Goal: Task Accomplishment & Management: Use online tool/utility

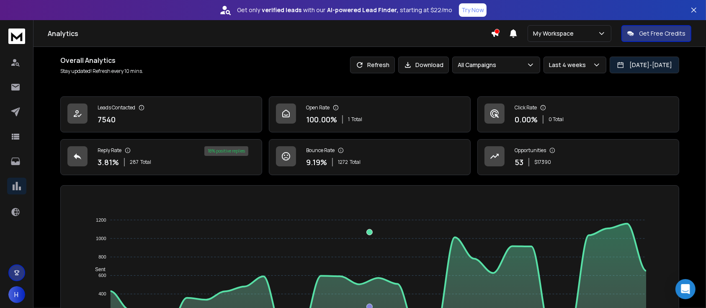
click at [626, 65] on button "14 Aug 2025 - 11 Sep 2025" at bounding box center [643, 64] width 69 height 17
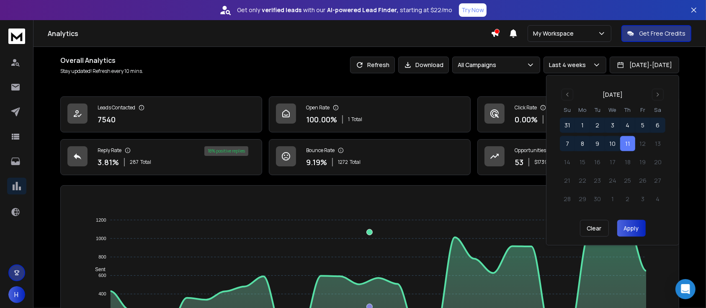
click at [626, 145] on button "11" at bounding box center [627, 143] width 15 height 15
click at [626, 229] on button "Apply" at bounding box center [631, 228] width 28 height 17
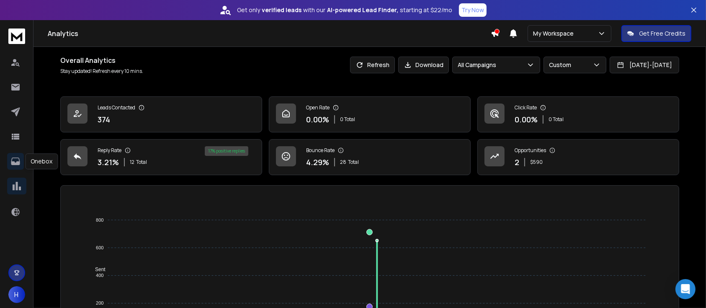
click at [12, 164] on icon at bounding box center [15, 161] width 9 height 8
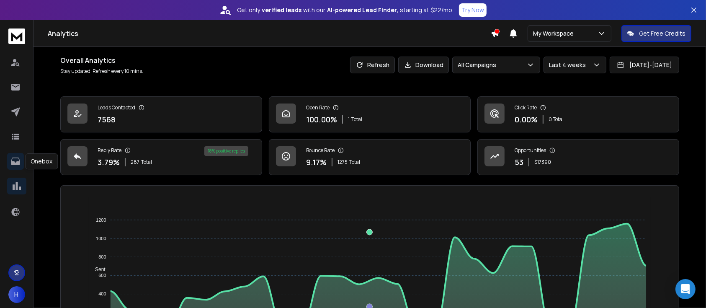
click at [13, 166] on icon at bounding box center [15, 161] width 10 height 10
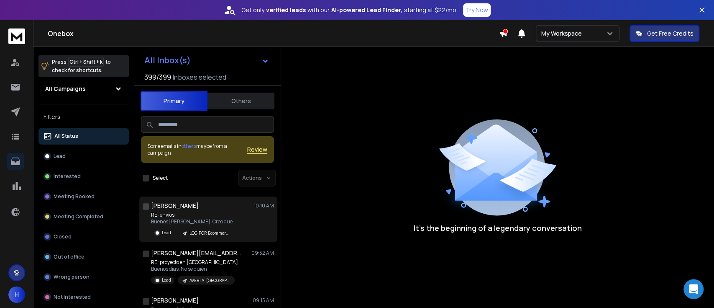
click at [210, 221] on p "Buenos [PERSON_NAME], Creo que" at bounding box center [193, 221] width 84 height 7
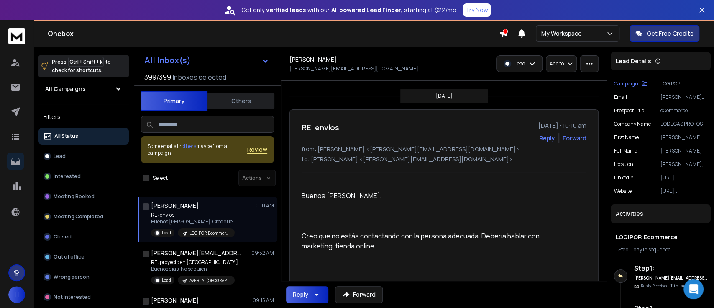
click at [522, 65] on p "Lead" at bounding box center [520, 63] width 11 height 7
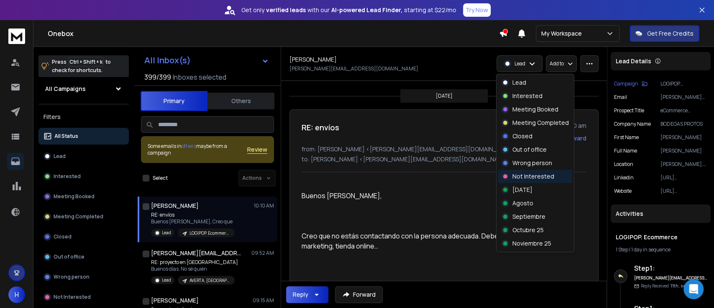
click at [530, 172] on p "Not Interested" at bounding box center [534, 176] width 42 height 8
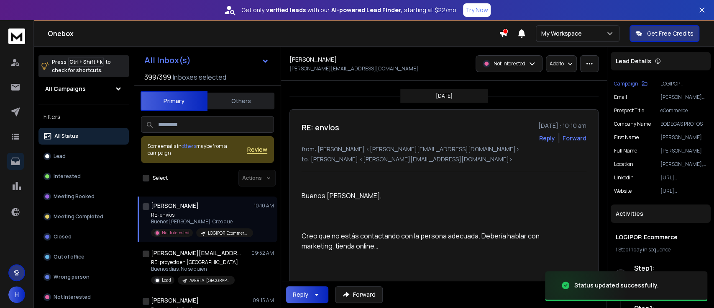
click at [552, 64] on p "Add to" at bounding box center [557, 63] width 14 height 7
click at [553, 80] on icon at bounding box center [554, 82] width 6 height 5
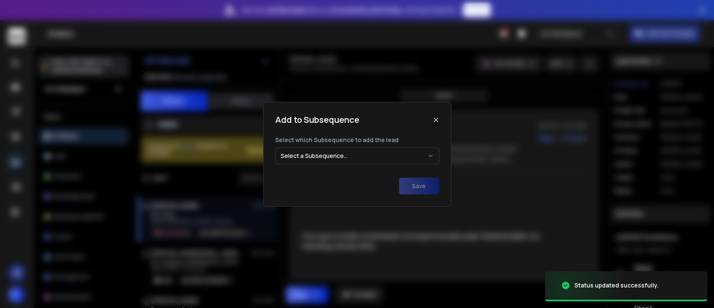
click at [332, 155] on button "Select a Subsequence..." at bounding box center [357, 155] width 164 height 17
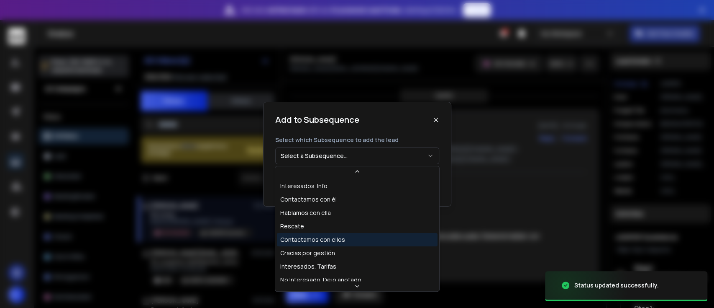
scroll to position [22, 0]
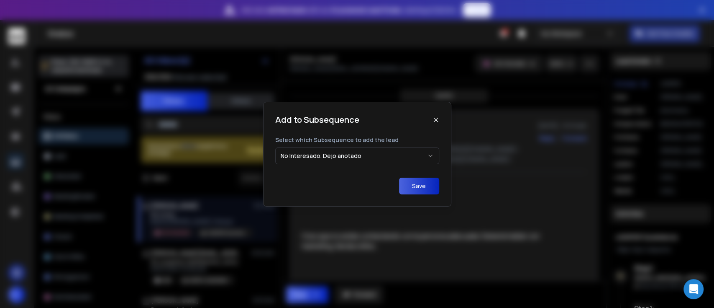
click at [412, 189] on button "Save" at bounding box center [419, 185] width 40 height 17
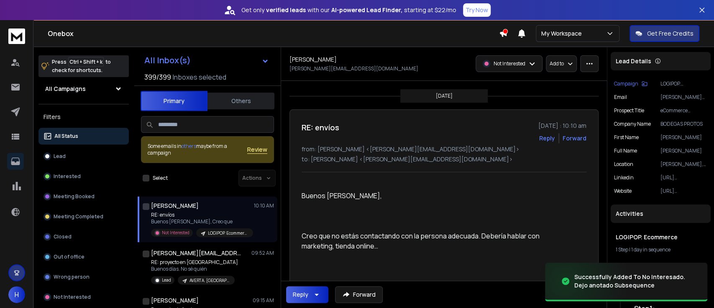
click at [684, 98] on p "raquel@bodegasprotos.com" at bounding box center [684, 97] width 47 height 7
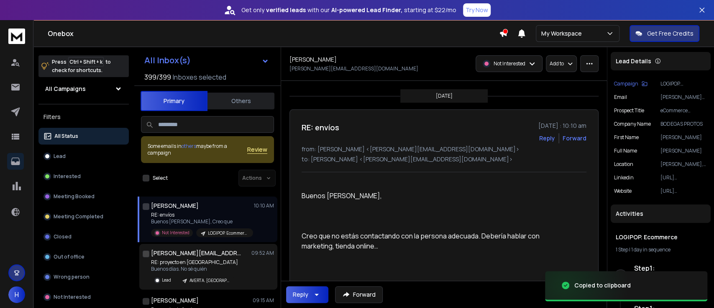
click at [208, 264] on p "RE: proyecto en Huelva" at bounding box center [194, 262] width 87 height 7
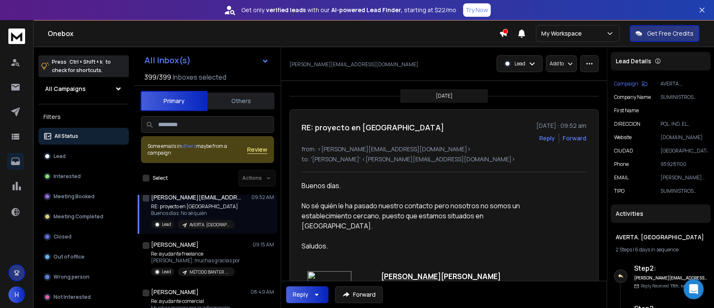
scroll to position [56, 0]
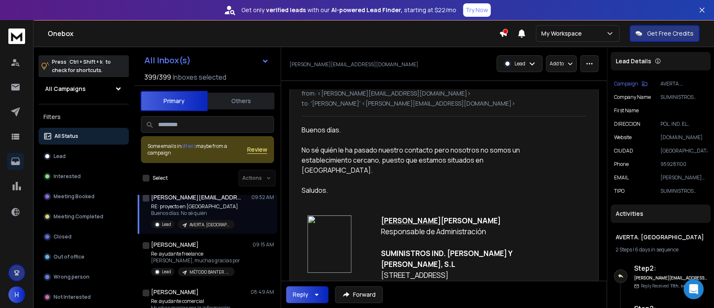
drag, startPoint x: 532, startPoint y: 249, endPoint x: 386, endPoint y: 256, distance: 146.2
copy span "Polígono El Rincón, nº 46 Naves 1-1C - nº 49"
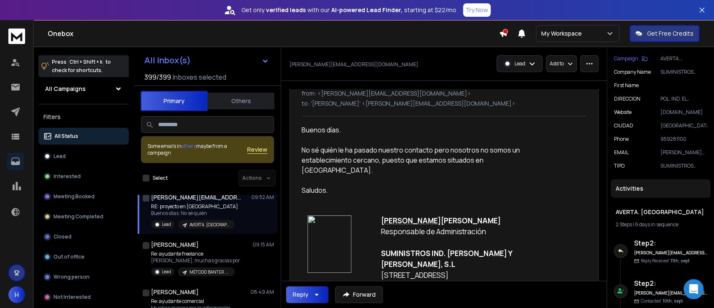
scroll to position [0, 0]
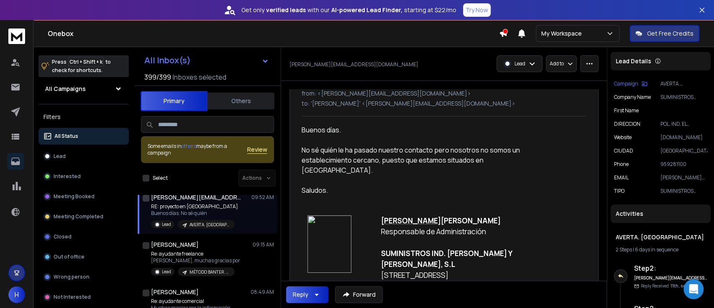
click at [673, 99] on p "SUMINISTROS INDUSTRIALES PEREZ Y PEREZ SL" at bounding box center [684, 97] width 47 height 7
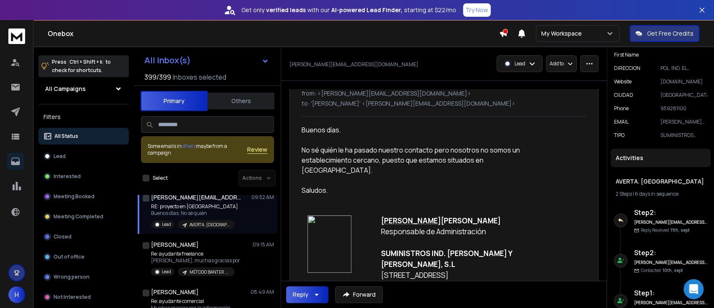
click at [674, 69] on p "POL. IND. EL RINCON, 46" at bounding box center [684, 68] width 47 height 7
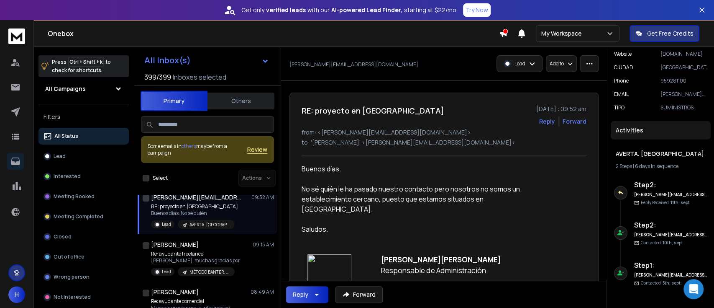
scroll to position [0, 0]
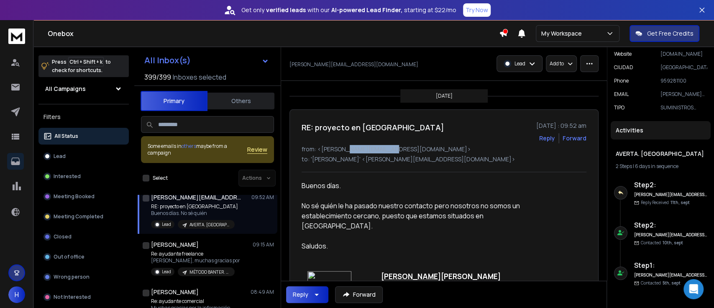
drag, startPoint x: 371, startPoint y: 149, endPoint x: 348, endPoint y: 149, distance: 23.0
click at [348, 149] on p "from: <m.perez@perezyperez.es>" at bounding box center [444, 149] width 285 height 8
copy p "perezyperez.es"
click at [521, 71] on div "Lead" at bounding box center [519, 64] width 45 height 16
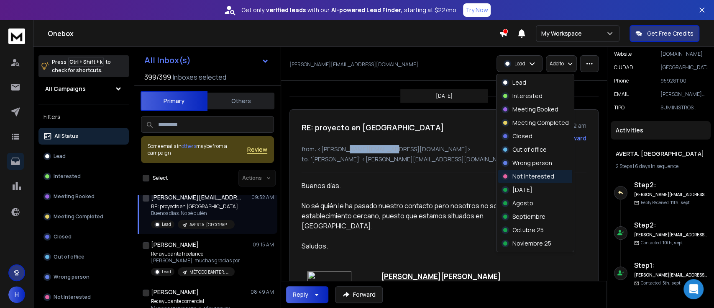
click at [529, 176] on p "Not Interested" at bounding box center [534, 176] width 42 height 8
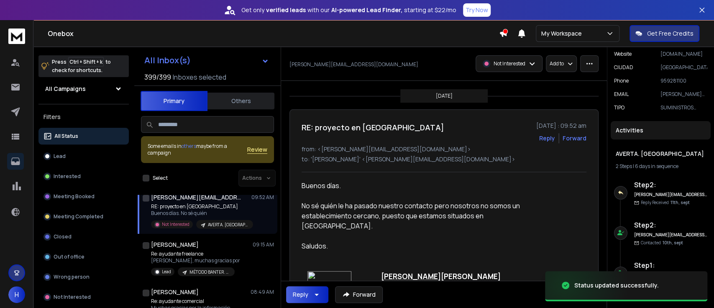
click at [191, 251] on p "Re: ayudante freelance" at bounding box center [195, 253] width 89 height 7
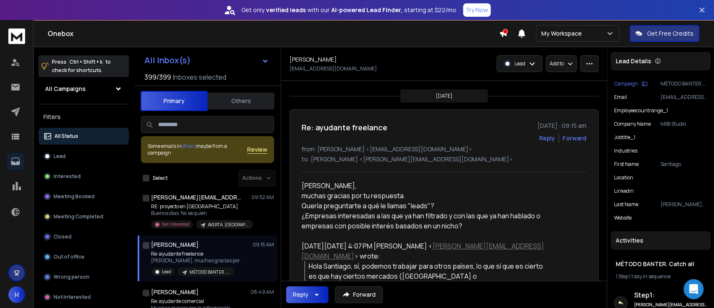
click at [543, 141] on button "Reply" at bounding box center [547, 138] width 16 height 8
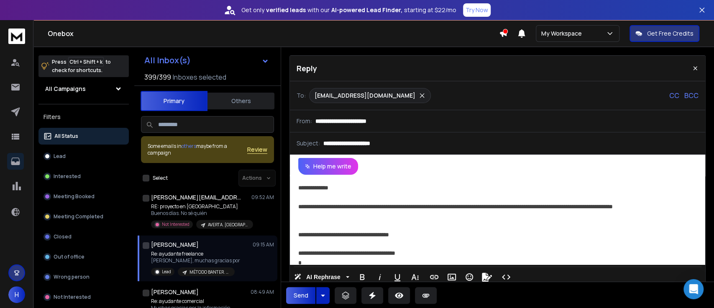
scroll to position [1, 0]
click at [306, 295] on button "Send" at bounding box center [300, 295] width 29 height 17
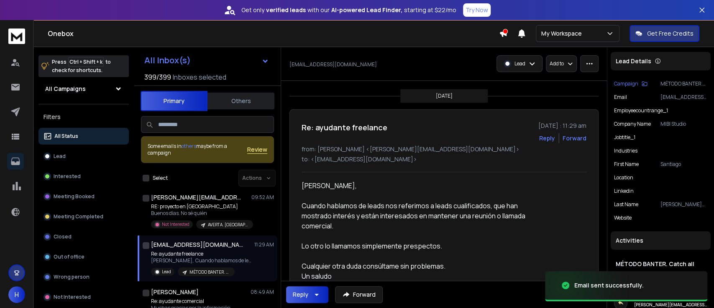
click at [524, 68] on div "Lead" at bounding box center [519, 64] width 45 height 16
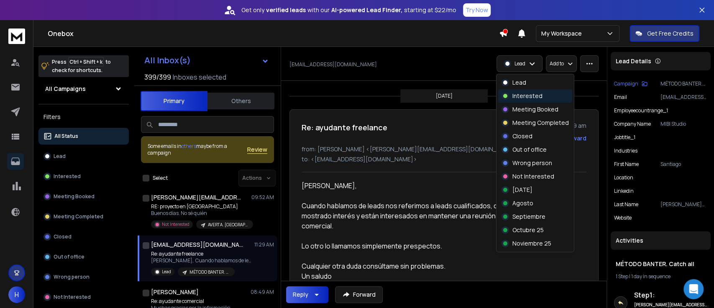
drag, startPoint x: 534, startPoint y: 98, endPoint x: 381, endPoint y: 191, distance: 178.8
click at [534, 98] on p "Interested" at bounding box center [528, 96] width 30 height 8
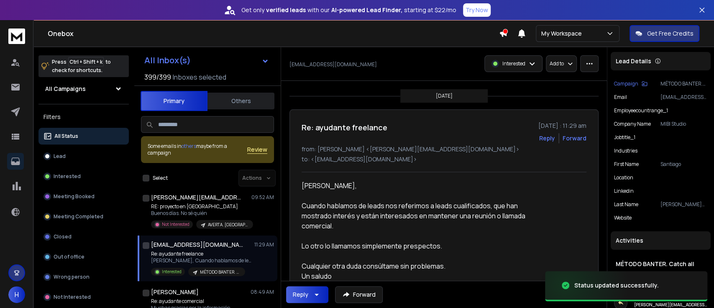
scroll to position [111, 0]
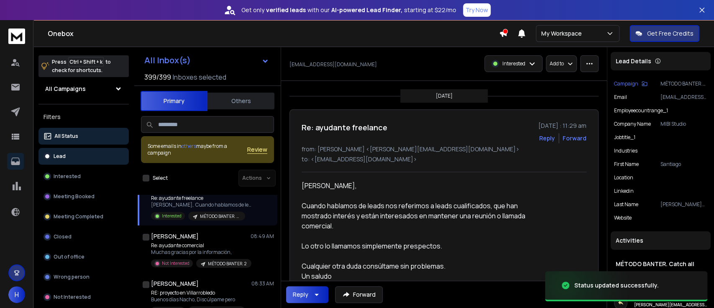
click at [85, 156] on button "Lead" at bounding box center [84, 156] width 90 height 17
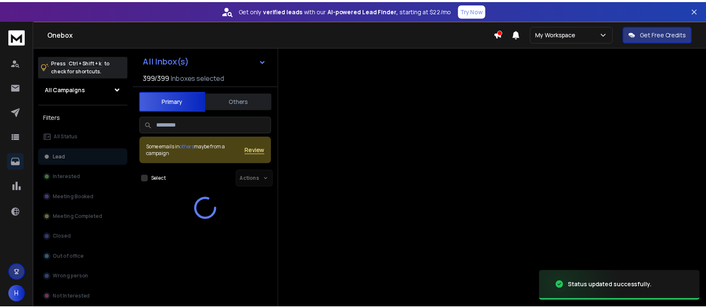
scroll to position [0, 0]
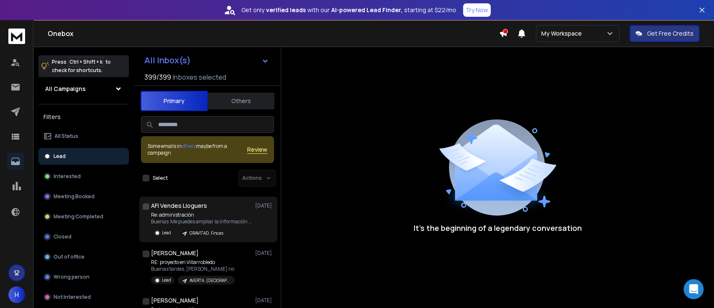
click at [187, 211] on div "AFI Vendes Lloguers 10 Sep Re: administración Buenas Me puedes ampliar la infor…" at bounding box center [212, 219] width 123 height 36
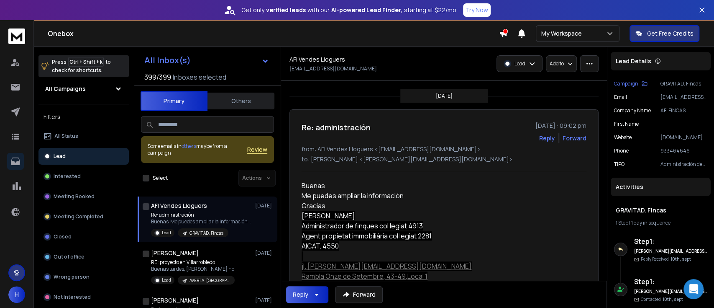
click at [626, 82] on p "Campaign" at bounding box center [626, 83] width 24 height 7
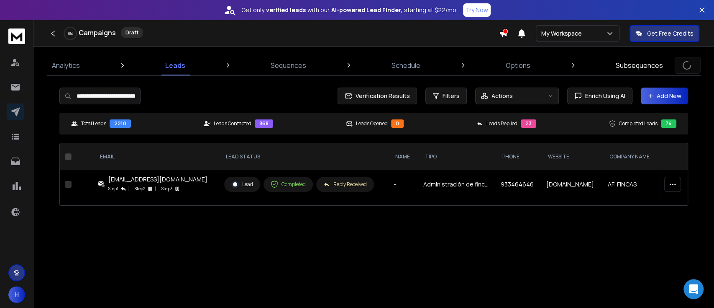
click at [623, 69] on p "Subsequences" at bounding box center [639, 65] width 47 height 10
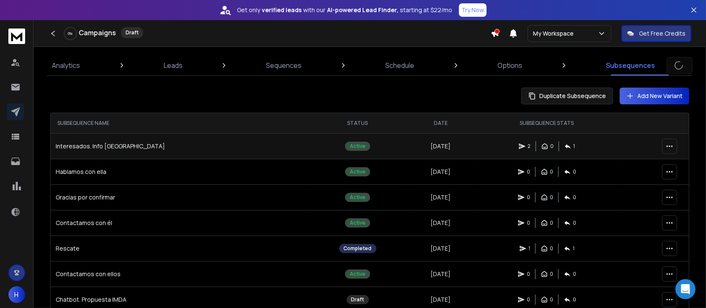
click at [128, 149] on td "Interesados. Info Gravitad" at bounding box center [179, 146] width 256 height 26
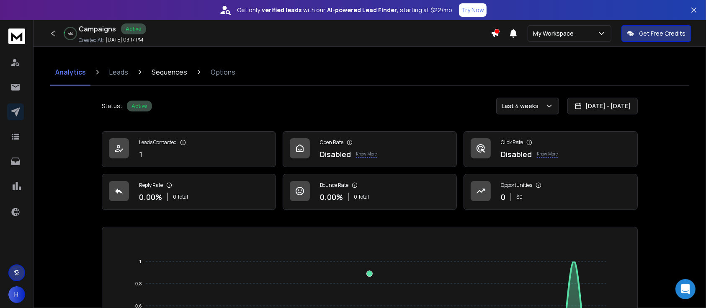
click at [174, 69] on p "Sequences" at bounding box center [170, 72] width 36 height 10
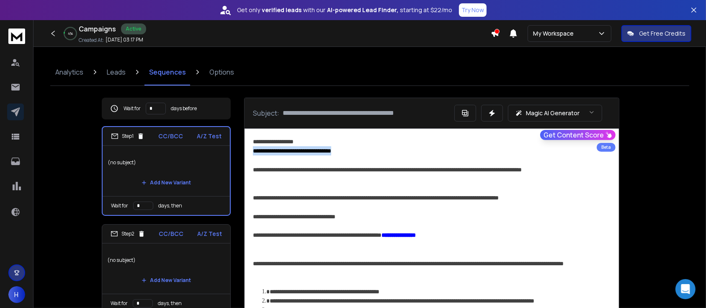
drag, startPoint x: 352, startPoint y: 149, endPoint x: 250, endPoint y: 154, distance: 101.8
click at [250, 154] on div "**********" at bounding box center [431, 220] width 374 height 185
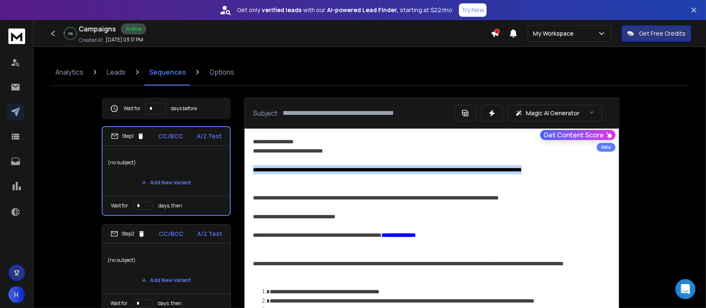
drag, startPoint x: 316, startPoint y: 176, endPoint x: 251, endPoint y: 171, distance: 65.1
click at [251, 171] on div "**********" at bounding box center [431, 220] width 374 height 185
click at [339, 177] on div "**********" at bounding box center [427, 174] width 349 height 19
drag, startPoint x: 335, startPoint y: 169, endPoint x: 252, endPoint y: 169, distance: 82.9
click at [253, 169] on div "**********" at bounding box center [427, 174] width 349 height 19
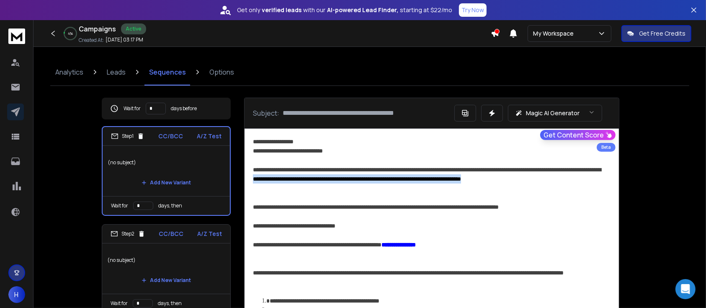
drag, startPoint x: 358, startPoint y: 180, endPoint x: 358, endPoint y: 186, distance: 5.9
click at [358, 186] on div "**********" at bounding box center [427, 179] width 349 height 28
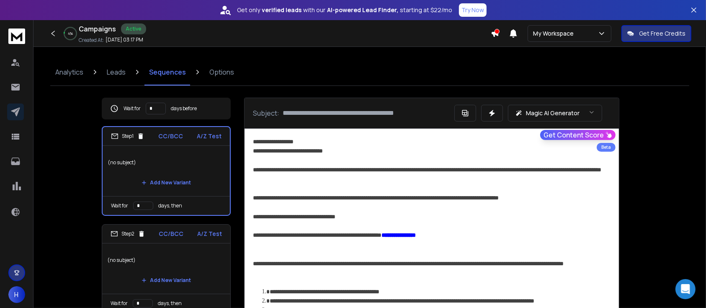
click at [552, 194] on div "**********" at bounding box center [427, 197] width 349 height 9
click at [577, 203] on div at bounding box center [431, 206] width 357 height 9
click at [352, 234] on div "**********" at bounding box center [427, 234] width 349 height 9
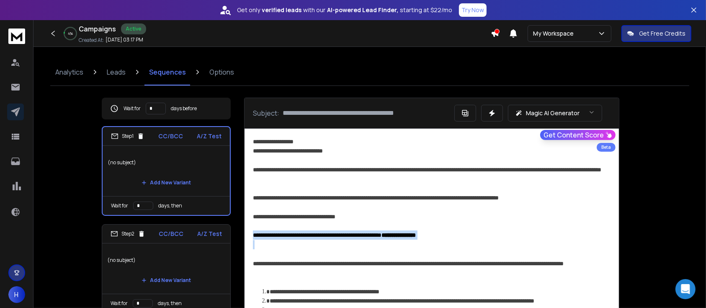
click at [352, 234] on div "**********" at bounding box center [427, 234] width 349 height 9
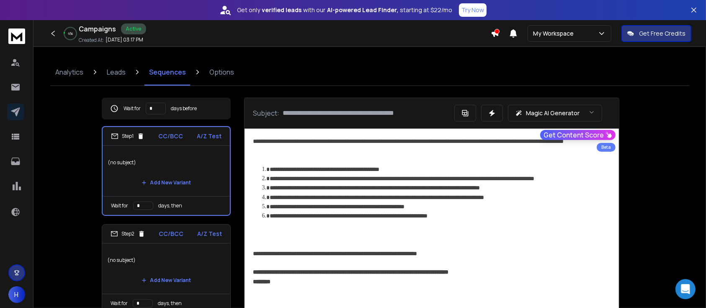
click at [485, 254] on div "**********" at bounding box center [427, 253] width 349 height 9
click at [324, 294] on div at bounding box center [431, 290] width 357 height 9
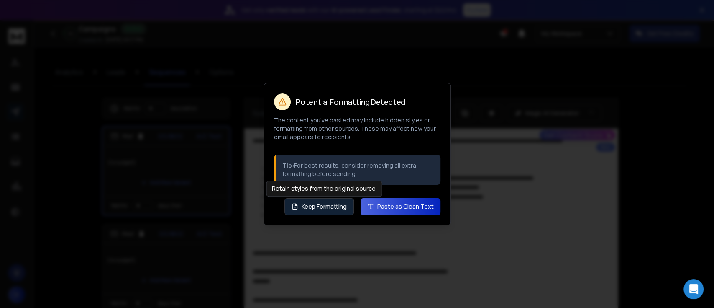
click at [308, 206] on button "Keep Formatting" at bounding box center [319, 206] width 69 height 17
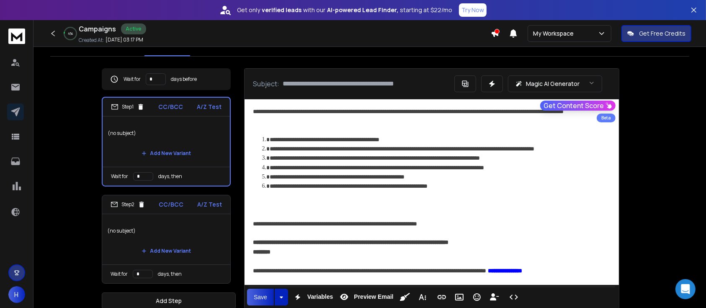
scroll to position [45, 0]
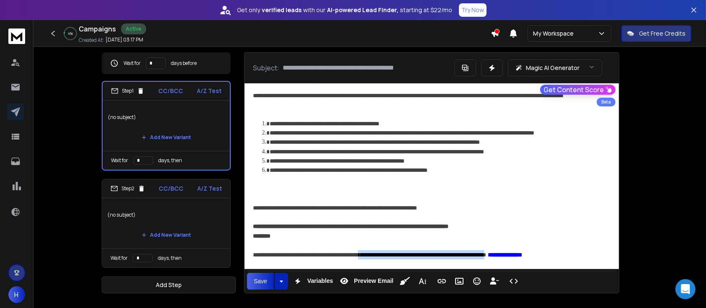
drag, startPoint x: 548, startPoint y: 255, endPoint x: 389, endPoint y: 256, distance: 159.0
click at [389, 256] on div "**********" at bounding box center [427, 254] width 349 height 9
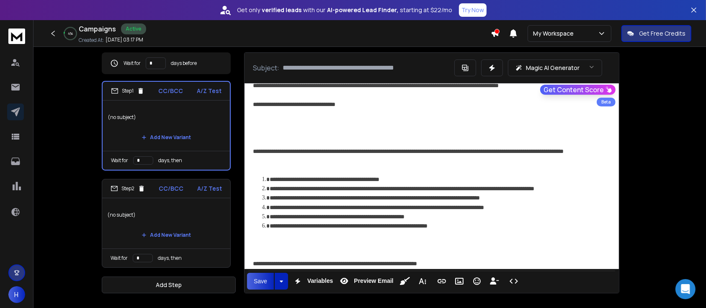
scroll to position [11, 0]
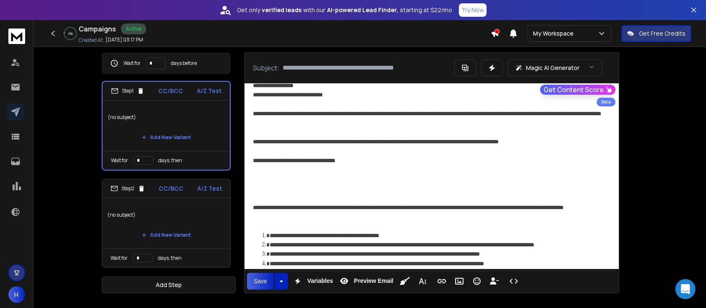
click at [309, 198] on div at bounding box center [431, 197] width 357 height 9
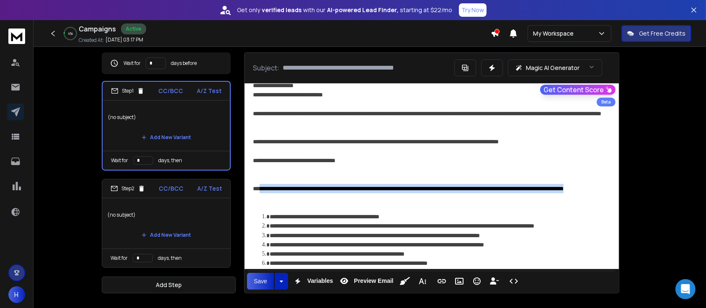
drag, startPoint x: 335, startPoint y: 199, endPoint x: 260, endPoint y: 190, distance: 75.4
click at [260, 190] on div "**********" at bounding box center [427, 193] width 349 height 19
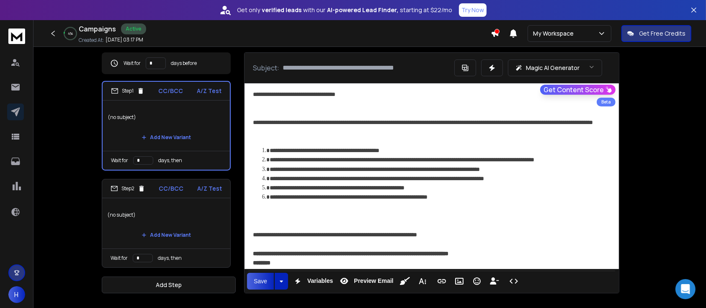
scroll to position [113, 0]
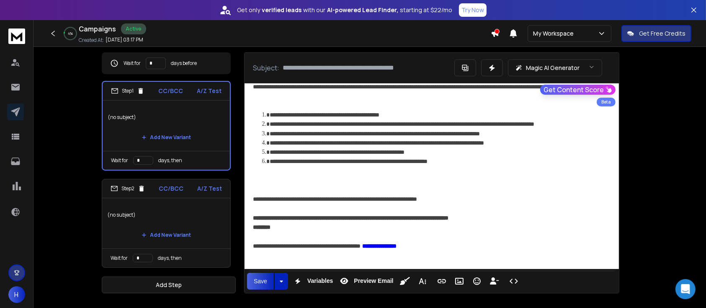
click at [323, 170] on div at bounding box center [431, 170] width 357 height 9
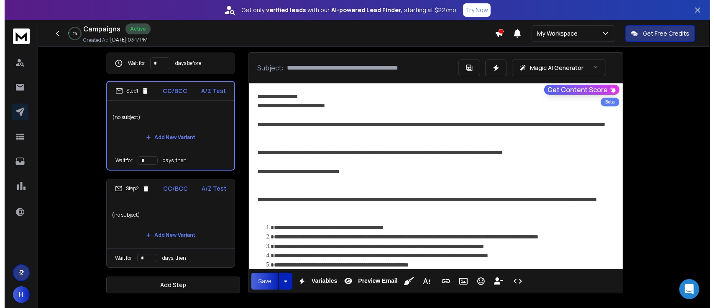
scroll to position [0, 0]
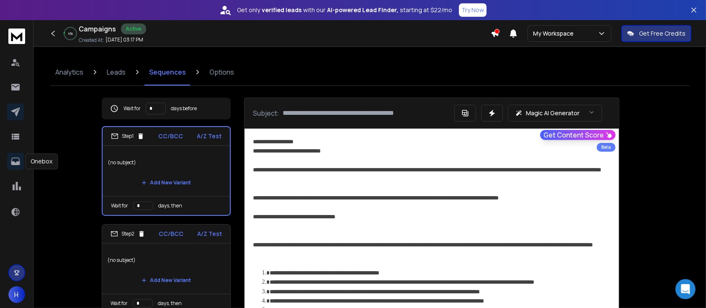
click at [17, 164] on icon at bounding box center [15, 161] width 9 height 8
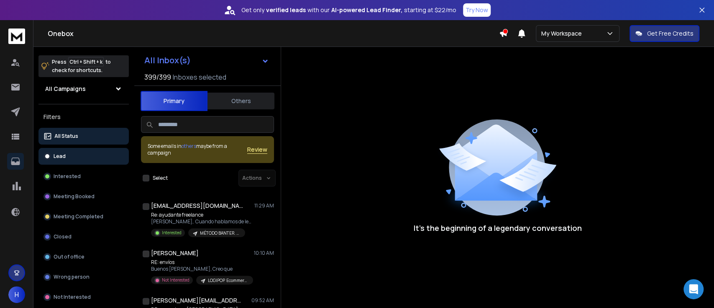
click at [84, 159] on button "Lead" at bounding box center [84, 156] width 90 height 17
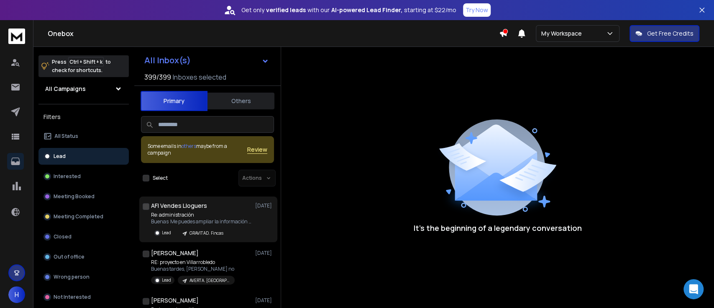
click at [218, 209] on div "AFI Vendes Lloguers 10 Sep" at bounding box center [212, 205] width 123 height 8
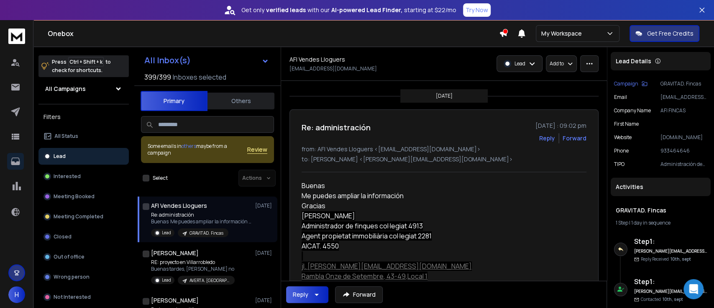
click at [525, 67] on div "Lead" at bounding box center [519, 64] width 45 height 16
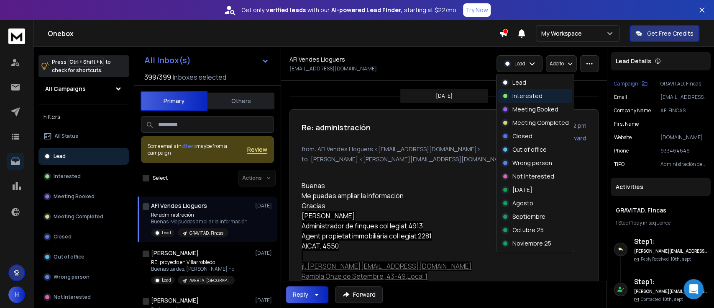
click at [535, 93] on p "Interested" at bounding box center [528, 96] width 30 height 8
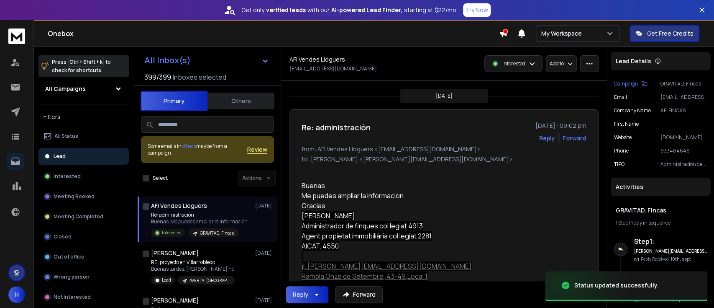
click at [551, 67] on p "Add to" at bounding box center [557, 63] width 14 height 7
click at [568, 80] on div "Subsequence" at bounding box center [575, 82] width 49 height 8
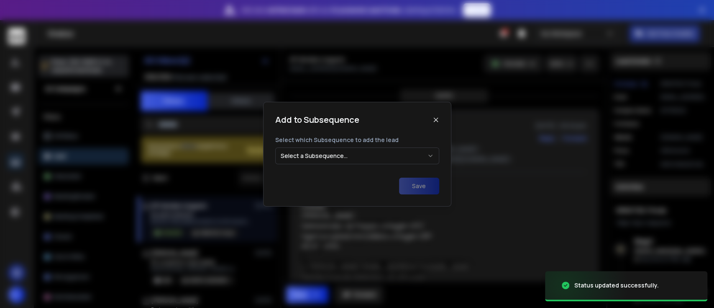
click at [375, 158] on button "Select a Subsequence..." at bounding box center [357, 155] width 164 height 17
click at [429, 186] on button "Save" at bounding box center [419, 185] width 40 height 17
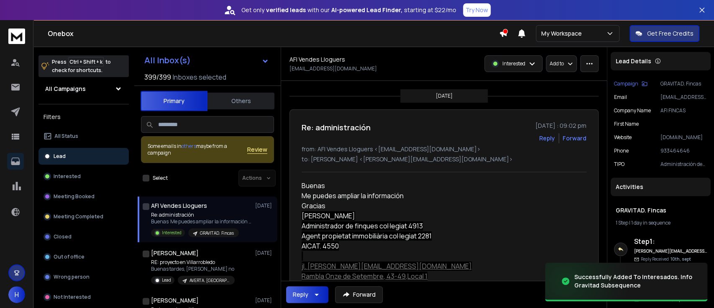
click at [672, 98] on p "lloguersvendes@afifinques.com" at bounding box center [684, 97] width 47 height 7
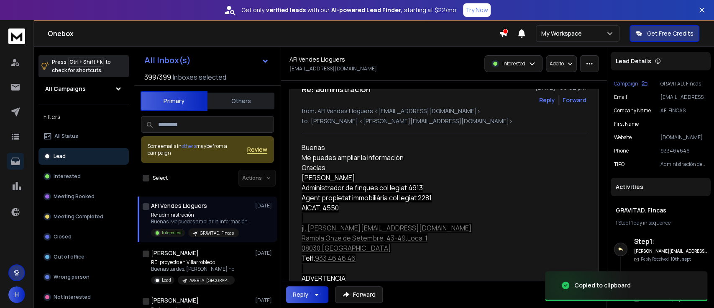
scroll to position [56, 0]
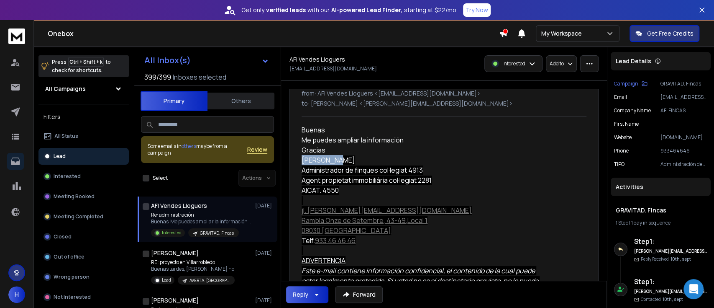
drag, startPoint x: 331, startPoint y: 159, endPoint x: 303, endPoint y: 160, distance: 28.5
click at [303, 160] on span "Joan Lluís Teruel" at bounding box center [329, 159] width 54 height 9
copy span "Joan Lluís"
click at [629, 82] on p "Campaign" at bounding box center [626, 83] width 24 height 7
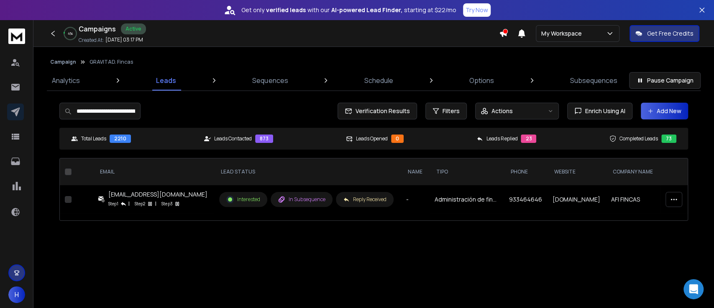
click at [506, 202] on td "933464646" at bounding box center [526, 199] width 44 height 28
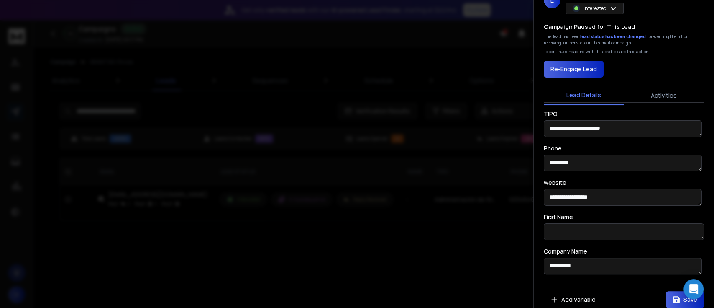
scroll to position [33, 0]
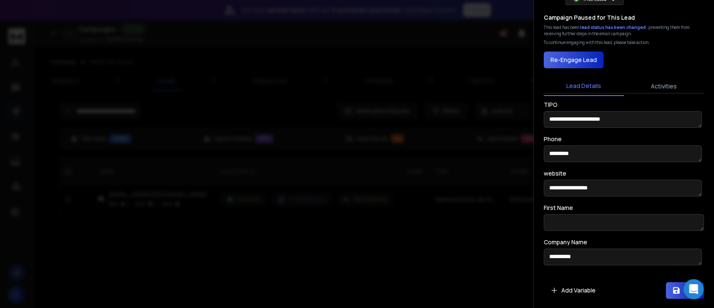
click at [568, 219] on textarea at bounding box center [624, 222] width 160 height 17
paste textarea "**********"
type textarea "**********"
click at [674, 286] on icon "submit" at bounding box center [677, 290] width 8 height 8
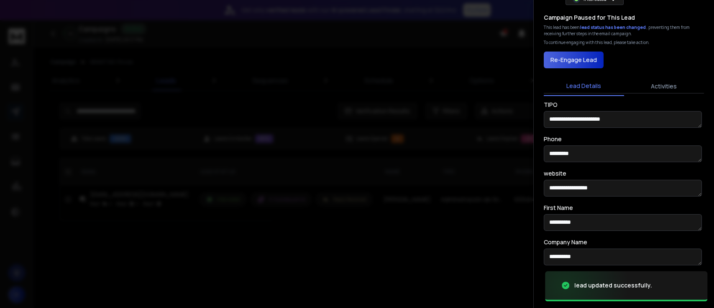
click at [374, 263] on div at bounding box center [357, 154] width 714 height 308
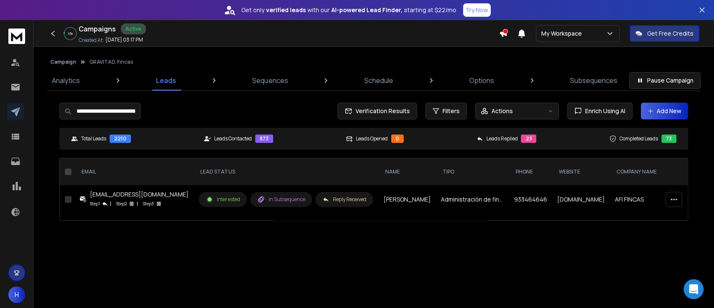
click at [148, 190] on div "[EMAIL_ADDRESS][DOMAIN_NAME]" at bounding box center [139, 194] width 99 height 8
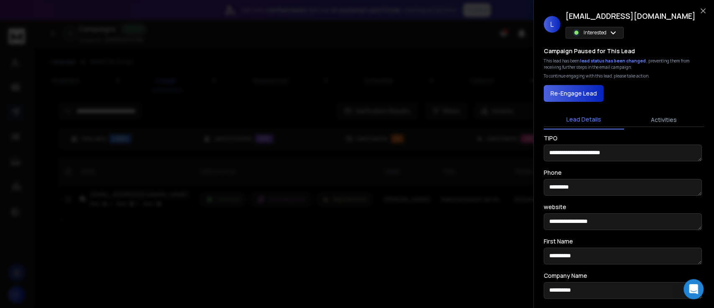
click at [596, 18] on h1 "[EMAIL_ADDRESS][DOMAIN_NAME]" at bounding box center [631, 16] width 130 height 12
copy h1 "[EMAIL_ADDRESS][DOMAIN_NAME]"
click at [145, 188] on div at bounding box center [357, 154] width 714 height 308
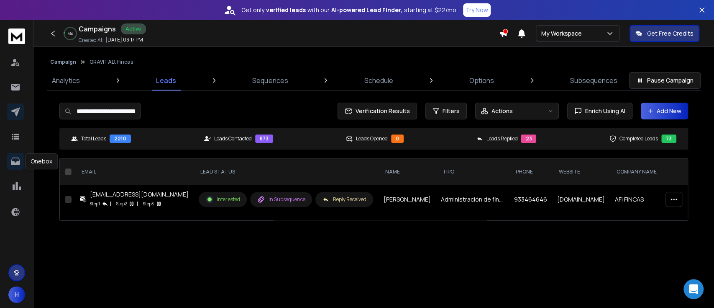
drag, startPoint x: 13, startPoint y: 160, endPoint x: 19, endPoint y: 158, distance: 7.0
click at [13, 160] on icon at bounding box center [15, 161] width 10 height 10
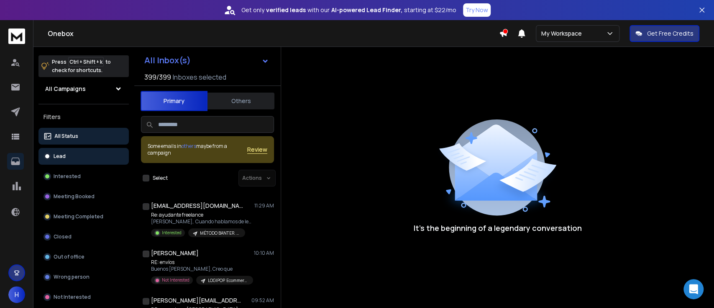
click at [69, 158] on button "Lead" at bounding box center [84, 156] width 90 height 17
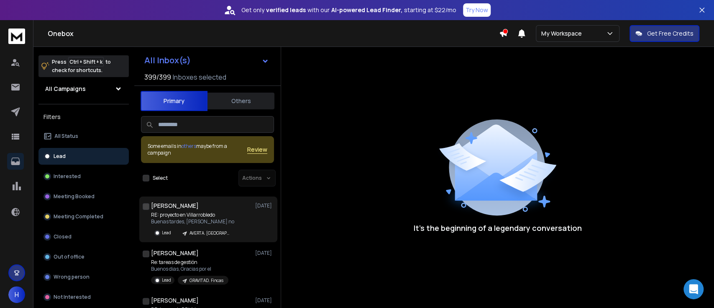
click at [222, 213] on p "RE: proyecto en Villarrobledo" at bounding box center [193, 214] width 84 height 7
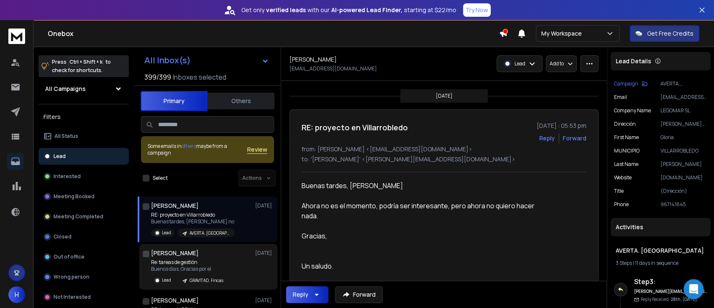
click at [211, 251] on div "SANDRA ROSSI 10 Sep" at bounding box center [212, 253] width 123 height 8
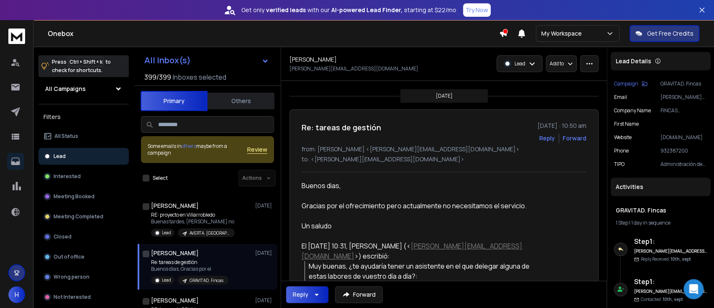
click at [529, 60] on icon at bounding box center [532, 63] width 7 height 7
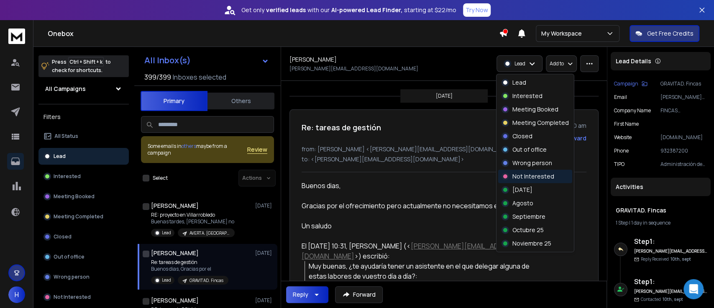
click at [537, 179] on p "Not Interested" at bounding box center [534, 176] width 42 height 8
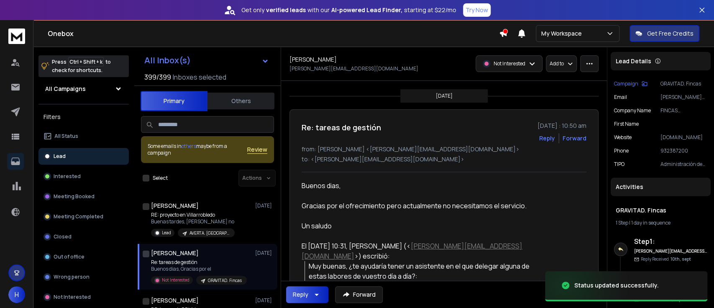
click at [559, 65] on p "Add to" at bounding box center [557, 63] width 14 height 7
click at [568, 77] on div "Subsequence" at bounding box center [580, 82] width 67 height 13
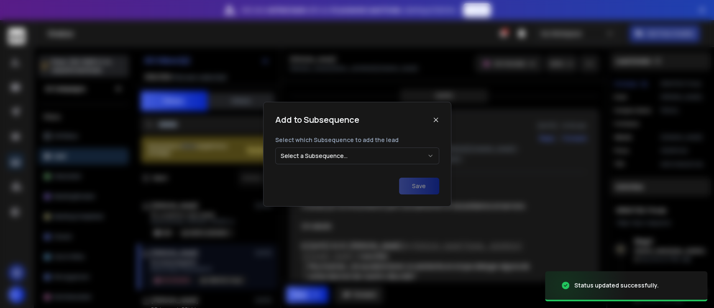
click at [392, 157] on button "Select a Subsequence..." at bounding box center [357, 155] width 164 height 17
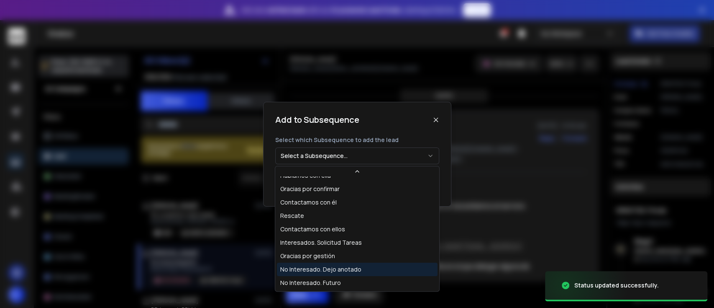
scroll to position [22, 0]
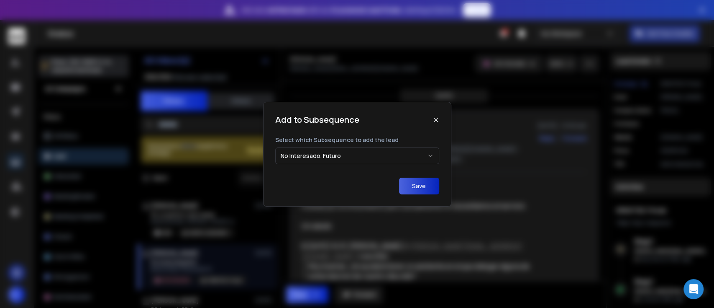
click at [416, 189] on button "Save" at bounding box center [419, 185] width 40 height 17
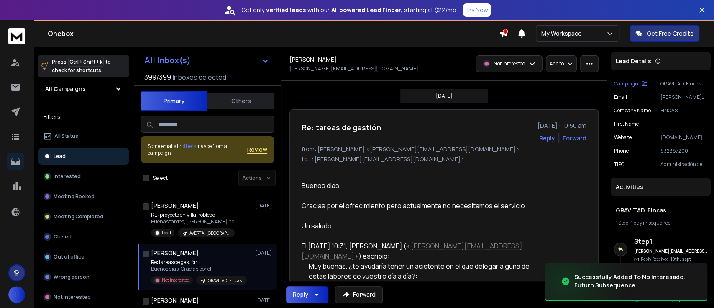
click at [684, 96] on p "s.rossi@calvetsim.com" at bounding box center [684, 97] width 47 height 7
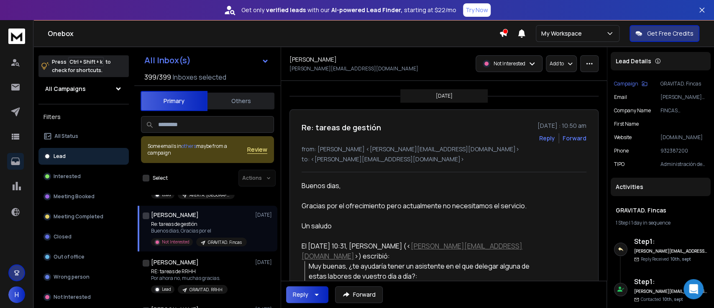
scroll to position [56, 0]
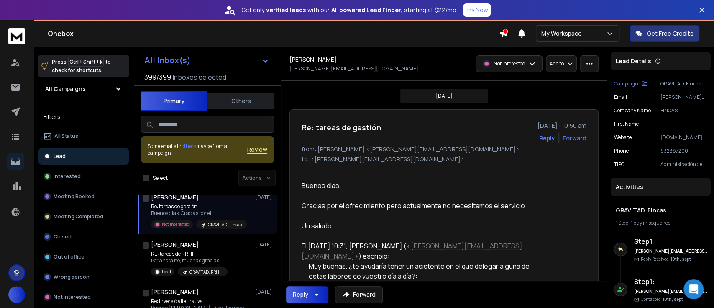
click at [187, 262] on p "Por ahora no, muchas gracias." at bounding box center [189, 260] width 77 height 7
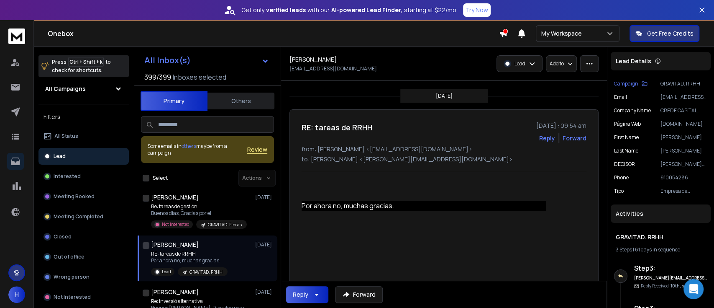
click at [665, 98] on p "storres@crede.es" at bounding box center [684, 97] width 47 height 7
click at [512, 62] on div "Lead" at bounding box center [519, 64] width 45 height 16
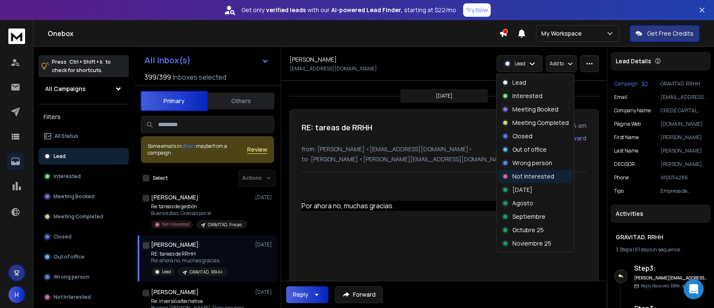
drag, startPoint x: 543, startPoint y: 176, endPoint x: 554, endPoint y: 102, distance: 74.8
click at [542, 176] on p "Not Interested" at bounding box center [534, 176] width 42 height 8
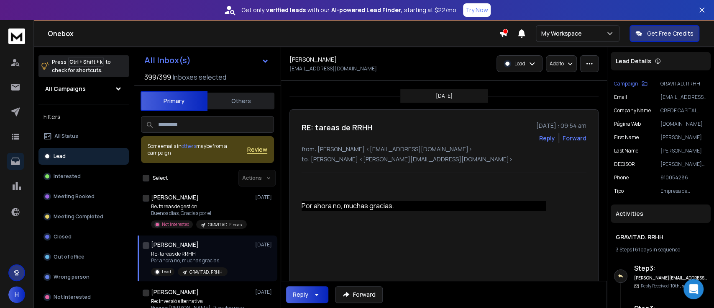
click at [555, 64] on p "Add to" at bounding box center [557, 63] width 14 height 7
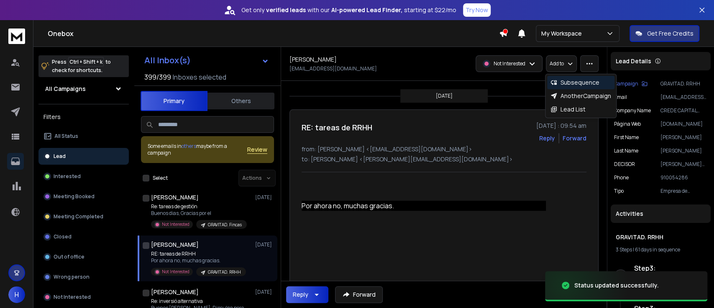
click at [573, 80] on div "Subsequence" at bounding box center [575, 82] width 49 height 8
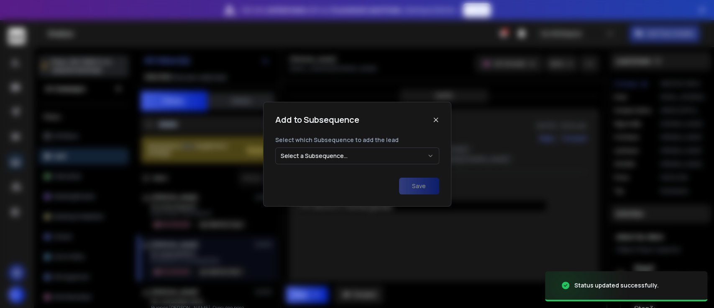
click at [336, 156] on button "Select a Subsequence..." at bounding box center [357, 155] width 164 height 17
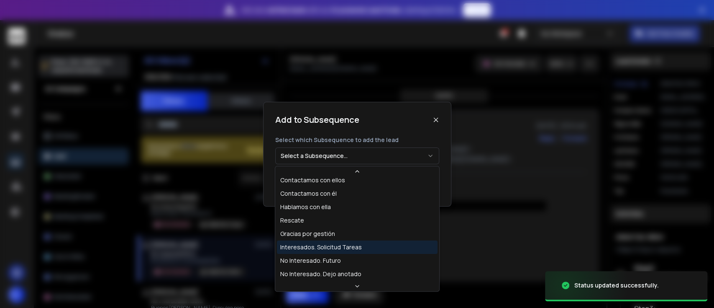
scroll to position [36, 0]
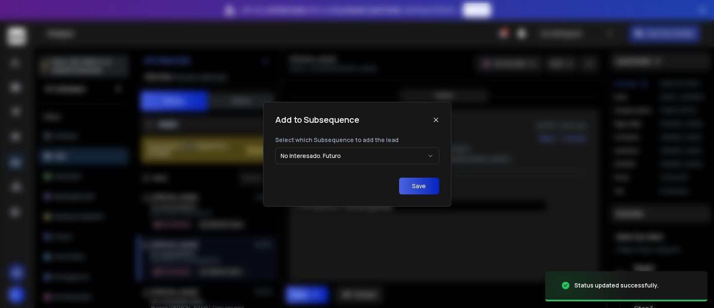
click at [417, 185] on button "Save" at bounding box center [419, 185] width 40 height 17
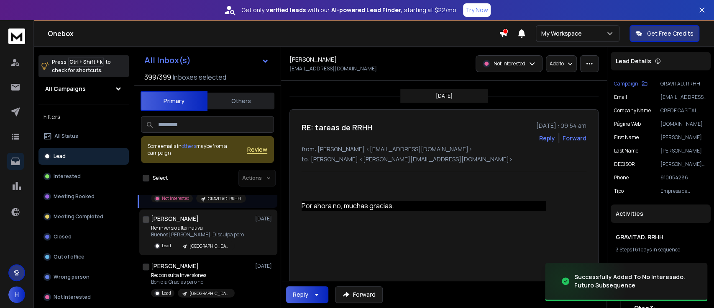
scroll to position [111, 0]
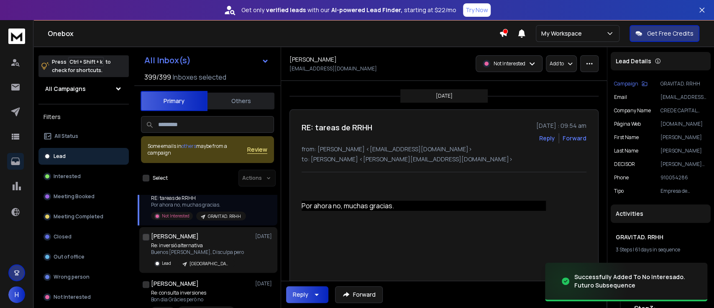
click at [213, 253] on p "Buenos días Guillermo, Disculpa pero" at bounding box center [197, 252] width 93 height 7
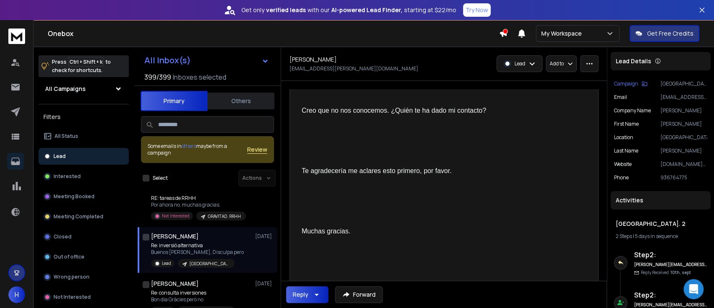
scroll to position [223, 0]
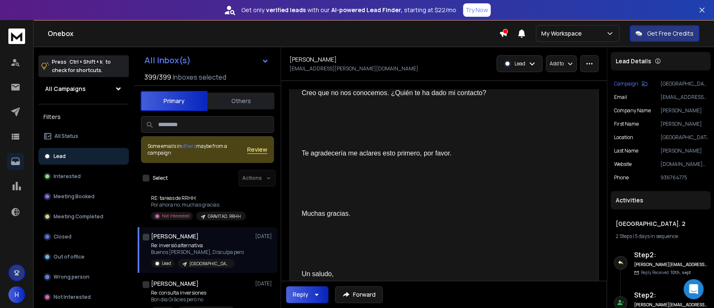
click at [515, 58] on div "Lead" at bounding box center [519, 64] width 45 height 16
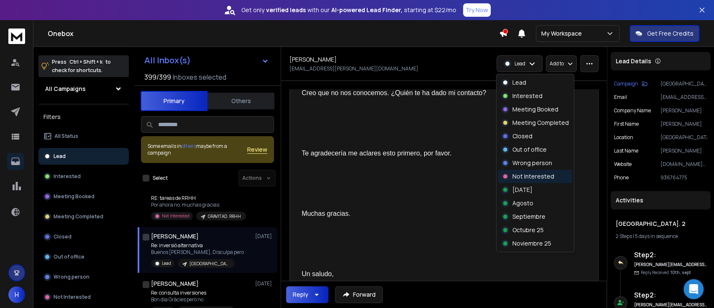
click at [527, 177] on p "Not Interested" at bounding box center [534, 176] width 42 height 8
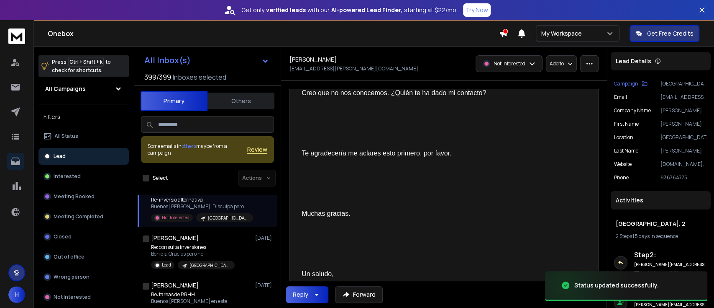
scroll to position [167, 0]
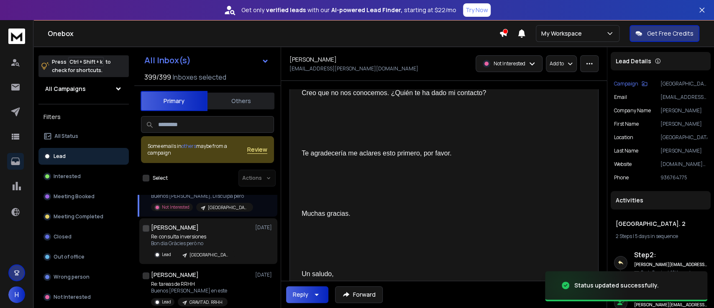
click at [212, 231] on div "Francesca Valls 10 Sep Re: consulta inversiones Bon dia Gràcies però no Lead HI…" at bounding box center [212, 241] width 123 height 36
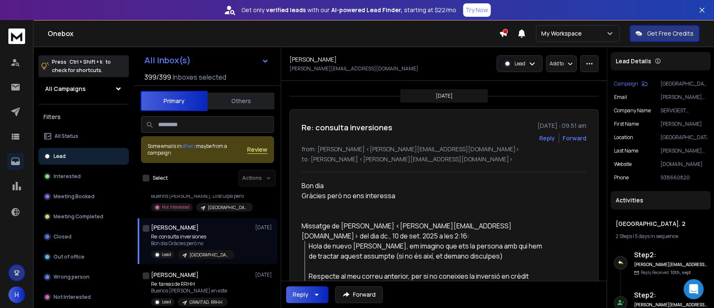
click at [672, 99] on p "francesca@vilavalls.com" at bounding box center [684, 97] width 47 height 7
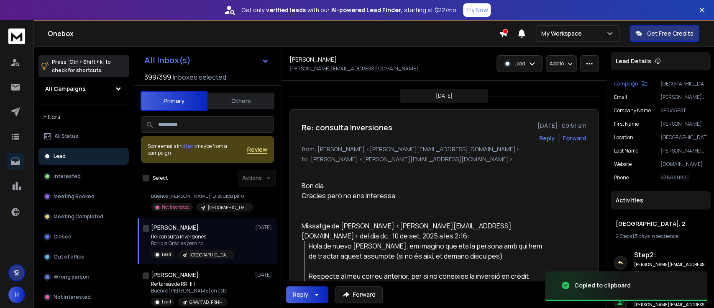
click at [520, 63] on p "Lead" at bounding box center [520, 63] width 11 height 7
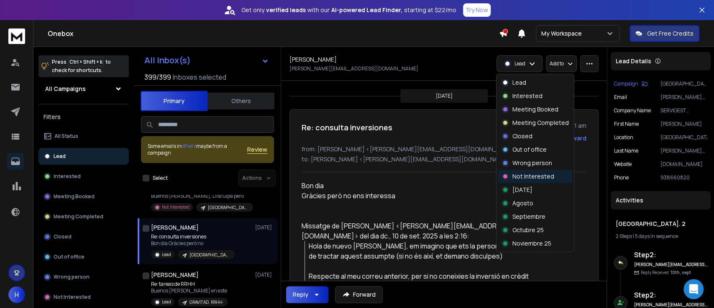
click at [537, 176] on p "Not Interested" at bounding box center [534, 176] width 42 height 8
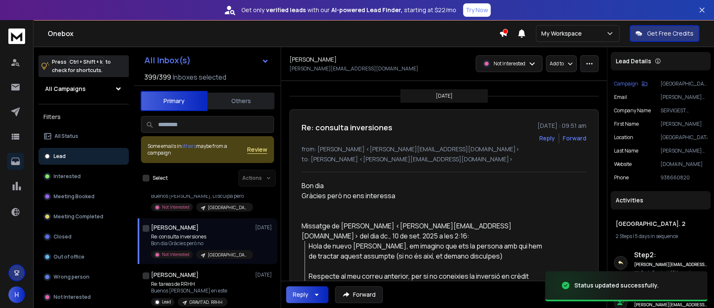
click at [550, 66] on p "Add to" at bounding box center [557, 63] width 14 height 7
click at [566, 77] on div "Subsequence" at bounding box center [580, 82] width 67 height 13
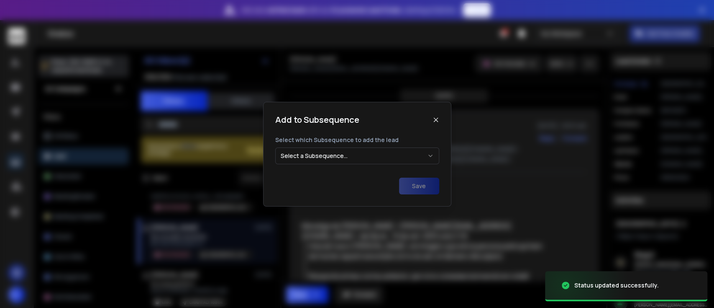
click at [388, 157] on button "Select a Subsequence..." at bounding box center [357, 155] width 164 height 17
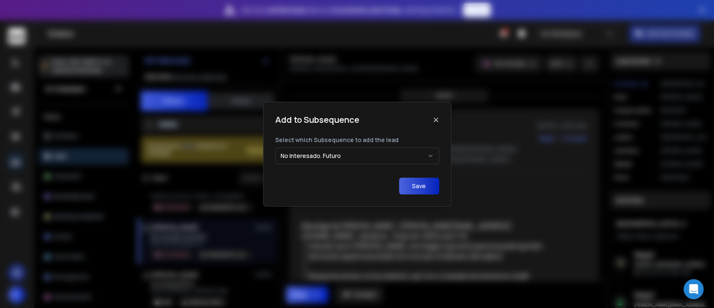
click at [412, 181] on button "Save" at bounding box center [419, 185] width 40 height 17
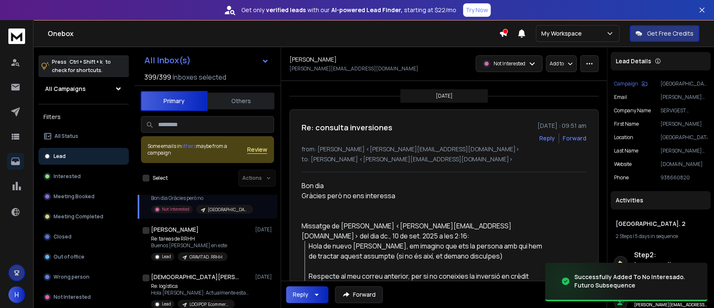
scroll to position [223, 0]
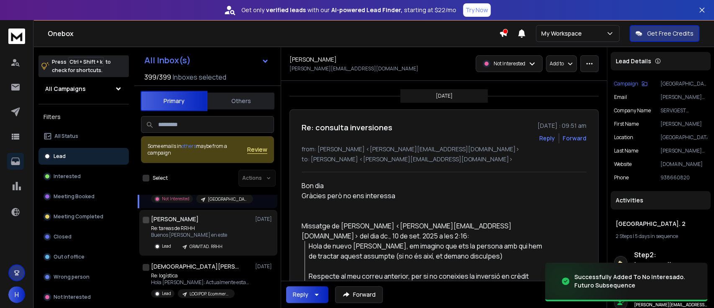
click at [202, 231] on p "Re: tareas de RRHH" at bounding box center [189, 228] width 77 height 7
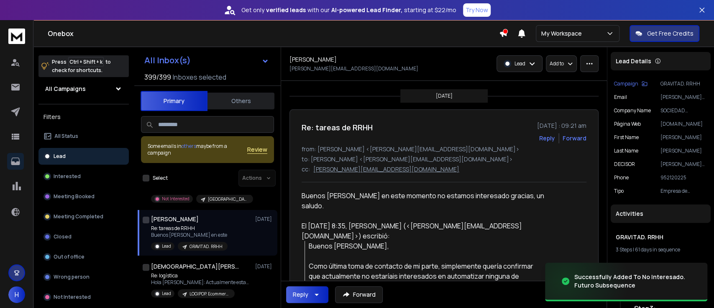
click at [674, 95] on p "m.mata@salsa.es" at bounding box center [684, 97] width 47 height 7
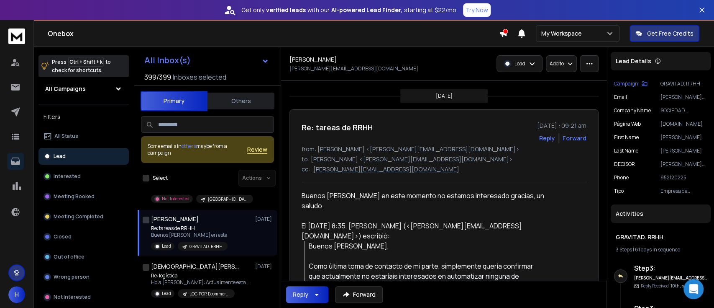
click at [511, 64] on div "Lead" at bounding box center [519, 64] width 45 height 16
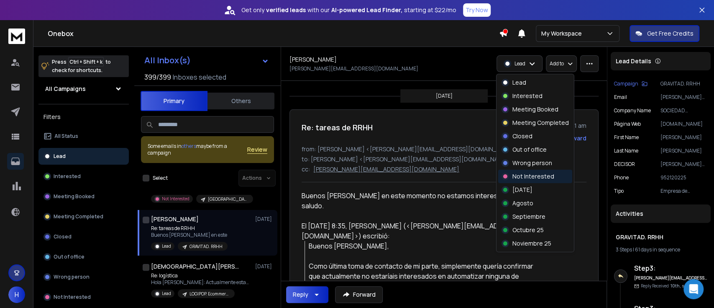
click at [523, 175] on p "Not Interested" at bounding box center [534, 176] width 42 height 8
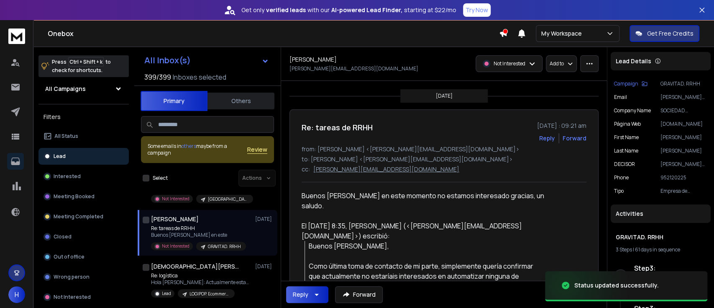
click at [557, 63] on p "Add to" at bounding box center [557, 63] width 14 height 7
click at [562, 82] on div "Subsequence" at bounding box center [575, 82] width 49 height 8
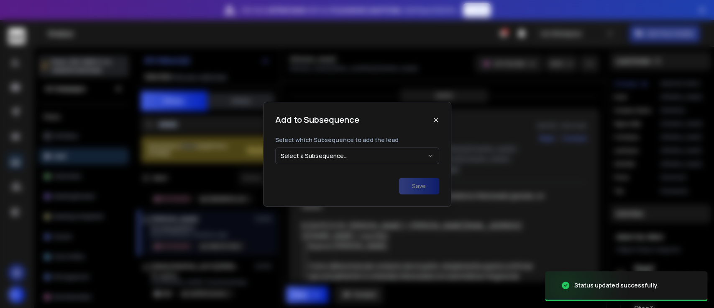
click at [328, 162] on button "Select a Subsequence..." at bounding box center [357, 155] width 164 height 17
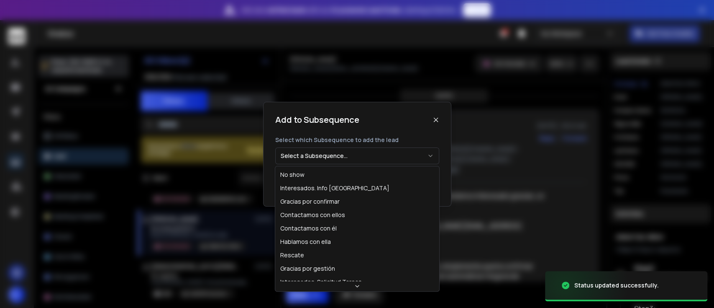
click at [383, 74] on div "Add to Subsequence Select which Subsequence to add the lead Select a Subsequenc…" at bounding box center [357, 154] width 714 height 308
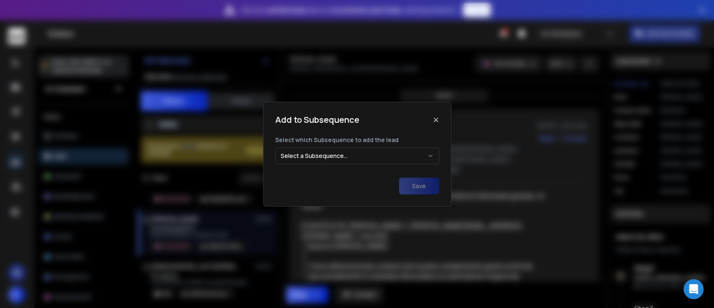
click at [434, 123] on div "Add to Subsequence" at bounding box center [357, 120] width 164 height 12
click at [434, 118] on icon at bounding box center [436, 119] width 5 height 5
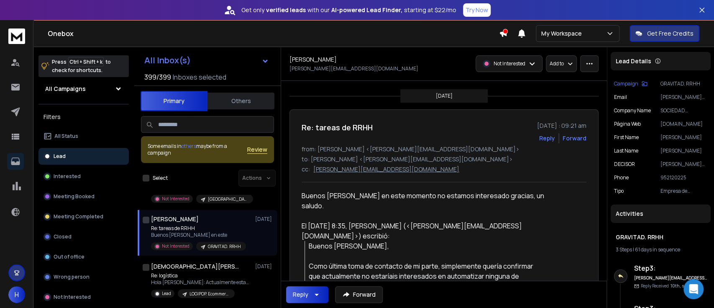
scroll to position [279, 0]
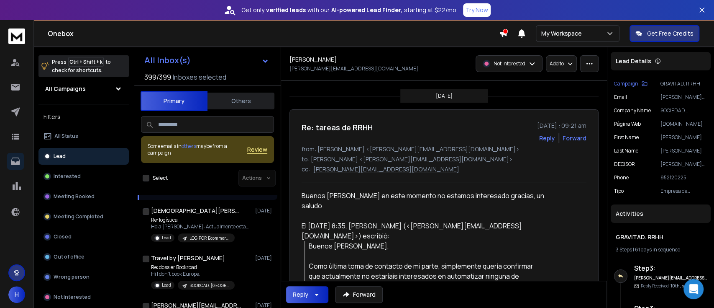
click at [198, 222] on p "Re: logística" at bounding box center [201, 219] width 100 height 7
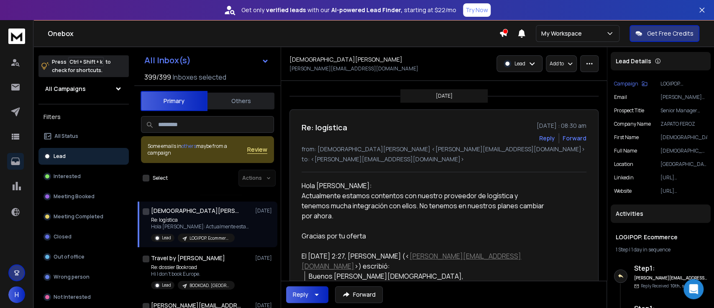
click at [668, 95] on p "jesus@zapatoferoz.es" at bounding box center [684, 97] width 47 height 7
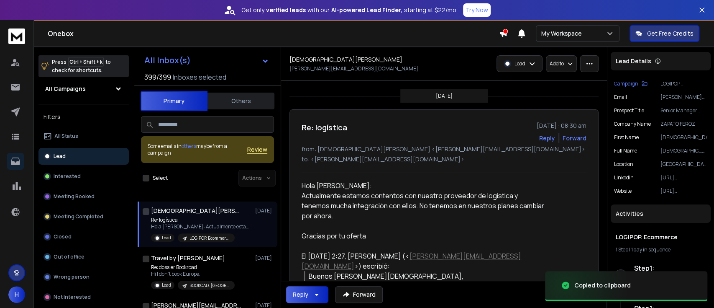
click at [508, 62] on div at bounding box center [508, 64] width 8 height 8
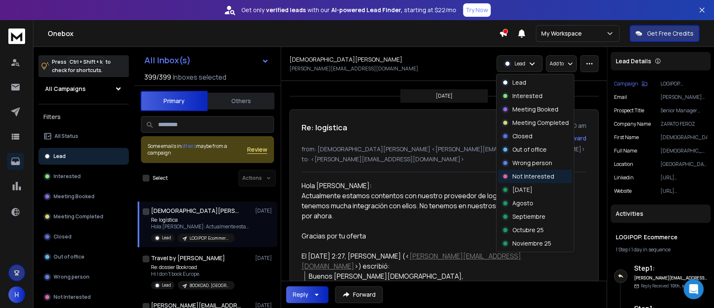
click at [539, 177] on p "Not Interested" at bounding box center [534, 176] width 42 height 8
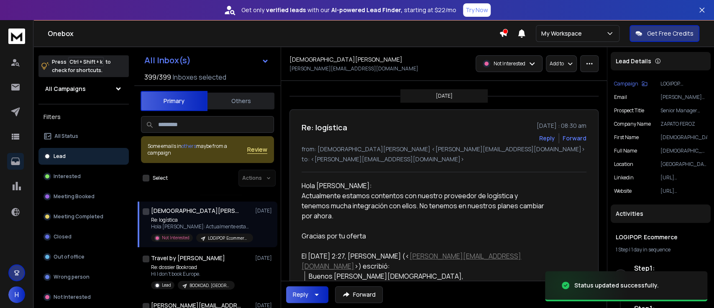
click at [554, 67] on p "Add to" at bounding box center [557, 63] width 14 height 7
click at [573, 85] on div "Subsequence" at bounding box center [575, 82] width 49 height 8
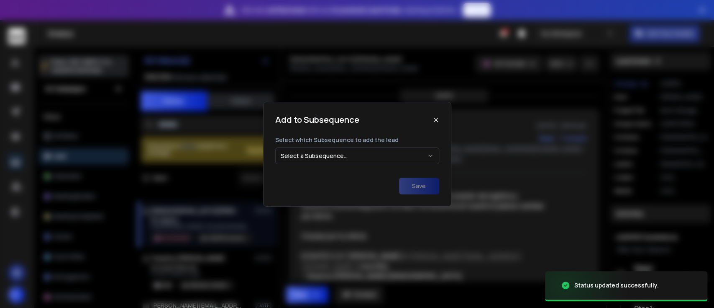
click at [331, 159] on button "Select a Subsequence..." at bounding box center [357, 155] width 164 height 17
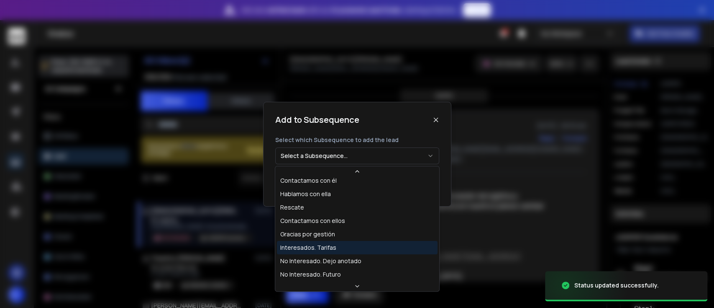
scroll to position [22, 0]
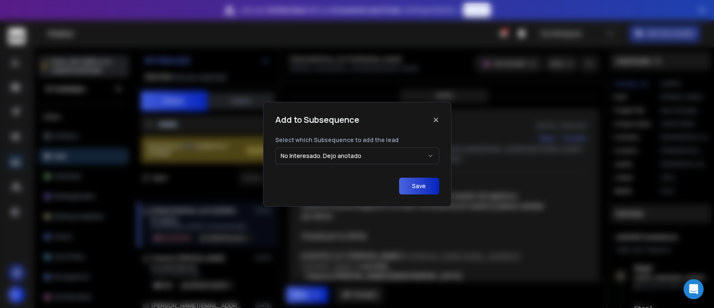
click at [416, 176] on div "Select which Subsequence to add the lead No Interesado. Dejo anotado Save" at bounding box center [357, 165] width 164 height 59
click at [416, 191] on button "Save" at bounding box center [419, 185] width 40 height 17
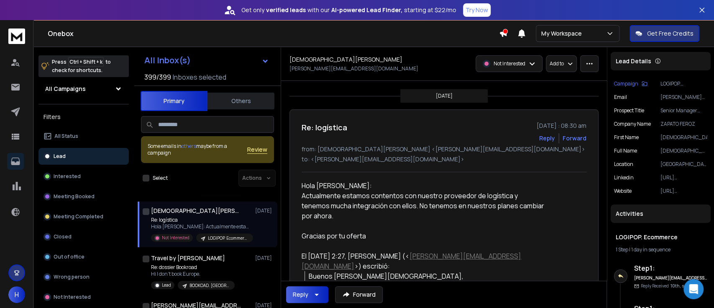
scroll to position [335, 0]
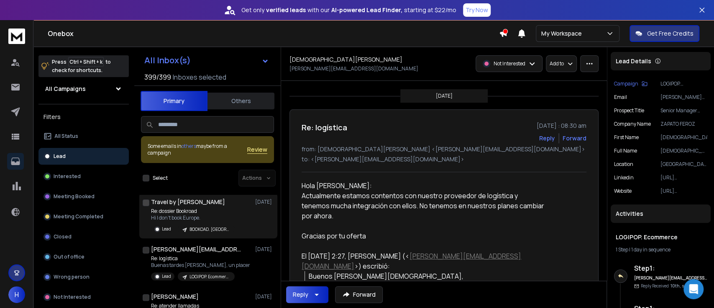
click at [208, 214] on p "Hi I don’t book Europe." at bounding box center [193, 217] width 84 height 7
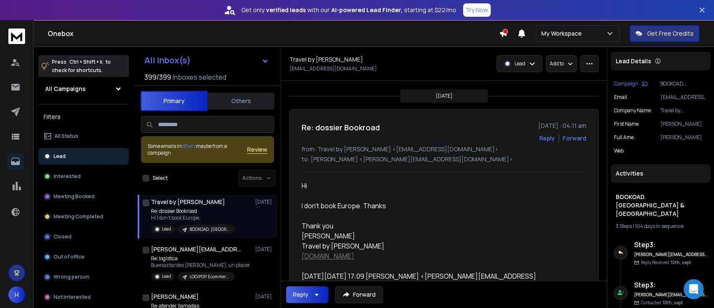
click at [515, 65] on p "Lead" at bounding box center [520, 63] width 11 height 7
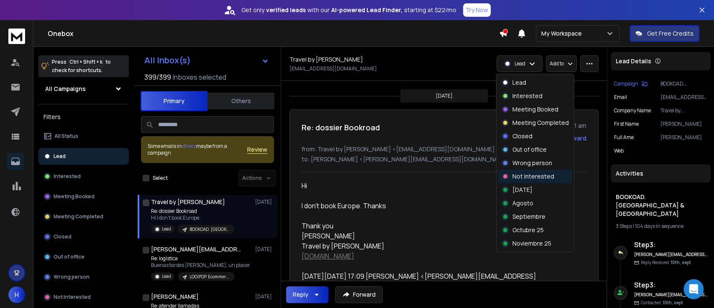
click at [532, 176] on p "Not Interested" at bounding box center [534, 176] width 42 height 8
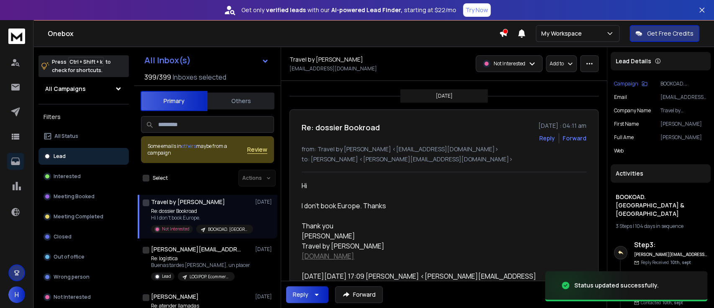
click at [209, 256] on p "Re: logística" at bounding box center [200, 258] width 99 height 7
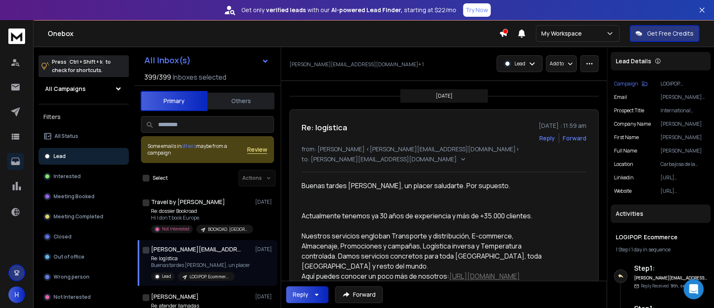
click at [672, 97] on p "ana.mesa@winkle.shop" at bounding box center [684, 97] width 47 height 7
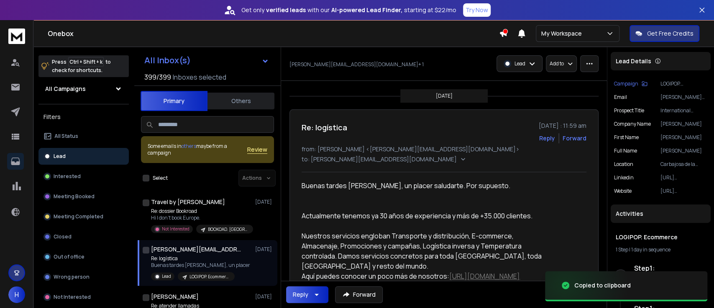
click at [668, 125] on p "WINKLE" at bounding box center [684, 124] width 47 height 7
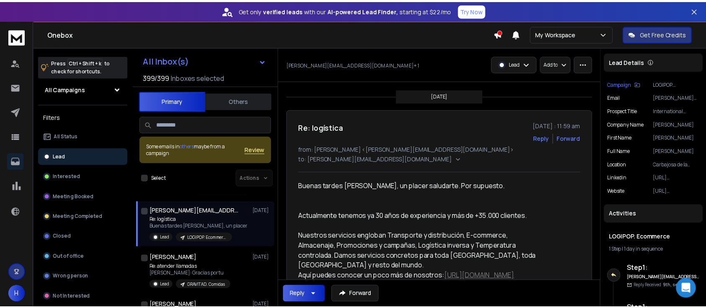
scroll to position [390, 0]
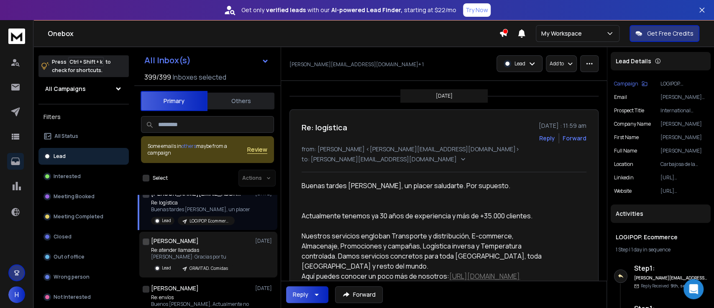
click at [204, 258] on p "Hola Marcos: Gracias por tu" at bounding box center [192, 256] width 82 height 7
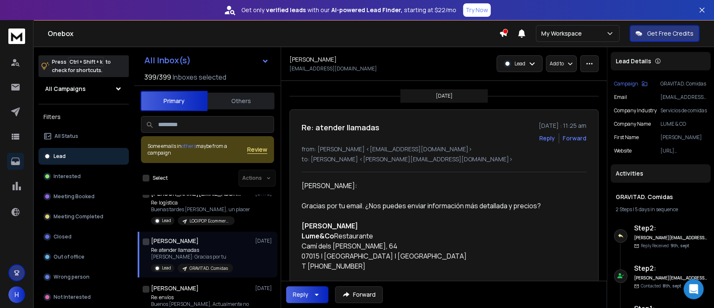
click at [632, 82] on p "Campaign" at bounding box center [626, 83] width 24 height 7
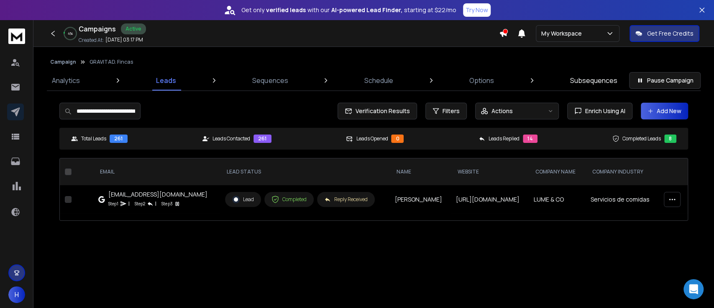
click at [580, 84] on p "Subsequences" at bounding box center [593, 80] width 47 height 10
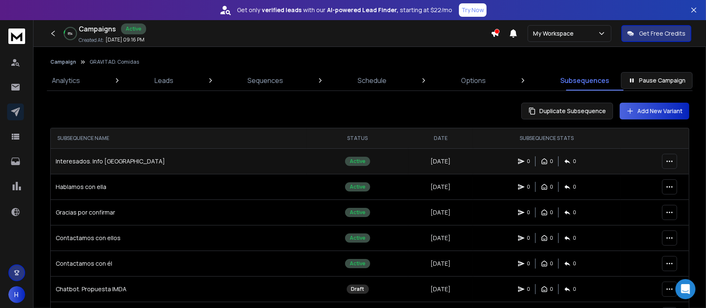
click at [144, 164] on td "Interesados. Info Gravitad" at bounding box center [179, 161] width 256 height 26
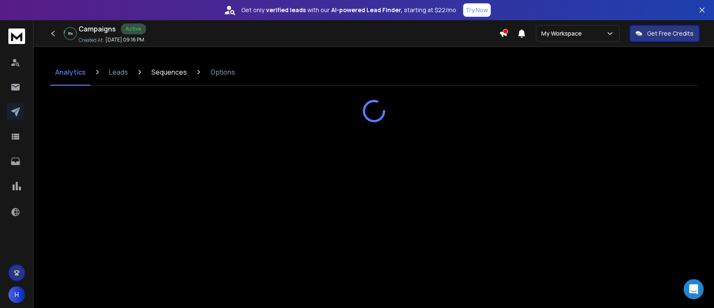
click at [158, 69] on p "Sequences" at bounding box center [170, 72] width 36 height 10
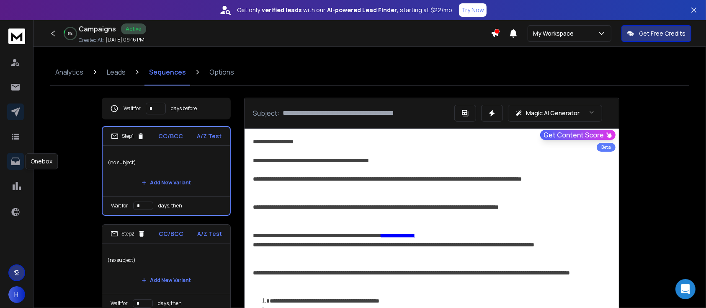
click at [15, 157] on icon at bounding box center [15, 161] width 9 height 8
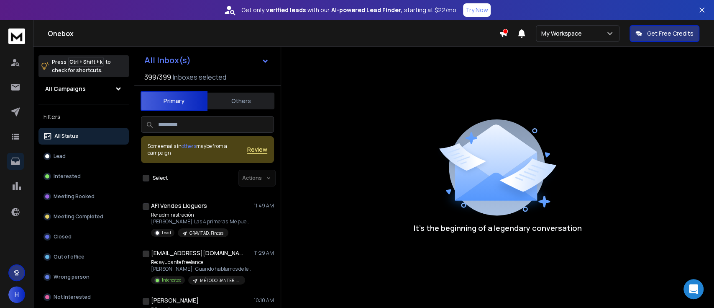
click at [187, 125] on input at bounding box center [207, 124] width 133 height 17
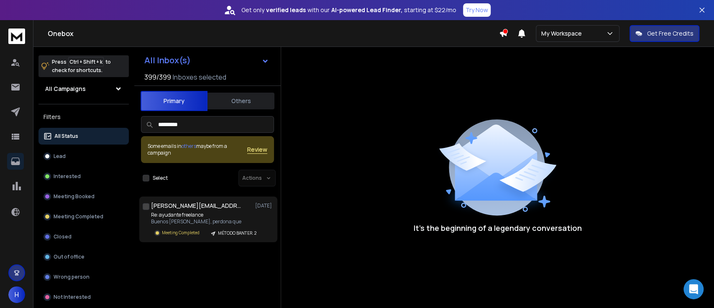
type input "*********"
click at [186, 214] on p "Re: ayudante freelance" at bounding box center [201, 214] width 100 height 7
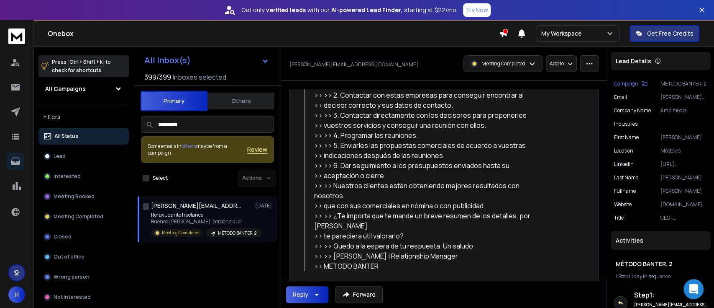
scroll to position [651, 0]
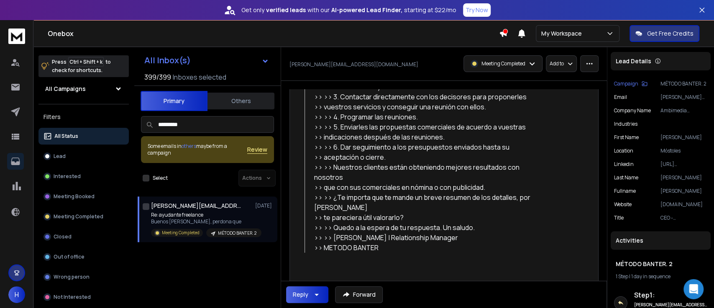
drag, startPoint x: 454, startPoint y: 250, endPoint x: 454, endPoint y: 234, distance: 16.7
click at [454, 301] on p "View all 4 replies" at bounding box center [449, 304] width 37 height 7
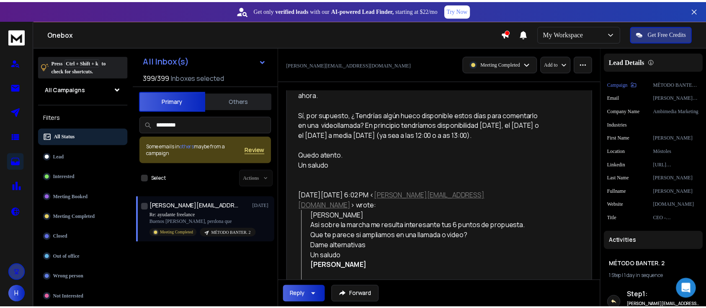
scroll to position [1635, 0]
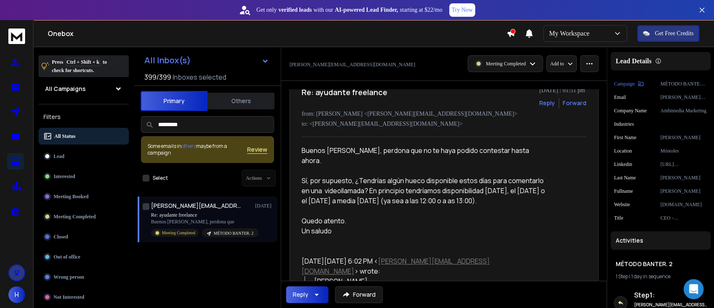
click at [624, 85] on p "Campaign" at bounding box center [624, 83] width 21 height 7
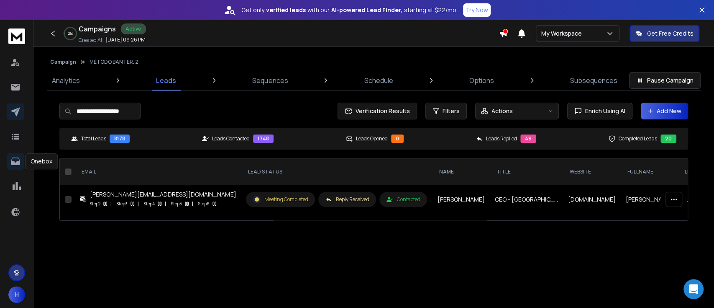
click at [13, 160] on icon at bounding box center [15, 161] width 10 height 10
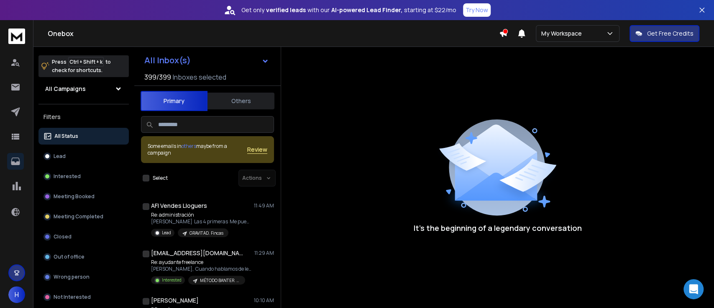
click at [205, 122] on input at bounding box center [207, 124] width 133 height 17
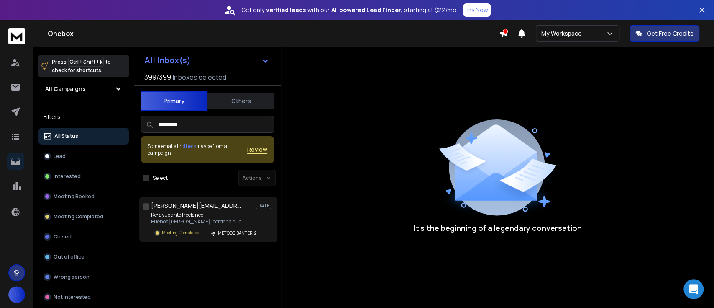
type input "*********"
click at [193, 212] on p "Re: ayudante freelance" at bounding box center [201, 214] width 100 height 7
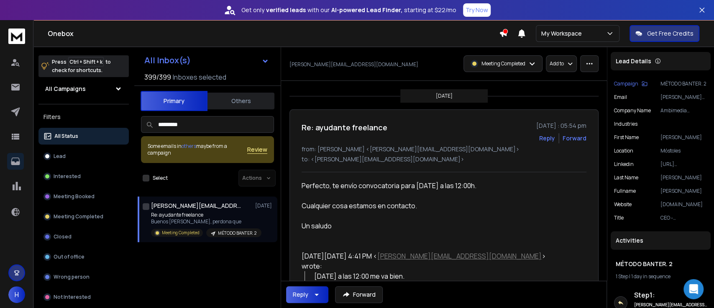
click at [628, 85] on p "Campaign" at bounding box center [626, 83] width 24 height 7
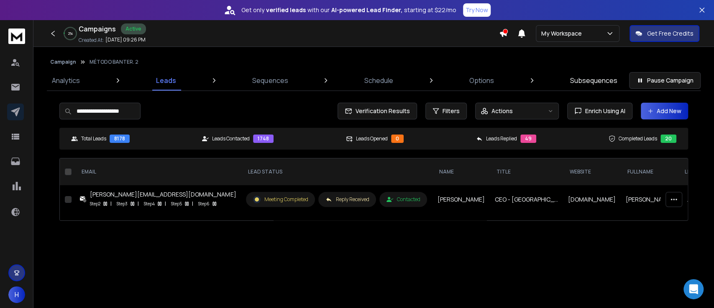
click at [596, 76] on p "Subsequences" at bounding box center [593, 80] width 47 height 10
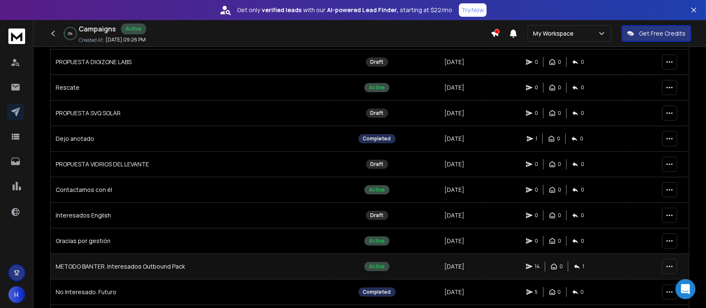
scroll to position [182, 0]
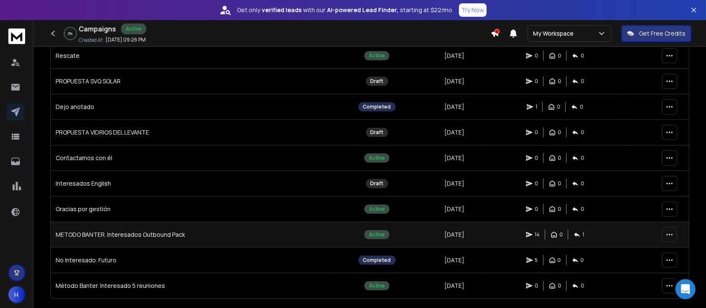
click at [166, 232] on td "METODO BANTER. Interesados Outbound Pack" at bounding box center [190, 234] width 279 height 26
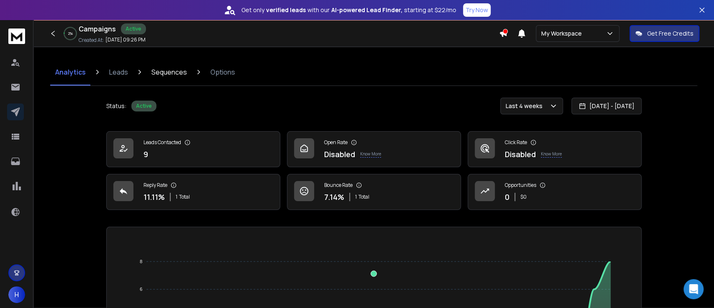
click at [173, 71] on p "Sequences" at bounding box center [170, 72] width 36 height 10
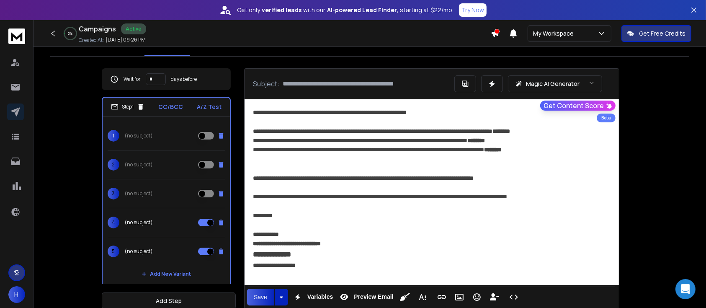
scroll to position [45, 0]
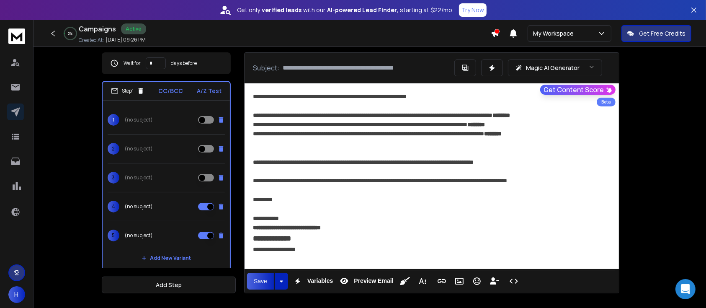
click at [162, 206] on div "4 (no subject)" at bounding box center [166, 206] width 117 height 29
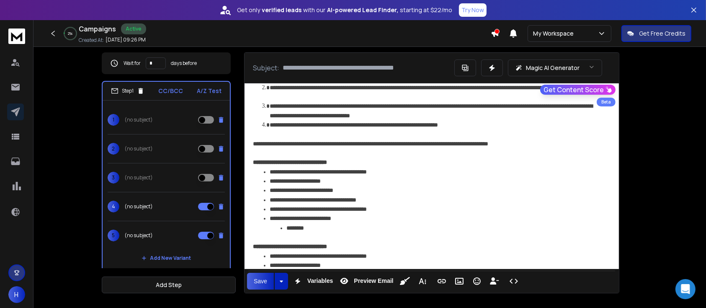
scroll to position [111, 0]
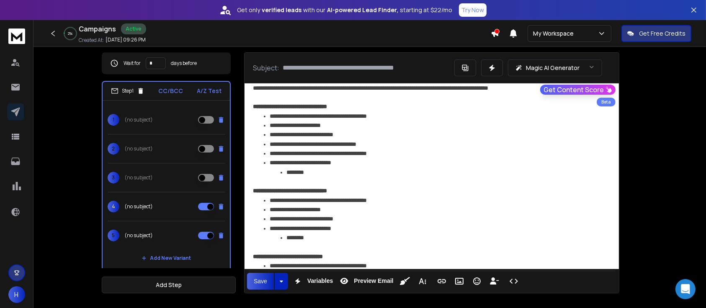
click at [143, 235] on p "(no subject)" at bounding box center [138, 235] width 28 height 7
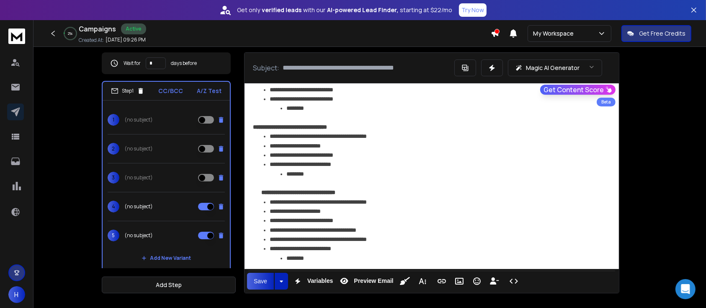
scroll to position [167, 0]
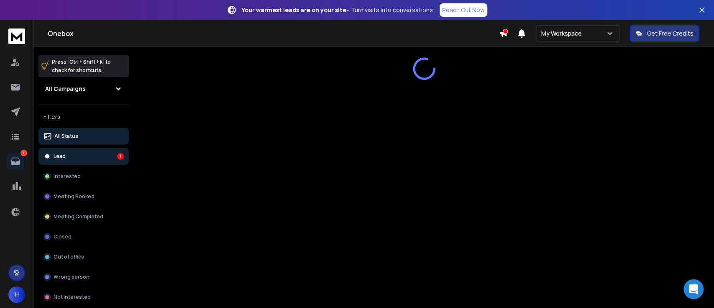
click at [91, 156] on button "Lead 1" at bounding box center [84, 156] width 90 height 17
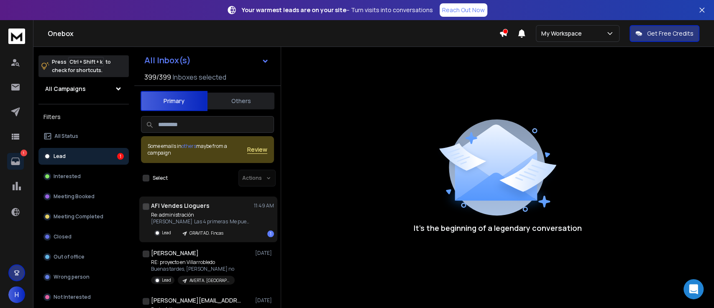
click at [228, 218] on p "Hola Marcos Las 4 primeras Me puedes" at bounding box center [201, 221] width 100 height 7
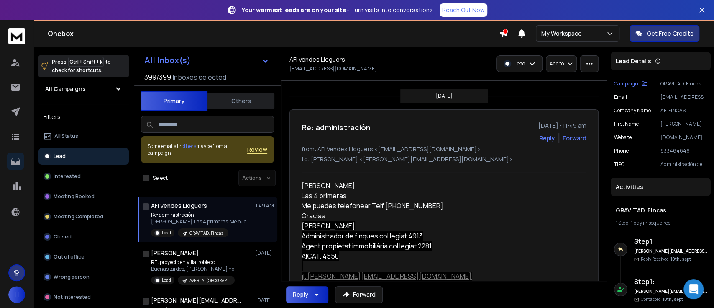
click at [398, 206] on div "Me puedes telefonear Telf 609885808" at bounding box center [424, 205] width 244 height 10
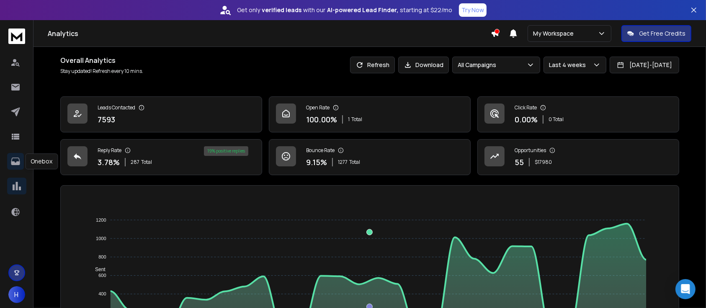
click at [14, 165] on icon at bounding box center [15, 161] width 9 height 8
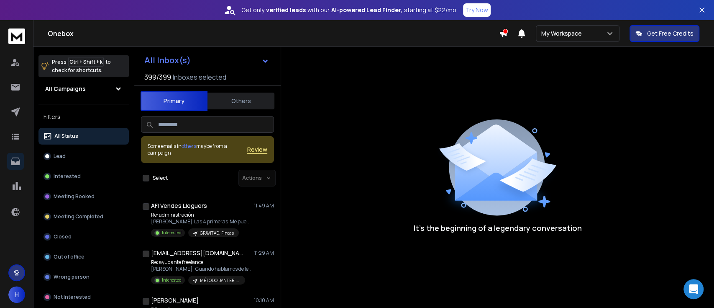
click at [183, 123] on input at bounding box center [207, 124] width 133 height 17
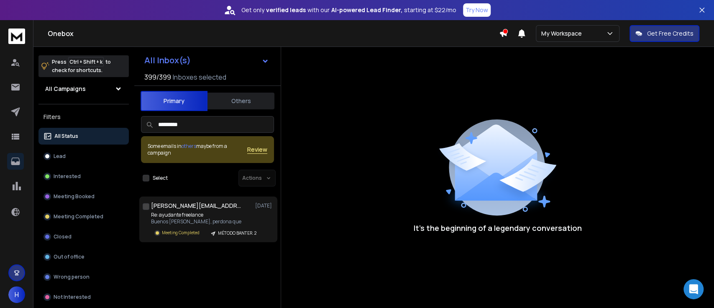
type input "*********"
click at [209, 215] on p "Re: ayudante freelance" at bounding box center [201, 214] width 100 height 7
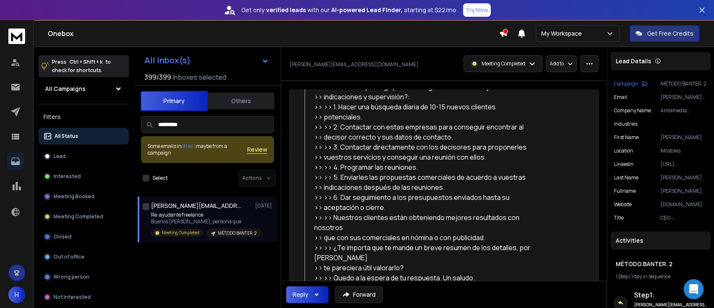
scroll to position [651, 0]
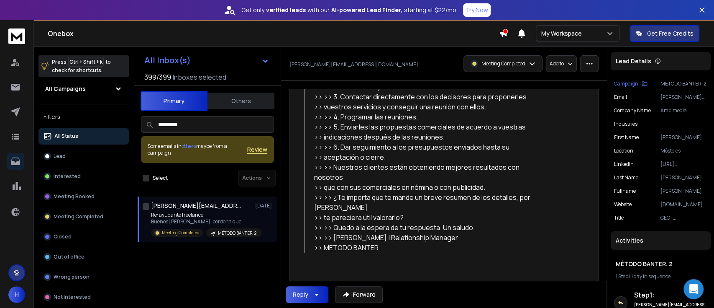
click at [439, 301] on p "View all 4 replies" at bounding box center [449, 304] width 37 height 7
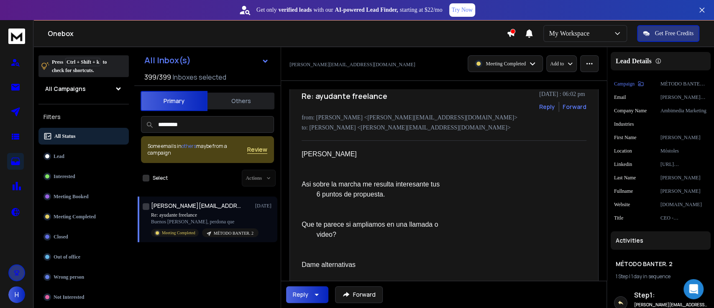
scroll to position [2325, 0]
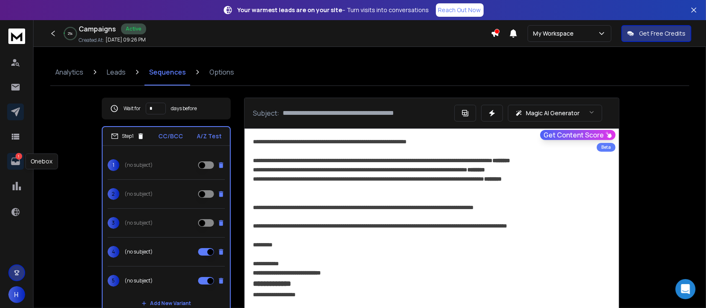
click at [16, 164] on icon at bounding box center [15, 161] width 9 height 8
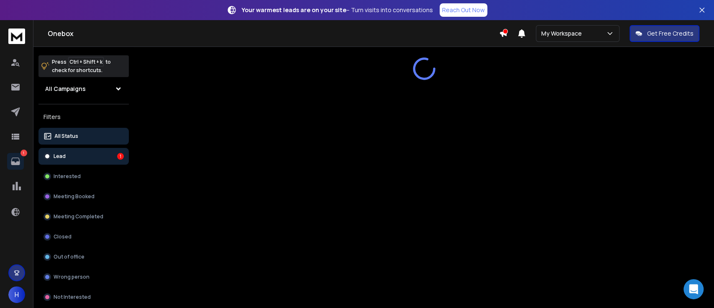
click at [59, 161] on button "Lead 1" at bounding box center [84, 156] width 90 height 17
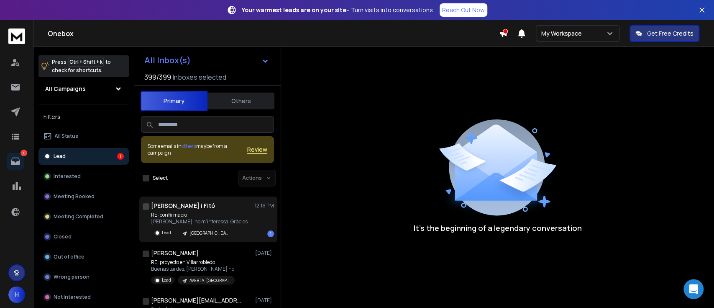
click at [222, 226] on div "RE: confirmació [PERSON_NAME], no m’interessa. Gràcies. Lead [GEOGRAPHIC_DATA].…" at bounding box center [200, 224] width 98 height 26
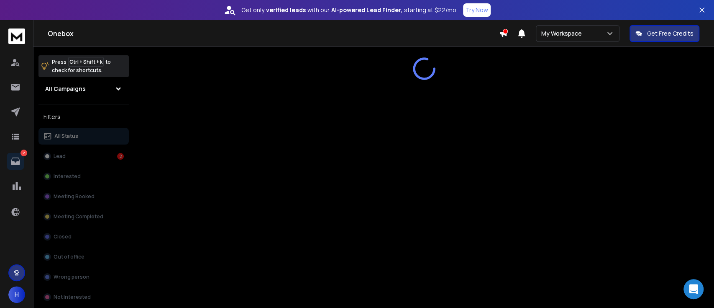
click at [69, 163] on div "All Status Lead 2 Interested Meeting Booked Meeting Completed Closed Out of off…" at bounding box center [84, 216] width 90 height 177
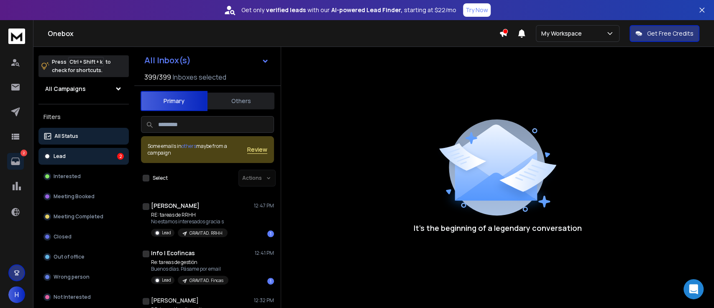
click at [84, 158] on button "Lead 2" at bounding box center [84, 156] width 90 height 17
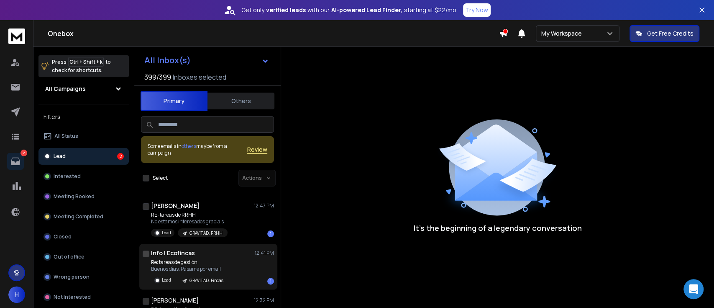
click at [223, 262] on p "Re: tareas de gestión" at bounding box center [189, 262] width 77 height 7
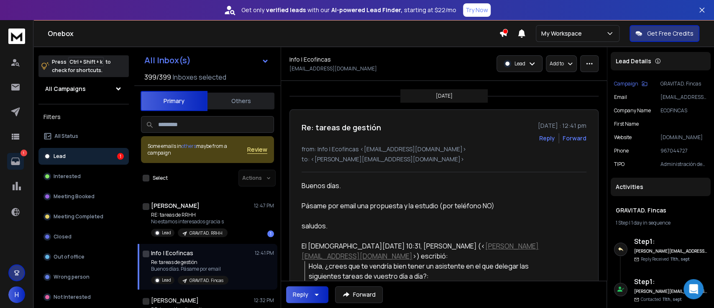
click at [627, 82] on p "Campaign" at bounding box center [626, 83] width 24 height 7
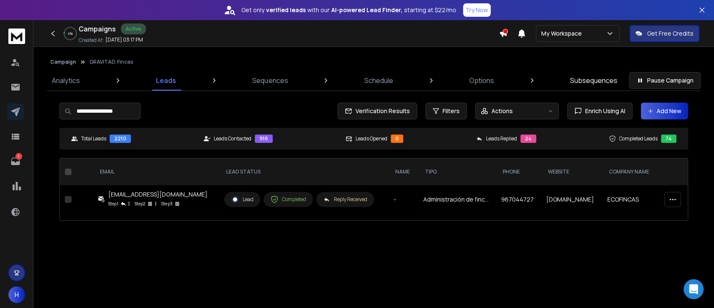
click at [591, 81] on p "Subsequences" at bounding box center [593, 80] width 47 height 10
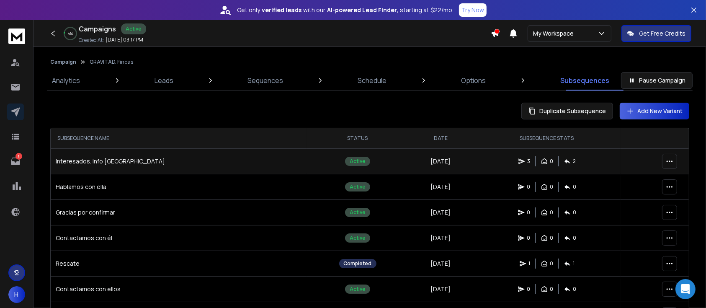
click at [191, 167] on td "Interesados. Info Gravitad" at bounding box center [179, 161] width 256 height 26
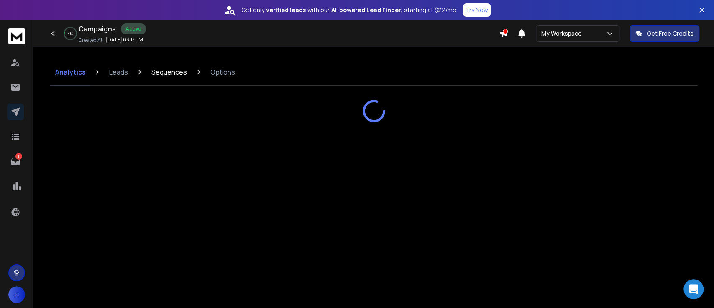
click at [174, 75] on p "Sequences" at bounding box center [170, 72] width 36 height 10
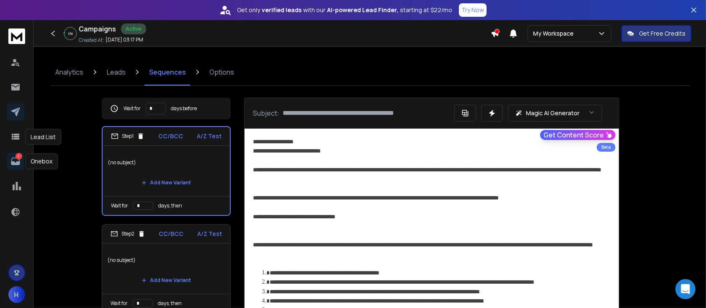
click at [16, 167] on link "1" at bounding box center [15, 161] width 17 height 17
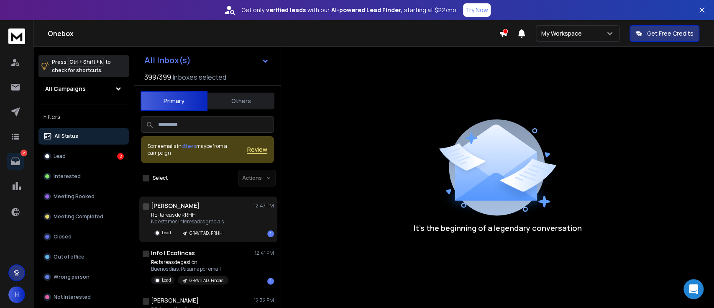
scroll to position [56, 0]
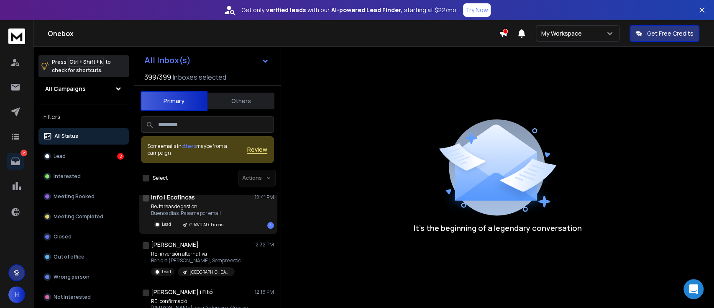
click at [211, 204] on p "Re: tareas de gestión" at bounding box center [189, 206] width 77 height 7
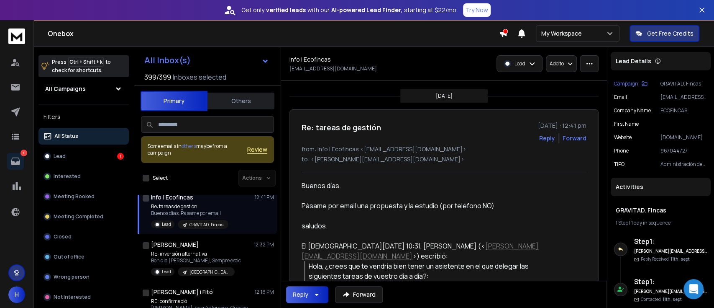
click at [678, 98] on p "info@ecofincas.es" at bounding box center [684, 97] width 47 height 7
click at [514, 68] on div "Lead" at bounding box center [519, 64] width 45 height 16
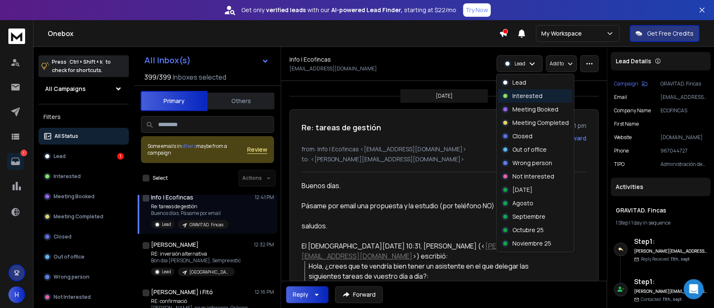
click at [519, 95] on p "Interested" at bounding box center [528, 96] width 30 height 8
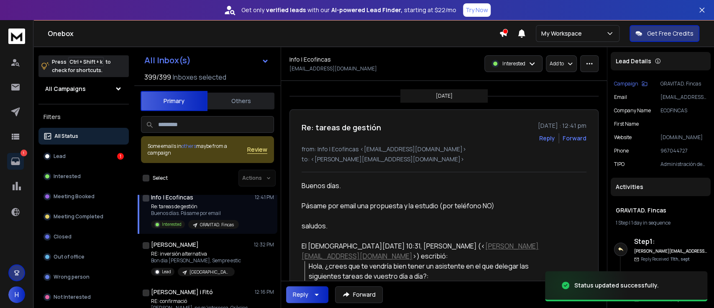
click at [552, 65] on p "Add to" at bounding box center [557, 63] width 14 height 7
click at [571, 85] on div "Subsequence" at bounding box center [575, 82] width 49 height 8
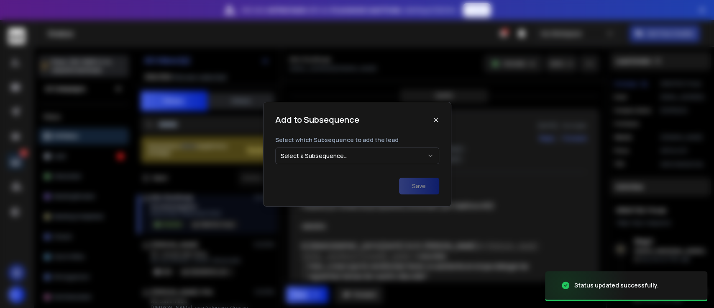
click at [344, 151] on button "Select a Subsequence..." at bounding box center [357, 155] width 164 height 17
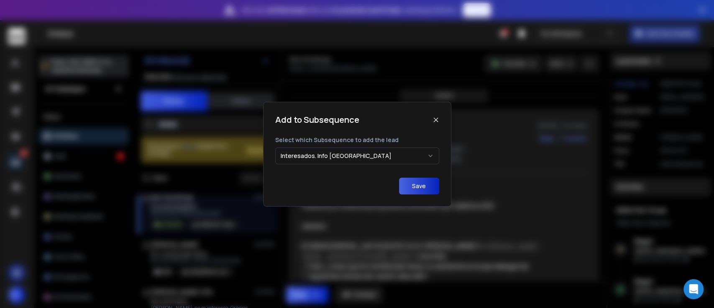
click at [413, 184] on button "Save" at bounding box center [419, 185] width 40 height 17
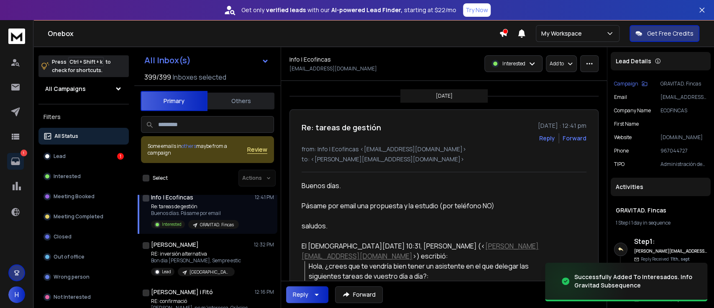
click at [675, 98] on p "info@ecofincas.es" at bounding box center [684, 97] width 47 height 7
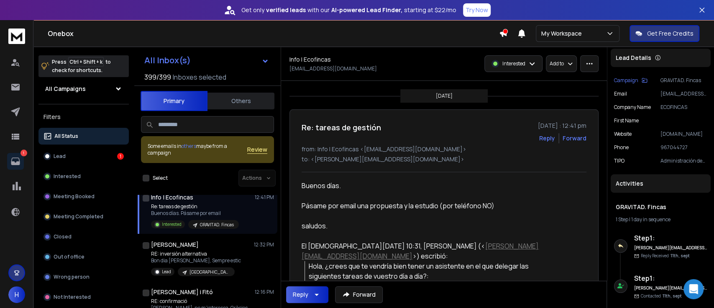
scroll to position [0, 0]
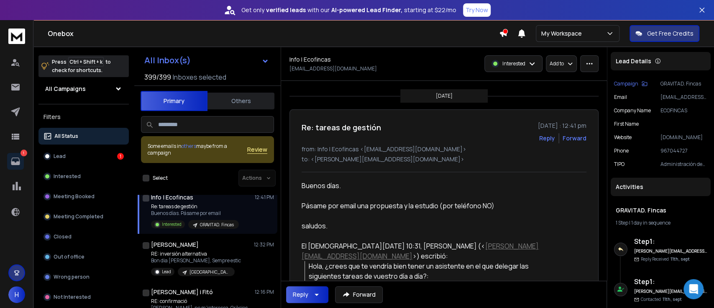
click at [687, 97] on p "info@ecofincas.es" at bounding box center [684, 97] width 47 height 7
click at [670, 150] on p "967044727" at bounding box center [684, 150] width 47 height 7
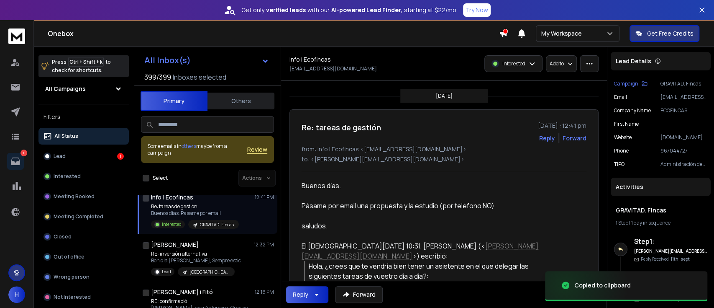
click at [680, 95] on p "info@ecofincas.es" at bounding box center [684, 97] width 47 height 7
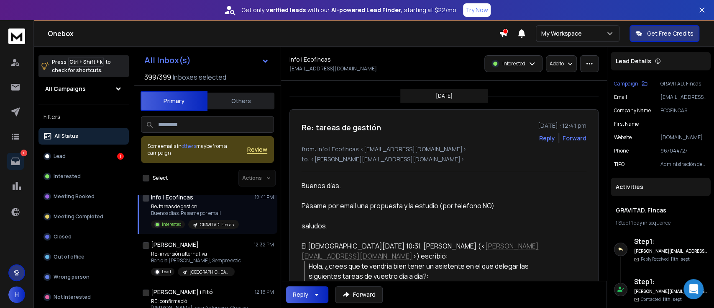
click at [561, 66] on p "Add to" at bounding box center [557, 63] width 14 height 7
click at [567, 80] on div "Subsequence" at bounding box center [575, 82] width 49 height 8
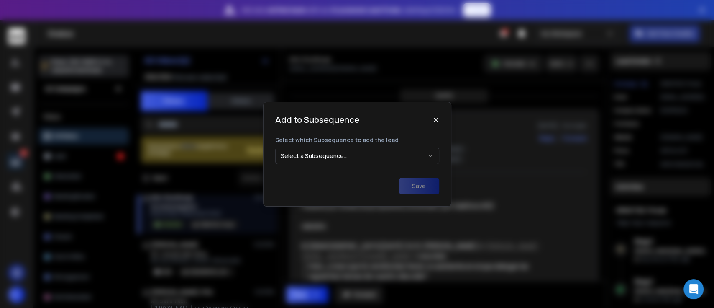
click at [348, 152] on button "Select a Subsequence..." at bounding box center [357, 155] width 164 height 17
click at [419, 187] on button "Save" at bounding box center [419, 185] width 40 height 17
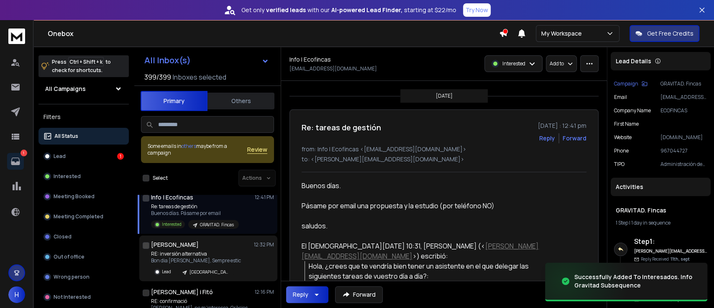
click at [206, 249] on div "Gonçal Colomer 12:32 PM RE: inversión alternativa Bon dia Guillermo, Sempre est…" at bounding box center [212, 258] width 123 height 36
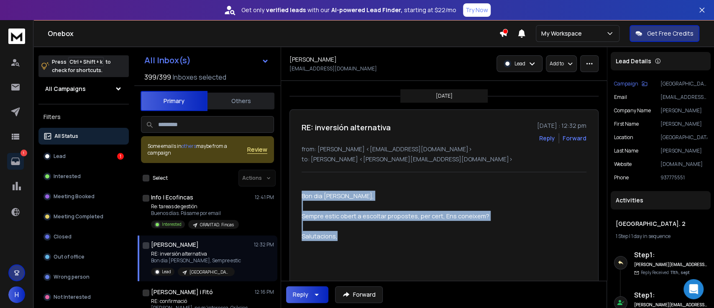
drag, startPoint x: 405, startPoint y: 237, endPoint x: 300, endPoint y: 196, distance: 112.9
copy div "Bon dia Guillermo, Sempre estic obert a escoltar propostes, per cert, Ens conei…"
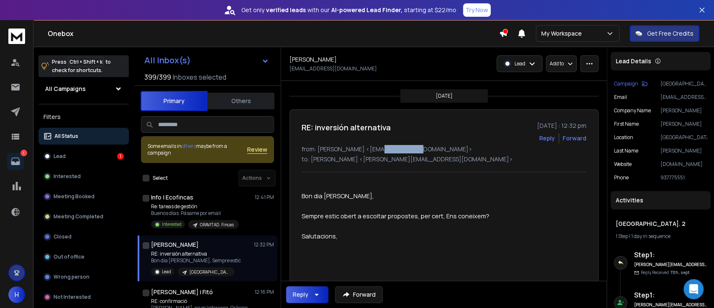
drag, startPoint x: 411, startPoint y: 149, endPoint x: 377, endPoint y: 152, distance: 34.5
click at [377, 152] on p "from: Gonçal Colomer <gc@gcreation.es>" at bounding box center [444, 149] width 285 height 8
copy p "gcreation.es"
click at [670, 110] on p "COTRU" at bounding box center [684, 110] width 47 height 7
click at [321, 151] on p "from: Gonçal Colomer <gc@gcreation.es>" at bounding box center [444, 149] width 285 height 8
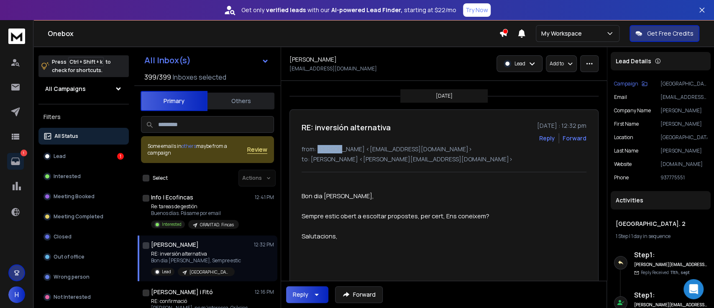
click at [321, 151] on p "from: Gonçal Colomer <gc@gcreation.es>" at bounding box center [444, 149] width 285 height 8
copy p "Gonçal"
click at [630, 85] on p "Campaign" at bounding box center [626, 83] width 24 height 7
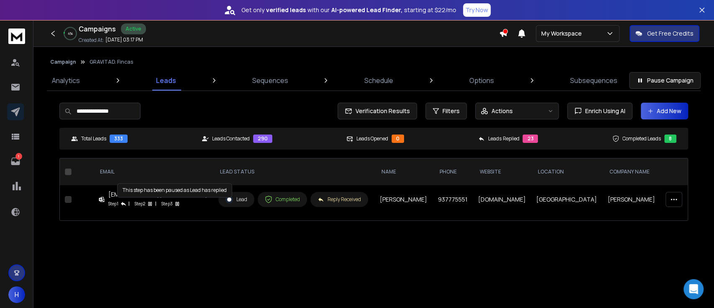
click at [180, 206] on icon at bounding box center [177, 203] width 7 height 7
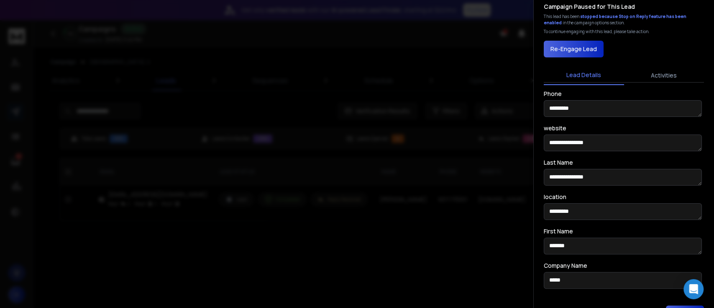
scroll to position [68, 0]
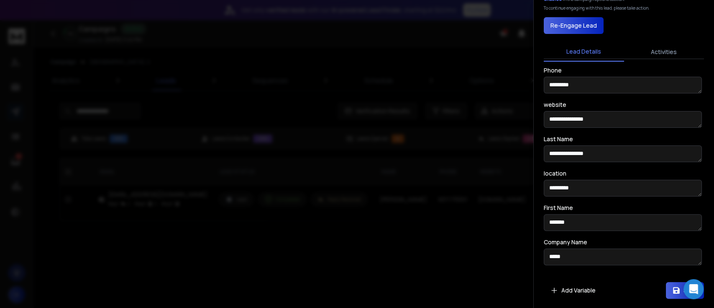
click at [564, 225] on textarea "*******" at bounding box center [623, 222] width 158 height 17
paste textarea
type textarea "******"
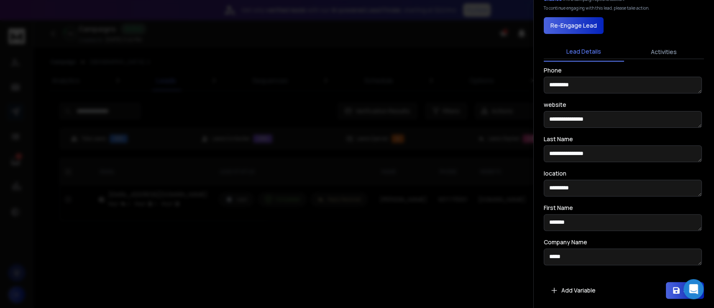
click at [670, 290] on button "Save" at bounding box center [685, 290] width 38 height 17
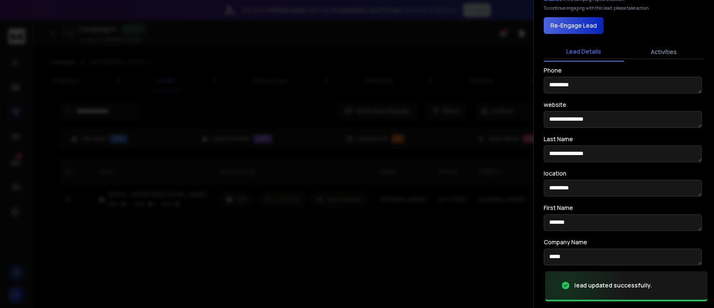
click at [198, 227] on div at bounding box center [357, 154] width 714 height 308
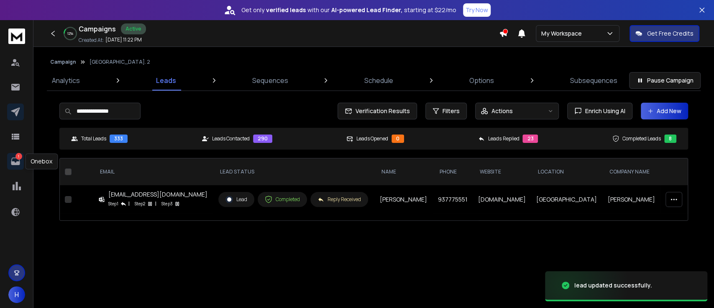
click at [13, 162] on icon at bounding box center [15, 161] width 9 height 8
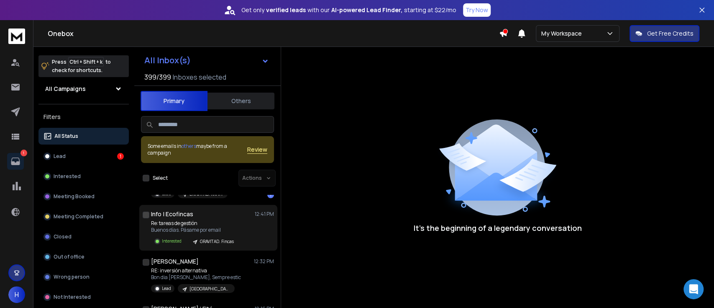
scroll to position [56, 0]
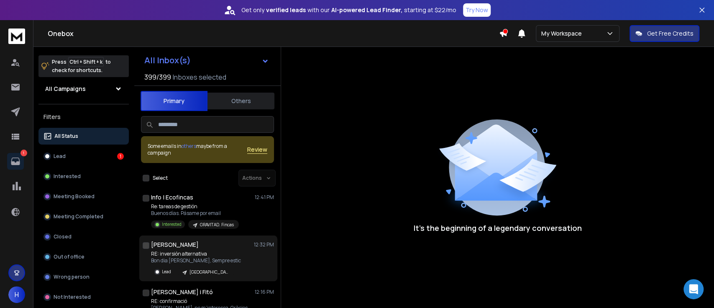
click at [214, 249] on div "Gonçal Colomer 12:32 PM RE: inversión alternativa Bon dia Guillermo, Sempre est…" at bounding box center [212, 258] width 123 height 36
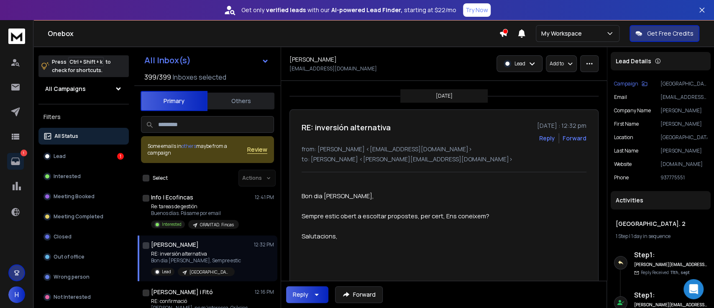
click at [318, 294] on icon "button" at bounding box center [317, 294] width 10 height 10
click at [320, 270] on p "Reply All" at bounding box center [311, 273] width 23 height 8
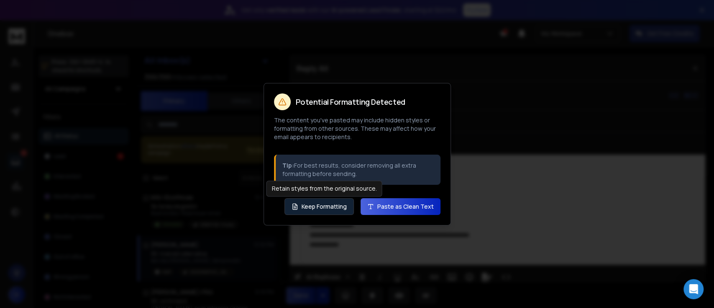
click at [336, 203] on button "Keep Formatting" at bounding box center [319, 206] width 69 height 17
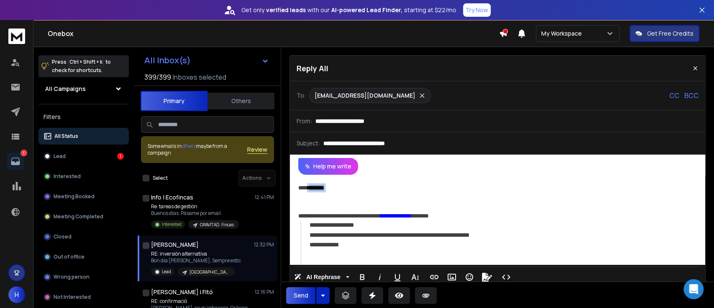
drag, startPoint x: 362, startPoint y: 187, endPoint x: 311, endPoint y: 185, distance: 50.7
click at [311, 185] on div "**** ******" at bounding box center [492, 187] width 388 height 9
click at [311, 188] on div "**********" at bounding box center [492, 187] width 388 height 9
click at [367, 187] on div "**** ******" at bounding box center [492, 187] width 388 height 9
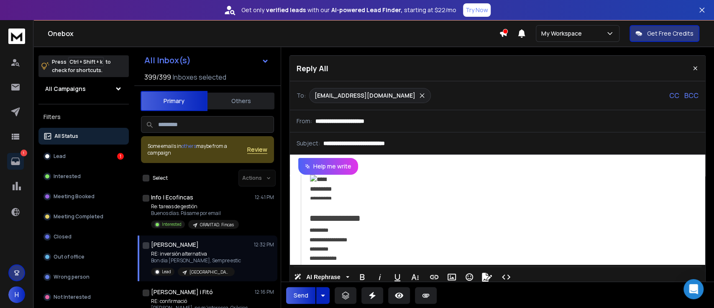
scroll to position [0, 0]
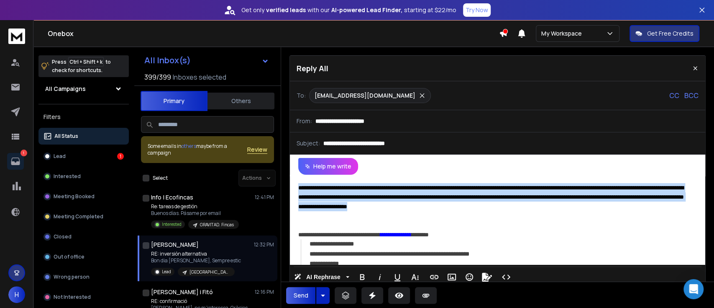
drag, startPoint x: 579, startPoint y: 209, endPoint x: 283, endPoint y: 183, distance: 297.1
click at [283, 183] on div "**********" at bounding box center [497, 220] width 433 height 347
copy div "**********"
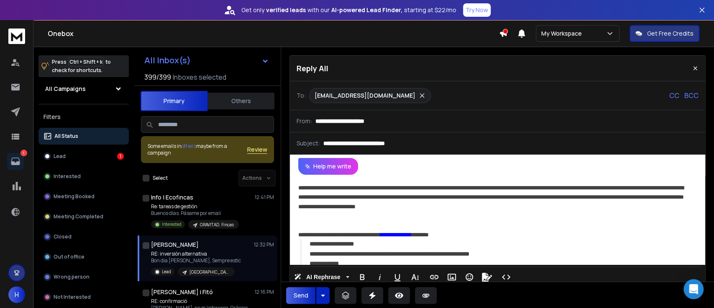
click at [331, 199] on div "**********" at bounding box center [492, 197] width 388 height 28
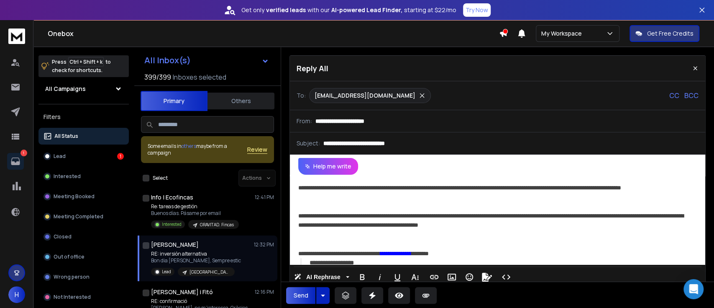
click at [496, 225] on div "**********" at bounding box center [492, 220] width 388 height 19
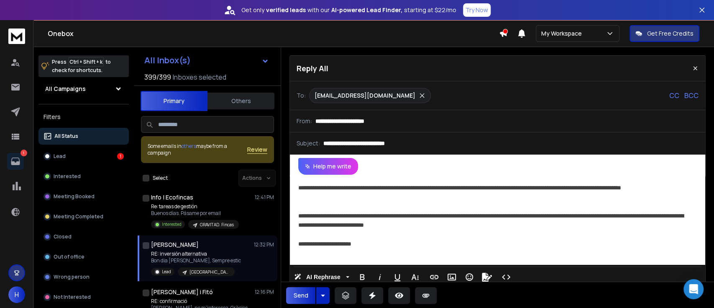
click at [332, 241] on div "**********" at bounding box center [492, 243] width 388 height 9
click at [333, 240] on div "**********" at bounding box center [492, 243] width 388 height 9
click at [295, 296] on button "Send" at bounding box center [300, 295] width 29 height 17
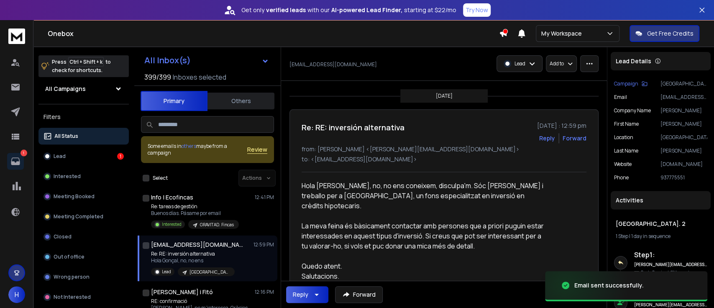
click at [524, 67] on div "Lead" at bounding box center [519, 64] width 45 height 16
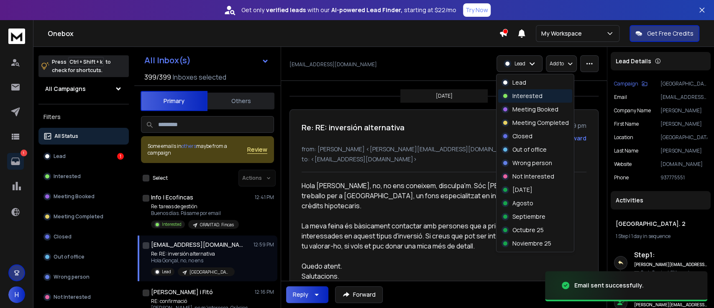
click at [526, 93] on p "Interested" at bounding box center [528, 96] width 30 height 8
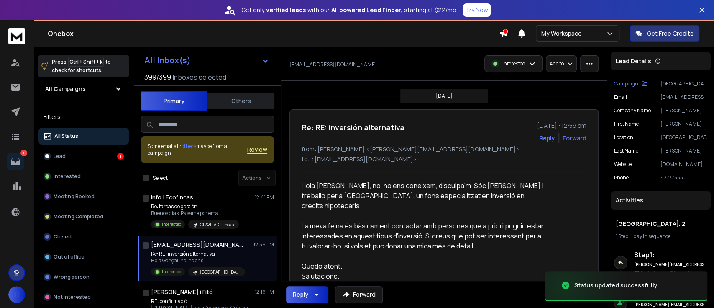
click at [668, 98] on p "gc@gcreation.es" at bounding box center [684, 97] width 47 height 7
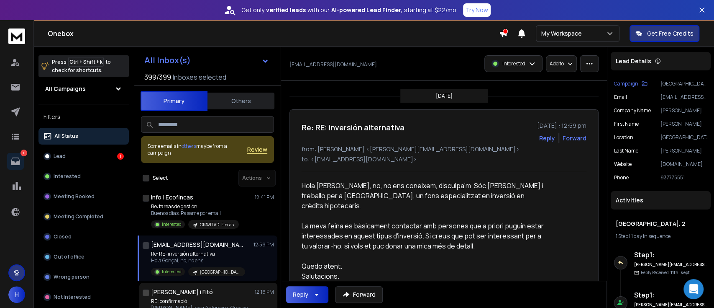
scroll to position [111, 0]
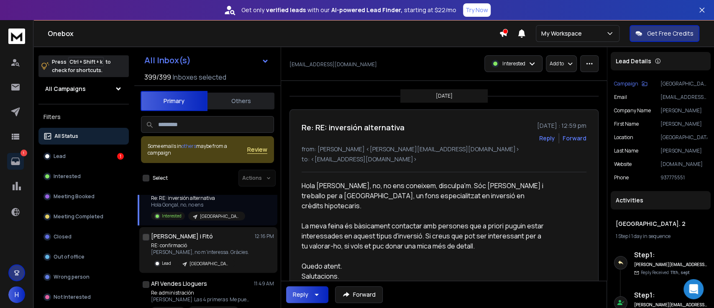
click at [207, 250] on p "Hola David, no m’interessa. Gràcies." at bounding box center [200, 252] width 98 height 7
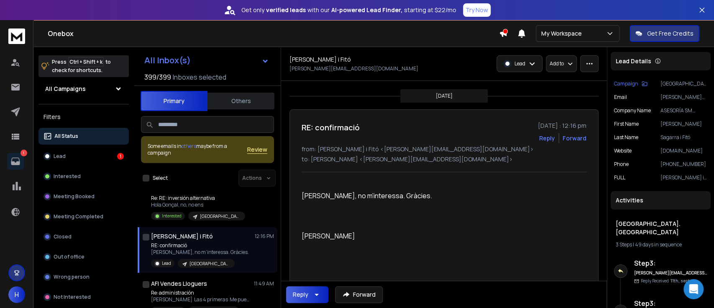
click at [668, 96] on p "nuria@gestiobcn.com" at bounding box center [684, 97] width 47 height 7
click at [509, 60] on div "Lead" at bounding box center [519, 64] width 45 height 16
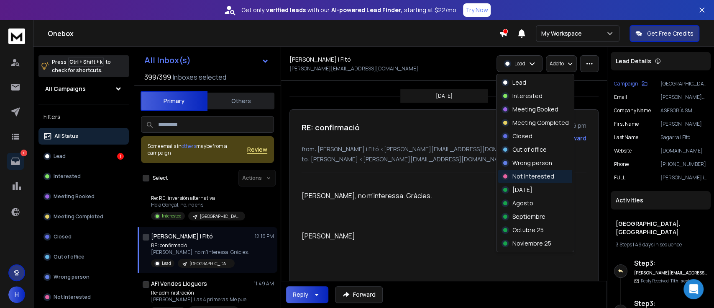
click at [530, 175] on p "Not Interested" at bounding box center [534, 176] width 42 height 8
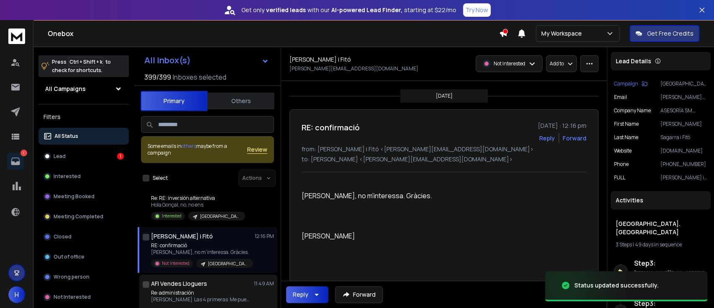
scroll to position [167, 0]
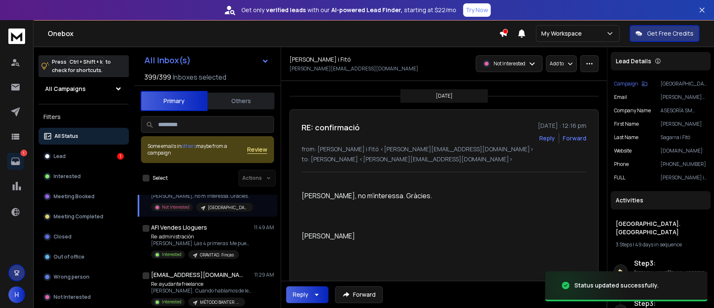
click at [201, 236] on p "Re: administración" at bounding box center [201, 236] width 100 height 7
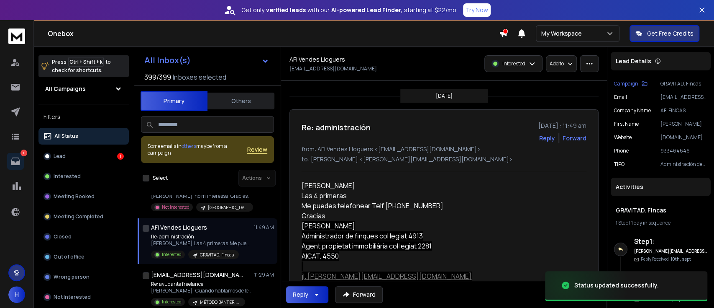
click at [73, 150] on button "Lead 1" at bounding box center [84, 156] width 90 height 17
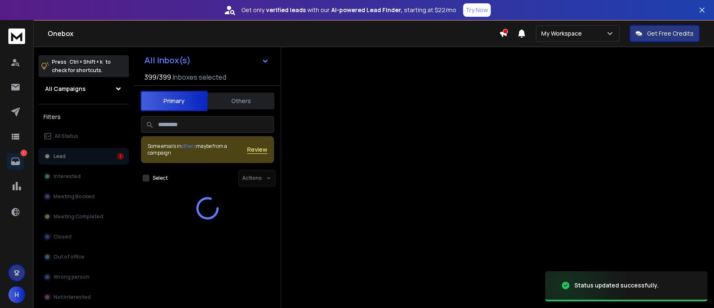
scroll to position [0, 0]
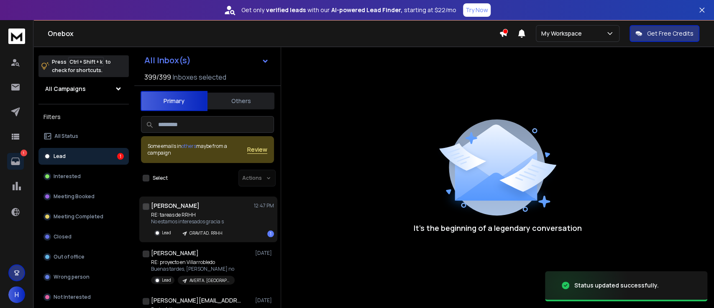
click at [226, 212] on p "RE: tareas de RRHH" at bounding box center [189, 214] width 77 height 7
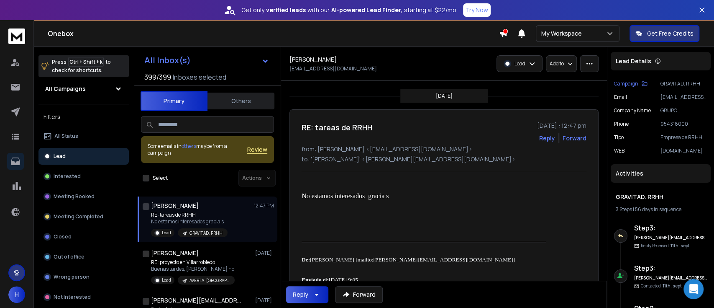
click at [516, 66] on p "Lead" at bounding box center [520, 63] width 11 height 7
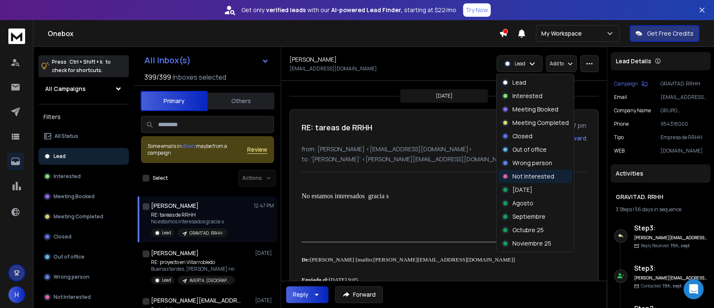
click at [533, 177] on p "Not Interested" at bounding box center [534, 176] width 42 height 8
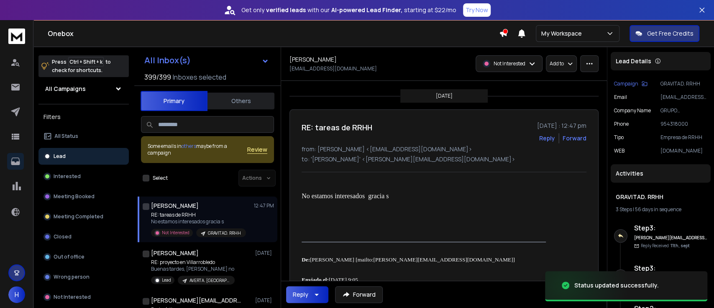
click at [673, 96] on p "lmorera@grupomorerayvallejo.es" at bounding box center [684, 97] width 47 height 7
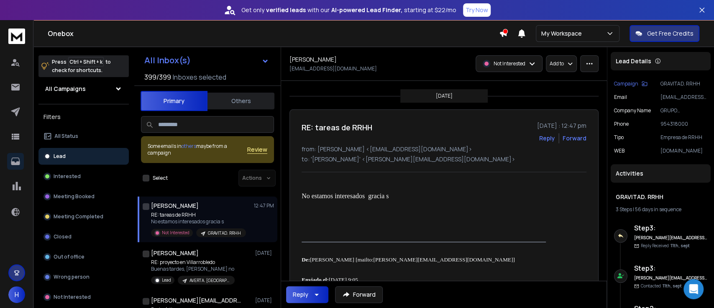
click at [678, 112] on p "GRUPO MORERA & VALLEJO" at bounding box center [684, 110] width 47 height 7
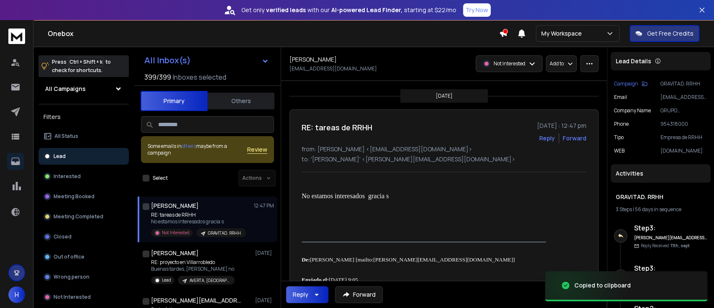
scroll to position [56, 0]
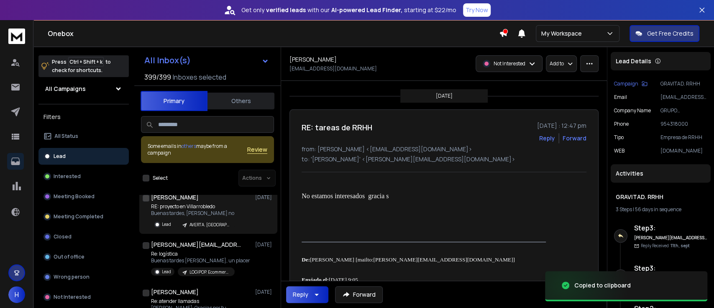
click at [213, 216] on p "Buenas tardes, Ignacio Ahora no" at bounding box center [193, 213] width 84 height 7
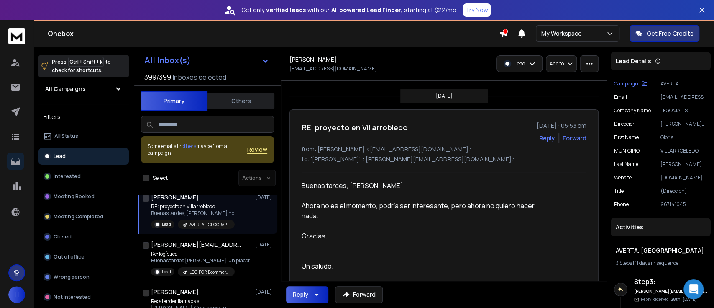
click at [515, 67] on p "Lead" at bounding box center [520, 63] width 11 height 7
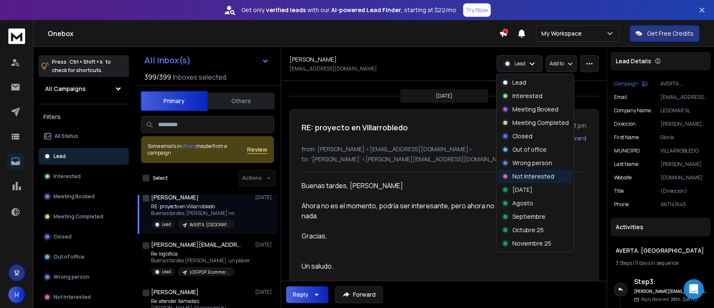
click at [518, 177] on p "Not Interested" at bounding box center [534, 176] width 42 height 8
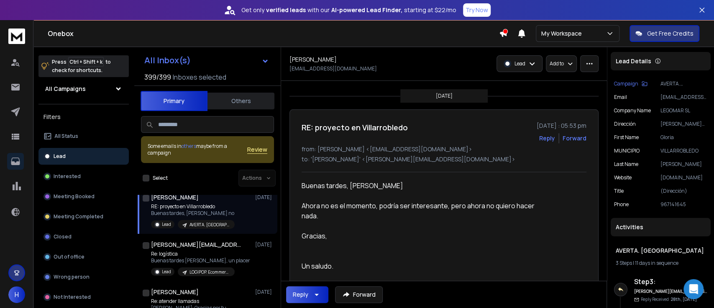
click at [559, 60] on p "Add to" at bounding box center [557, 63] width 14 height 7
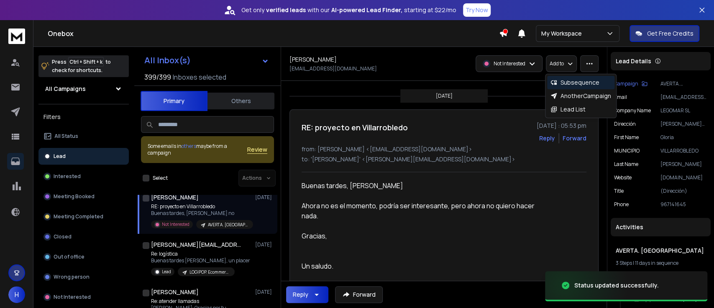
click at [567, 80] on div "Subsequence" at bounding box center [575, 82] width 49 height 8
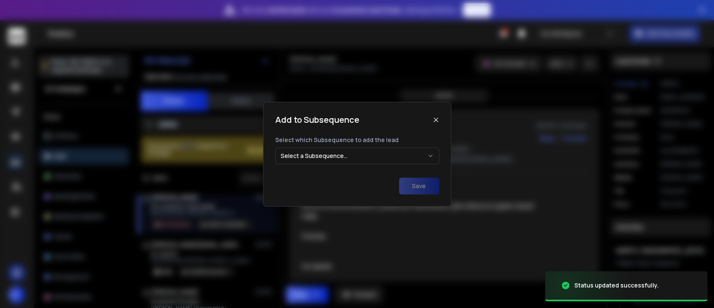
click at [359, 159] on button "Select a Subsequence..." at bounding box center [357, 155] width 164 height 17
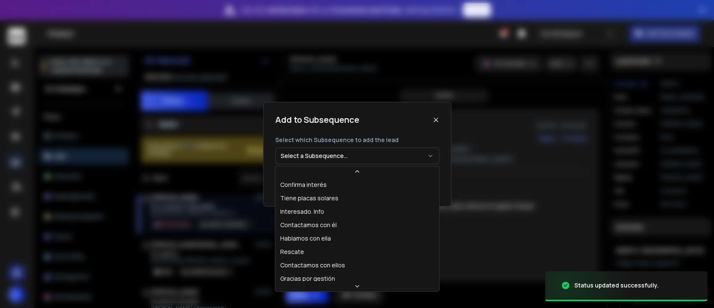
scroll to position [22, 0]
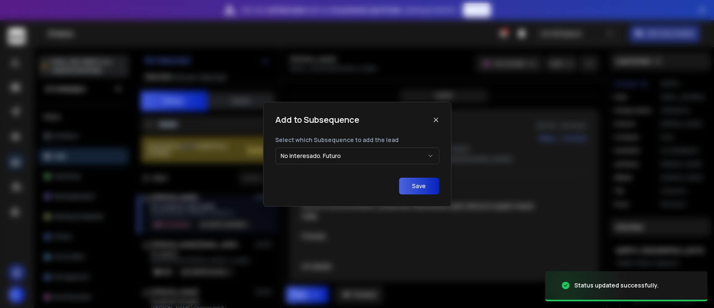
click at [415, 186] on button "Save" at bounding box center [419, 185] width 40 height 17
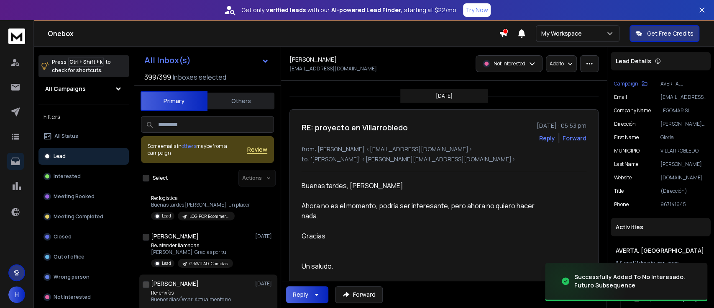
scroll to position [56, 0]
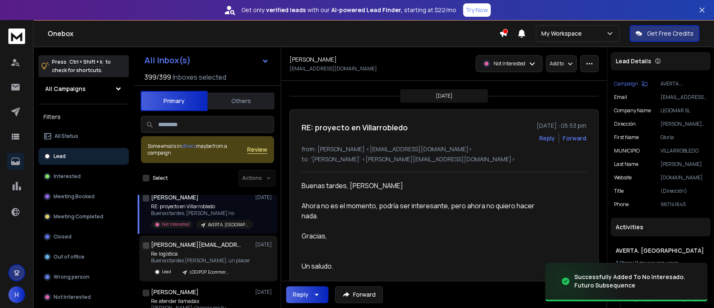
click at [211, 254] on p "Re: logística" at bounding box center [200, 253] width 99 height 7
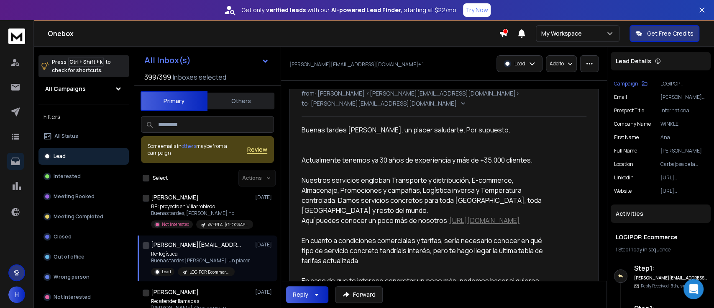
scroll to position [111, 0]
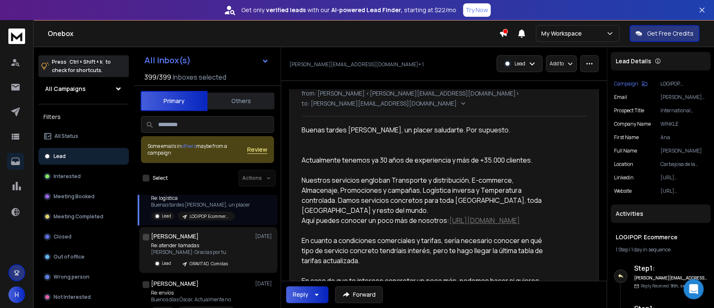
click at [226, 249] on p "Hola Marcos: Gracias por tu" at bounding box center [192, 252] width 82 height 7
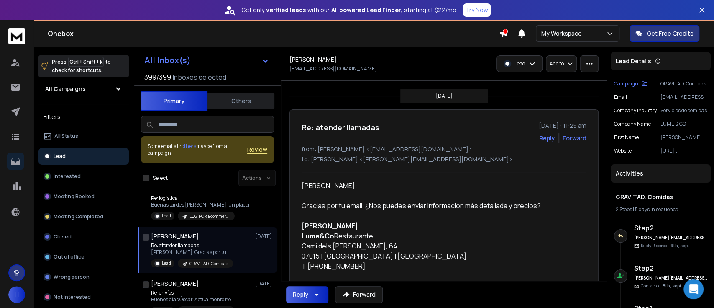
scroll to position [167, 0]
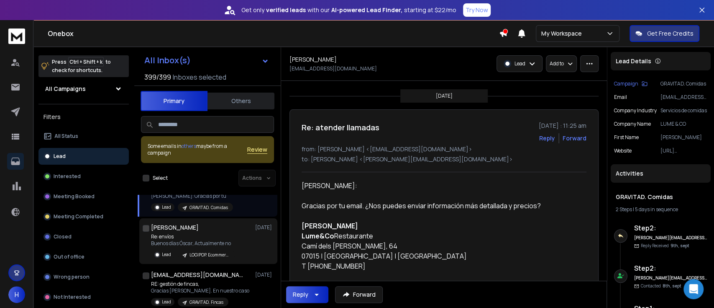
click at [215, 240] on p "Buenos días Óscar, Actualmente no" at bounding box center [193, 243] width 84 height 7
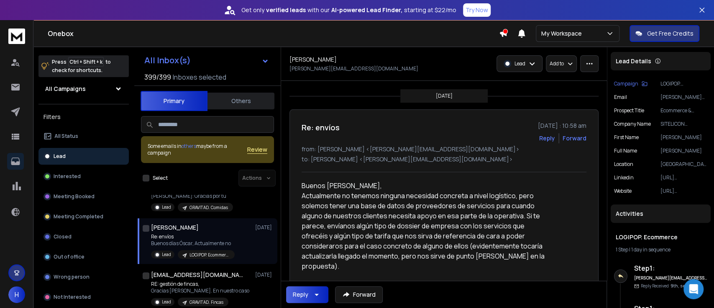
scroll to position [223, 0]
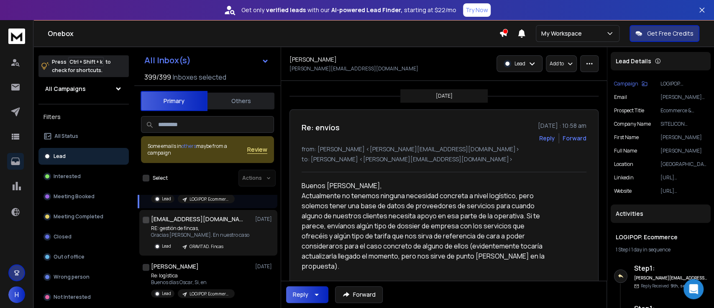
click at [228, 237] on div "RE: gestión de fincas, Gracias Marcos. En nuestro caso Lead GRAVITAD. Fincas" at bounding box center [212, 238] width 123 height 26
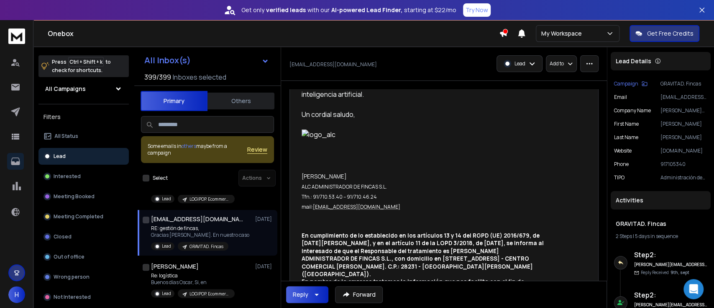
scroll to position [0, 0]
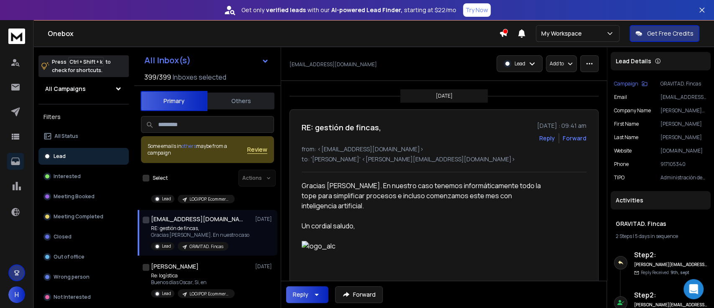
click at [320, 297] on icon "button" at bounding box center [317, 294] width 10 height 10
click at [320, 278] on p "Reply All" at bounding box center [306, 273] width 37 height 12
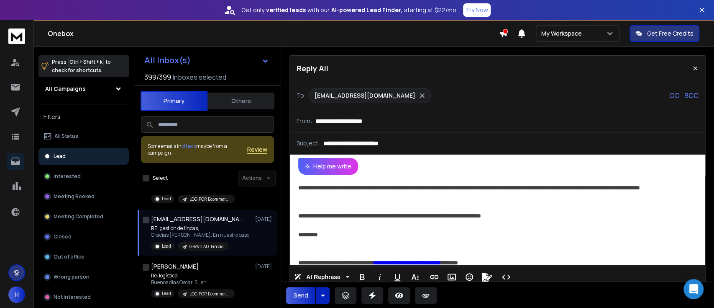
click at [308, 297] on button "Send" at bounding box center [300, 295] width 29 height 17
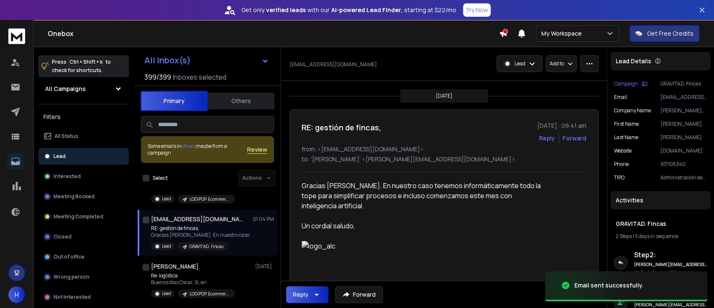
click at [511, 69] on div "Lead" at bounding box center [519, 64] width 45 height 16
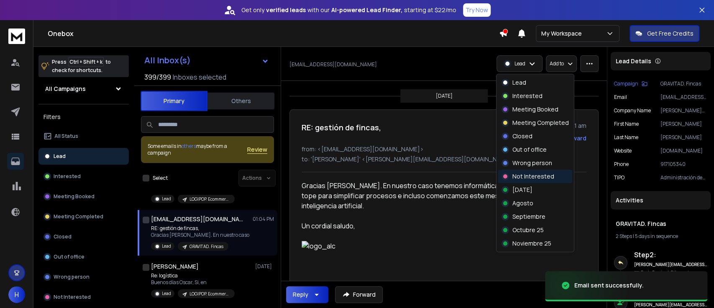
click at [517, 173] on p "Not Interested" at bounding box center [534, 176] width 42 height 8
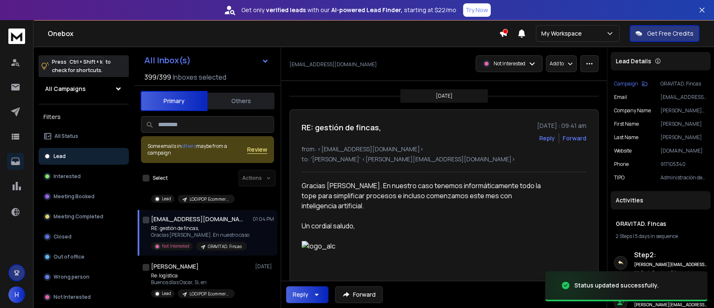
click at [682, 95] on p "arturoleal@alcadministradores.es" at bounding box center [684, 97] width 47 height 7
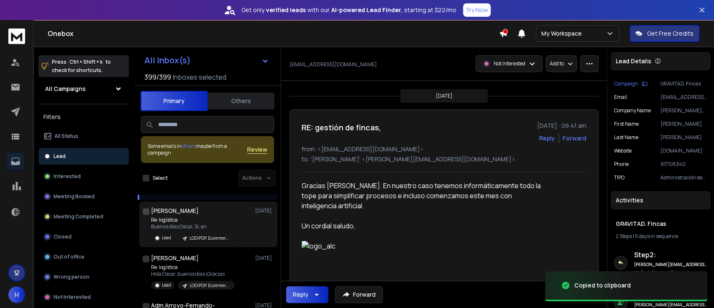
click at [210, 218] on p "Re: logística" at bounding box center [193, 219] width 84 height 7
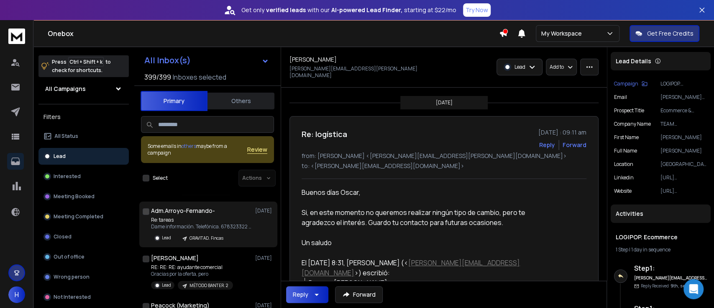
scroll to position [390, 0]
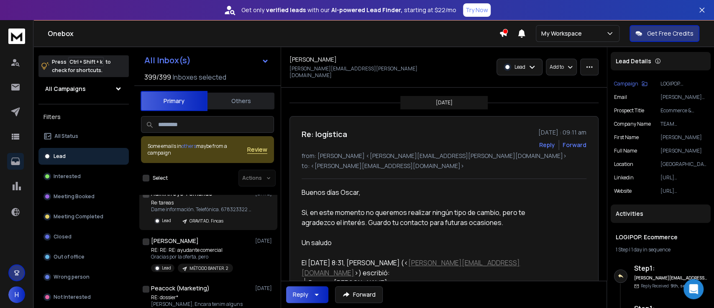
click at [203, 213] on div "Re: tareas Dame información. Telefónica. 678323322 Por Lead GRAVITAD. Fincas" at bounding box center [201, 212] width 100 height 26
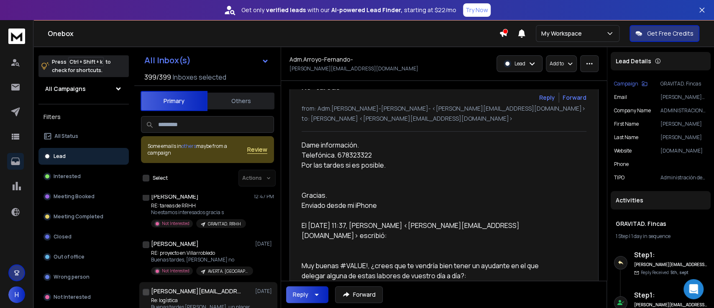
scroll to position [0, 0]
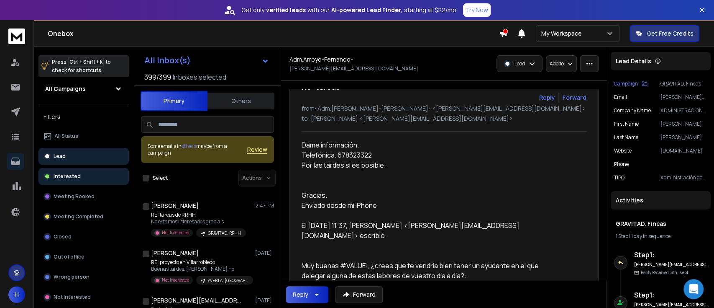
click at [56, 177] on p "Interested" at bounding box center [67, 176] width 27 height 7
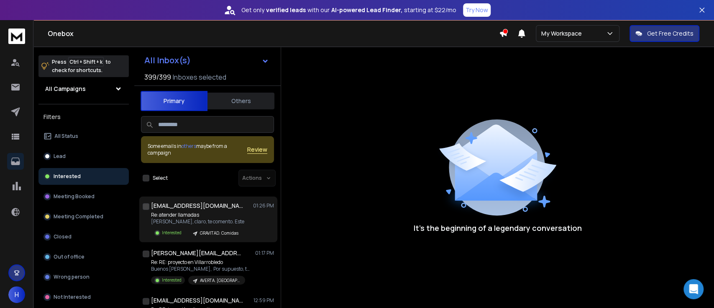
click at [224, 213] on p "Re: atender llamadas" at bounding box center [197, 214] width 93 height 7
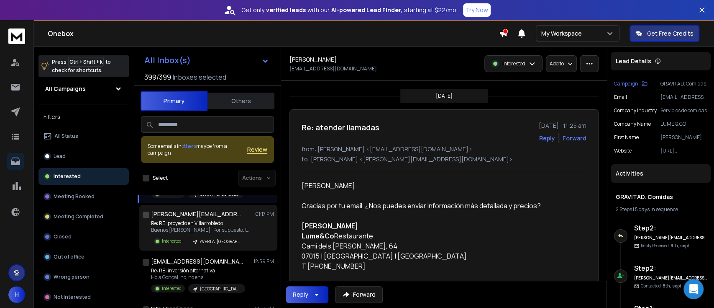
scroll to position [56, 0]
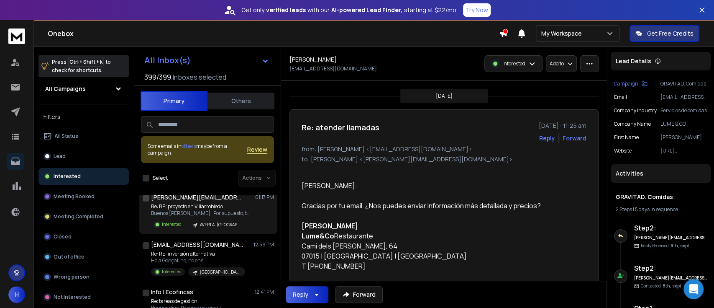
click at [218, 207] on p "Re: RE: proyecto en Villarrobledo" at bounding box center [201, 206] width 100 height 7
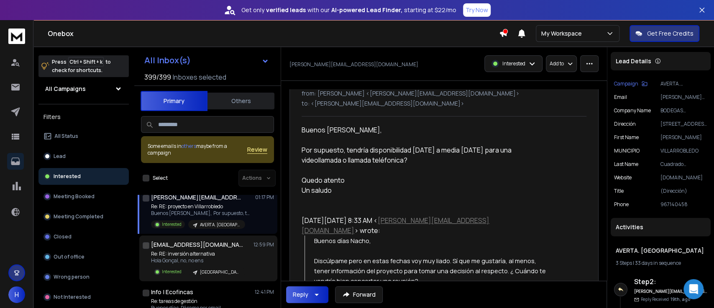
click at [205, 255] on p "Re: RE: inversión alternativa" at bounding box center [198, 253] width 94 height 7
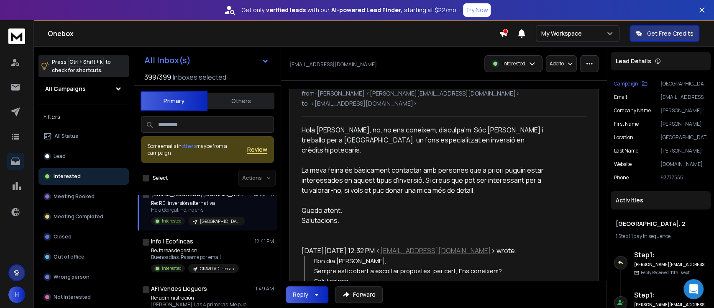
scroll to position [111, 0]
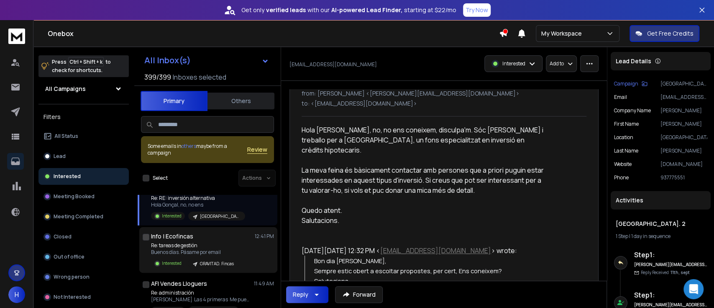
click at [208, 242] on p "Re: tareas de gestión" at bounding box center [195, 245] width 88 height 7
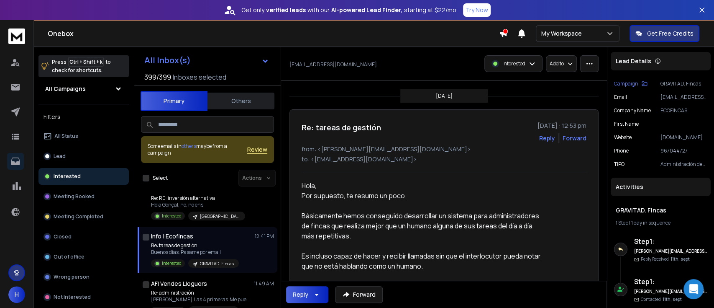
scroll to position [167, 0]
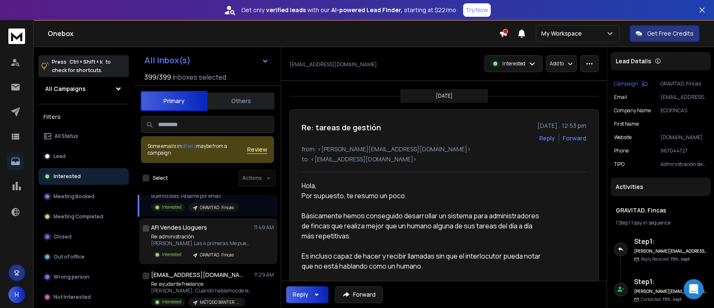
click at [212, 234] on p "Re: administración" at bounding box center [201, 236] width 100 height 7
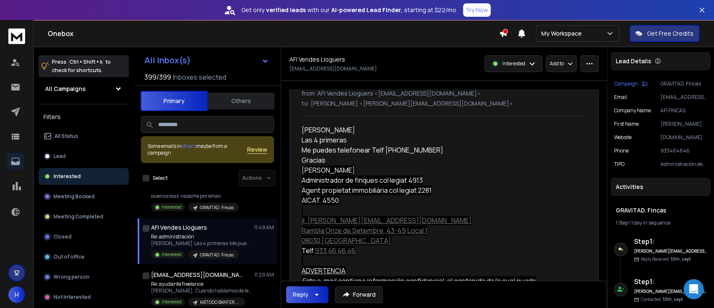
scroll to position [111, 0]
click at [485, 170] on p "Joan Lluís Teruel" at bounding box center [424, 170] width 244 height 10
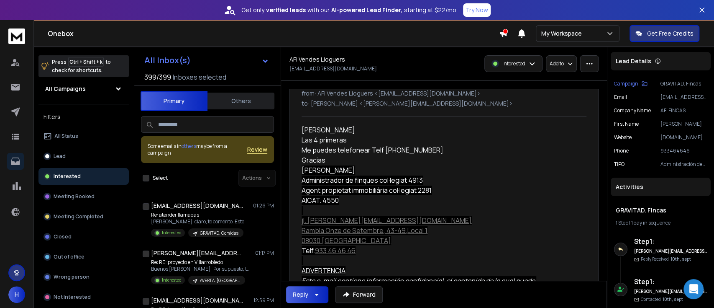
scroll to position [0, 0]
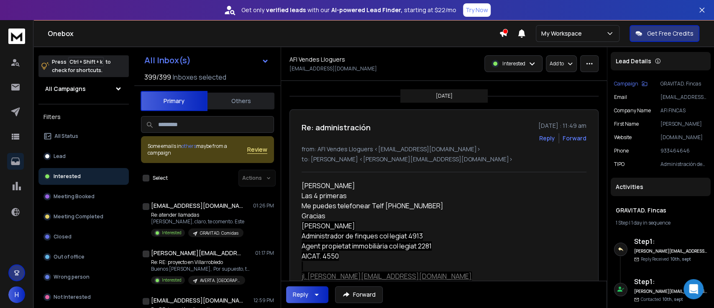
click at [672, 99] on p "lloguersvendes@afifinques.com" at bounding box center [684, 97] width 47 height 7
click at [665, 110] on p "AFI FINCAS" at bounding box center [684, 110] width 47 height 7
click at [342, 226] on span "Joan Lluís Teruel" at bounding box center [329, 225] width 54 height 9
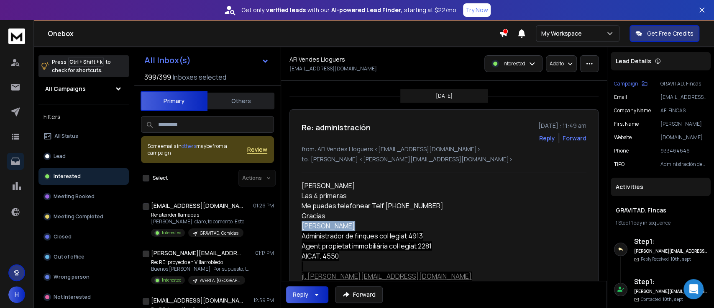
copy span "Joan Lluís Teruel"
drag, startPoint x: 666, startPoint y: 108, endPoint x: 663, endPoint y: 104, distance: 5.4
click at [666, 107] on p "AFI FINCAS" at bounding box center [684, 110] width 47 height 7
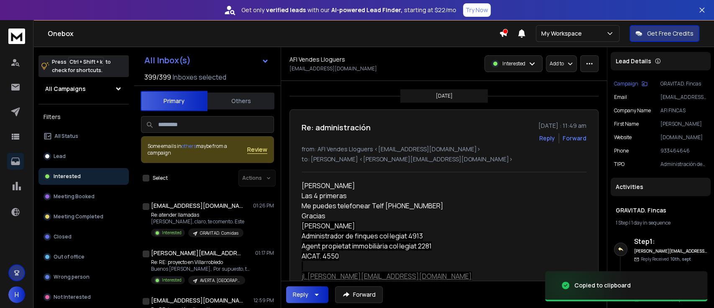
click at [667, 98] on p "lloguersvendes@afifinques.com" at bounding box center [684, 97] width 47 height 7
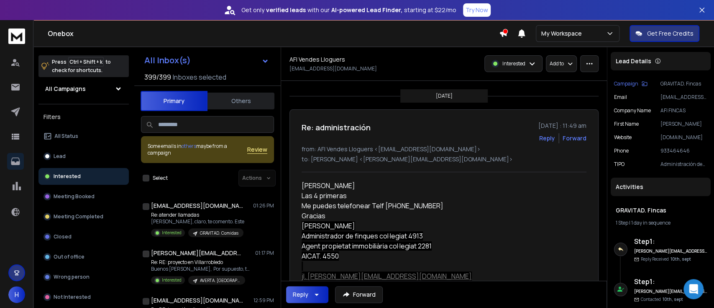
click at [393, 205] on div "Me puedes telefonear Telf 609885808" at bounding box center [424, 205] width 244 height 10
copy div "609885808"
click at [687, 136] on p "www.afifinques.com" at bounding box center [684, 137] width 47 height 7
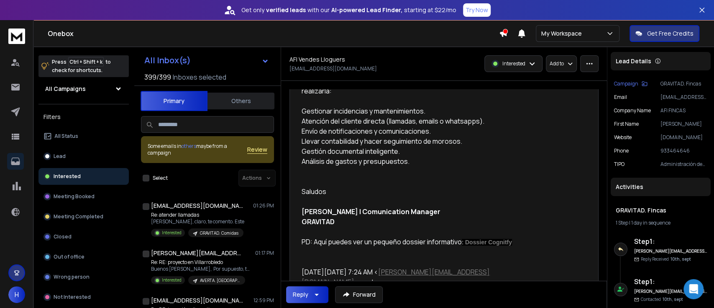
scroll to position [670, 0]
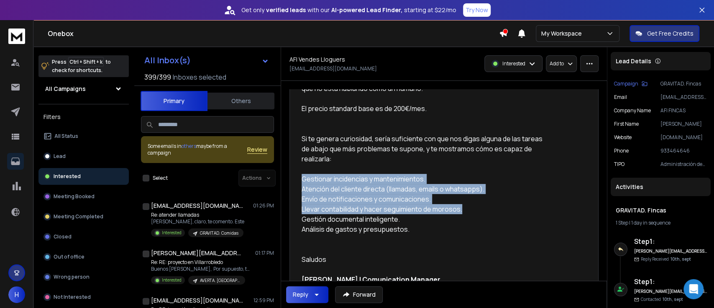
drag, startPoint x: 464, startPoint y: 208, endPoint x: 301, endPoint y: 179, distance: 164.9
click at [301, 179] on div "Re: administración 11 September 2025 : 11:49 am Reply Forward from: AFI Vendes …" at bounding box center [444, 27] width 309 height 1175
copy ol "Gestionar incidencias y mantenimientos. Atención del cliente directa (llamadas,…"
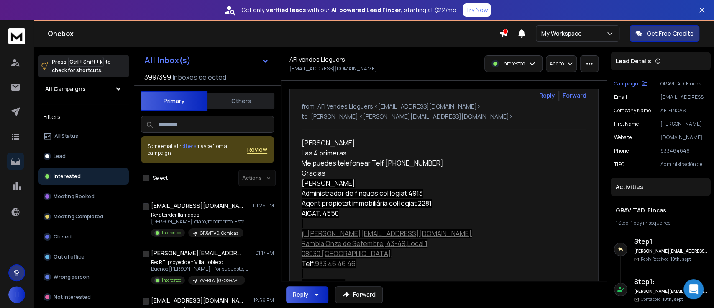
scroll to position [0, 0]
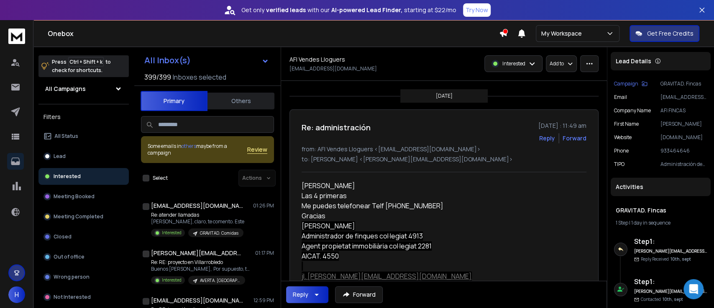
click at [332, 227] on span "Joan Lluís Teruel" at bounding box center [329, 225] width 54 height 9
copy span "Joan Lluís Teruel"
click at [679, 98] on p "lloguersvendes@afifinques.com" at bounding box center [684, 97] width 47 height 7
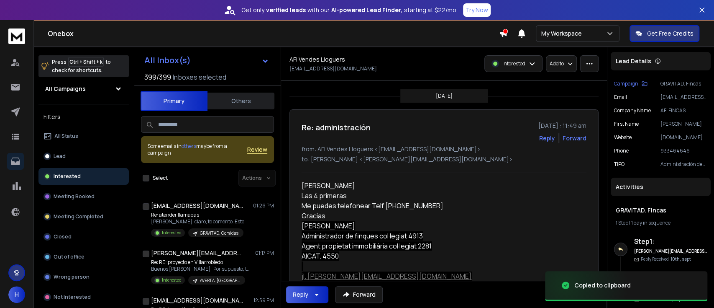
click at [519, 66] on p "Interested" at bounding box center [514, 63] width 23 height 7
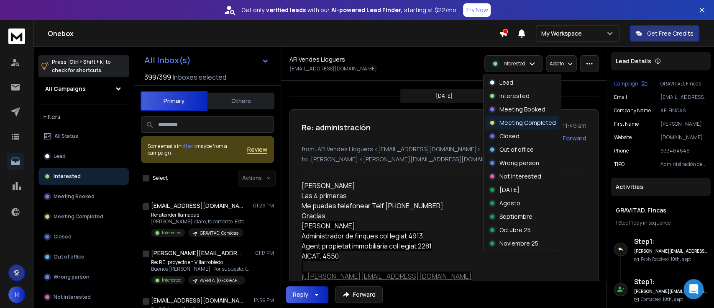
click at [520, 123] on p "Meeting Completed" at bounding box center [528, 122] width 56 height 8
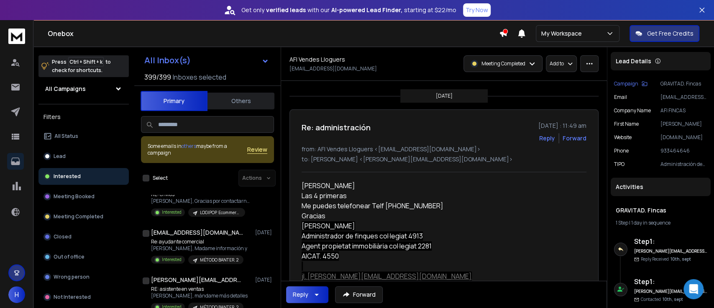
scroll to position [558, 0]
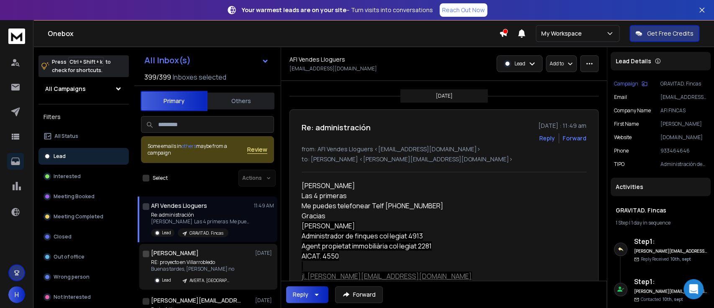
click at [211, 251] on div "Gloria - Legomar 10 Sep" at bounding box center [212, 253] width 123 height 8
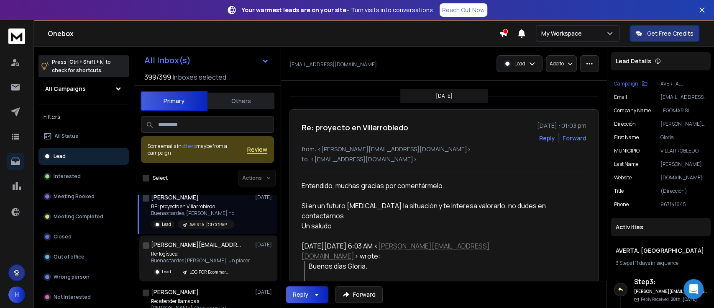
scroll to position [111, 0]
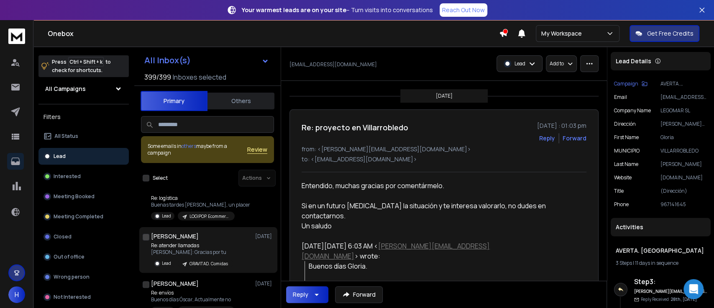
click at [212, 241] on div "Vanessa Pradera 09 Sep Re: atender llamadas Hola Marcos: Gracias por tu Lead GR…" at bounding box center [212, 250] width 123 height 36
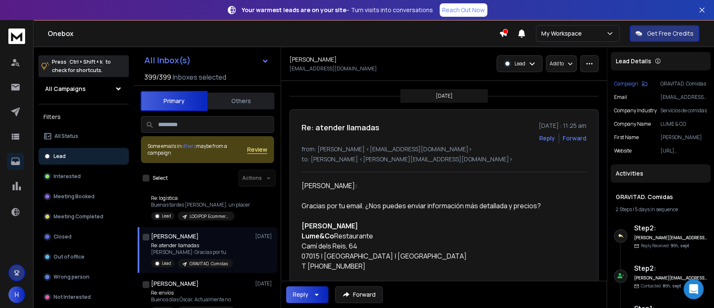
click at [676, 123] on p "LUME & CO" at bounding box center [684, 124] width 47 height 7
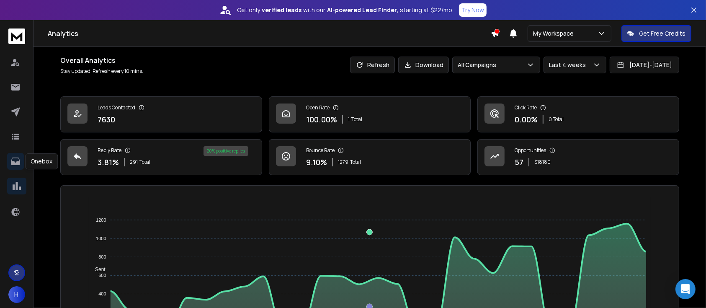
click at [10, 162] on icon at bounding box center [15, 161] width 10 height 10
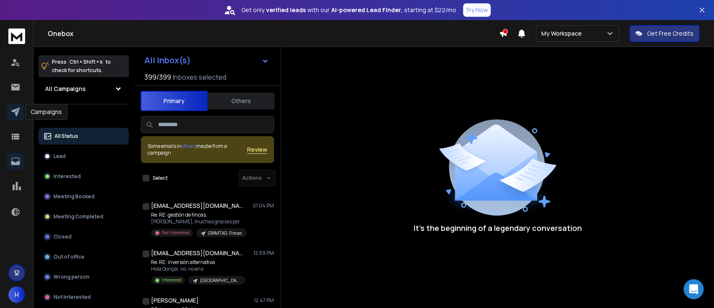
click at [18, 111] on icon at bounding box center [15, 111] width 9 height 9
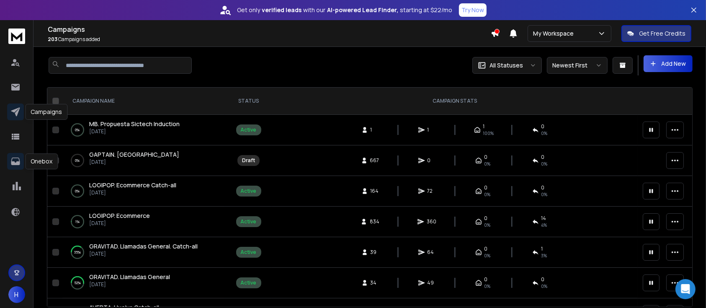
click at [15, 163] on icon at bounding box center [15, 161] width 9 height 8
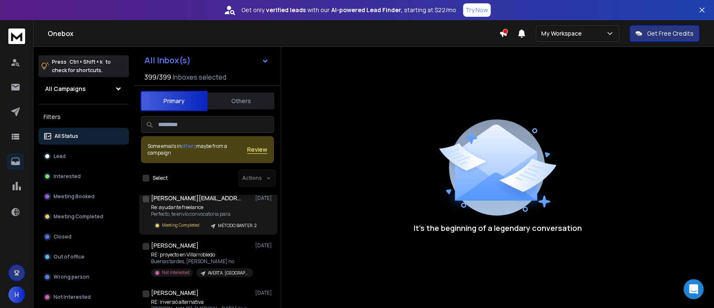
scroll to position [725, 0]
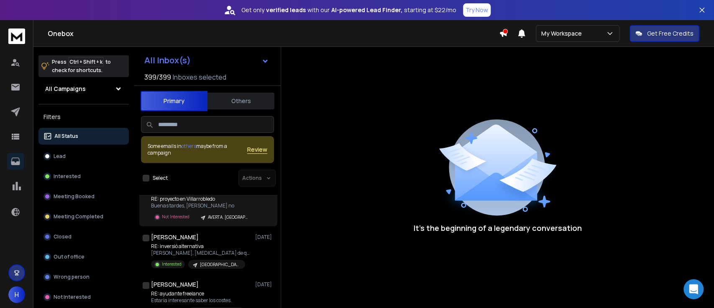
click at [217, 203] on p "Buenas tardes, [PERSON_NAME] no" at bounding box center [201, 205] width 100 height 7
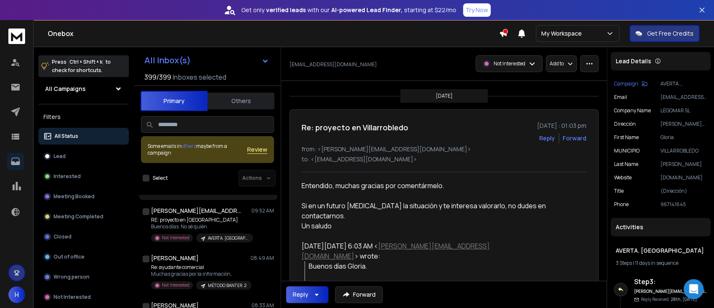
scroll to position [390, 0]
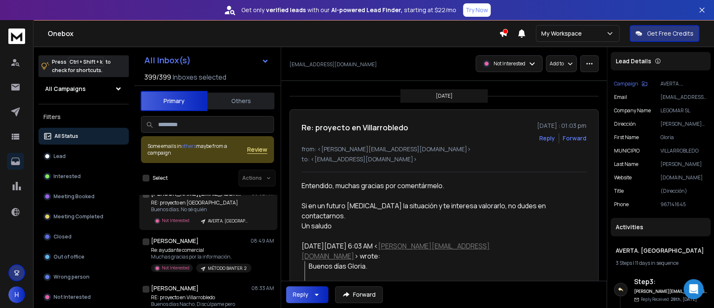
click at [213, 208] on p "Buenos días. No sé quién" at bounding box center [201, 209] width 100 height 7
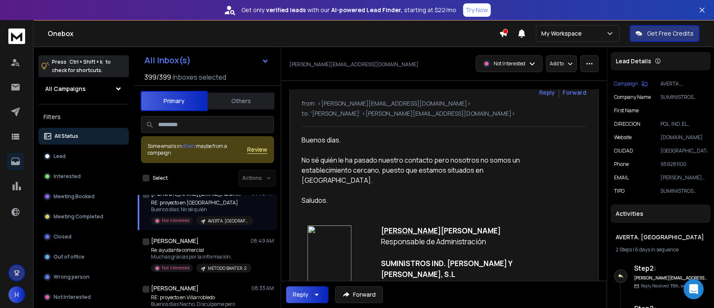
scroll to position [56, 0]
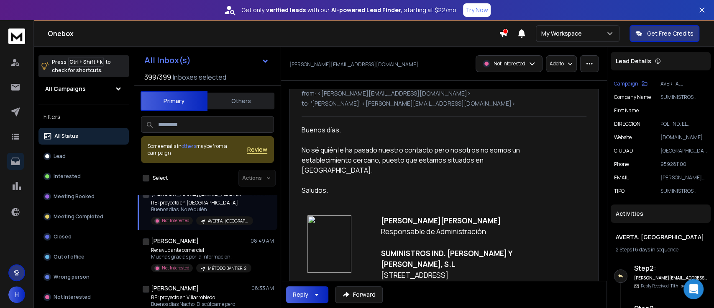
click at [203, 248] on p "Re: ayudante comercial" at bounding box center [201, 250] width 100 height 7
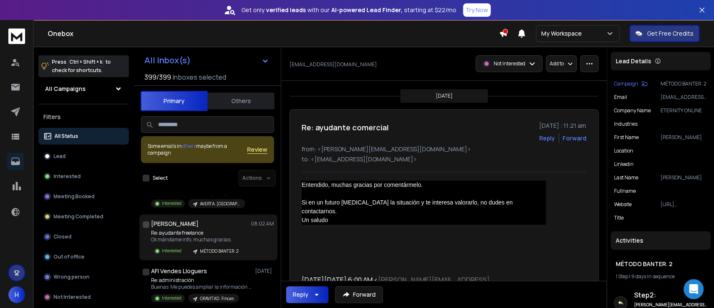
scroll to position [446, 0]
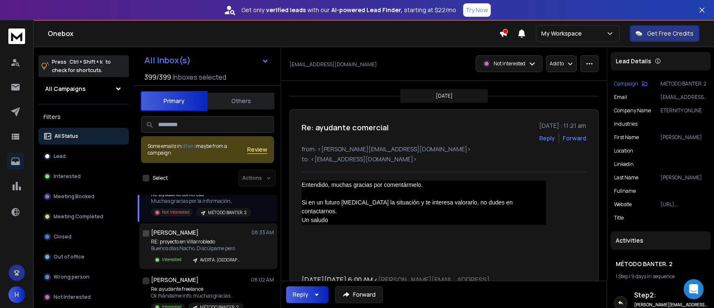
click at [212, 234] on div "Javier Cuadrado 08:33 AM" at bounding box center [212, 232] width 123 height 8
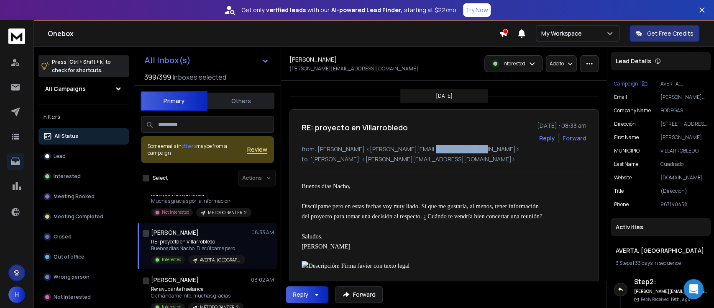
drag, startPoint x: 459, startPoint y: 149, endPoint x: 413, endPoint y: 149, distance: 45.6
click at [413, 149] on p "from: Javier Cuadrado <javier.cuadrado@bodegasayuso.es>" at bounding box center [444, 149] width 285 height 8
copy p "odegasayuso.es"
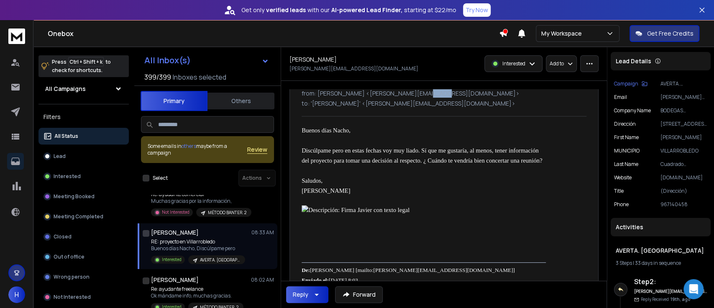
scroll to position [50, 0]
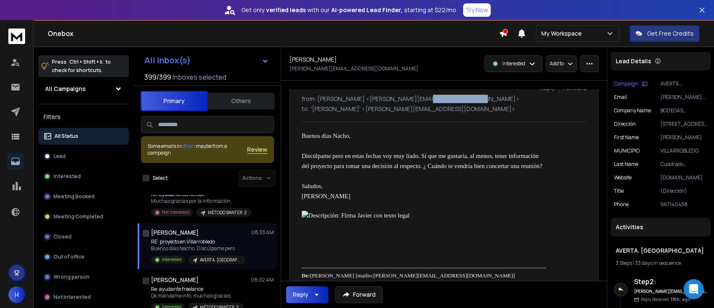
drag, startPoint x: 411, startPoint y: 92, endPoint x: 460, endPoint y: 100, distance: 50.0
click at [460, 100] on p "from: Javier Cuadrado <javier.cuadrado@bodegasayuso.es>" at bounding box center [444, 99] width 285 height 8
copy p "bodegasayuso.es"
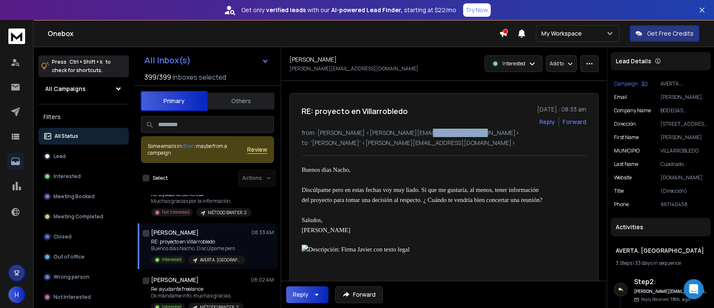
scroll to position [0, 0]
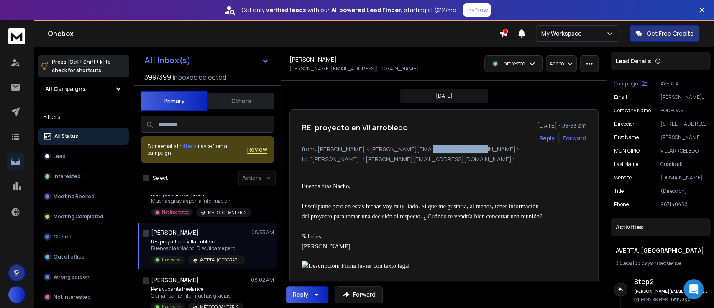
click at [547, 138] on button "Reply" at bounding box center [547, 138] width 16 height 8
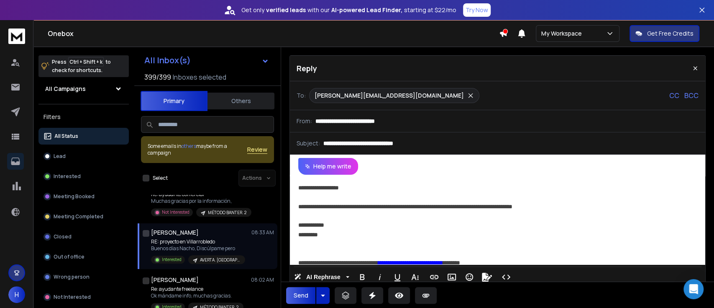
click at [300, 298] on button "Send" at bounding box center [300, 295] width 29 height 17
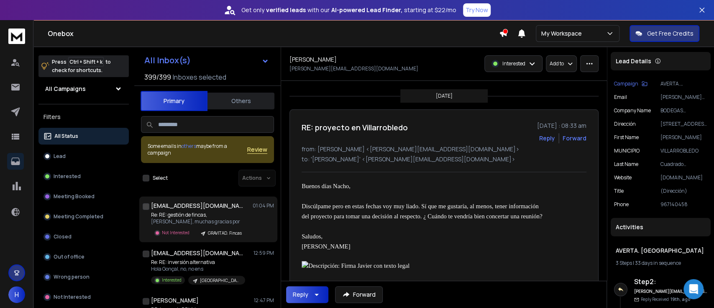
click at [211, 211] on p "Re: RE: gestión de fincas," at bounding box center [199, 214] width 96 height 7
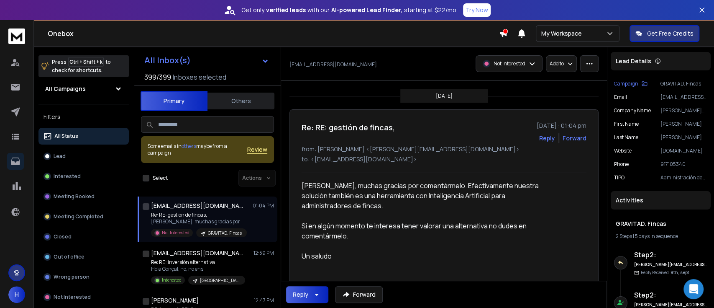
click at [630, 82] on p "Campaign" at bounding box center [626, 83] width 24 height 7
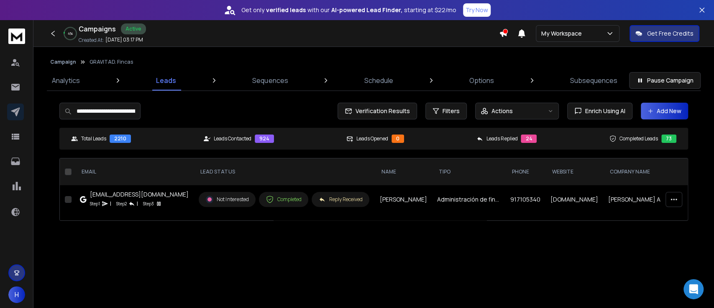
click at [402, 205] on td "Arturo Leal Cazorla" at bounding box center [403, 199] width 57 height 28
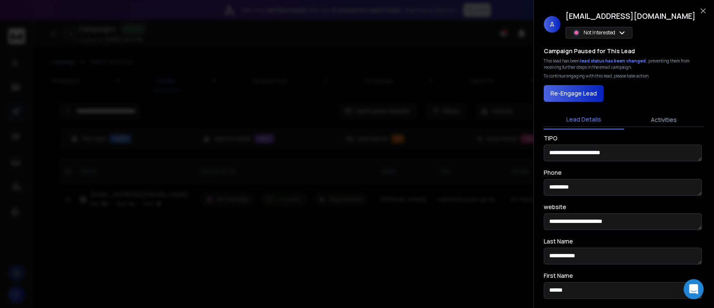
click at [411, 49] on div at bounding box center [357, 154] width 714 height 308
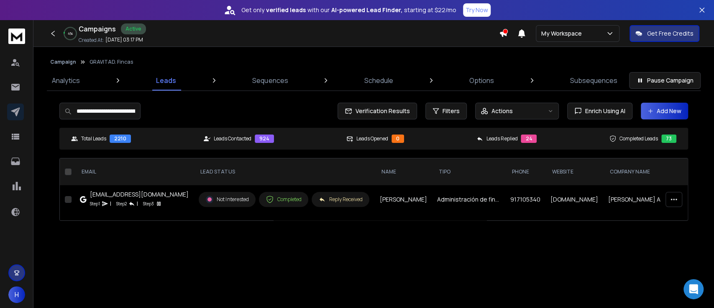
drag, startPoint x: 589, startPoint y: 82, endPoint x: 547, endPoint y: 79, distance: 41.5
click at [589, 82] on p "Subsequences" at bounding box center [593, 80] width 47 height 10
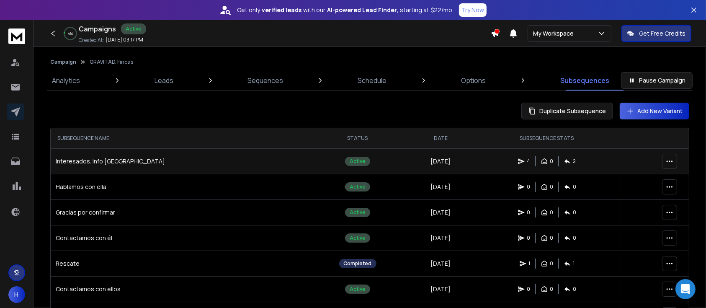
click at [165, 158] on td "Interesados. Info Gravitad" at bounding box center [179, 161] width 256 height 26
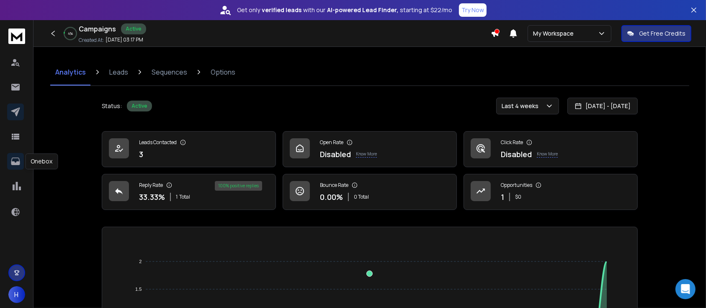
click at [18, 161] on icon at bounding box center [15, 161] width 10 height 10
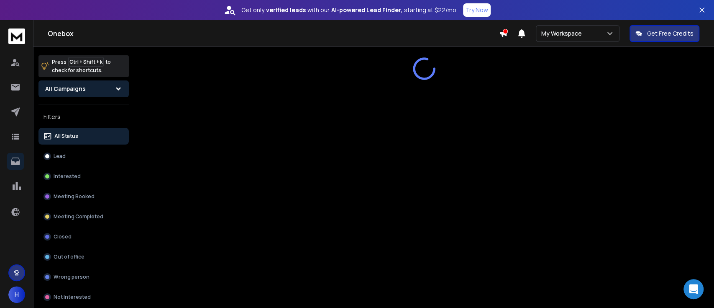
click at [71, 91] on h1 "All Campaigns" at bounding box center [65, 89] width 41 height 8
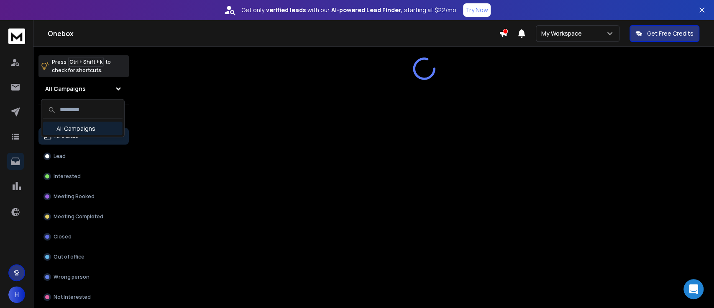
click at [80, 129] on div "All Campaigns" at bounding box center [83, 127] width 80 height 13
click at [160, 123] on div "Press Ctrl + Shift + k to check for shortcuts. All Campaigns All Campaigns Filt…" at bounding box center [373, 201] width 681 height 308
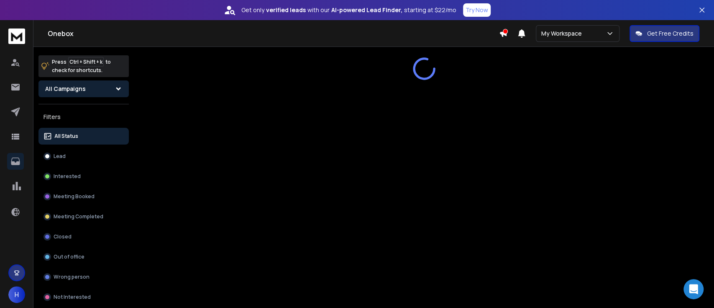
click at [67, 85] on h1 "All Campaigns" at bounding box center [65, 89] width 41 height 8
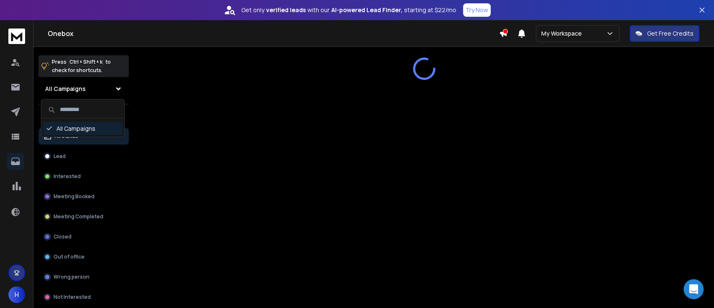
click at [74, 133] on div "All Campaigns" at bounding box center [83, 127] width 80 height 13
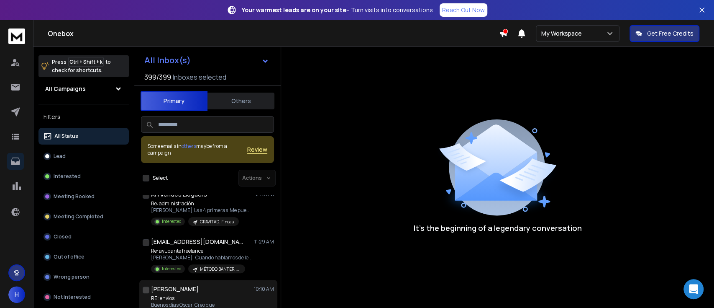
scroll to position [335, 0]
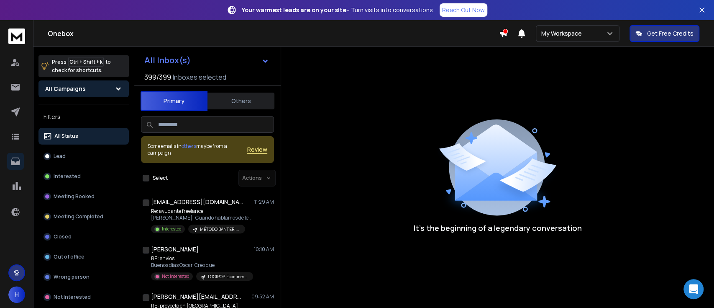
click at [96, 91] on button "All Campaigns" at bounding box center [84, 88] width 90 height 17
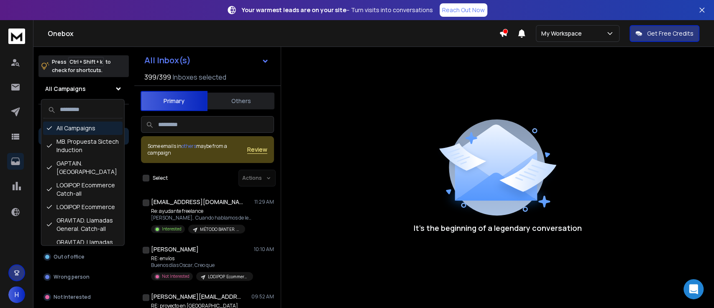
click at [92, 123] on div "All Campaigns" at bounding box center [83, 127] width 80 height 13
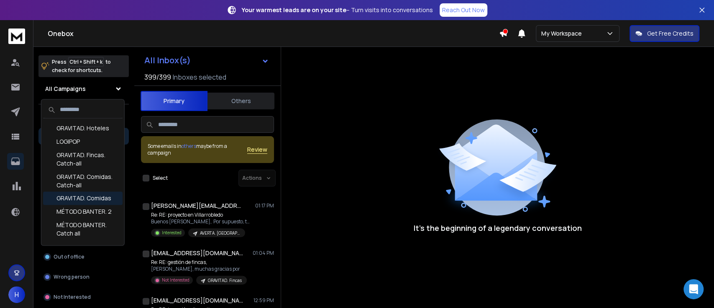
scroll to position [167, 0]
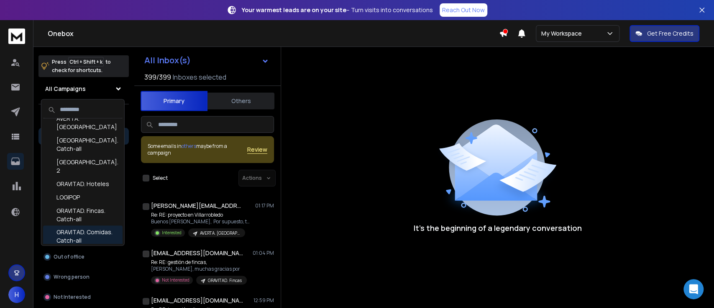
click at [87, 225] on div "GRAVITAD. Comidas. Catch-all" at bounding box center [83, 236] width 80 height 22
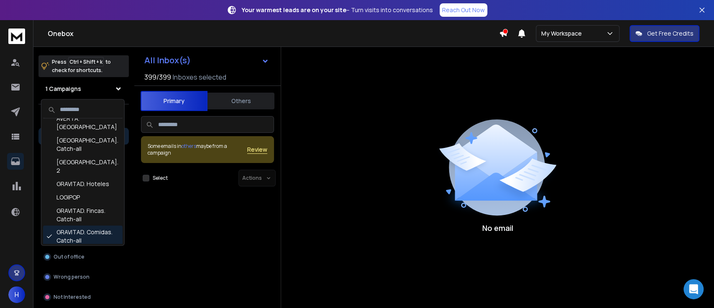
click at [82, 225] on div "GRAVITAD. Comidas. Catch-all" at bounding box center [83, 236] width 80 height 22
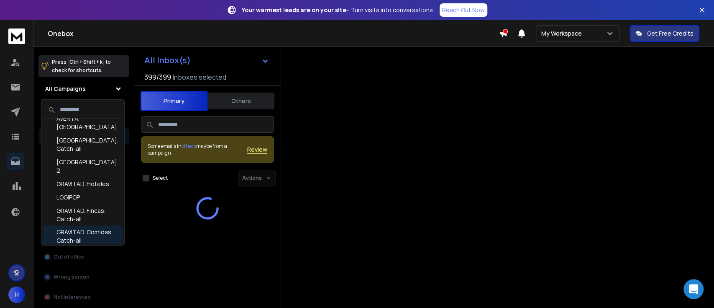
click at [83, 225] on div "GRAVITAD. Comidas. Catch-all" at bounding box center [83, 236] width 80 height 22
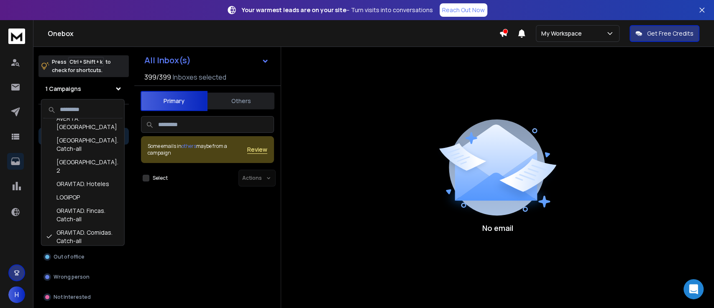
click at [74, 247] on div "GRAVITAD. Comidas" at bounding box center [83, 253] width 80 height 13
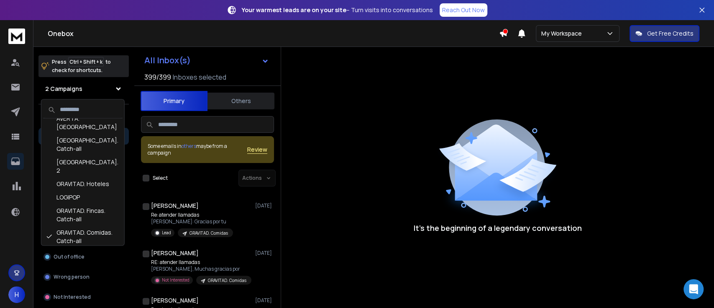
click at [317, 220] on div "It’s the beginning of a legendary conversation" at bounding box center [497, 178] width 433 height 262
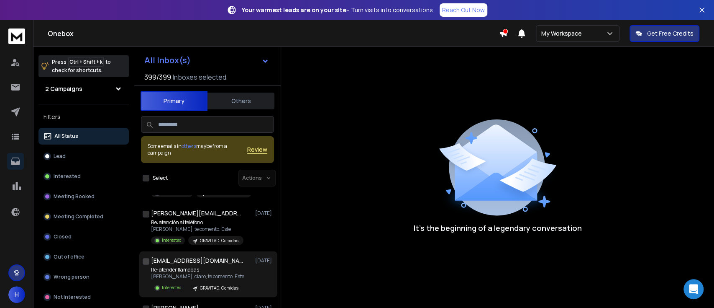
scroll to position [484, 0]
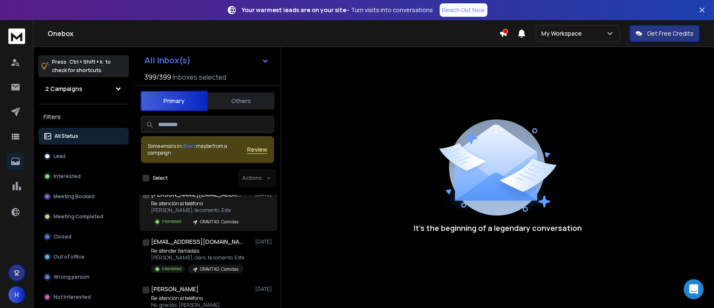
click at [214, 207] on p "[PERSON_NAME], te comento. Este" at bounding box center [197, 210] width 92 height 7
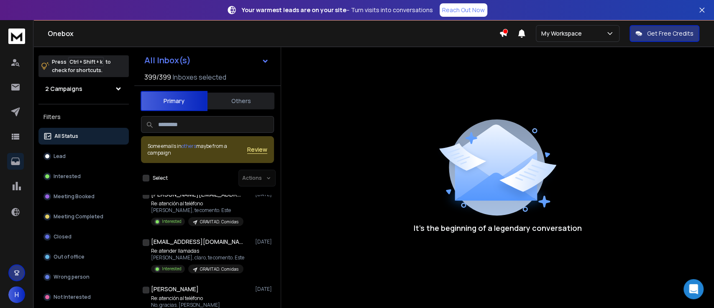
scroll to position [475, 0]
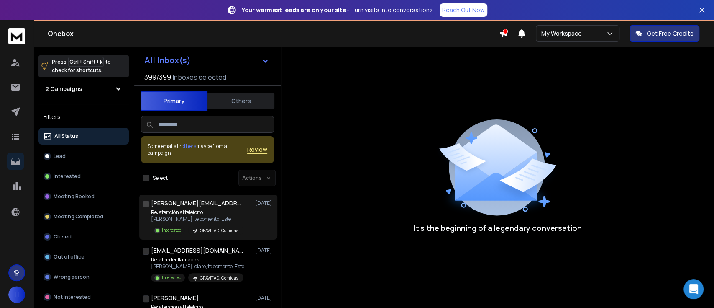
click at [186, 199] on h1 "[PERSON_NAME][EMAIL_ADDRESS][DOMAIN_NAME] +1" at bounding box center [197, 203] width 92 height 8
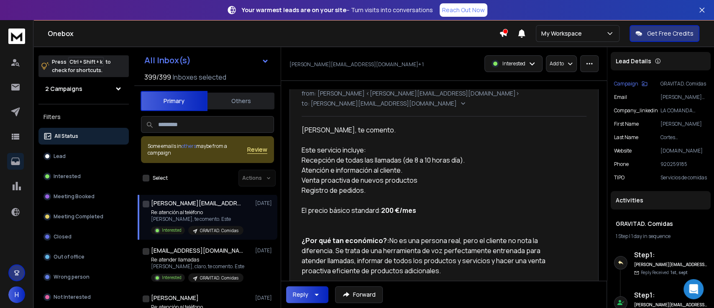
scroll to position [111, 0]
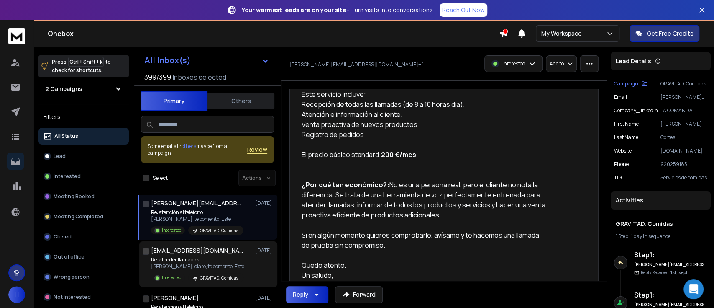
click at [217, 261] on p "Re: atender llamadas" at bounding box center [197, 259] width 93 height 7
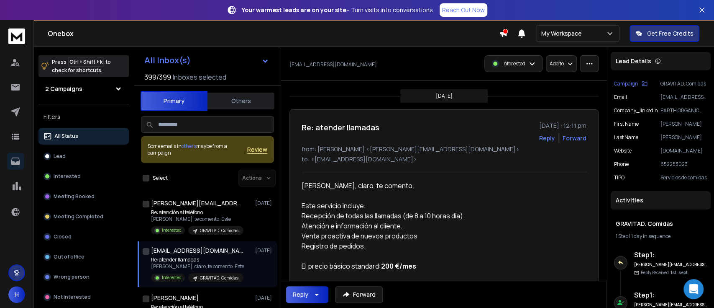
click at [469, 233] on li "Venta proactiva de nuevos productos" at bounding box center [424, 236] width 244 height 10
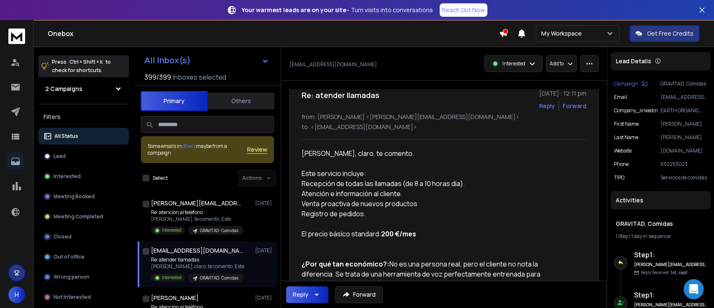
scroll to position [56, 0]
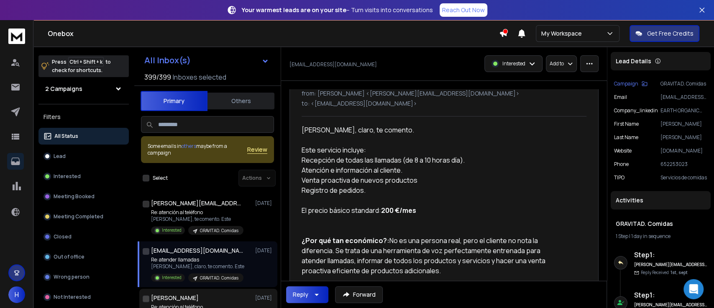
click at [211, 292] on div "[PERSON_NAME] [DATE] Re: atención al teléfono No, gracias. [PERSON_NAME] Not In…" at bounding box center [208, 311] width 138 height 46
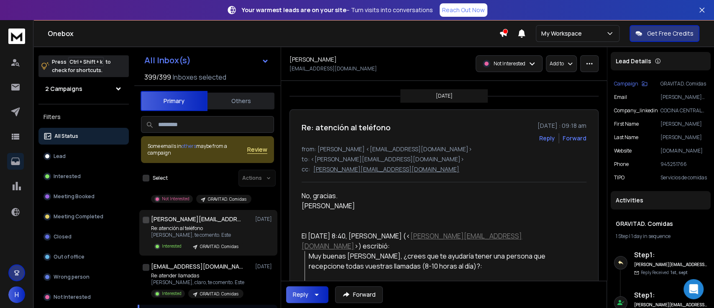
scroll to position [475, 0]
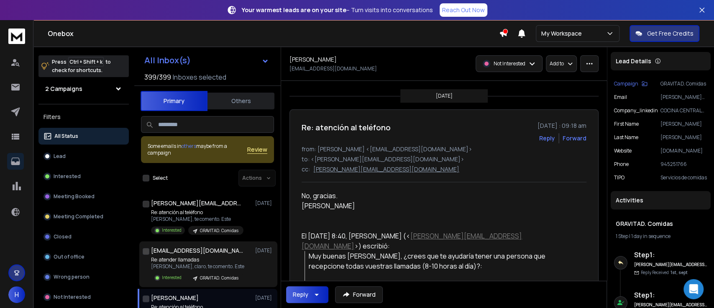
click at [218, 258] on p "Re: atender llamadas" at bounding box center [197, 259] width 93 height 7
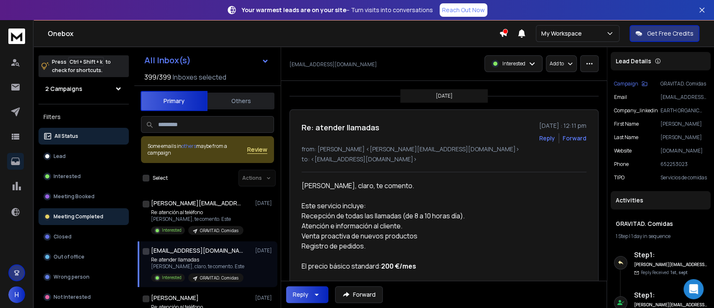
click at [82, 216] on p "Meeting Completed" at bounding box center [79, 216] width 50 height 7
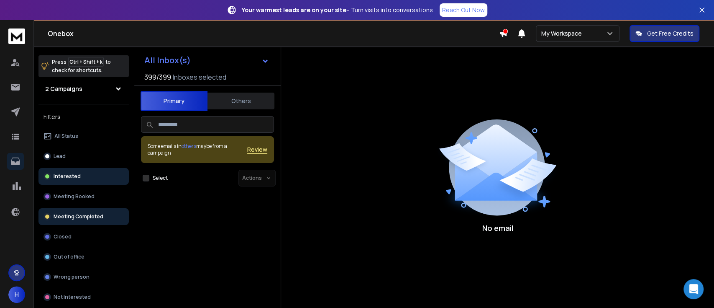
click at [70, 177] on p "Interested" at bounding box center [67, 176] width 27 height 7
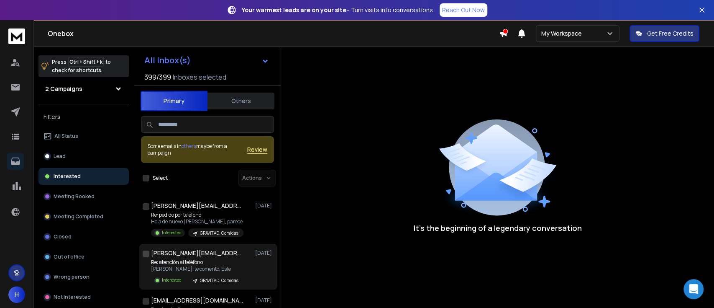
click at [223, 266] on p "[PERSON_NAME], te comento. Este" at bounding box center [197, 268] width 92 height 7
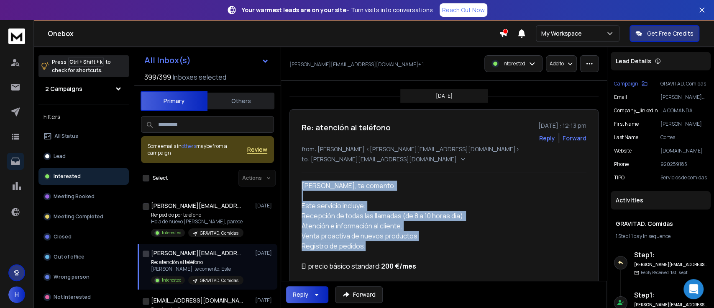
drag, startPoint x: 400, startPoint y: 247, endPoint x: 296, endPoint y: 185, distance: 120.7
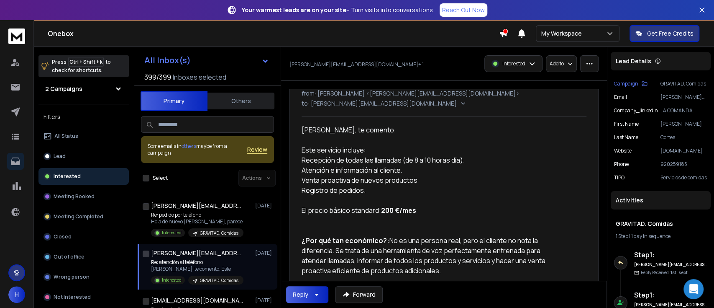
click at [447, 213] on div "El precio básico standard: 200 €/mes" at bounding box center [424, 210] width 244 height 10
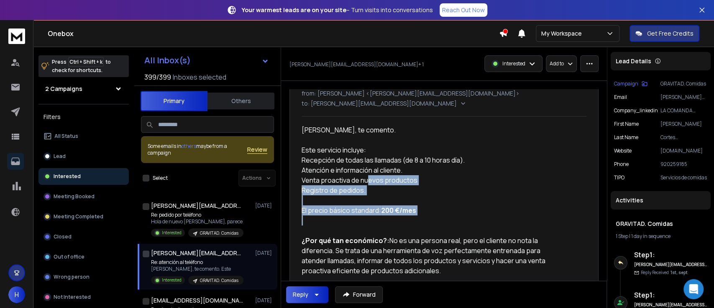
drag, startPoint x: 444, startPoint y: 216, endPoint x: 367, endPoint y: 181, distance: 84.3
click at [439, 212] on div "El precio básico standard: 200 €/mes" at bounding box center [424, 210] width 244 height 10
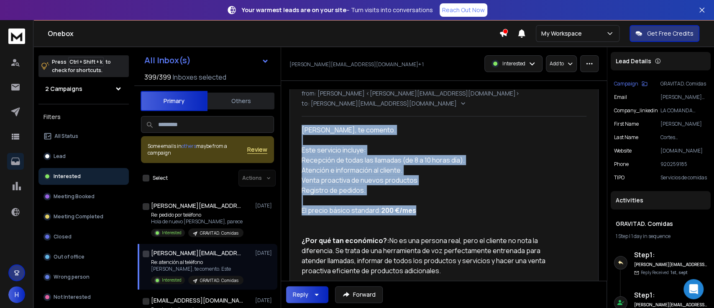
drag, startPoint x: 440, startPoint y: 208, endPoint x: 301, endPoint y: 133, distance: 158.3
copy div "[PERSON_NAME], te comento. Este servicio incluye: Recepción de todas las llamad…"
click at [77, 157] on button "Lead" at bounding box center [84, 156] width 90 height 17
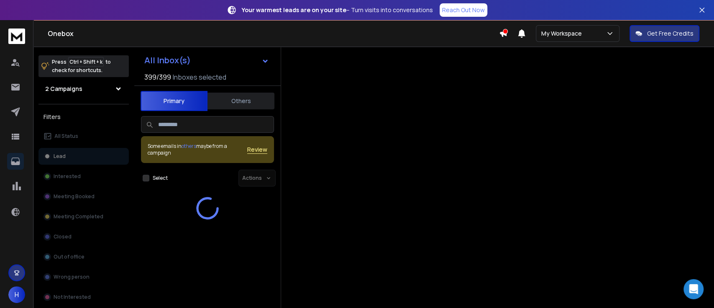
scroll to position [0, 0]
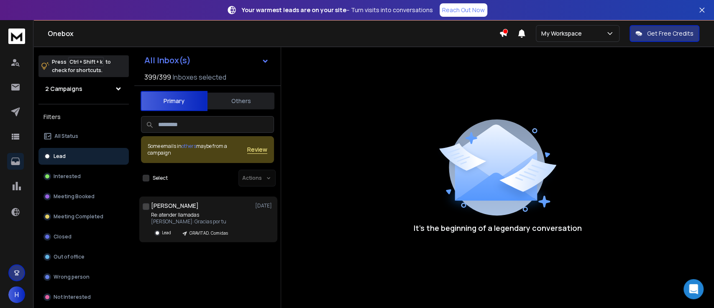
click at [192, 216] on p "Re: atender llamadas" at bounding box center [192, 214] width 82 height 7
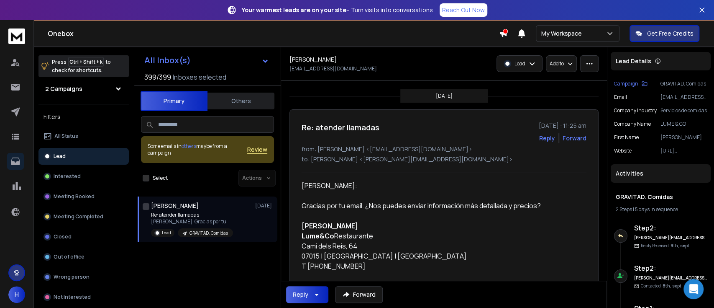
click at [545, 139] on button "Reply" at bounding box center [547, 138] width 16 height 8
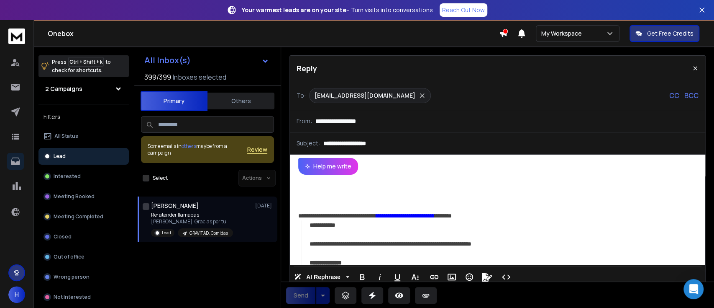
click at [314, 185] on div at bounding box center [497, 187] width 399 height 9
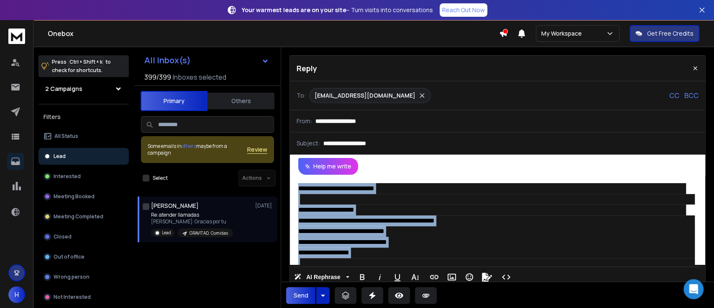
drag, startPoint x: 324, startPoint y: 248, endPoint x: 272, endPoint y: 122, distance: 136.6
click at [260, 109] on div "**********" at bounding box center [424, 201] width 580 height 308
click at [416, 279] on div "Email Preview" at bounding box center [400, 278] width 48 height 16
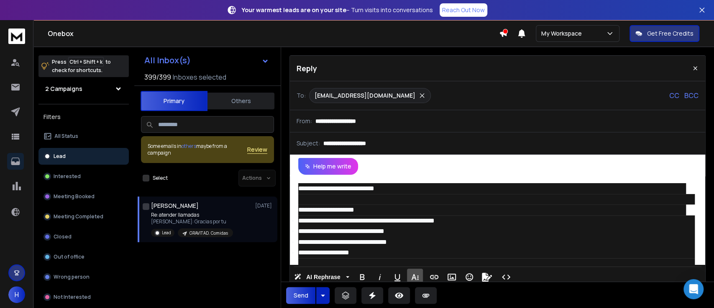
click at [413, 278] on icon "button" at bounding box center [415, 277] width 10 height 10
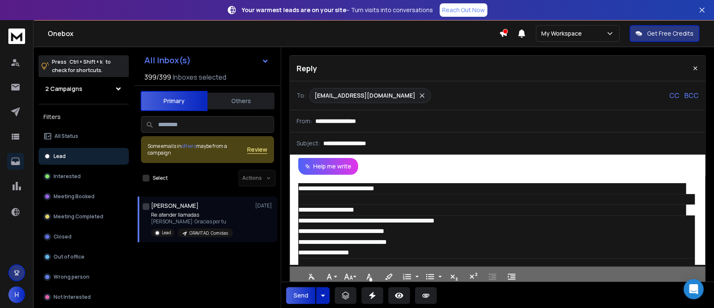
scroll to position [111, 0]
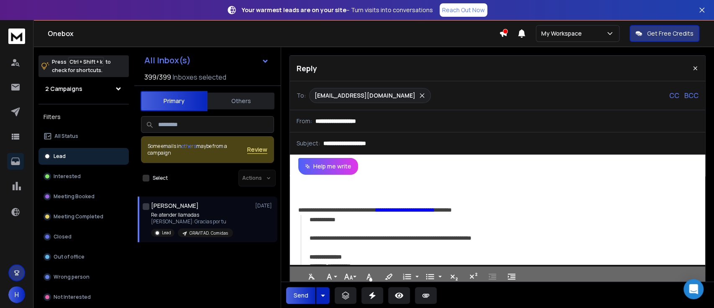
click at [327, 191] on div at bounding box center [496, 190] width 397 height 9
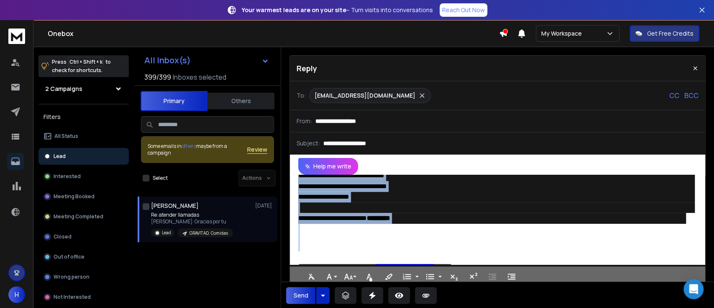
scroll to position [0, 0]
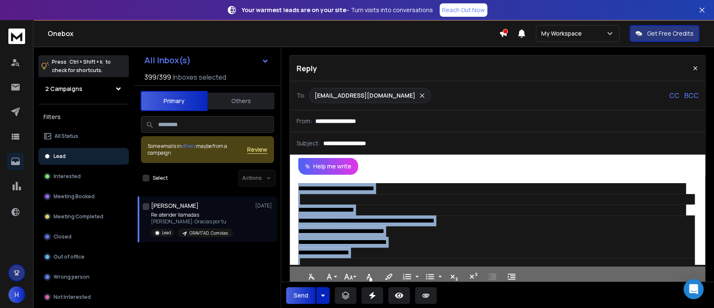
drag, startPoint x: 323, startPoint y: 242, endPoint x: 257, endPoint y: 112, distance: 146.4
click at [257, 112] on div "**********" at bounding box center [424, 201] width 580 height 308
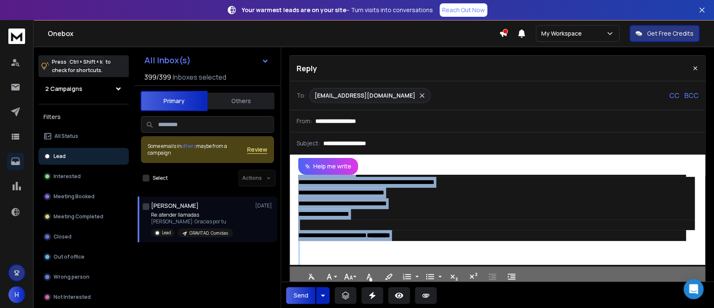
scroll to position [56, 0]
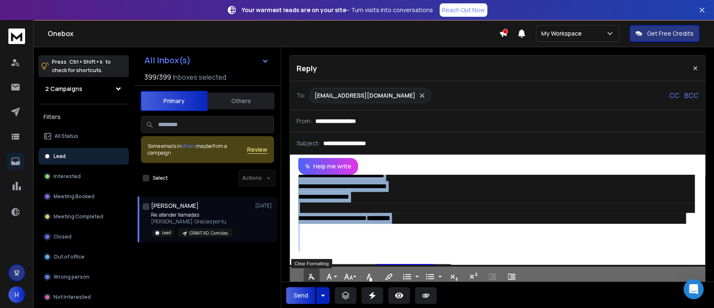
click at [314, 274] on icon "button" at bounding box center [312, 276] width 10 height 10
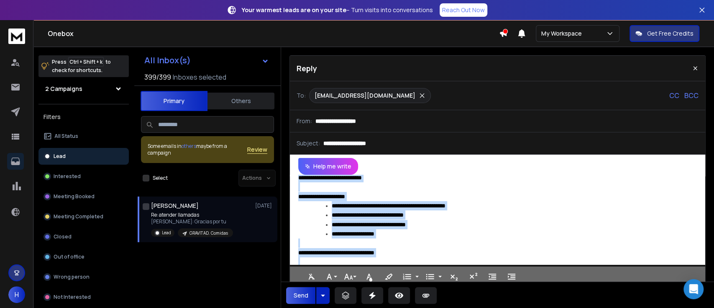
scroll to position [0, 0]
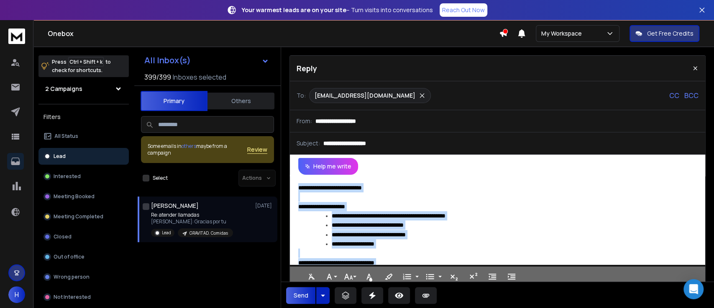
click at [459, 221] on li "**********" at bounding box center [509, 224] width 354 height 9
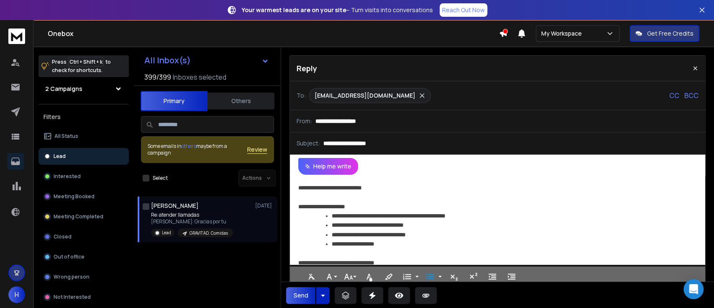
click at [320, 189] on div "**********" at bounding box center [492, 187] width 388 height 9
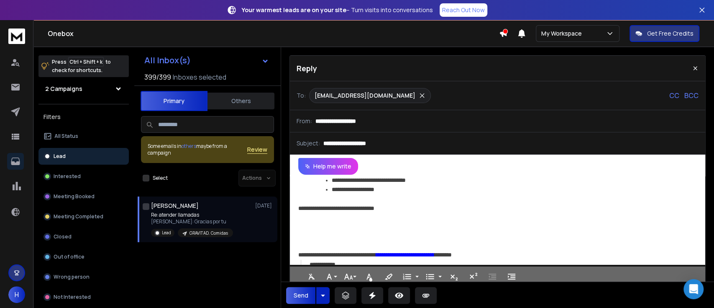
scroll to position [56, 0]
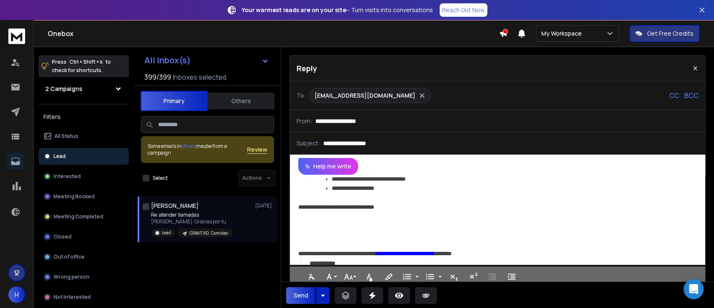
click at [338, 229] on div at bounding box center [496, 225] width 397 height 9
click at [360, 226] on div "**********" at bounding box center [492, 225] width 388 height 9
drag, startPoint x: 295, startPoint y: 299, endPoint x: 311, endPoint y: 297, distance: 15.2
click at [296, 298] on button "Send" at bounding box center [300, 295] width 29 height 17
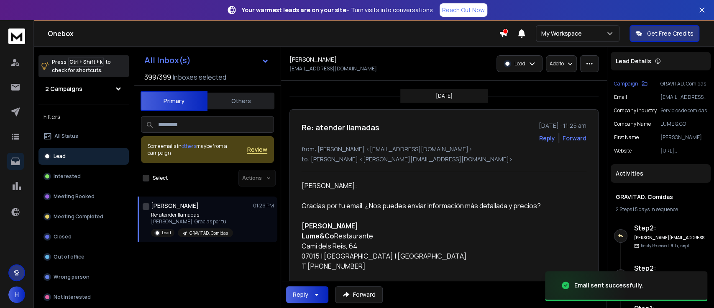
click at [670, 99] on p "[EMAIL_ADDRESS][DOMAIN_NAME]" at bounding box center [684, 97] width 47 height 7
click at [517, 65] on p "Lead" at bounding box center [520, 63] width 11 height 7
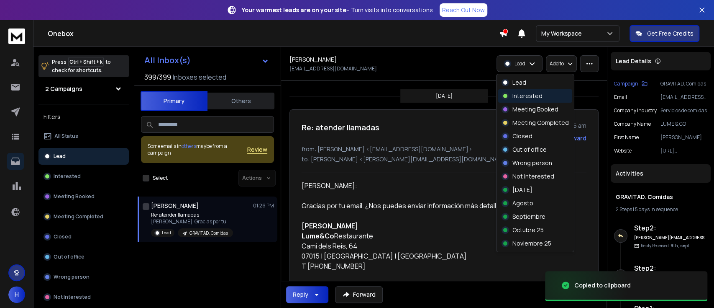
click at [530, 92] on p "Interested" at bounding box center [528, 96] width 30 height 8
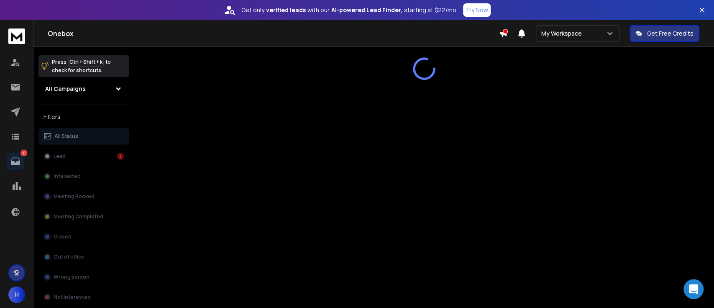
click at [95, 159] on div "All Status Lead 1 Interested Meeting Booked Meeting Completed Closed Out of off…" at bounding box center [84, 216] width 90 height 177
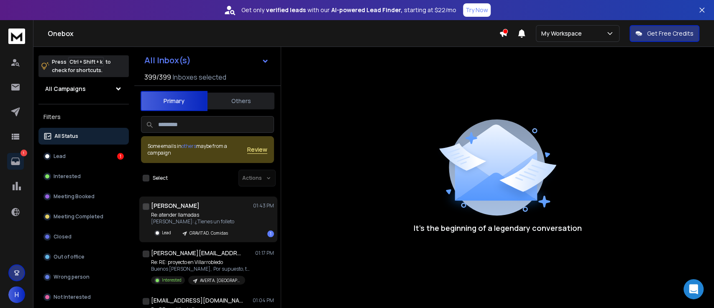
click at [223, 213] on p "Re: atender llamadas" at bounding box center [192, 214] width 83 height 7
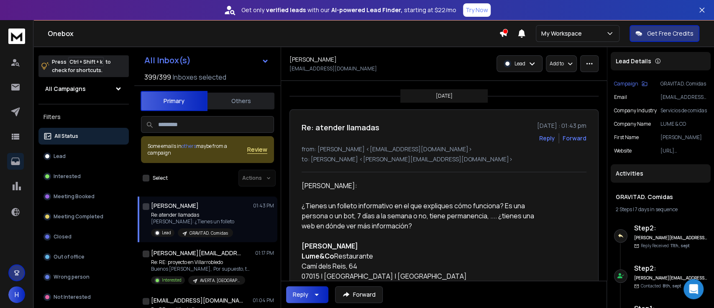
click at [633, 84] on p "Campaign" at bounding box center [626, 83] width 24 height 7
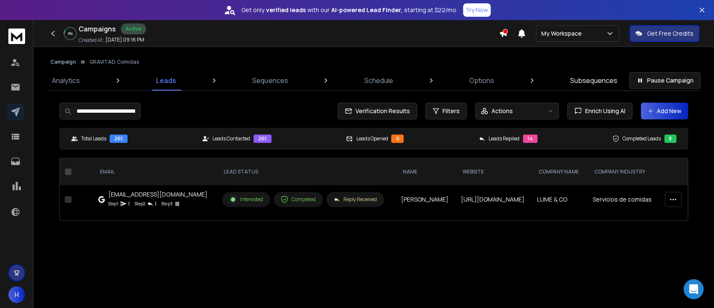
click at [587, 85] on link "Subsequences" at bounding box center [593, 80] width 57 height 20
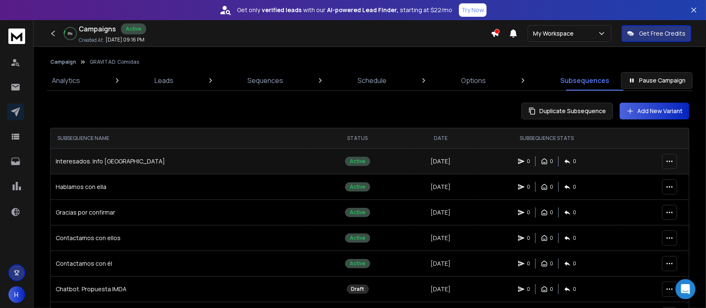
click at [149, 158] on td "Interesados. Info [GEOGRAPHIC_DATA]" at bounding box center [179, 161] width 256 height 26
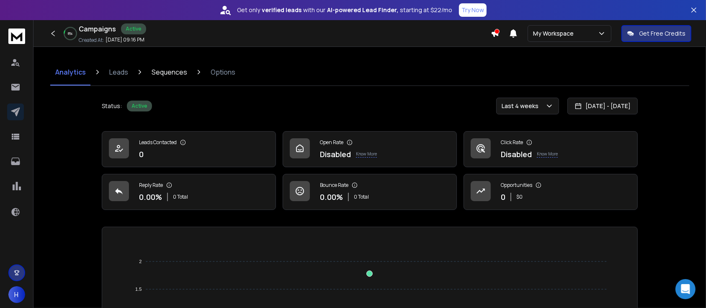
click at [171, 72] on p "Sequences" at bounding box center [170, 72] width 36 height 10
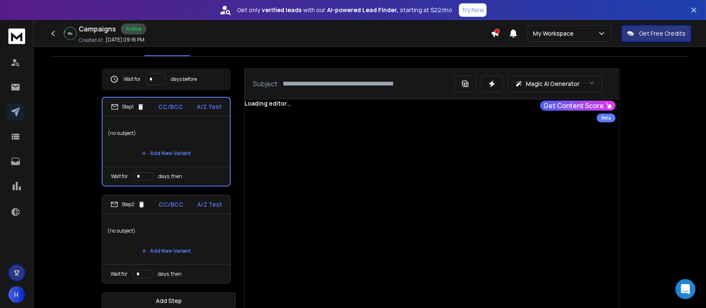
scroll to position [45, 0]
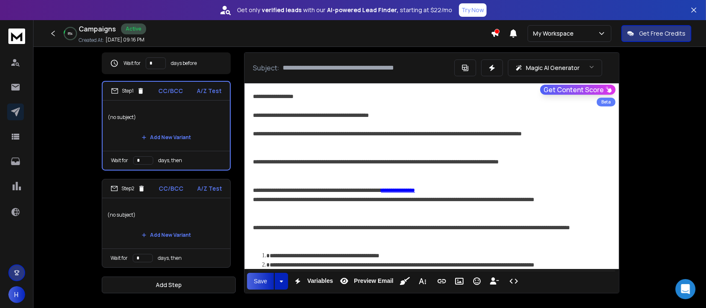
click at [415, 189] on link "**********" at bounding box center [398, 190] width 34 height 6
click at [406, 210] on icon "button" at bounding box center [406, 209] width 10 height 10
click at [16, 164] on icon at bounding box center [15, 161] width 9 height 8
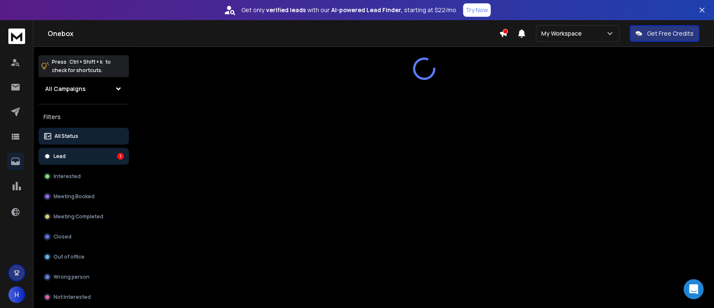
click at [98, 156] on button "Lead 1" at bounding box center [84, 156] width 90 height 17
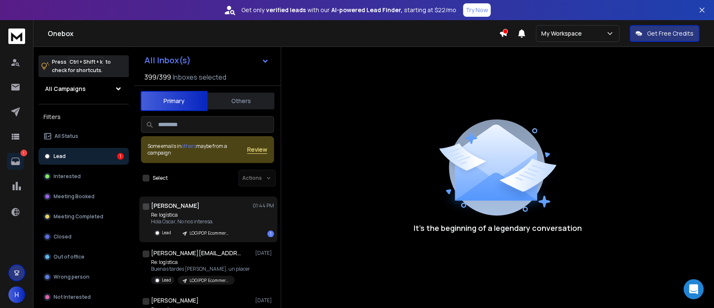
click at [207, 211] on p "Re: logística" at bounding box center [193, 214] width 84 height 7
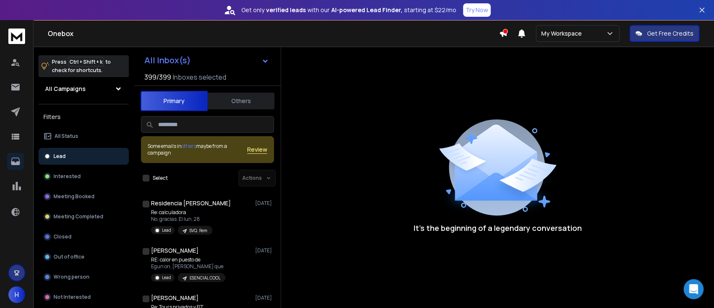
scroll to position [1843, 0]
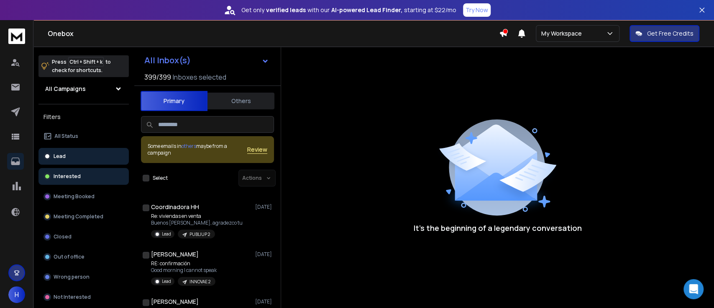
click at [73, 182] on button "Interested" at bounding box center [84, 176] width 90 height 17
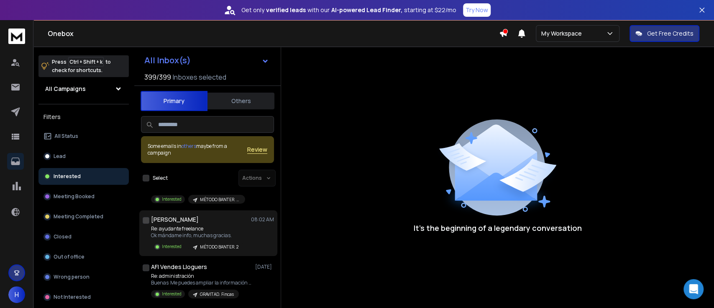
scroll to position [223, 0]
click at [221, 228] on p "Re: ayudante freelance" at bounding box center [197, 228] width 92 height 7
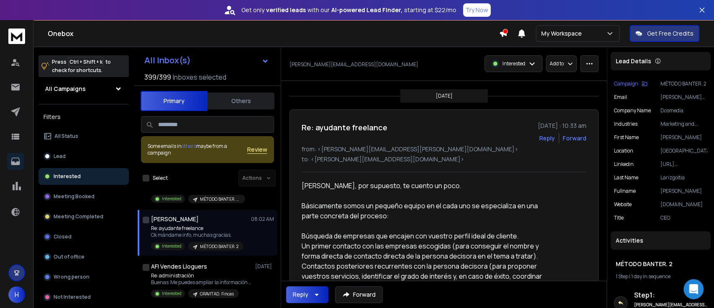
scroll to position [279, 0]
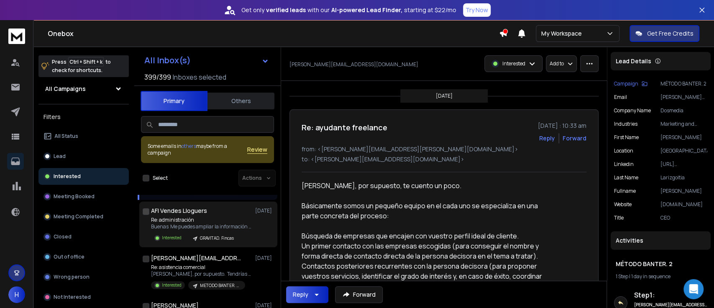
click at [208, 223] on p "Buenas Me puedes ampliar la información Gracias [PERSON_NAME]" at bounding box center [201, 226] width 100 height 7
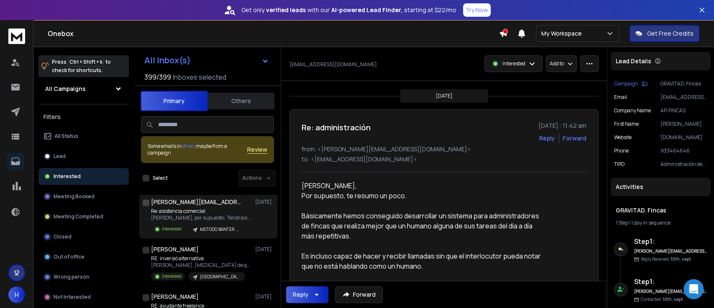
scroll to position [446, 0]
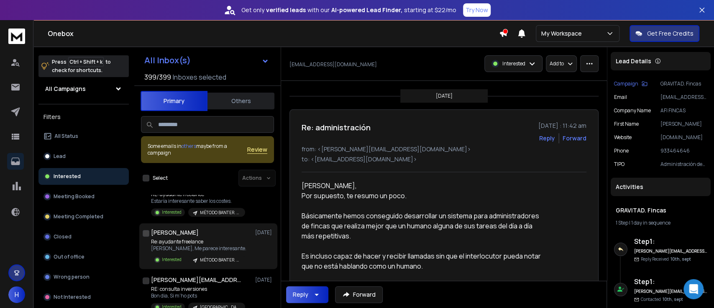
click at [204, 239] on p "Re: ayudante freelance" at bounding box center [198, 241] width 95 height 7
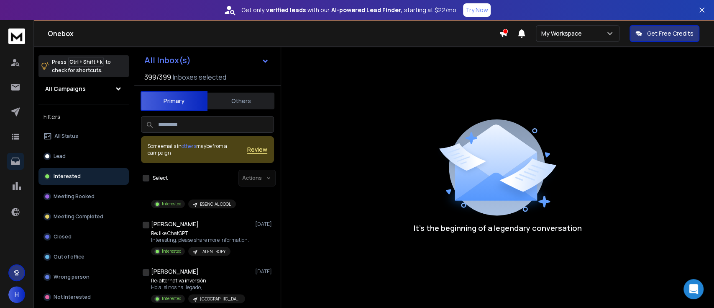
scroll to position [3015, 0]
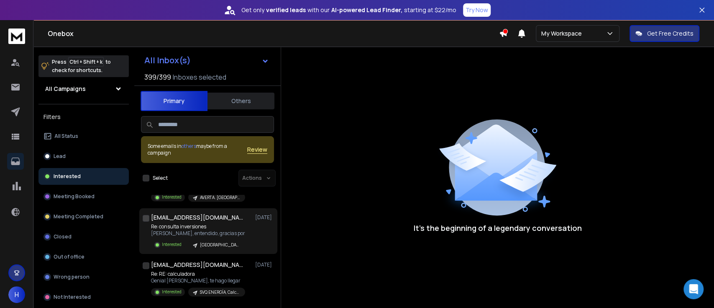
click at [206, 233] on p "[PERSON_NAME], entendido, gracias por" at bounding box center [198, 233] width 94 height 7
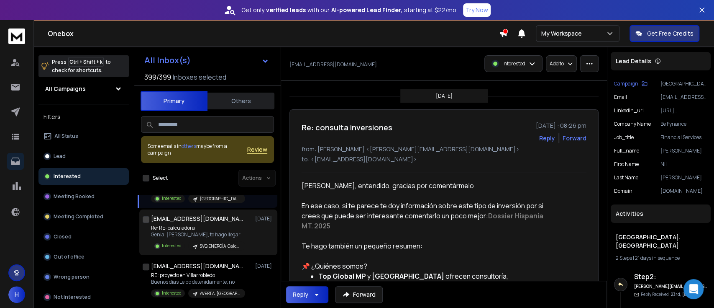
scroll to position [3071, 0]
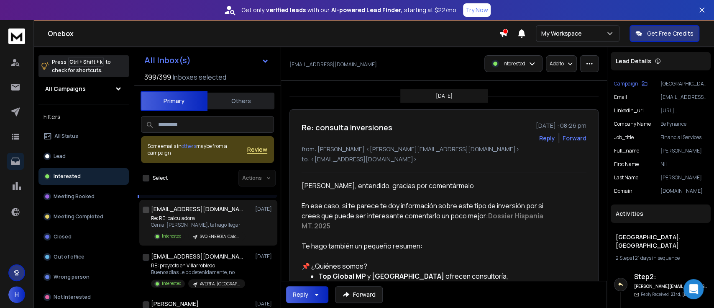
click at [200, 216] on p "Re: RE: calculadora" at bounding box center [198, 218] width 94 height 7
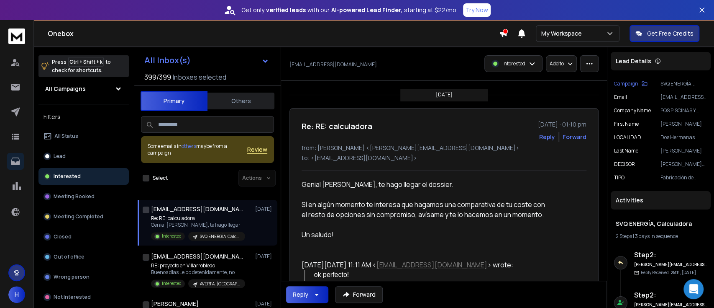
scroll to position [111, 0]
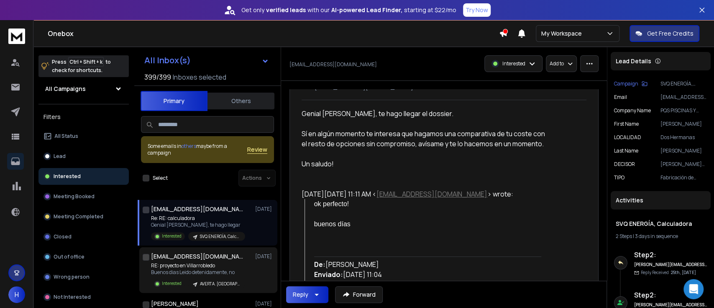
click at [213, 270] on p "Buenos dias Leido detenidamente, no" at bounding box center [198, 272] width 94 height 7
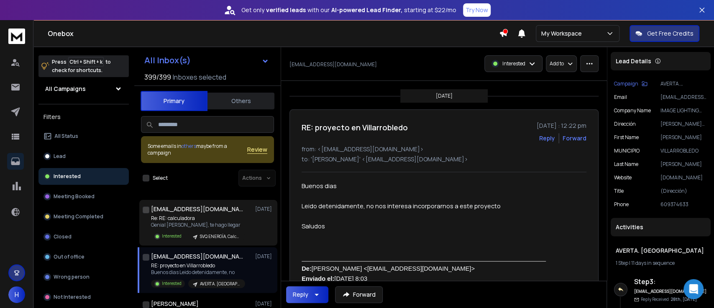
scroll to position [3127, 0]
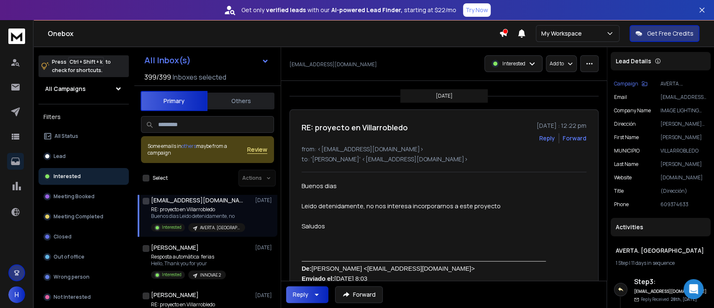
click at [505, 64] on p "Interested" at bounding box center [514, 63] width 23 height 7
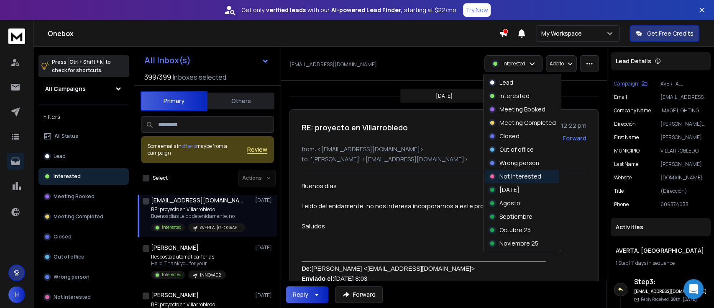
drag, startPoint x: 532, startPoint y: 176, endPoint x: 438, endPoint y: 188, distance: 94.9
click at [531, 176] on p "Not Interested" at bounding box center [521, 176] width 42 height 8
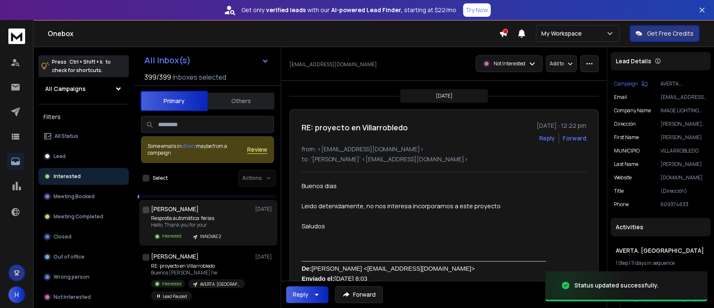
scroll to position [3182, 0]
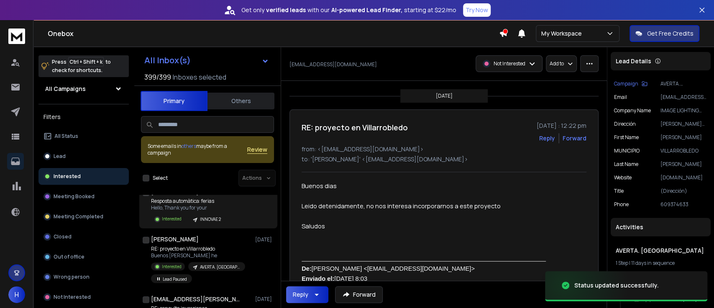
click at [214, 211] on div "Resposta automàtica: ferias Hello, Thank you for your Interested INNOVAE 2" at bounding box center [188, 211] width 75 height 26
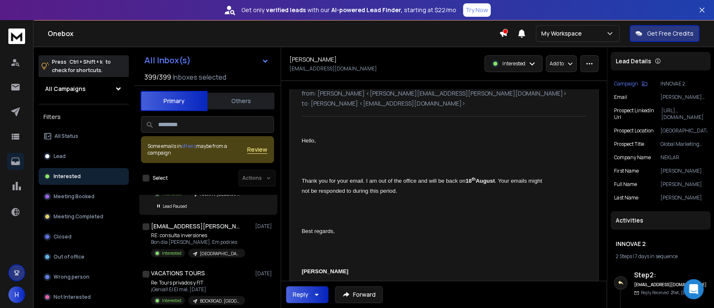
scroll to position [3238, 0]
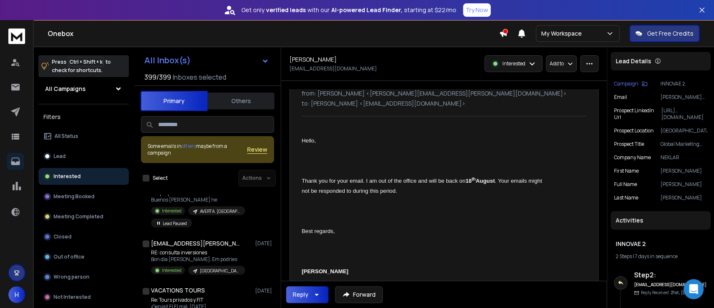
drag, startPoint x: 217, startPoint y: 249, endPoint x: 506, endPoint y: 227, distance: 290.0
click at [217, 249] on p "RE: consulta inversiones" at bounding box center [198, 252] width 94 height 7
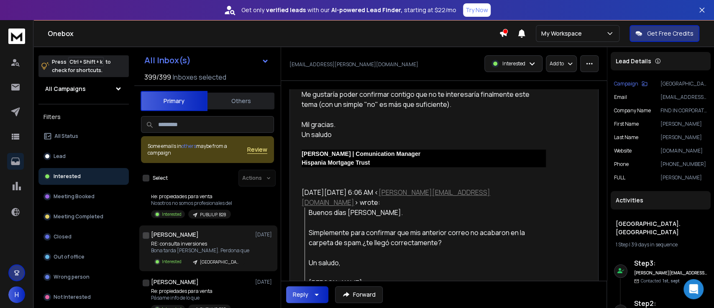
scroll to position [3462, 0]
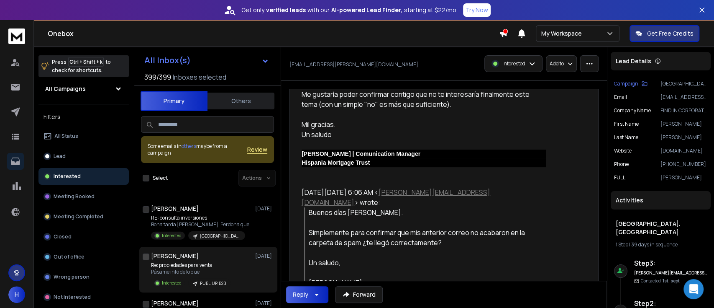
click at [198, 266] on p "Re: propiedades para venta" at bounding box center [191, 265] width 80 height 7
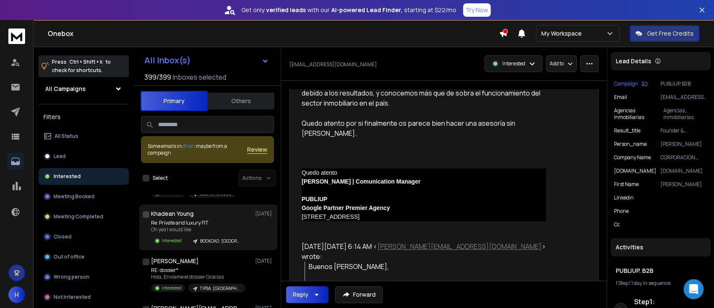
scroll to position [3964, 0]
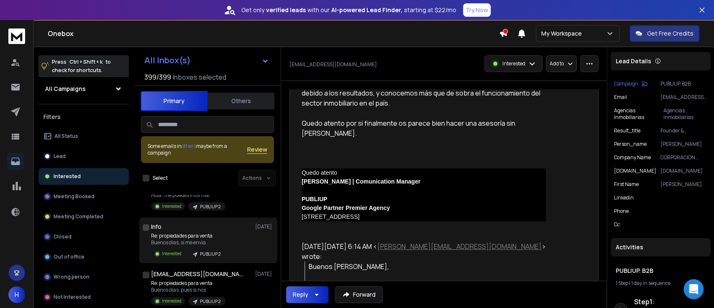
click at [216, 240] on p "Buenos dias, si me envia" at bounding box center [188, 242] width 74 height 7
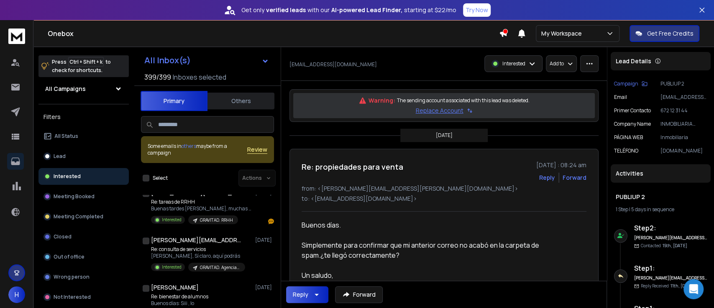
scroll to position [4299, 0]
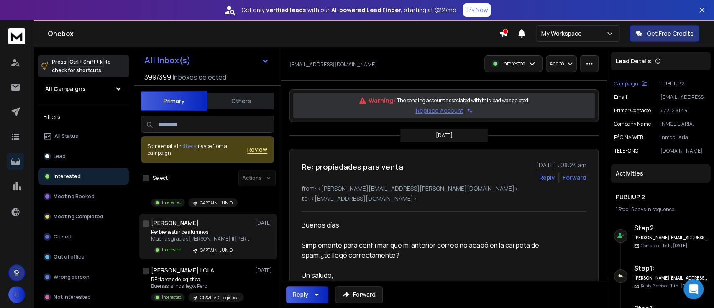
click at [199, 226] on h1 "Raquel González Guinda" at bounding box center [175, 222] width 48 height 8
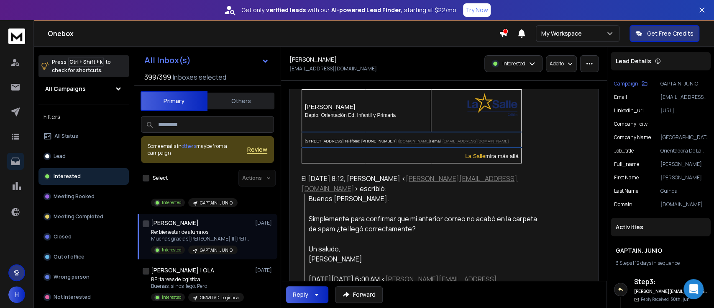
scroll to position [0, 0]
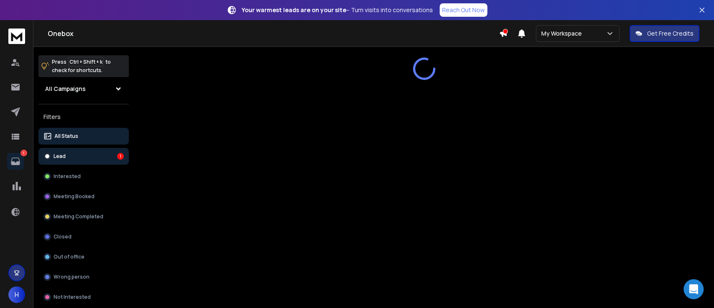
click at [85, 159] on button "Lead 1" at bounding box center [84, 156] width 90 height 17
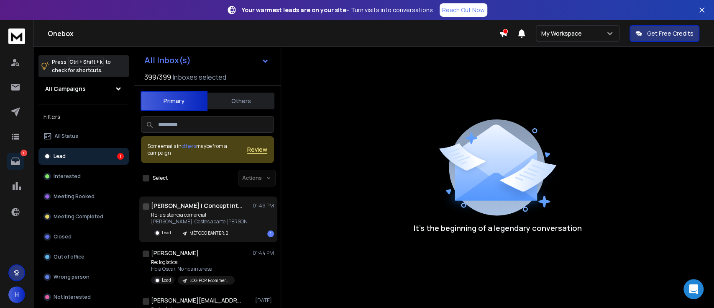
click at [197, 209] on h1 "Pablo Entrena | Concept International GmbH" at bounding box center [197, 205] width 92 height 8
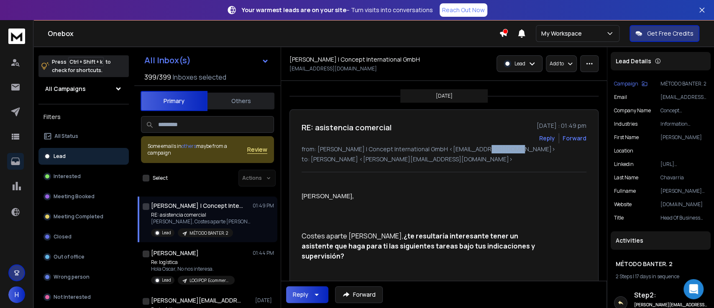
drag, startPoint x: 502, startPoint y: 149, endPoint x: 473, endPoint y: 149, distance: 28.9
click at [473, 149] on p "from: Pablo Entrena | Concept International GmbH <p.entrena@concept.biz>" at bounding box center [444, 149] width 285 height 8
drag, startPoint x: 471, startPoint y: 149, endPoint x: 504, endPoint y: 152, distance: 33.2
click at [504, 152] on p "from: Pablo Entrena | Concept International GmbH <p.entrena@concept.biz>" at bounding box center [444, 149] width 285 height 8
copy p "concept.biz"
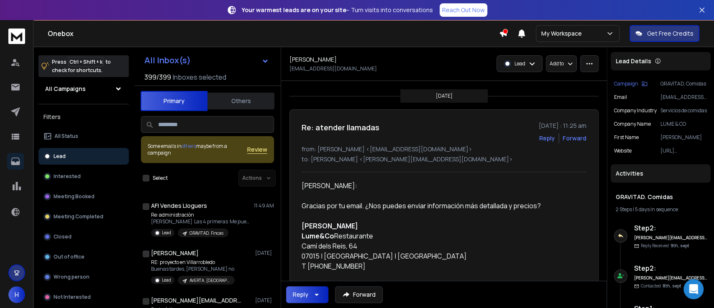
scroll to position [111, 0]
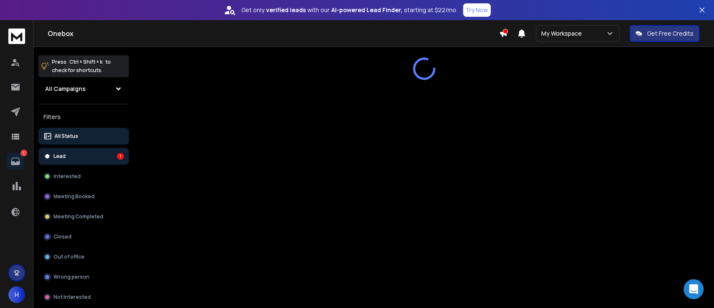
click at [74, 156] on button "Lead 1" at bounding box center [84, 156] width 90 height 17
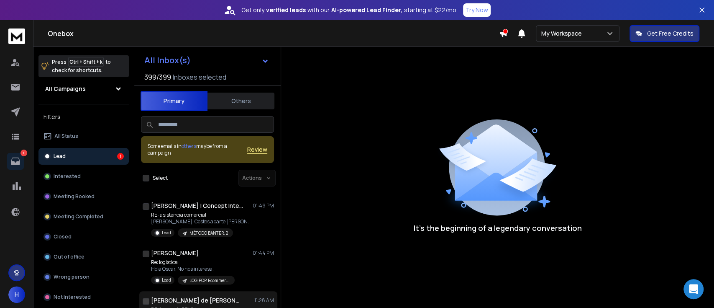
scroll to position [111, 0]
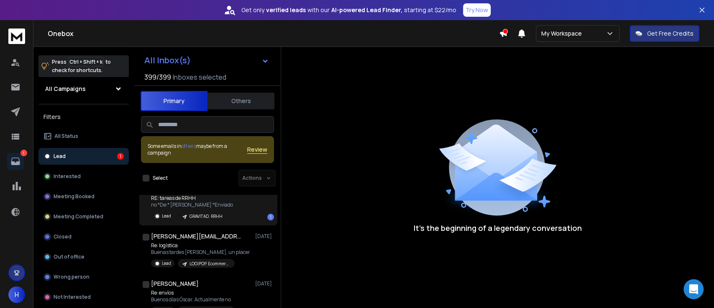
click at [208, 203] on p "no *De:* [PERSON_NAME] *Enviado" at bounding box center [192, 204] width 82 height 7
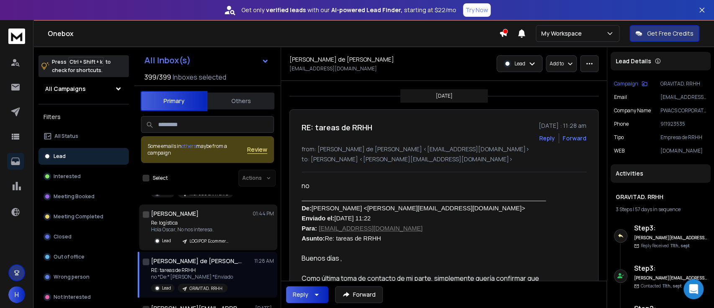
scroll to position [0, 0]
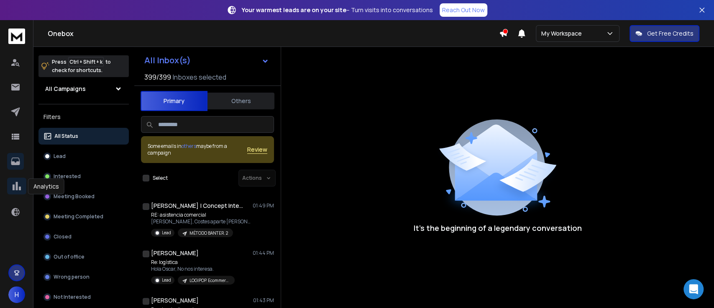
click at [10, 190] on icon at bounding box center [16, 186] width 13 height 13
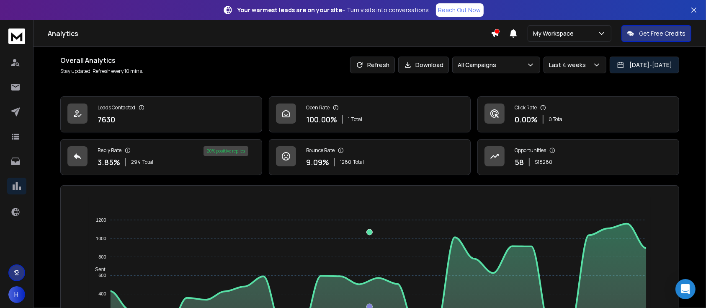
click at [611, 69] on button "14 Aug 2025 - 11 Sep 2025" at bounding box center [643, 64] width 69 height 17
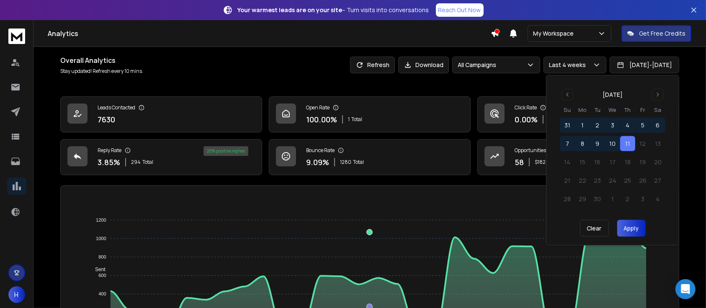
click at [623, 143] on button "11" at bounding box center [627, 143] width 15 height 15
click at [621, 229] on button "Apply" at bounding box center [631, 228] width 28 height 17
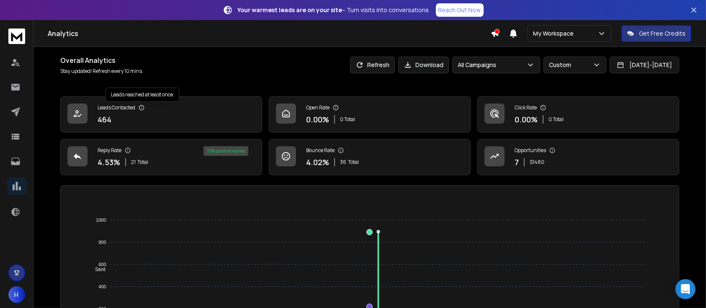
click at [233, 69] on div "Overall Analytics Stay updated! Refresh every 10 mins. Refresh Download All Cam…" at bounding box center [369, 64] width 619 height 19
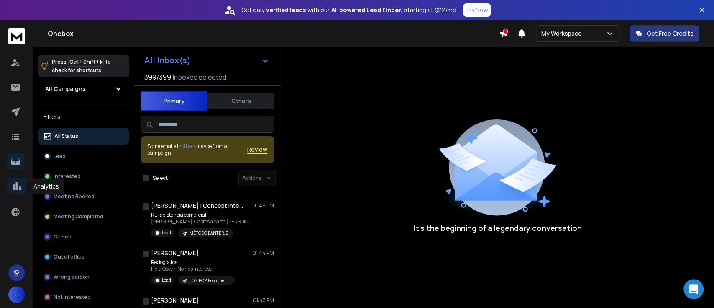
click at [15, 191] on icon at bounding box center [16, 186] width 13 height 13
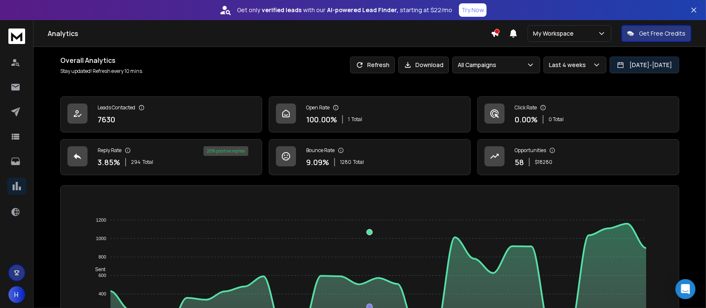
click at [632, 66] on button "[DATE] - [DATE]" at bounding box center [643, 64] width 69 height 17
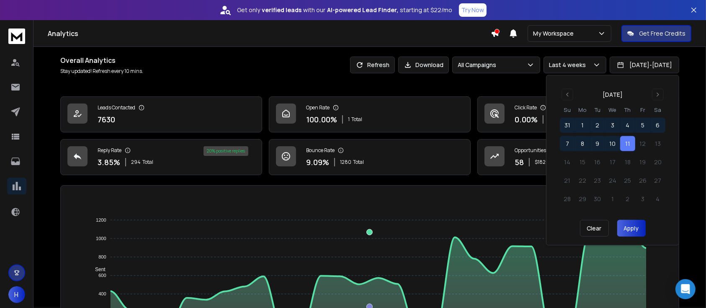
click at [629, 142] on button "11" at bounding box center [627, 143] width 15 height 15
click at [629, 227] on button "Apply" at bounding box center [631, 228] width 28 height 17
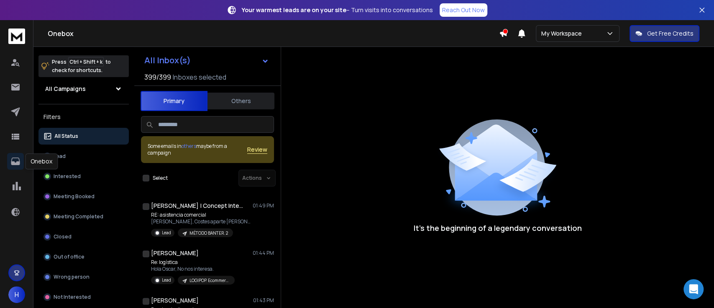
click at [7, 159] on link at bounding box center [15, 161] width 17 height 17
click at [14, 162] on icon at bounding box center [15, 161] width 9 height 8
click at [18, 190] on icon at bounding box center [16, 186] width 13 height 13
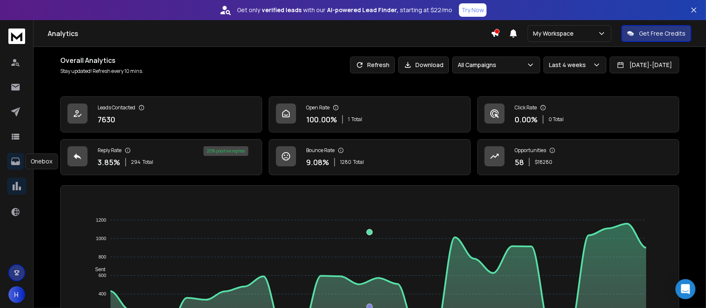
click at [19, 161] on icon at bounding box center [15, 161] width 9 height 8
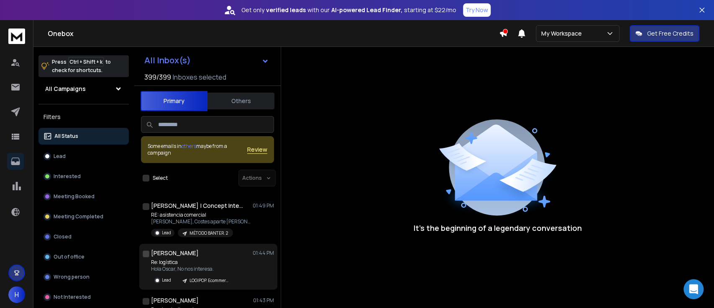
click at [200, 253] on div "[PERSON_NAME] 01:44 PM" at bounding box center [212, 253] width 123 height 8
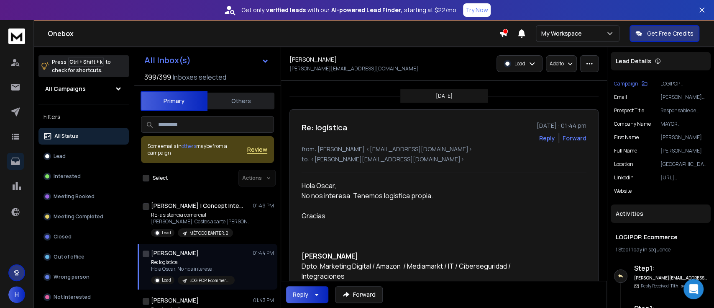
click at [676, 96] on p "[PERSON_NAME][EMAIL_ADDRESS][DOMAIN_NAME]" at bounding box center [684, 97] width 47 height 7
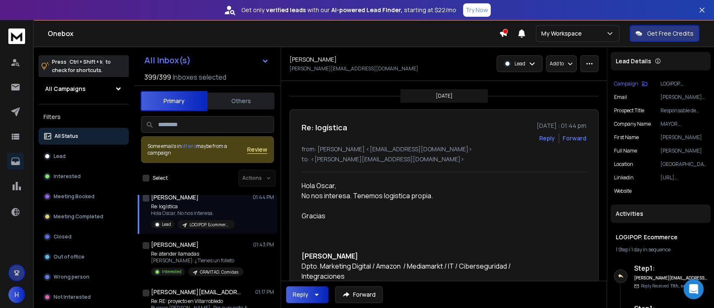
click at [203, 207] on p "Re: logística" at bounding box center [193, 206] width 84 height 7
click at [678, 95] on p "[PERSON_NAME][EMAIL_ADDRESS][DOMAIN_NAME]" at bounding box center [684, 97] width 47 height 7
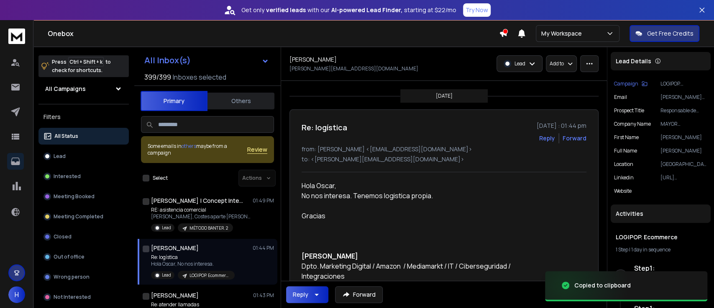
scroll to position [0, 0]
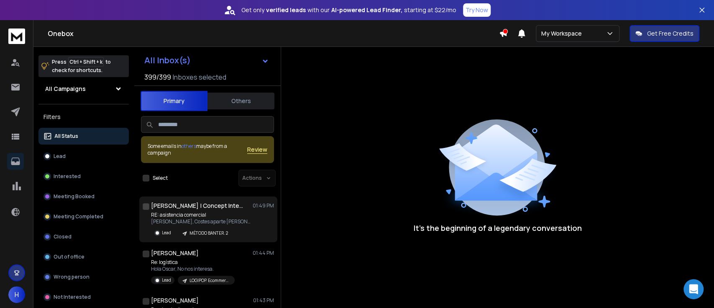
click at [202, 209] on h1 "[PERSON_NAME] | Concept International GmbH" at bounding box center [197, 205] width 92 height 8
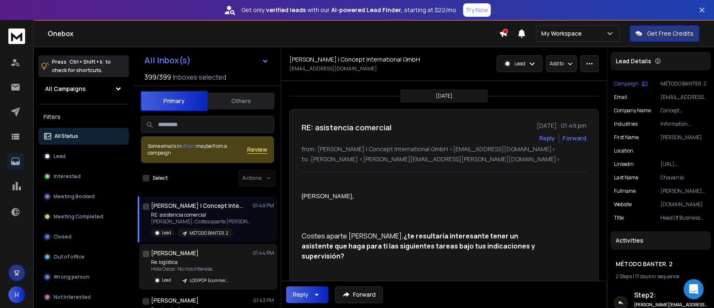
click at [208, 251] on div "[PERSON_NAME] 01:44 PM" at bounding box center [212, 253] width 123 height 8
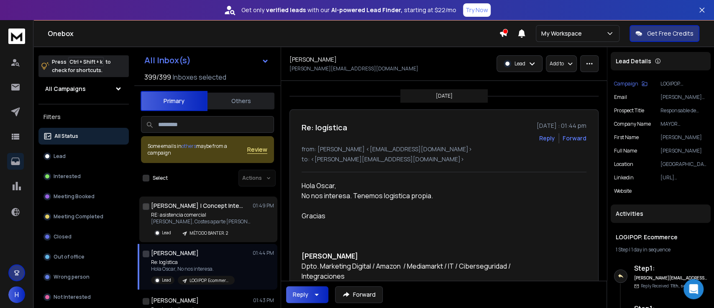
click at [208, 204] on h1 "[PERSON_NAME] | Concept International GmbH" at bounding box center [197, 205] width 92 height 8
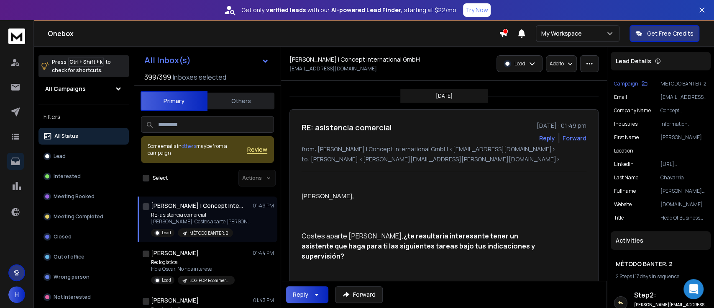
click at [511, 65] on div "Lead" at bounding box center [519, 64] width 45 height 16
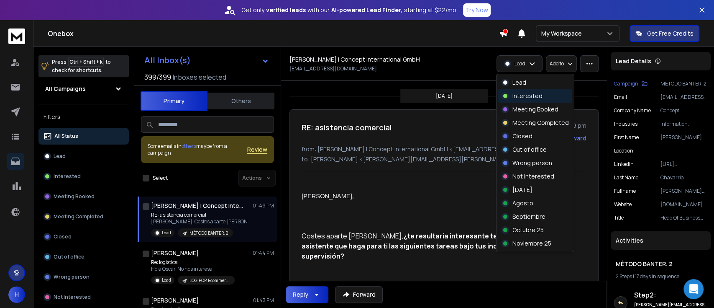
click at [522, 92] on p "Interested" at bounding box center [528, 96] width 30 height 8
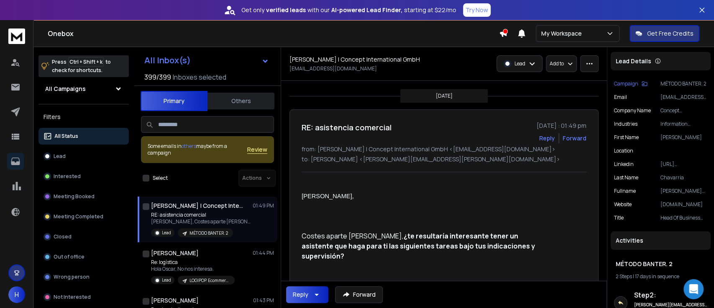
click at [558, 67] on div "Add to" at bounding box center [562, 64] width 30 height 16
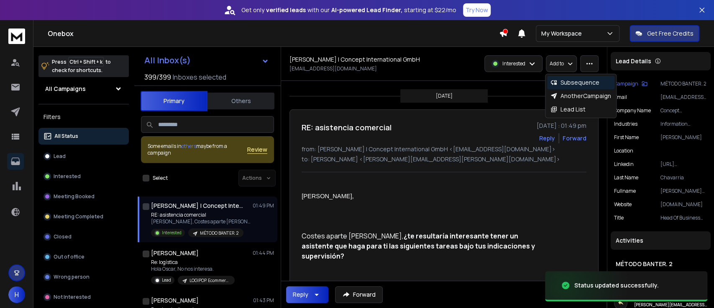
click at [571, 82] on div "Subsequence" at bounding box center [575, 82] width 49 height 8
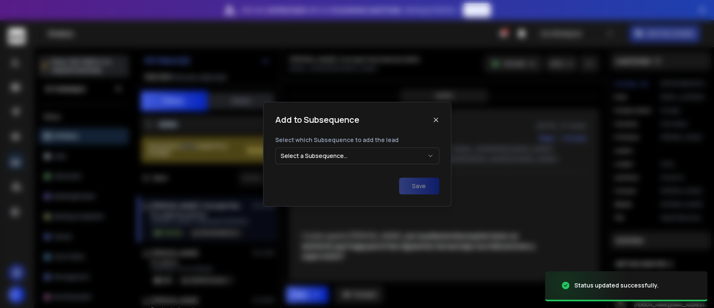
click at [383, 154] on button "Select a Subsequence..." at bounding box center [357, 155] width 164 height 17
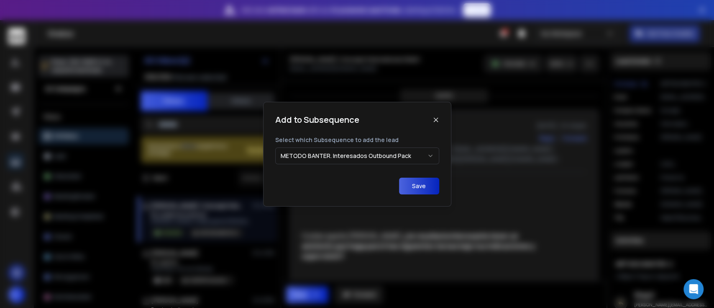
click at [411, 194] on div "Add to Subsequence Select which Subsequence to add the lead METODO BANTER. Inte…" at bounding box center [357, 154] width 188 height 105
click at [413, 190] on button "Save" at bounding box center [419, 185] width 40 height 17
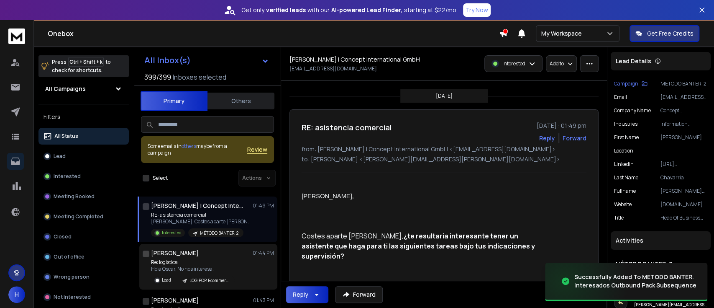
scroll to position [56, 0]
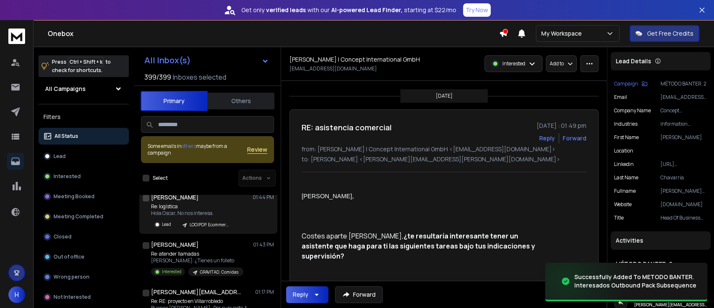
click at [198, 205] on p "Re: logística" at bounding box center [193, 206] width 84 height 7
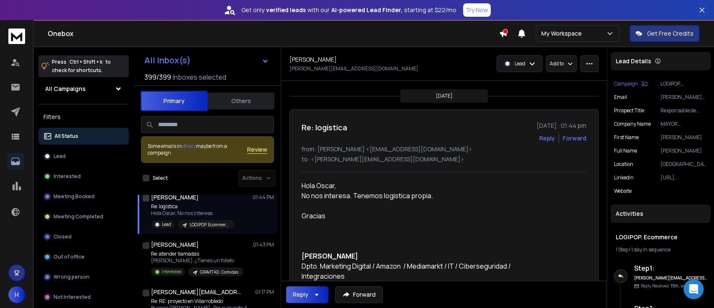
click at [666, 123] on p "MAYOR ELECTRONICS S.L." at bounding box center [684, 124] width 47 height 7
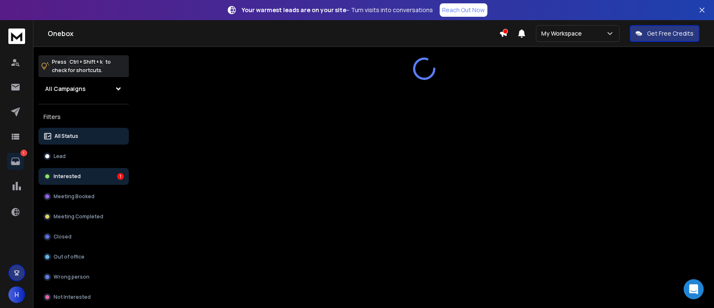
click at [99, 175] on div "All Status Lead Interested 1 Meeting Booked Meeting Completed Closed Out of off…" at bounding box center [84, 216] width 90 height 177
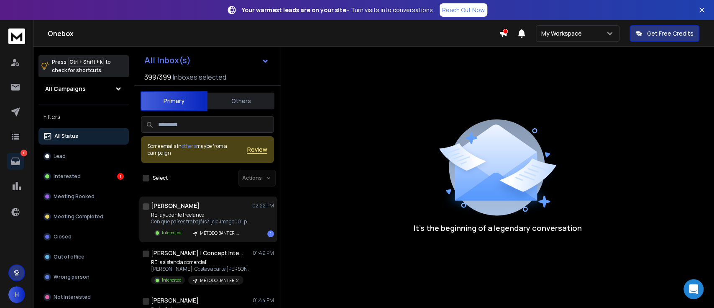
click at [225, 218] on p "Con que países trabajáis? [cid:image001.png@01DC2327.5BED5750] [cid:image003.pn…" at bounding box center [201, 221] width 100 height 7
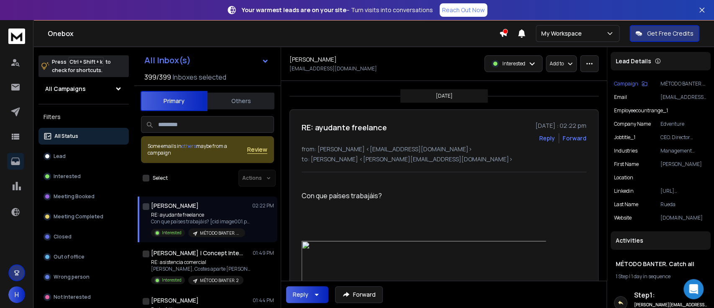
click at [542, 139] on button "Reply" at bounding box center [547, 138] width 16 height 8
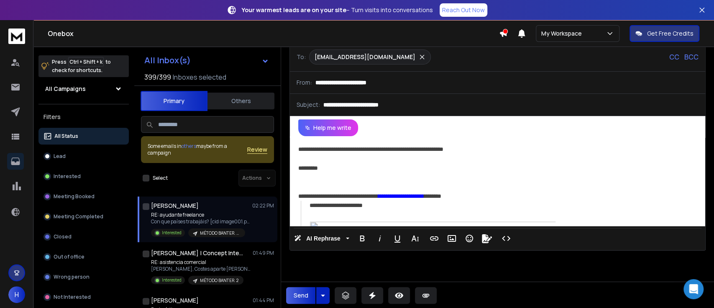
click at [304, 295] on button "Send" at bounding box center [300, 295] width 29 height 17
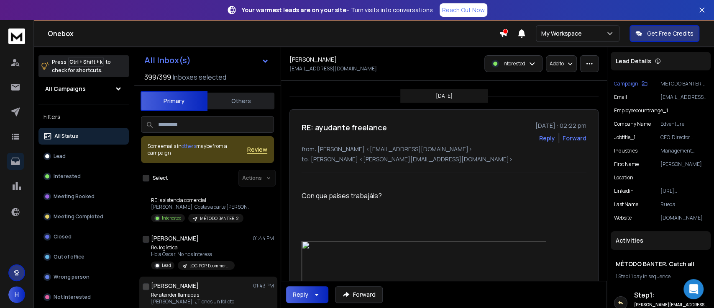
scroll to position [111, 0]
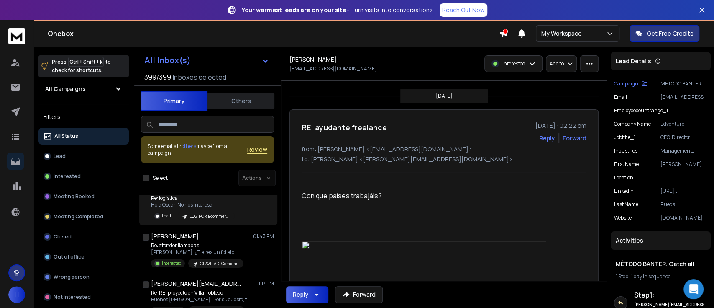
click at [205, 202] on p "Hola Oscar, No nos interesa." at bounding box center [193, 204] width 84 height 7
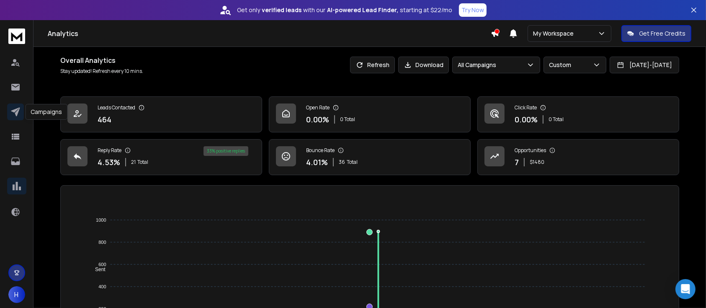
click at [13, 116] on icon at bounding box center [15, 112] width 10 height 10
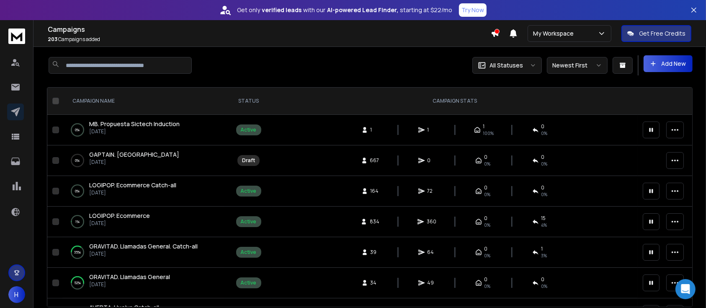
click at [670, 129] on icon "button" at bounding box center [674, 130] width 8 height 8
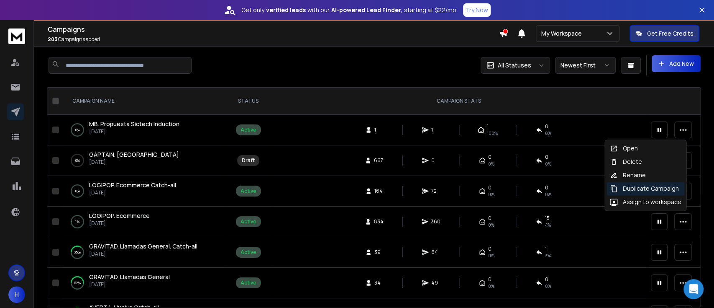
click at [666, 185] on div "Duplicate Campaign" at bounding box center [644, 188] width 69 height 8
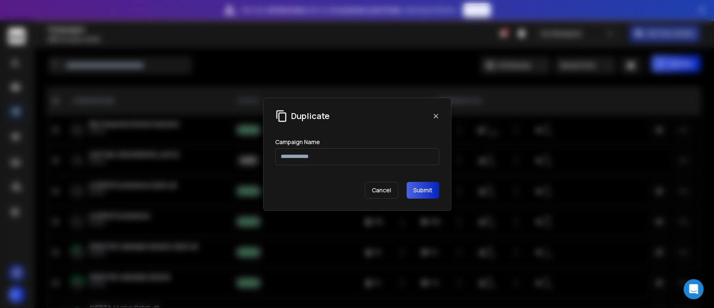
click at [329, 154] on input "text" at bounding box center [357, 156] width 164 height 17
paste input "**********"
type input "**********"
click at [419, 191] on button "Submit" at bounding box center [423, 190] width 33 height 17
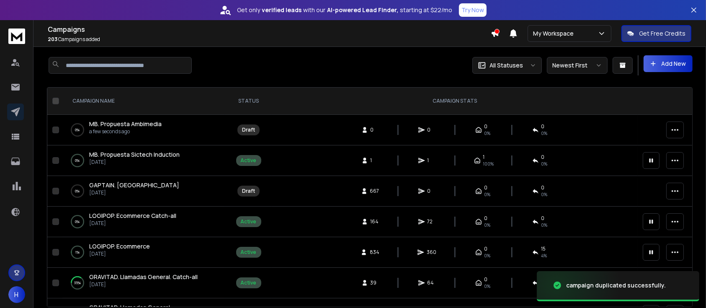
click at [141, 127] on span "MB. Propuesta Ambimedia" at bounding box center [125, 124] width 72 height 8
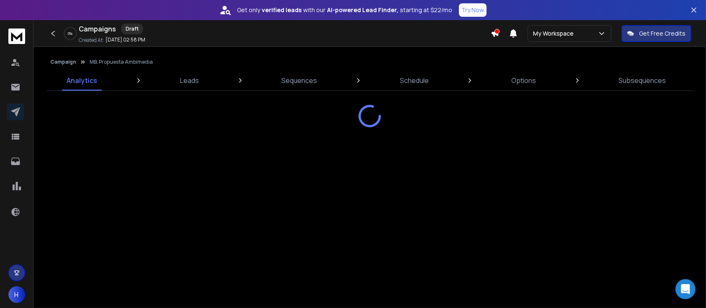
click at [276, 69] on div "Campaign MB. Propuesta Ambimedia Analytics Leads Sequences Schedule Options Sub…" at bounding box center [369, 73] width 645 height 36
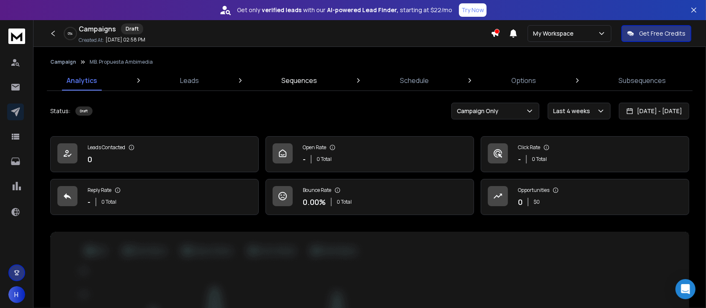
click at [303, 77] on p "Sequences" at bounding box center [299, 80] width 36 height 10
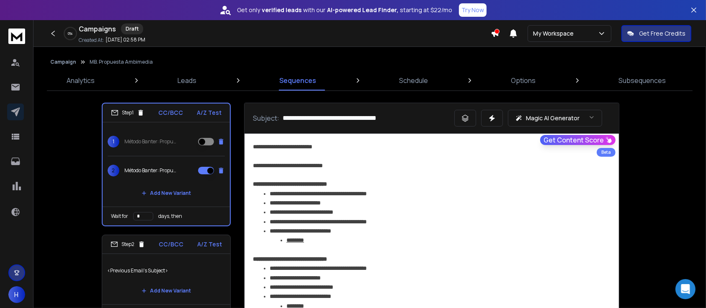
drag, startPoint x: 365, startPoint y: 118, endPoint x: 423, endPoint y: 116, distance: 58.2
click at [423, 116] on input "**********" at bounding box center [363, 118] width 163 height 10
drag, startPoint x: 385, startPoint y: 121, endPoint x: 141, endPoint y: 175, distance: 249.1
click at [141, 175] on div "2 Método Banter: Propuesta Sictech Induction" at bounding box center [143, 170] width 70 height 12
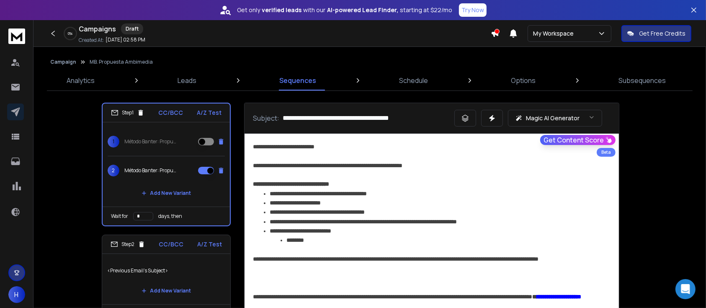
drag, startPoint x: 364, startPoint y: 118, endPoint x: 418, endPoint y: 118, distance: 54.0
click at [442, 118] on input "**********" at bounding box center [363, 118] width 163 height 10
paste input
click at [364, 116] on input "**********" at bounding box center [363, 118] width 163 height 10
click at [152, 145] on div "1 Método Banter: Propuesta [GEOGRAPHIC_DATA] MS" at bounding box center [143, 142] width 70 height 12
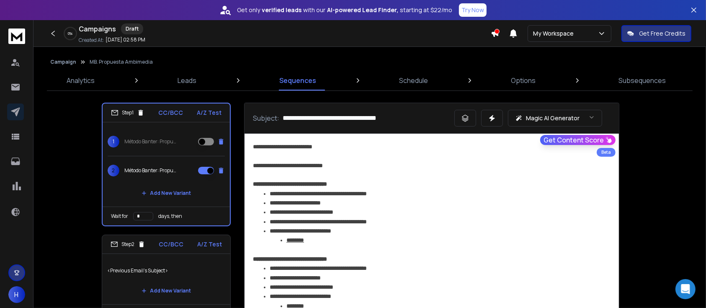
drag, startPoint x: 411, startPoint y: 118, endPoint x: 365, endPoint y: 122, distance: 45.7
click at [365, 122] on input "**********" at bounding box center [363, 118] width 163 height 10
paste input
click at [159, 167] on p "Método Banter: Propuesta Ambimedia" at bounding box center [151, 170] width 54 height 7
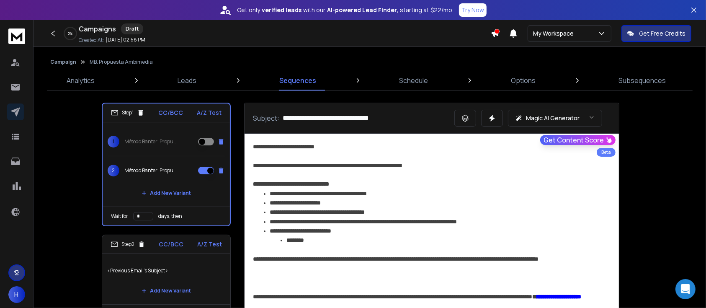
type input "**********"
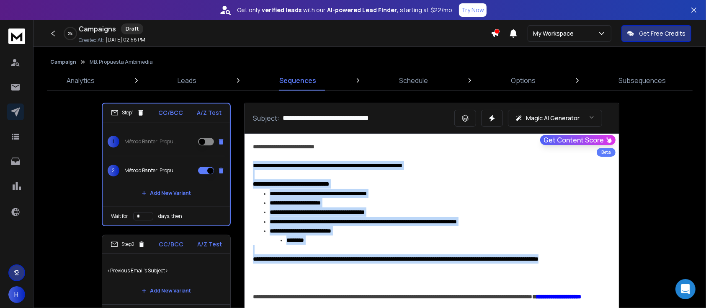
drag, startPoint x: 296, startPoint y: 211, endPoint x: 247, endPoint y: 166, distance: 67.0
click at [247, 166] on div "**********" at bounding box center [431, 226] width 374 height 185
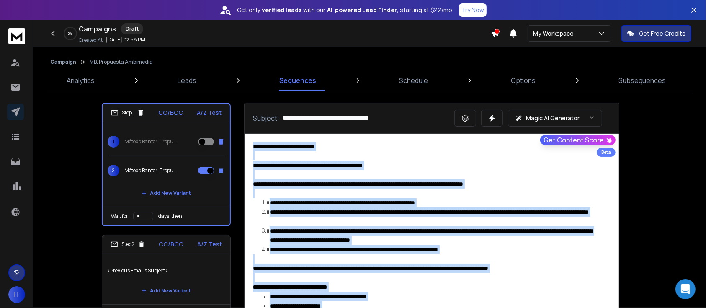
drag, startPoint x: 288, startPoint y: 201, endPoint x: 232, endPoint y: 104, distance: 111.8
click at [232, 104] on div "**********" at bounding box center [370, 223] width 536 height 241
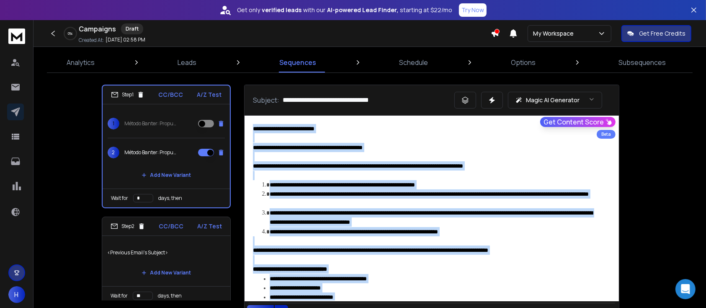
scroll to position [47, 0]
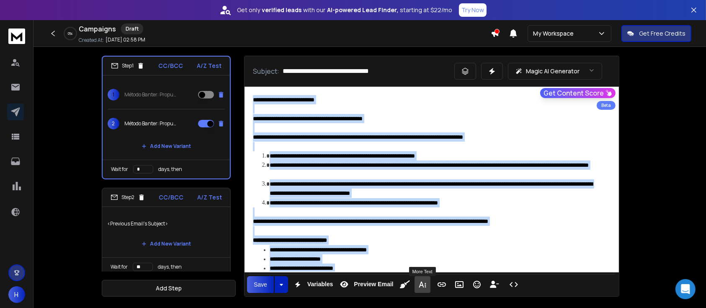
click at [426, 287] on icon "button" at bounding box center [422, 284] width 10 height 10
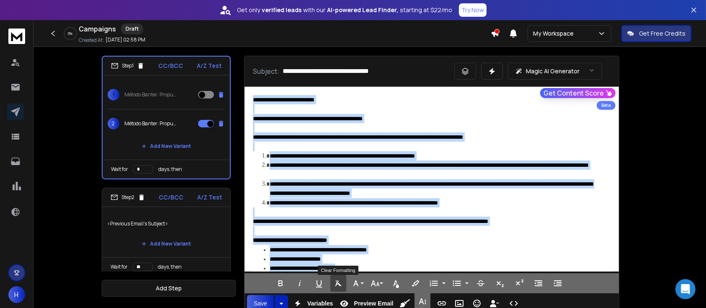
click at [339, 288] on icon "button" at bounding box center [338, 283] width 10 height 10
click at [294, 241] on div "**********" at bounding box center [427, 239] width 349 height 9
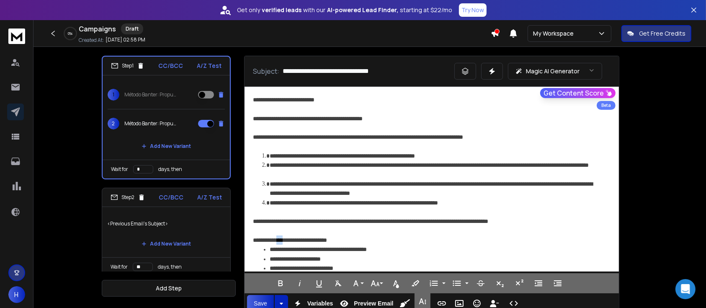
click at [294, 241] on div "**********" at bounding box center [427, 239] width 349 height 9
click at [283, 282] on icon "button" at bounding box center [280, 283] width 10 height 10
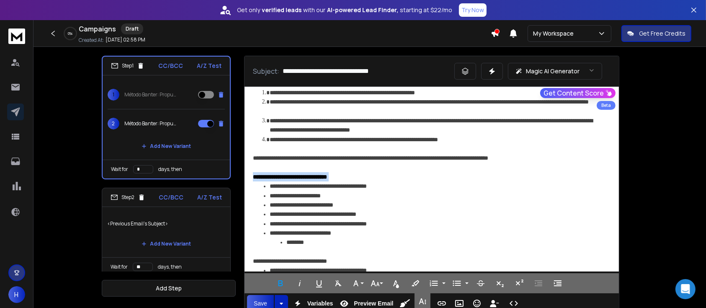
scroll to position [111, 0]
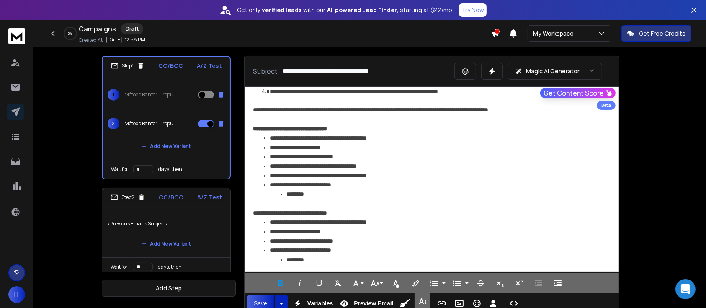
click at [307, 212] on div "**********" at bounding box center [427, 212] width 349 height 9
drag, startPoint x: 285, startPoint y: 282, endPoint x: 288, endPoint y: 244, distance: 38.2
click at [283, 283] on icon "button" at bounding box center [280, 283] width 10 height 10
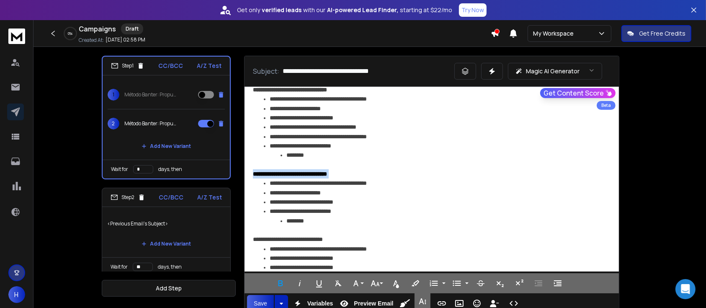
scroll to position [167, 0]
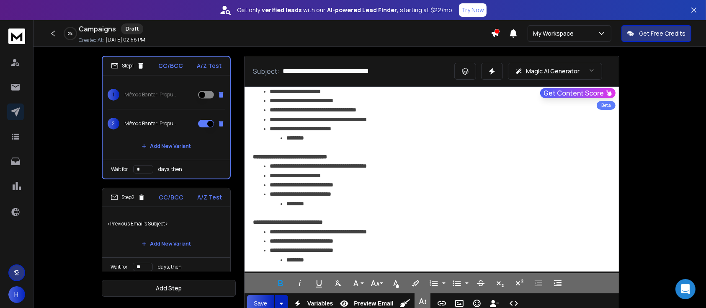
click at [303, 223] on div "**********" at bounding box center [427, 221] width 349 height 9
click at [281, 286] on icon "button" at bounding box center [280, 283] width 10 height 10
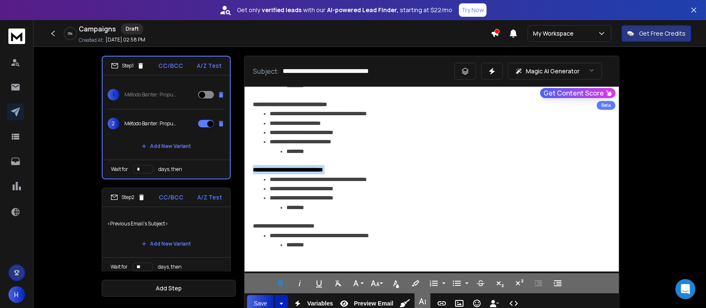
scroll to position [279, 0]
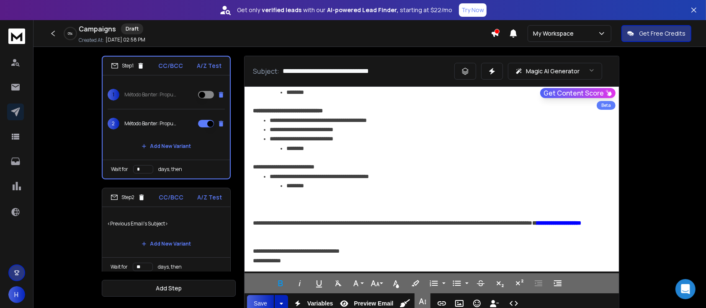
click at [304, 167] on div "**********" at bounding box center [427, 166] width 349 height 9
click at [279, 283] on icon "button" at bounding box center [280, 283] width 5 height 6
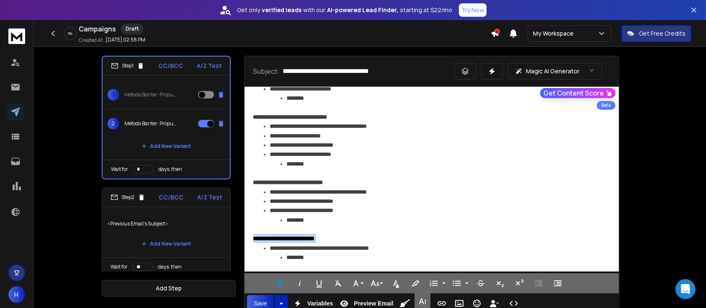
scroll to position [223, 0]
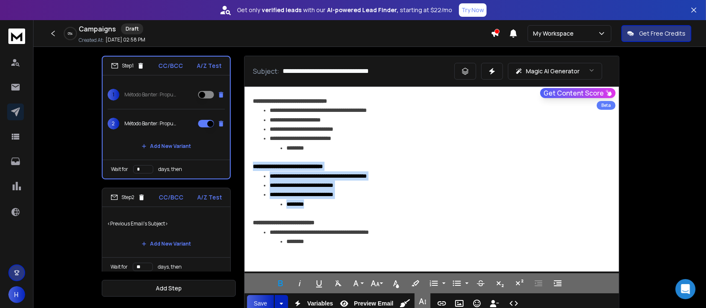
drag, startPoint x: 337, startPoint y: 207, endPoint x: 261, endPoint y: 167, distance: 86.1
click at [261, 167] on div "**********" at bounding box center [431, 179] width 374 height 185
copy div "**********"
click at [358, 200] on li "********" at bounding box center [444, 203] width 316 height 9
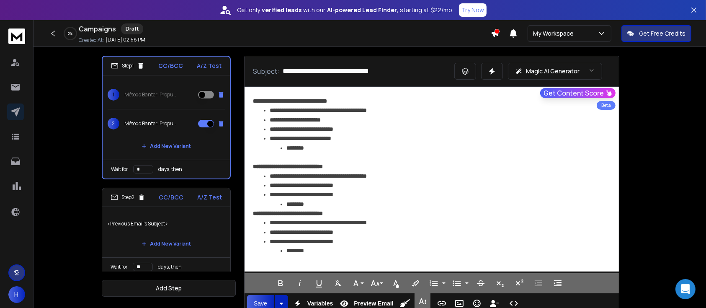
click at [298, 213] on strong "**********" at bounding box center [288, 213] width 70 height 6
click at [555, 285] on icon "button" at bounding box center [558, 283] width 8 height 6
click at [503, 206] on li "********" at bounding box center [444, 203] width 316 height 9
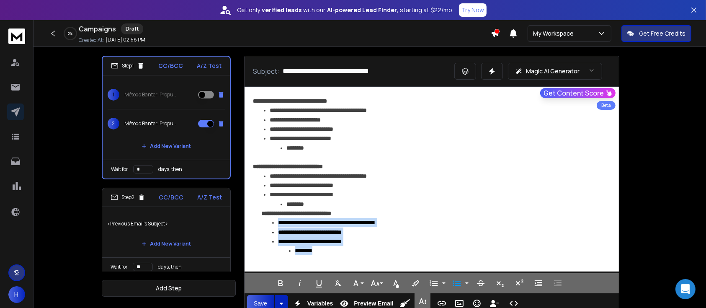
drag, startPoint x: 353, startPoint y: 249, endPoint x: 268, endPoint y: 226, distance: 88.1
click at [268, 226] on ul "**********" at bounding box center [435, 236] width 349 height 37
click at [534, 282] on icon "button" at bounding box center [538, 283] width 8 height 6
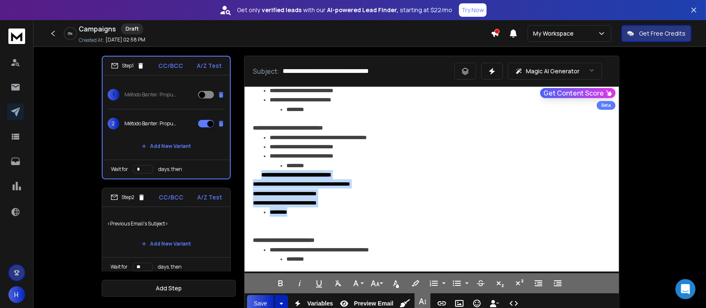
scroll to position [279, 0]
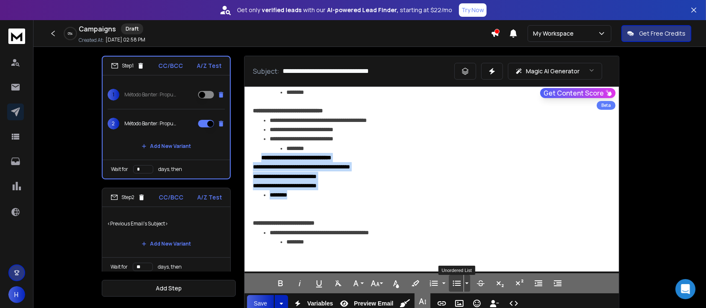
click at [458, 282] on icon "button" at bounding box center [457, 283] width 10 height 10
click at [273, 196] on li "********" at bounding box center [436, 194] width 332 height 9
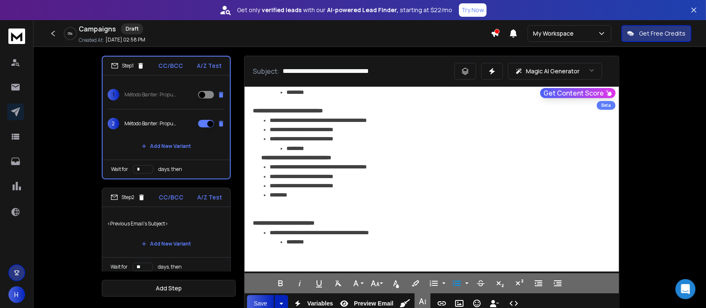
click at [273, 196] on li "********" at bounding box center [436, 194] width 332 height 9
click at [553, 284] on icon "button" at bounding box center [557, 283] width 10 height 10
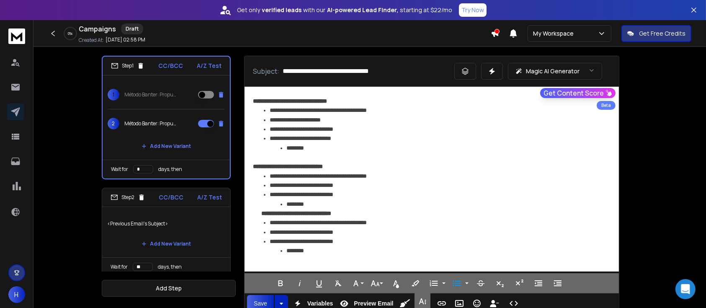
click at [400, 213] on div "**********" at bounding box center [435, 212] width 349 height 9
click at [323, 163] on strong "**********" at bounding box center [288, 166] width 70 height 6
click at [372, 203] on li "********" at bounding box center [444, 203] width 316 height 9
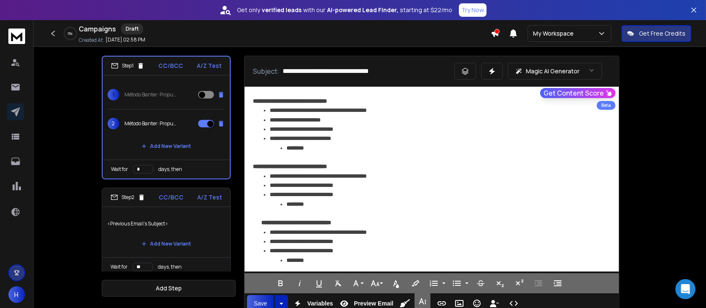
click at [331, 221] on strong "**********" at bounding box center [296, 222] width 70 height 6
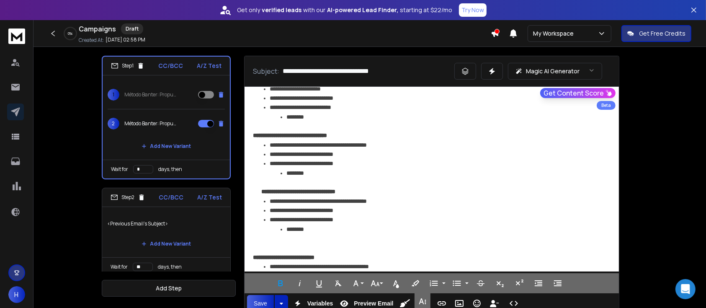
scroll to position [279, 0]
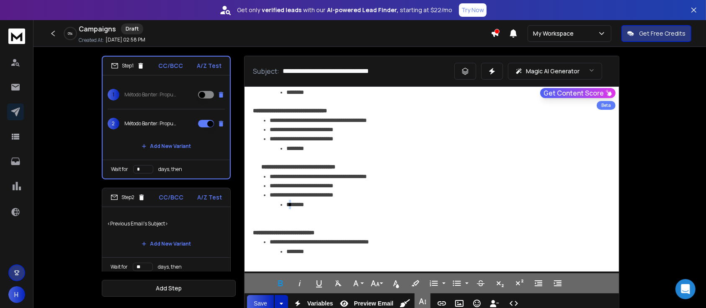
click at [291, 203] on li "********" at bounding box center [444, 204] width 316 height 9
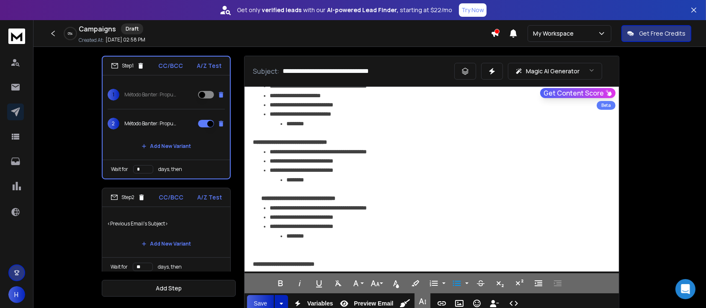
scroll to position [223, 0]
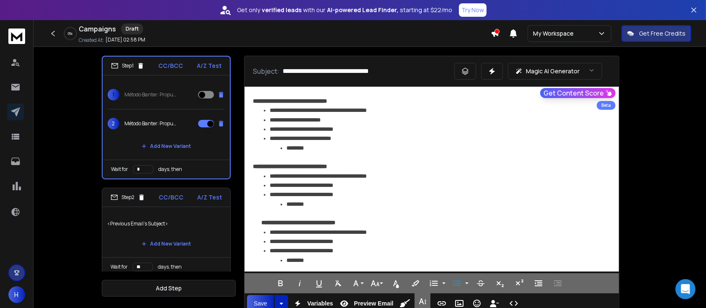
click at [335, 220] on strong "**********" at bounding box center [298, 222] width 74 height 6
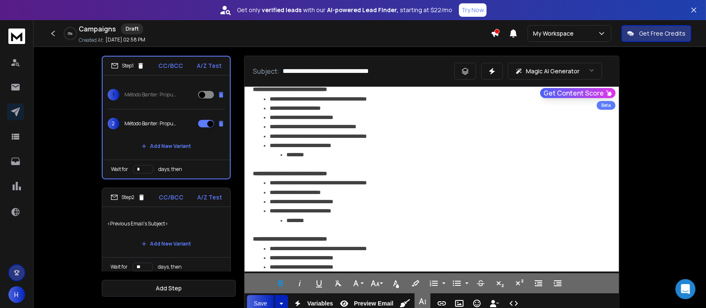
scroll to position [167, 0]
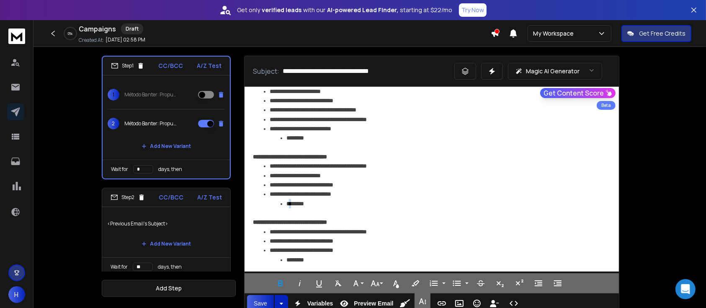
click at [290, 202] on li "********" at bounding box center [444, 203] width 316 height 9
click at [327, 158] on strong "**********" at bounding box center [290, 157] width 74 height 6
click at [365, 108] on li "**********" at bounding box center [436, 109] width 332 height 9
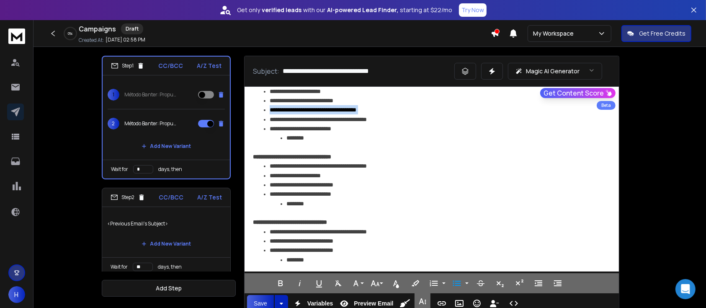
click at [364, 108] on li "**********" at bounding box center [436, 109] width 332 height 9
drag, startPoint x: 364, startPoint y: 108, endPoint x: 290, endPoint y: 186, distance: 106.9
click at [290, 186] on li "**********" at bounding box center [436, 184] width 332 height 9
click at [394, 155] on div "**********" at bounding box center [431, 156] width 357 height 9
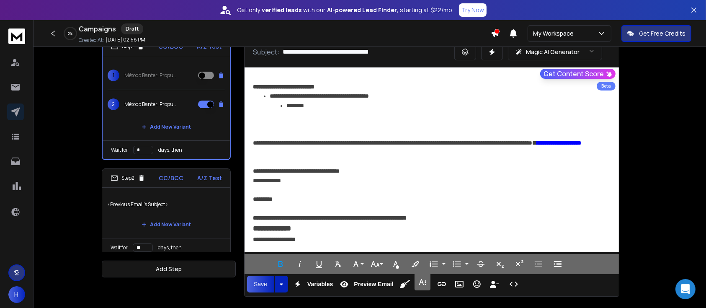
scroll to position [350, 0]
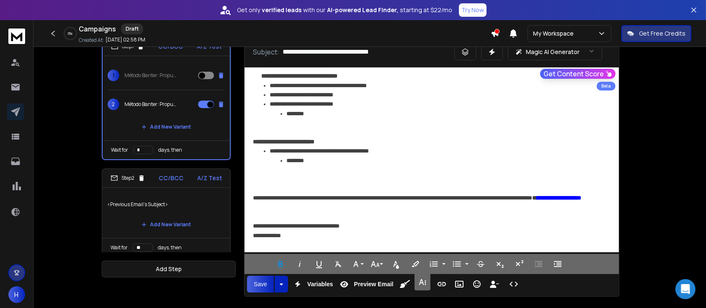
click at [158, 201] on p "<Previous Email's Subject>" at bounding box center [166, 204] width 118 height 23
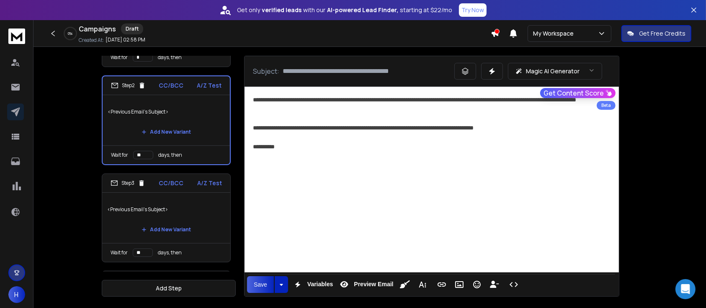
scroll to position [167, 0]
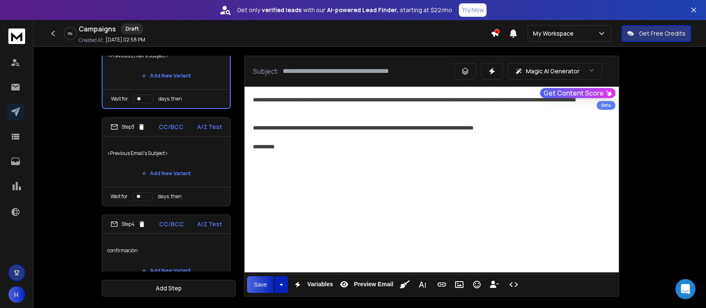
click at [157, 151] on p "<Previous Email's Subject>" at bounding box center [166, 152] width 118 height 23
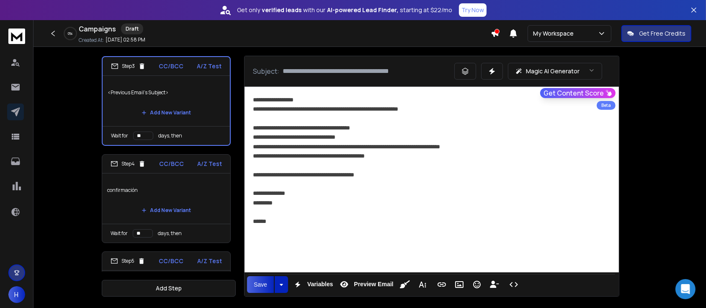
scroll to position [279, 0]
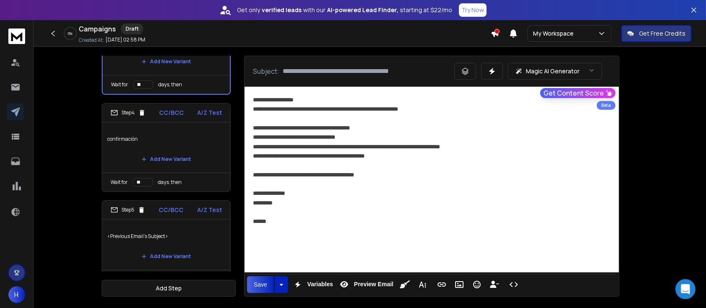
click at [180, 135] on p "confirmación" at bounding box center [166, 138] width 118 height 23
type input "**********"
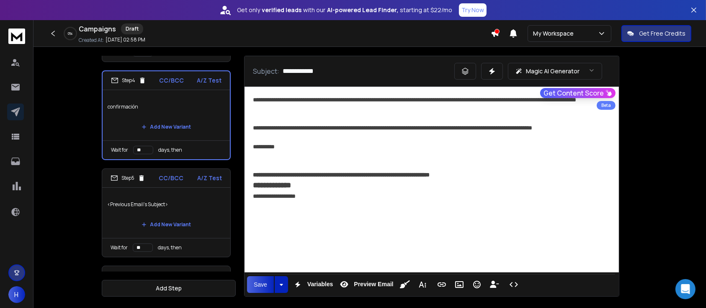
scroll to position [335, 0]
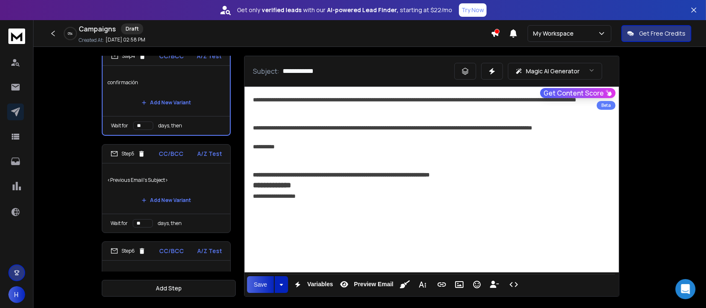
click at [170, 181] on p "<Previous Email's Subject>" at bounding box center [166, 179] width 118 height 23
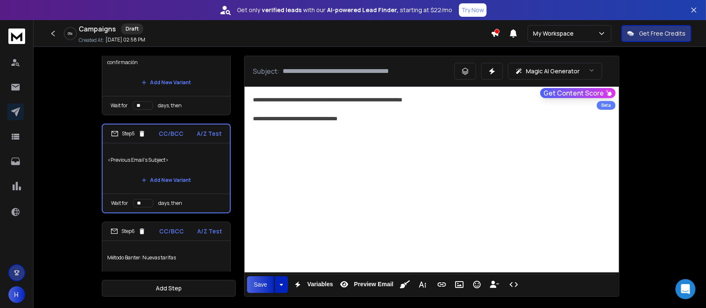
scroll to position [373, 0]
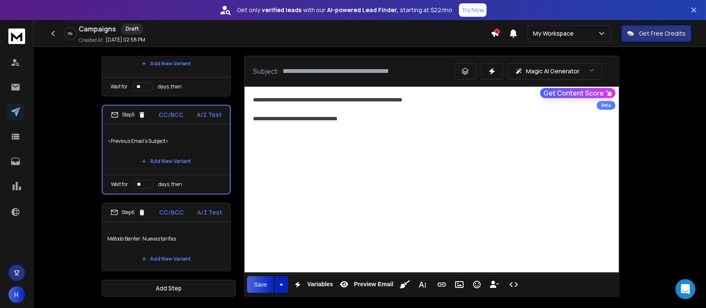
click at [164, 243] on p "Método Banter: Nuevas tarifas" at bounding box center [166, 238] width 118 height 23
type input "**********"
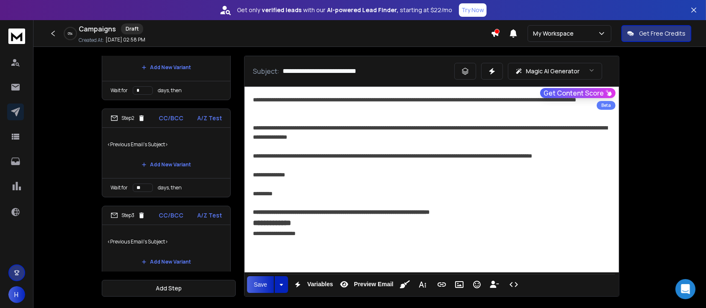
scroll to position [94, 0]
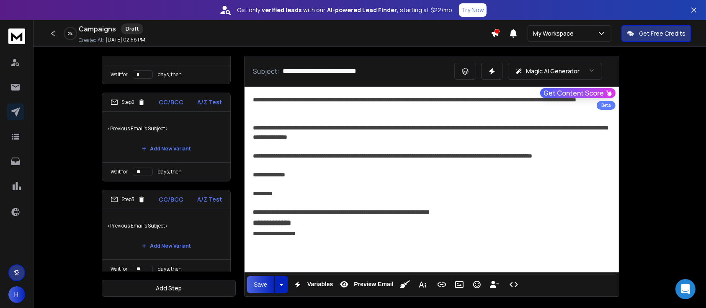
click at [176, 224] on p "<Previous Email's Subject>" at bounding box center [166, 225] width 118 height 23
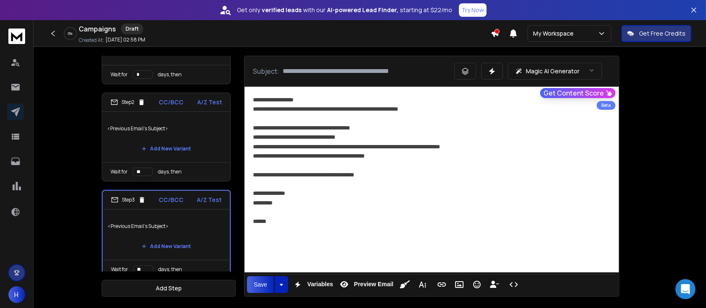
click at [140, 171] on input "**" at bounding box center [143, 171] width 20 height 8
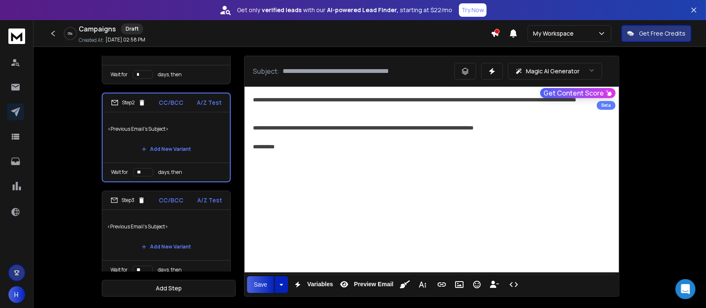
click at [174, 233] on p "<Previous Email's Subject>" at bounding box center [166, 226] width 118 height 23
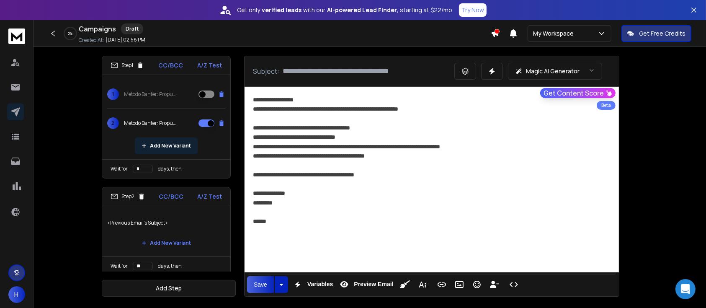
scroll to position [111, 0]
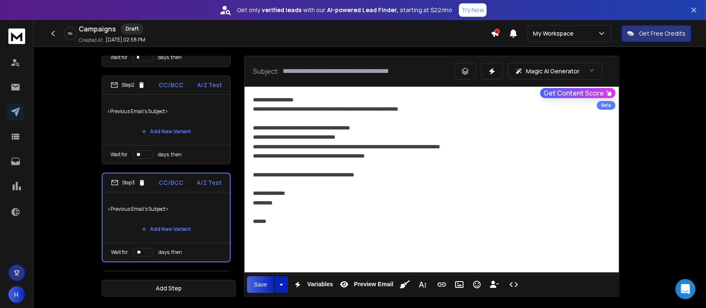
click at [147, 118] on p "<Previous Email's Subject>" at bounding box center [166, 111] width 118 height 23
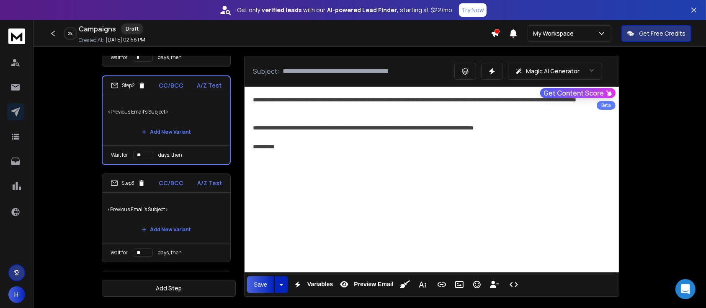
click at [165, 204] on p "<Previous Email's Subject>" at bounding box center [166, 209] width 118 height 23
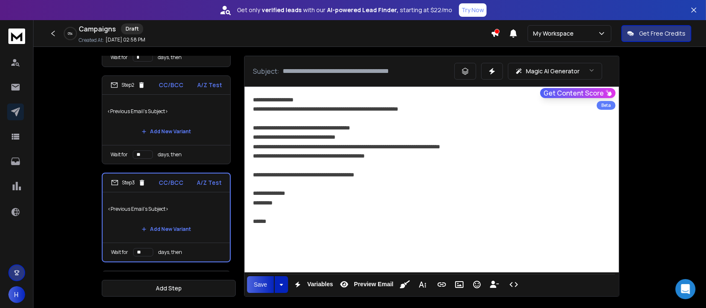
type input "**"
click at [335, 75] on input at bounding box center [363, 71] width 163 height 10
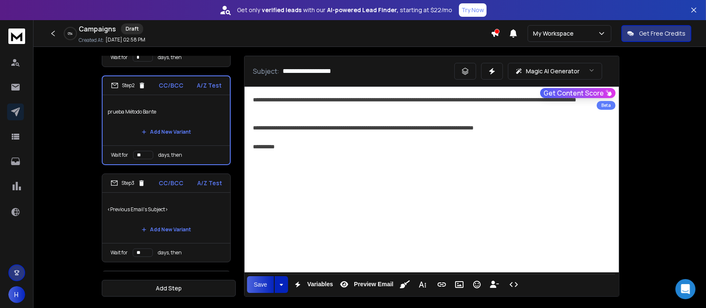
type input "**********"
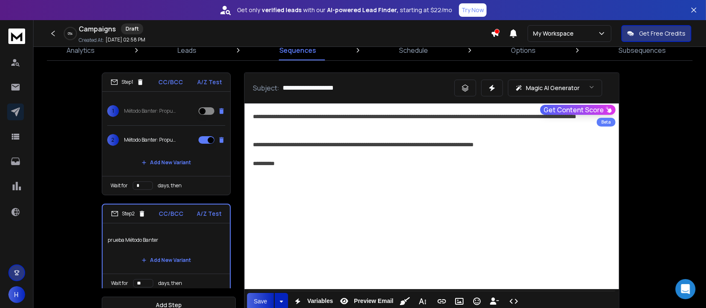
scroll to position [47, 0]
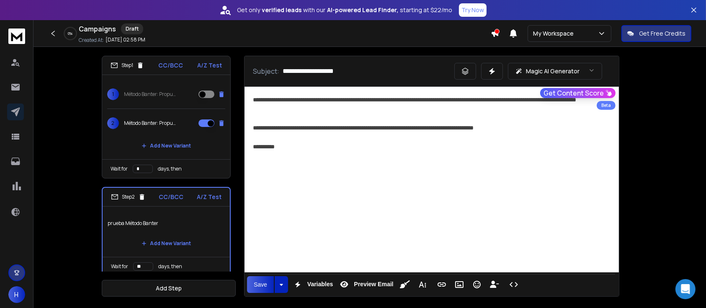
click at [324, 70] on input "**********" at bounding box center [363, 71] width 163 height 10
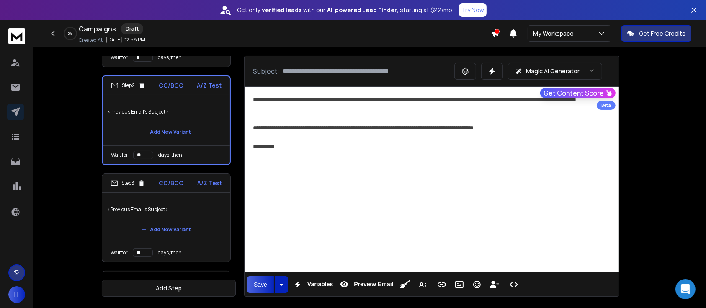
click at [171, 203] on p "<Previous Email's Subject>" at bounding box center [166, 209] width 118 height 23
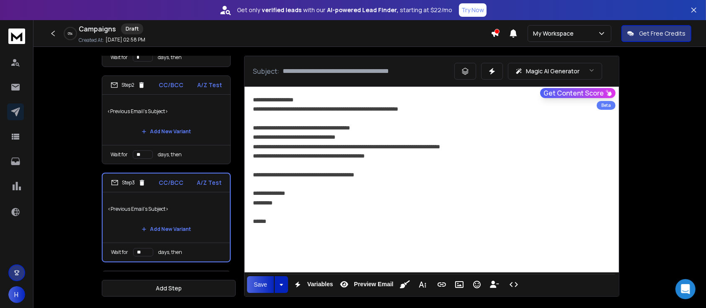
click at [368, 72] on input at bounding box center [363, 71] width 163 height 10
drag, startPoint x: 367, startPoint y: 72, endPoint x: 324, endPoint y: 77, distance: 43.8
click at [325, 77] on div "Subject: Magic AI Generator Get Content Score Beta" at bounding box center [431, 71] width 374 height 31
click at [321, 74] on input at bounding box center [363, 71] width 163 height 10
paste input "**********"
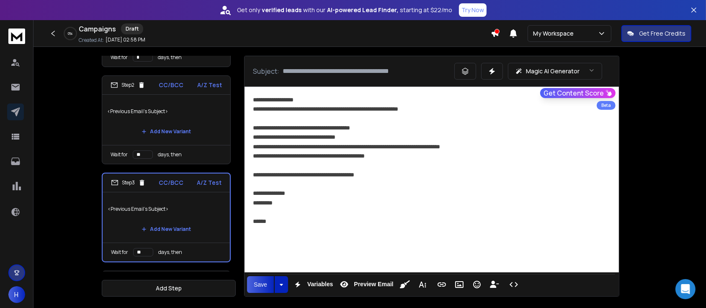
type input "**********"
click at [133, 116] on p "<Previous Email's Subject>" at bounding box center [166, 111] width 118 height 23
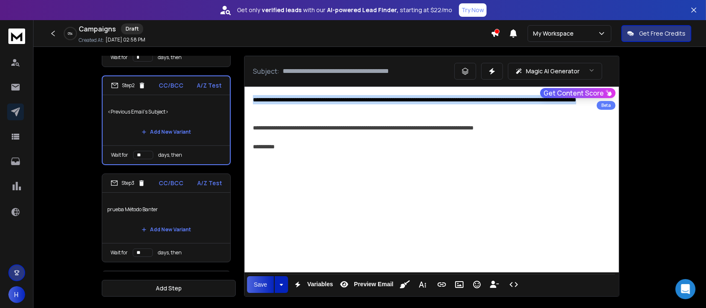
drag, startPoint x: 356, startPoint y: 112, endPoint x: 248, endPoint y: 92, distance: 110.2
click at [248, 92] on div "**********" at bounding box center [431, 179] width 374 height 185
copy div "**********"
click at [165, 205] on p "prueba Método Banter" at bounding box center [166, 209] width 118 height 23
type input "**********"
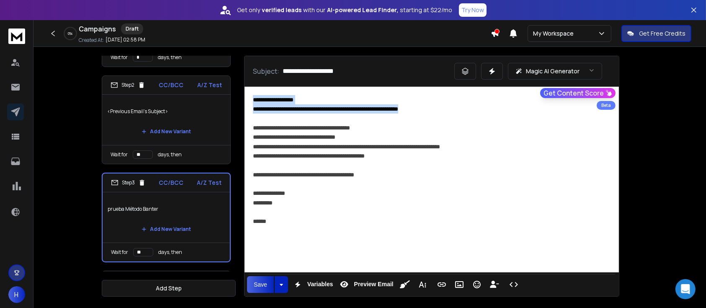
drag, startPoint x: 439, startPoint y: 111, endPoint x: 247, endPoint y: 96, distance: 191.9
click at [247, 96] on div "**********" at bounding box center [431, 179] width 374 height 185
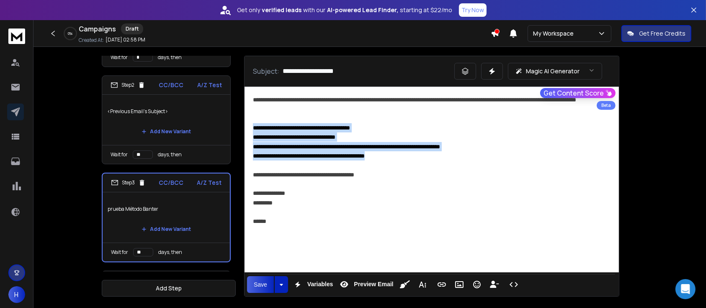
drag, startPoint x: 406, startPoint y: 156, endPoint x: 247, endPoint y: 130, distance: 161.1
click at [247, 130] on div "**********" at bounding box center [431, 179] width 374 height 185
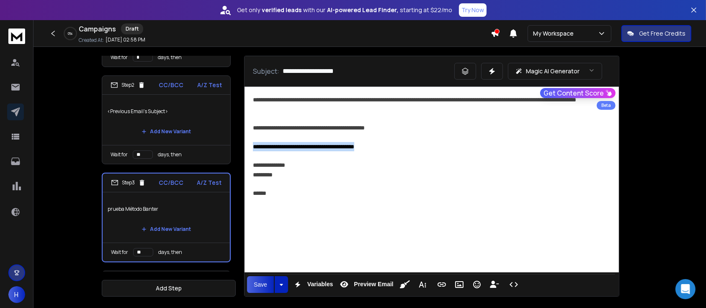
drag, startPoint x: 397, startPoint y: 146, endPoint x: 251, endPoint y: 147, distance: 145.6
click at [251, 147] on div "**********" at bounding box center [431, 179] width 374 height 185
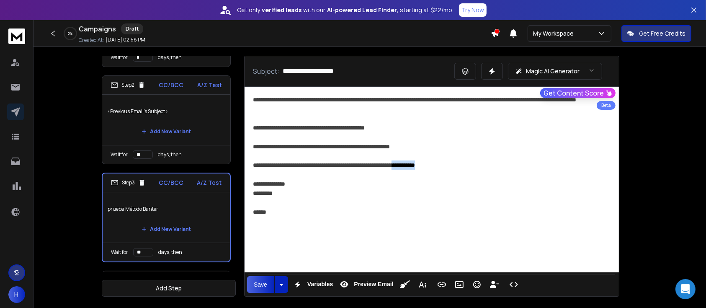
drag, startPoint x: 459, startPoint y: 165, endPoint x: 430, endPoint y: 164, distance: 28.9
click at [430, 164] on div "**********" at bounding box center [431, 164] width 357 height 9
click at [411, 164] on div "**********" at bounding box center [431, 164] width 357 height 9
click at [553, 169] on div "**********" at bounding box center [431, 164] width 357 height 9
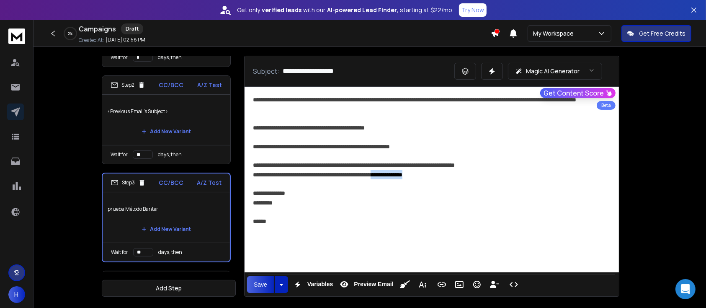
drag, startPoint x: 447, startPoint y: 177, endPoint x: 402, endPoint y: 177, distance: 45.6
click at [402, 177] on div "**********" at bounding box center [431, 174] width 357 height 9
click at [288, 194] on div "**********" at bounding box center [431, 192] width 357 height 9
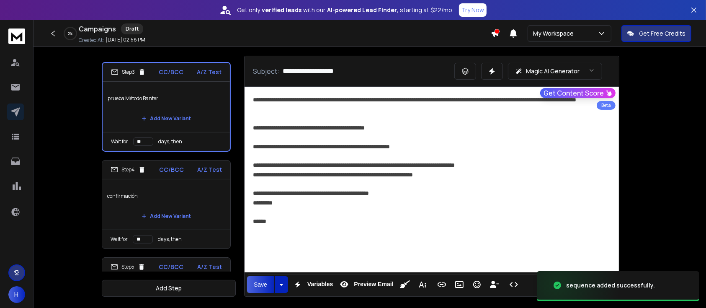
scroll to position [279, 0]
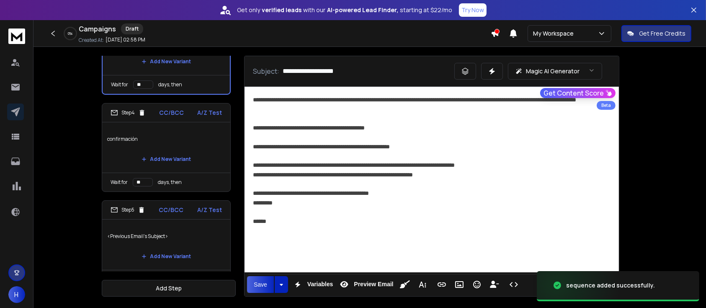
click at [173, 131] on p "confirmación" at bounding box center [166, 138] width 118 height 23
type input "**********"
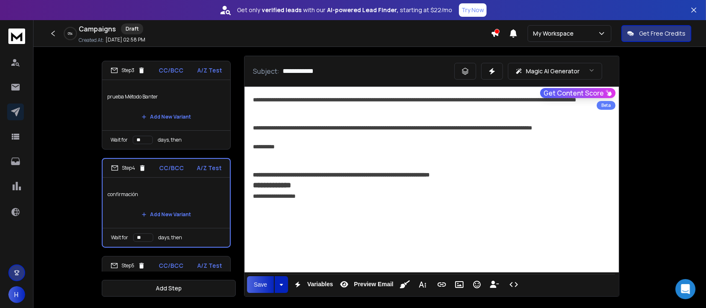
scroll to position [335, 0]
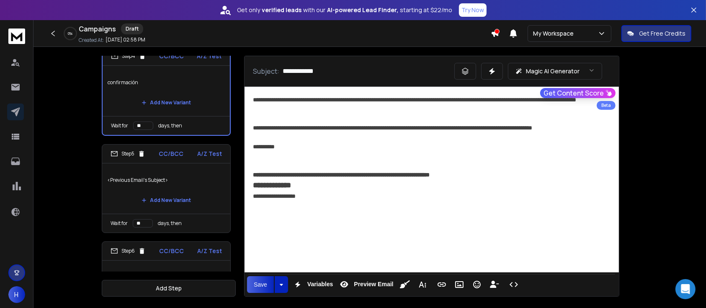
click at [169, 186] on p "<Previous Email's Subject>" at bounding box center [166, 179] width 118 height 23
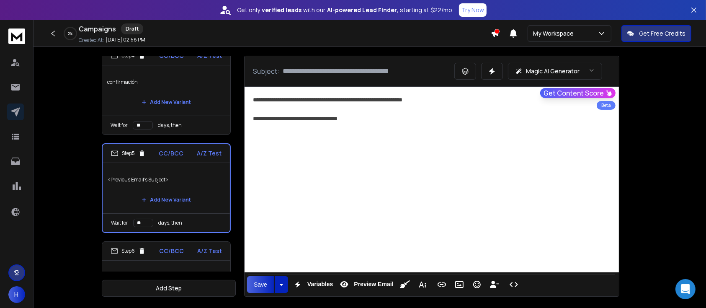
scroll to position [373, 0]
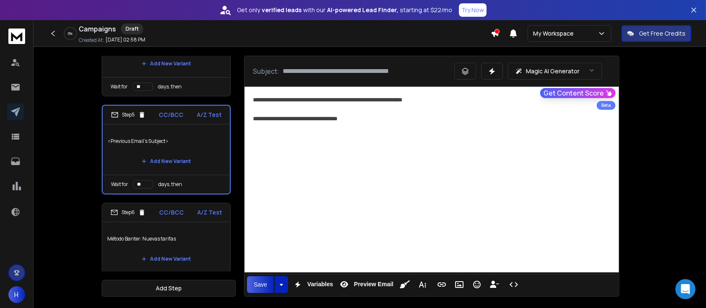
click at [170, 232] on p "Método Banter: Nuevas tarifas" at bounding box center [166, 238] width 118 height 23
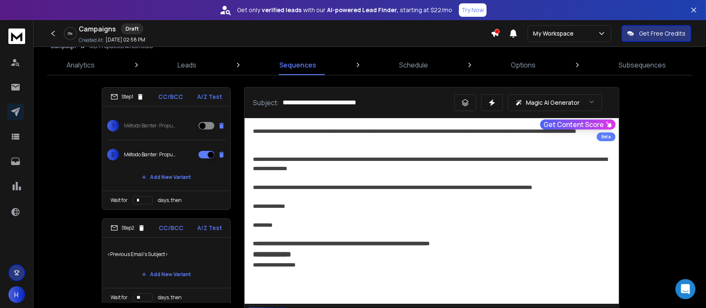
scroll to position [0, 0]
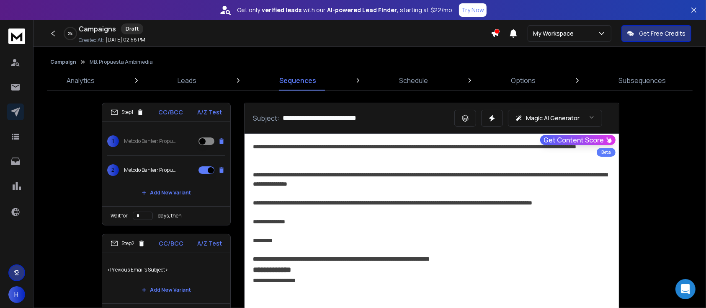
click at [158, 168] on p "Método Banter: Propuesta Ambimedia" at bounding box center [151, 170] width 54 height 7
type input "**********"
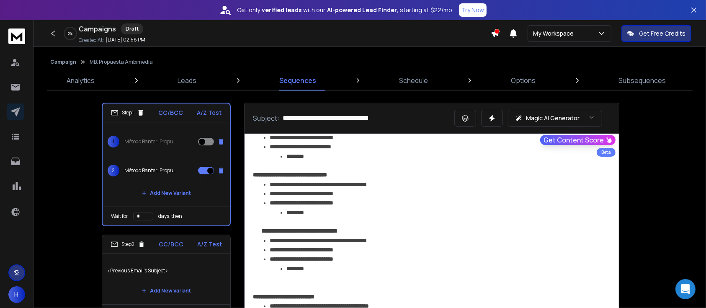
scroll to position [279, 0]
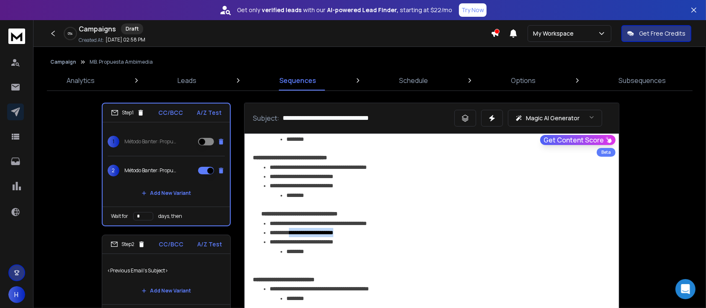
drag, startPoint x: 350, startPoint y: 233, endPoint x: 295, endPoint y: 234, distance: 54.8
click at [295, 234] on li "**********" at bounding box center [436, 232] width 332 height 9
click at [354, 177] on li "**********" at bounding box center [436, 176] width 332 height 9
drag, startPoint x: 355, startPoint y: 177, endPoint x: 294, endPoint y: 180, distance: 61.2
click at [294, 180] on li "**********" at bounding box center [436, 176] width 332 height 9
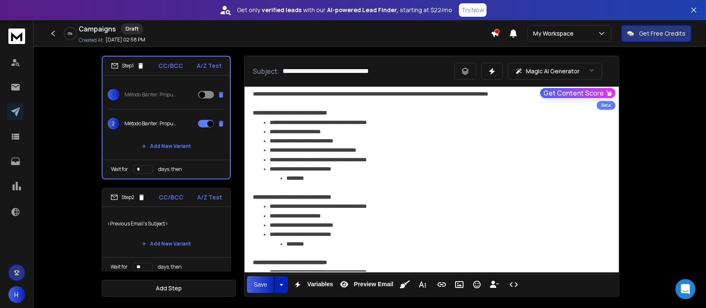
scroll to position [0, 0]
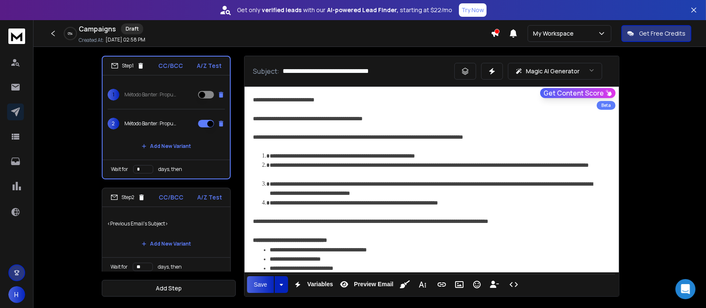
click at [144, 119] on div "2 Método Banter: Propuesta Ambimedia" at bounding box center [143, 124] width 70 height 12
click at [151, 93] on p "Método Banter: Propuesta Ambimedia" at bounding box center [151, 94] width 54 height 7
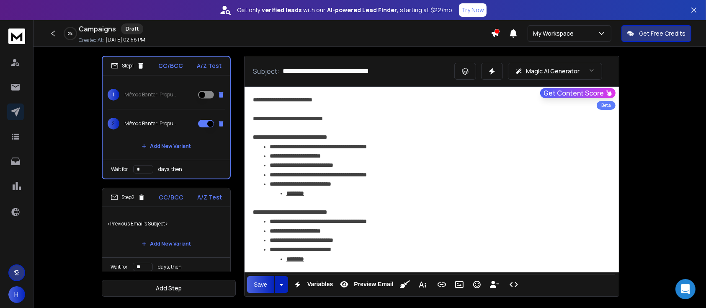
click at [157, 223] on p "<Previous Email's Subject>" at bounding box center [166, 223] width 118 height 23
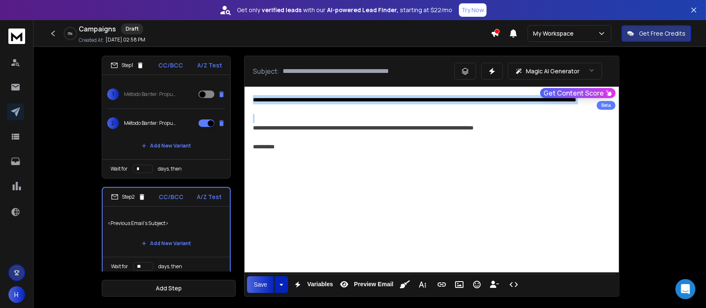
drag, startPoint x: 345, startPoint y: 114, endPoint x: 233, endPoint y: 92, distance: 114.3
click at [233, 92] on div "Step 1 CC/BCC A/Z Test 1 Método Banter: Propuesta Ambimedia 2 Método Banter: Pr…" at bounding box center [370, 176] width 536 height 241
copy div "**********"
click at [167, 227] on p "<Previous Email's Subject>" at bounding box center [166, 222] width 117 height 23
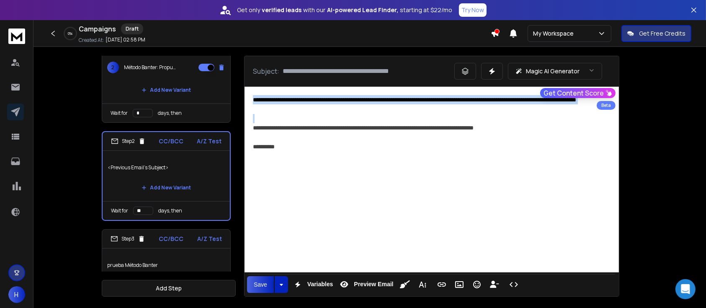
scroll to position [111, 0]
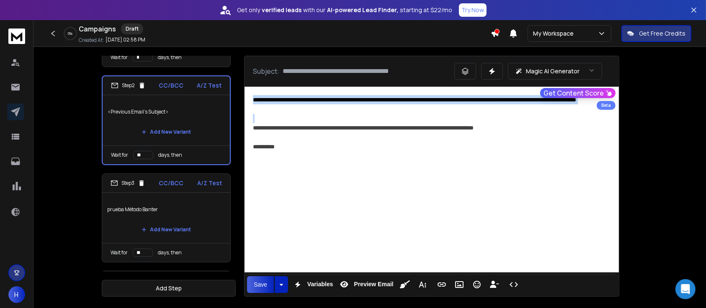
click at [161, 212] on p "prueba Método Banter" at bounding box center [166, 209] width 118 height 23
type input "**********"
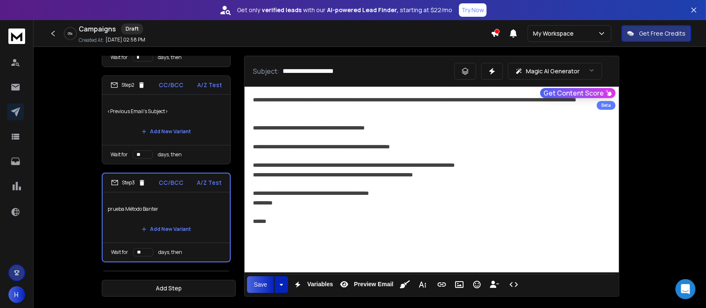
click at [141, 112] on p "<Previous Email's Subject>" at bounding box center [166, 111] width 118 height 23
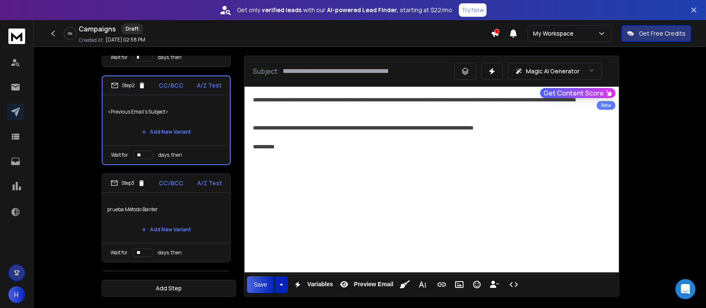
click at [151, 209] on p "prueba Método Banter" at bounding box center [166, 209] width 118 height 23
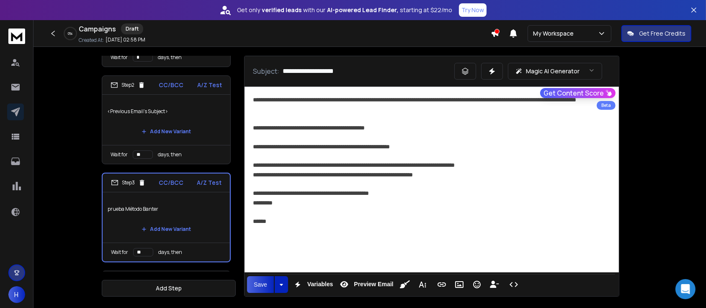
scroll to position [223, 0]
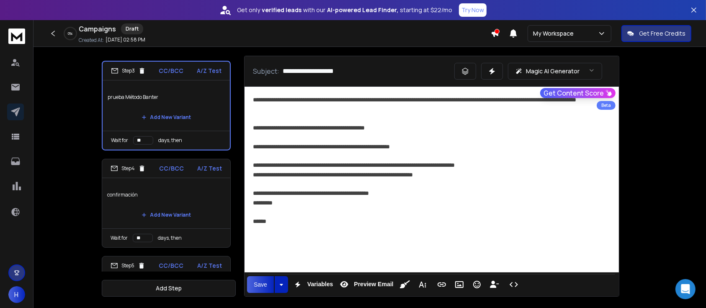
click at [172, 196] on p "confirmación" at bounding box center [166, 194] width 118 height 23
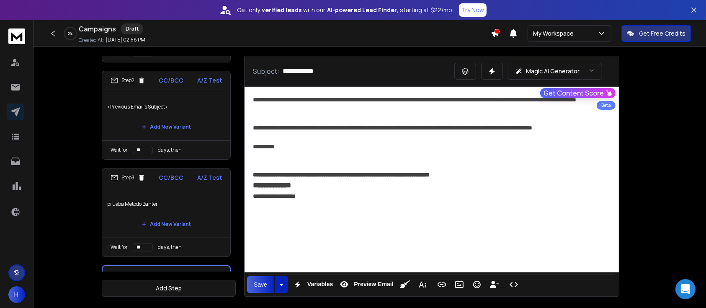
scroll to position [111, 0]
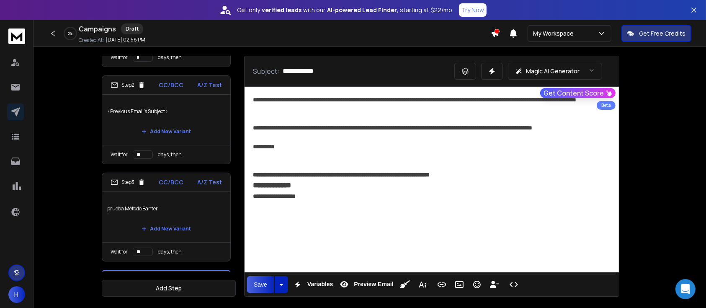
click at [157, 206] on p "prueba Método Banter" at bounding box center [166, 208] width 118 height 23
type input "**********"
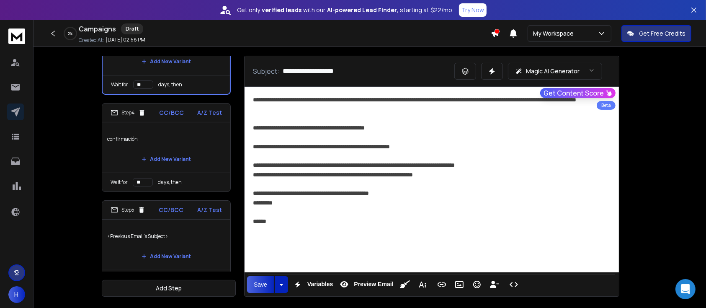
scroll to position [335, 0]
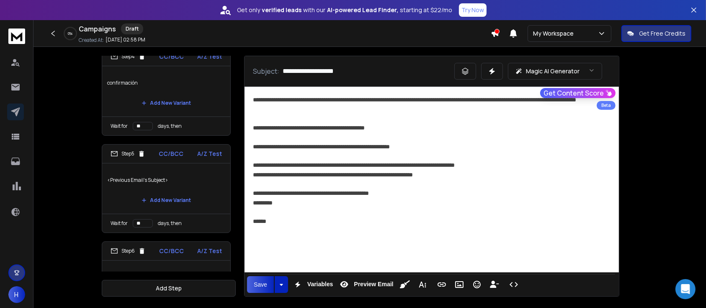
click at [170, 180] on p "<Previous Email's Subject>" at bounding box center [166, 179] width 118 height 23
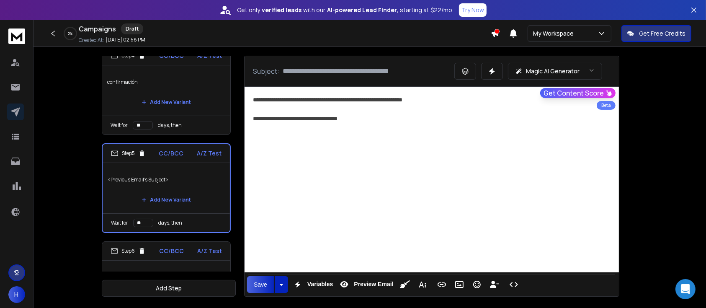
scroll to position [373, 0]
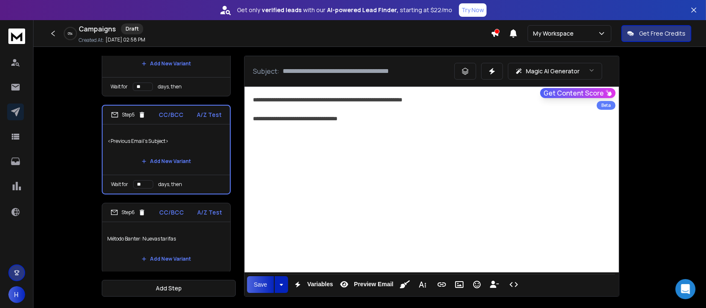
drag, startPoint x: 167, startPoint y: 239, endPoint x: 166, endPoint y: 234, distance: 5.5
click at [166, 240] on p "Método Banter: Nuevas tarifas" at bounding box center [166, 238] width 118 height 23
type input "**********"
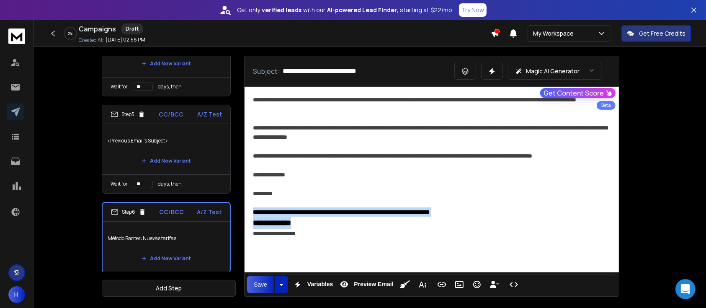
drag, startPoint x: 334, startPoint y: 224, endPoint x: 249, endPoint y: 213, distance: 86.1
click at [249, 213] on div "**********" at bounding box center [431, 179] width 374 height 185
click at [344, 218] on div "**********" at bounding box center [431, 223] width 357 height 12
click at [336, 211] on strong "**********" at bounding box center [341, 212] width 177 height 6
drag, startPoint x: 332, startPoint y: 211, endPoint x: 301, endPoint y: 211, distance: 31.0
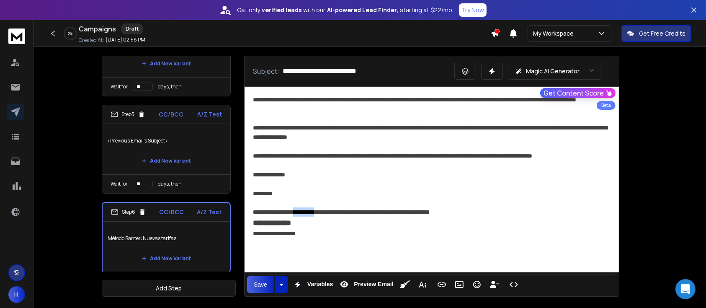
click at [301, 211] on strong "**********" at bounding box center [341, 212] width 177 height 6
click at [408, 210] on strong "**********" at bounding box center [331, 212] width 156 height 6
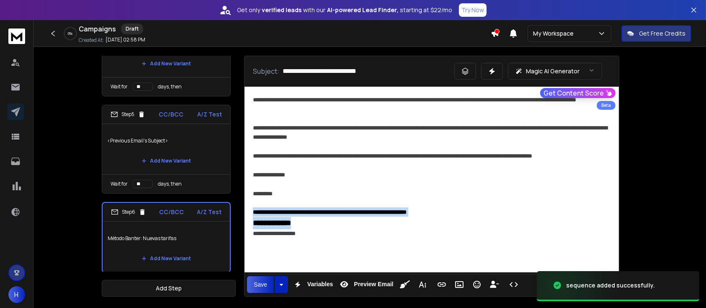
drag, startPoint x: 262, startPoint y: 219, endPoint x: 245, endPoint y: 211, distance: 19.5
click at [245, 211] on div "**********" at bounding box center [431, 179] width 374 height 185
copy div "**********"
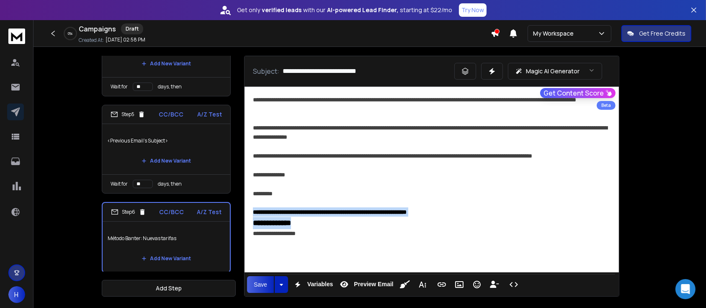
click at [163, 134] on p "<Previous Email's Subject>" at bounding box center [166, 140] width 118 height 23
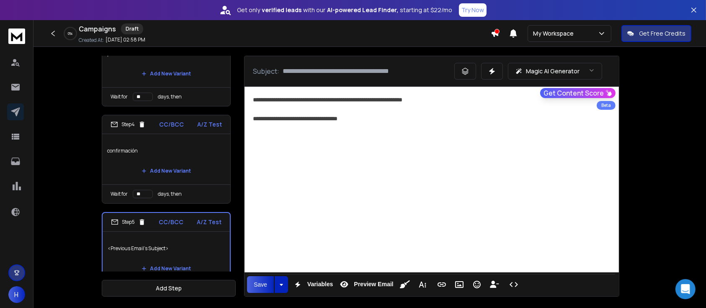
scroll to position [262, 0]
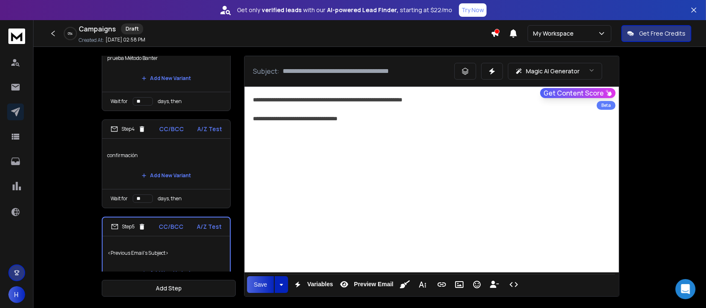
click at [162, 152] on p "confirmación" at bounding box center [166, 155] width 118 height 23
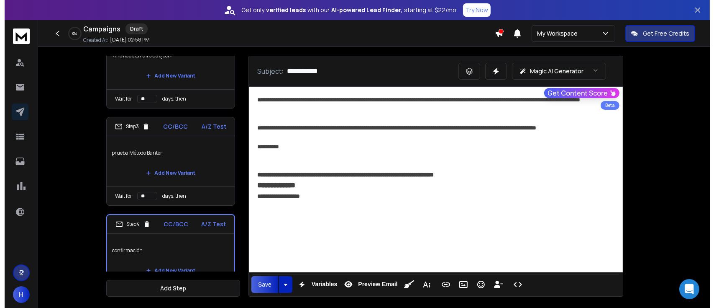
scroll to position [150, 0]
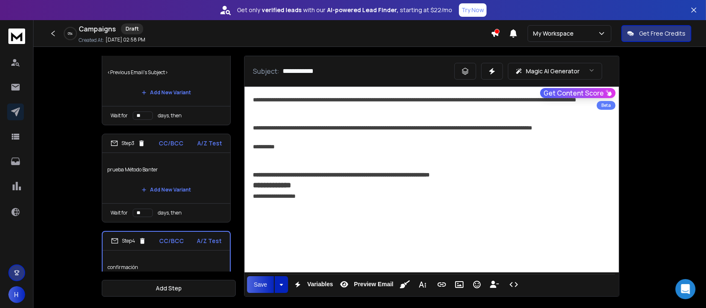
click at [161, 167] on p "prueba Método Banter" at bounding box center [166, 169] width 118 height 23
type input "**********"
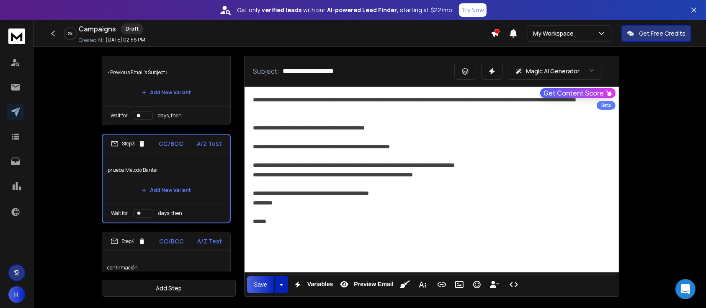
click at [255, 219] on div "******" at bounding box center [431, 220] width 357 height 9
click at [255, 220] on div "******" at bounding box center [431, 220] width 357 height 9
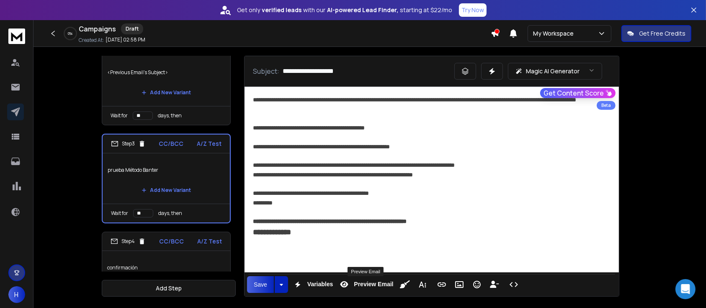
drag, startPoint x: 372, startPoint y: 288, endPoint x: 375, endPoint y: 270, distance: 18.3
click at [372, 287] on div "Preview Email" at bounding box center [365, 284] width 59 height 14
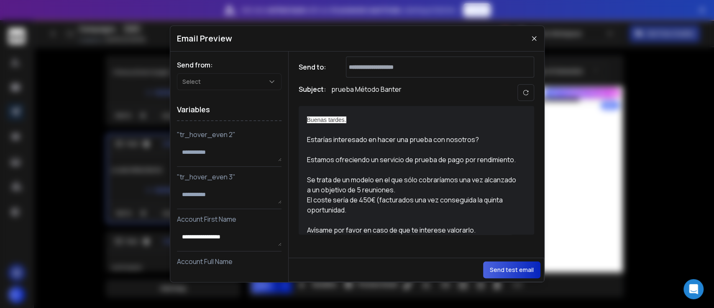
type textarea "******"
type textarea "**********"
type textarea "****"
type textarea "******"
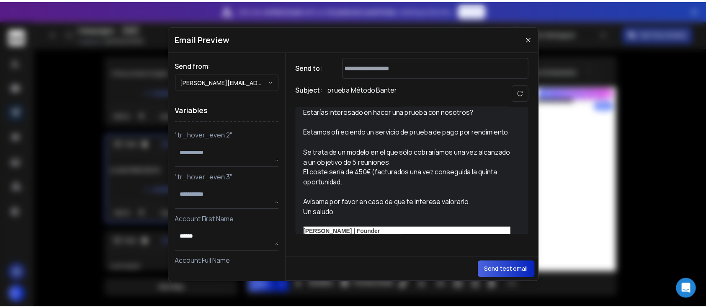
scroll to position [50, 0]
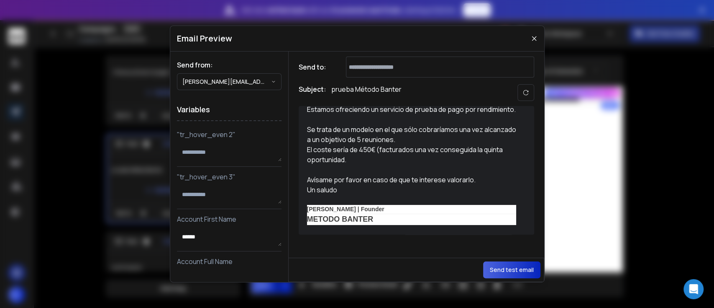
click at [532, 40] on icon at bounding box center [534, 38] width 7 height 7
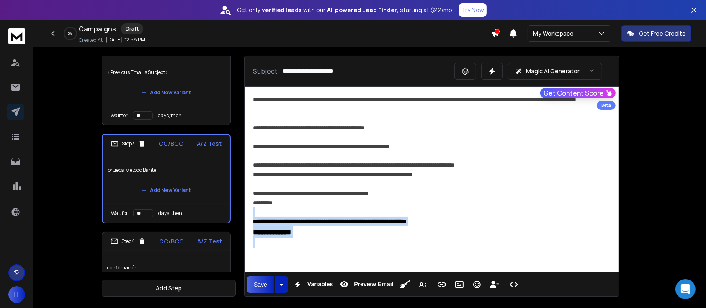
drag, startPoint x: 259, startPoint y: 240, endPoint x: 249, endPoint y: 211, distance: 30.8
click at [249, 211] on div "**********" at bounding box center [431, 179] width 374 height 185
click at [419, 282] on icon "button" at bounding box center [422, 284] width 10 height 10
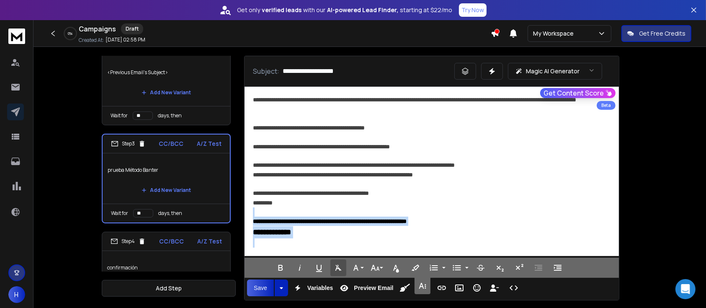
click at [336, 272] on icon "button" at bounding box center [338, 267] width 10 height 10
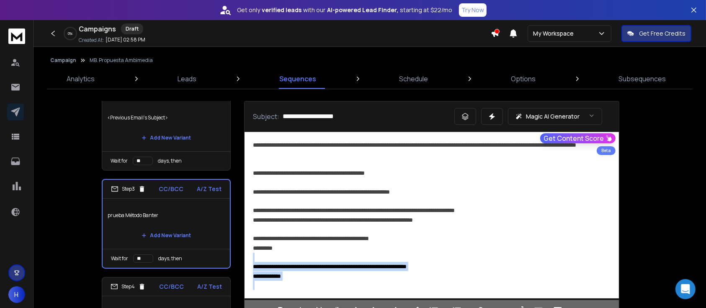
scroll to position [0, 0]
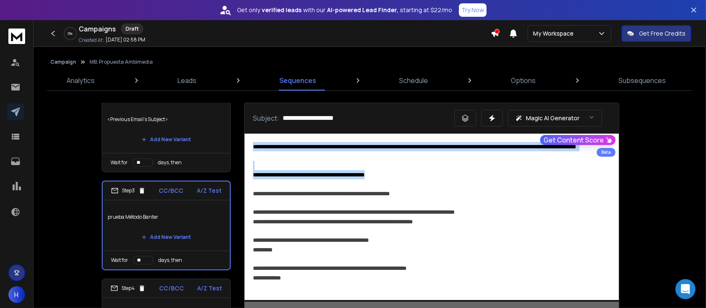
drag, startPoint x: 407, startPoint y: 176, endPoint x: 224, endPoint y: 146, distance: 185.7
click at [209, 142] on div "**********" at bounding box center [370, 223] width 536 height 241
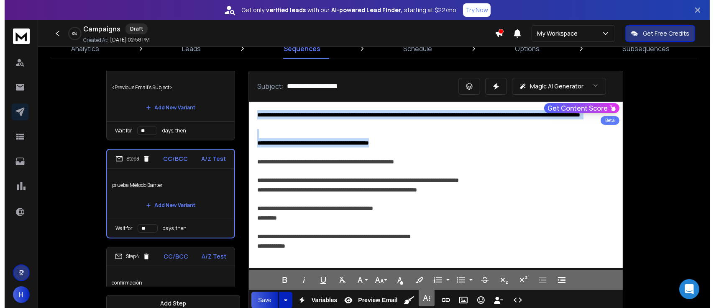
scroll to position [48, 0]
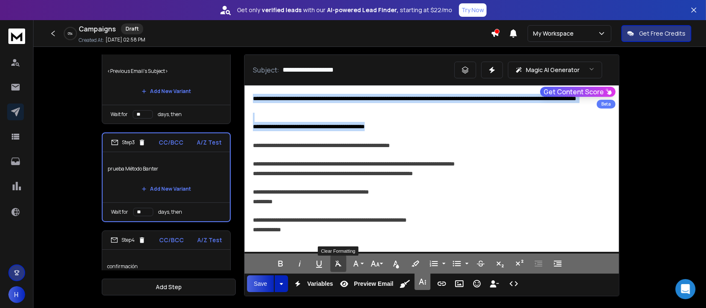
click at [338, 266] on icon "button" at bounding box center [338, 263] width 10 height 10
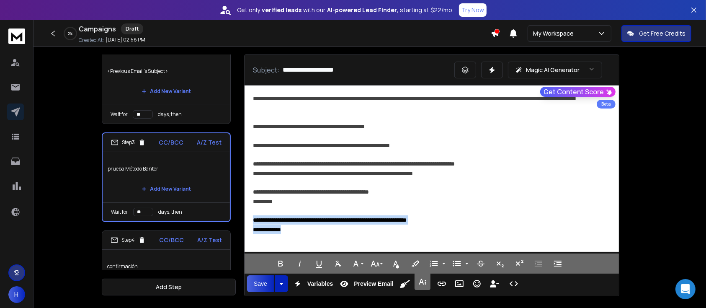
drag, startPoint x: 324, startPoint y: 229, endPoint x: 251, endPoint y: 223, distance: 73.1
click at [251, 223] on div "**********" at bounding box center [431, 168] width 374 height 166
click at [281, 261] on icon "button" at bounding box center [280, 263] width 10 height 10
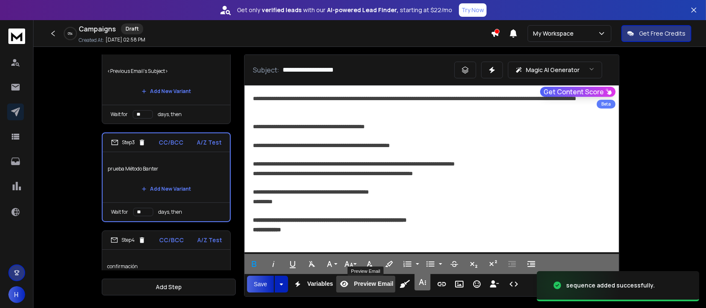
click at [372, 280] on span "Preview Email" at bounding box center [373, 283] width 43 height 7
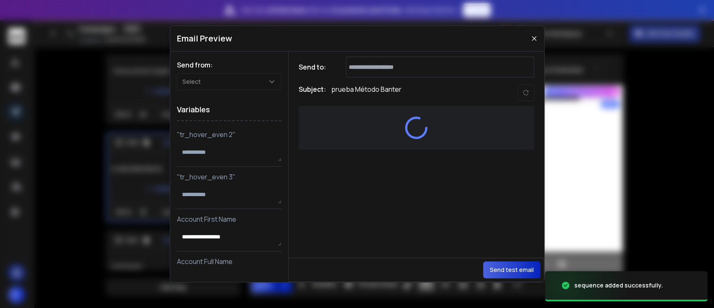
type textarea "******"
type textarea "**********"
type textarea "****"
type textarea "******"
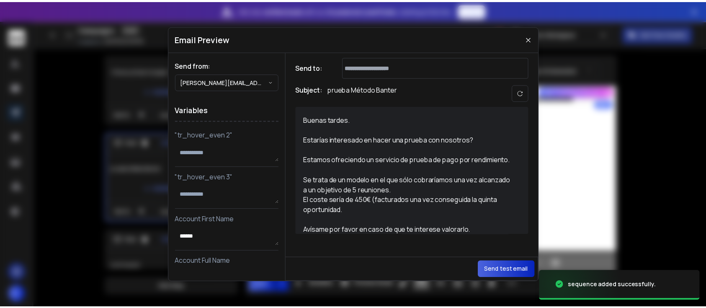
scroll to position [50, 0]
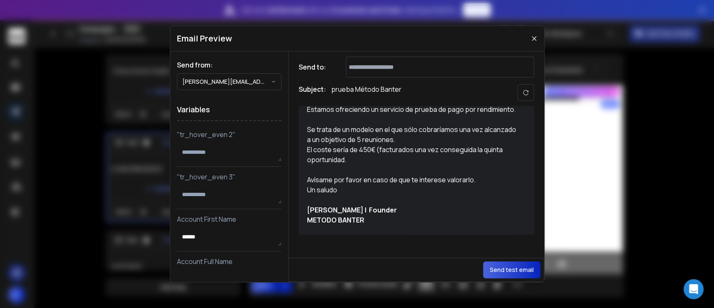
click at [533, 39] on icon at bounding box center [534, 38] width 5 height 5
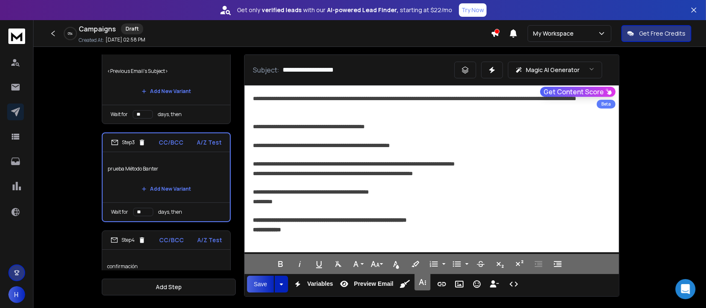
click at [531, 159] on div "**********" at bounding box center [431, 163] width 357 height 9
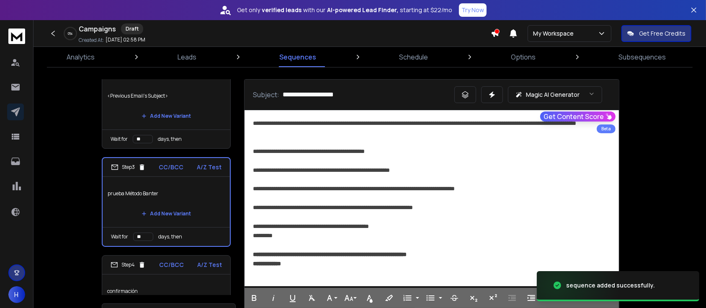
scroll to position [0, 0]
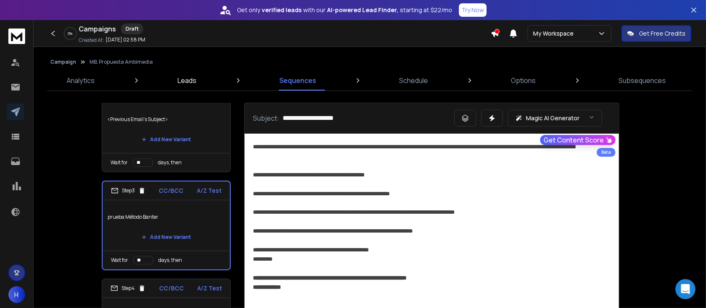
click at [190, 81] on p "Leads" at bounding box center [187, 80] width 19 height 10
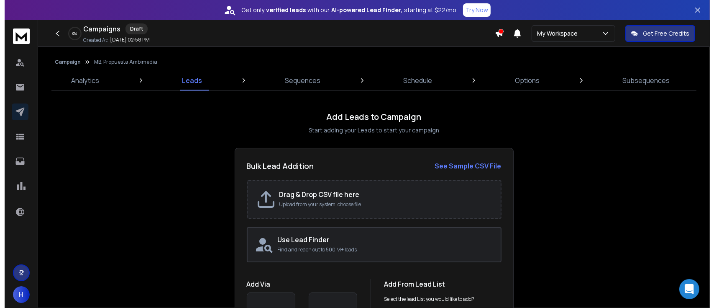
scroll to position [72, 0]
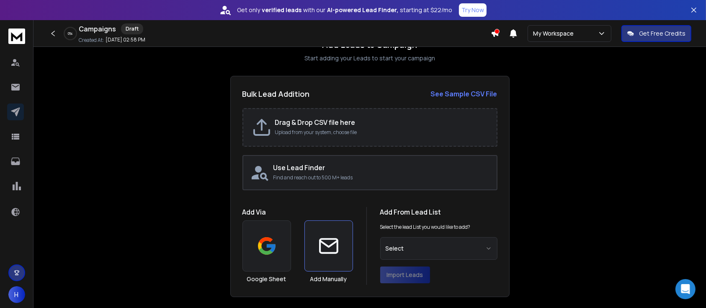
click at [340, 243] on div at bounding box center [328, 245] width 49 height 51
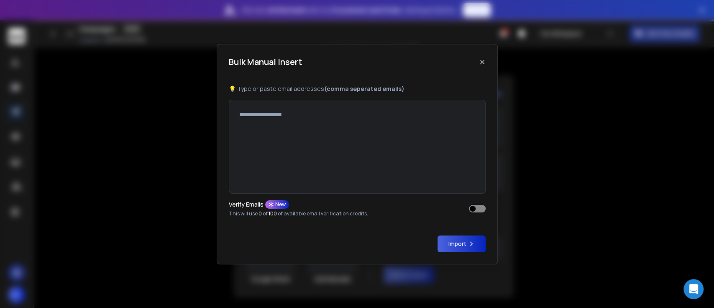
click at [272, 109] on textarea at bounding box center [357, 147] width 257 height 94
paste textarea "**********"
type textarea "**********"
click at [462, 242] on button "Import" at bounding box center [462, 243] width 48 height 17
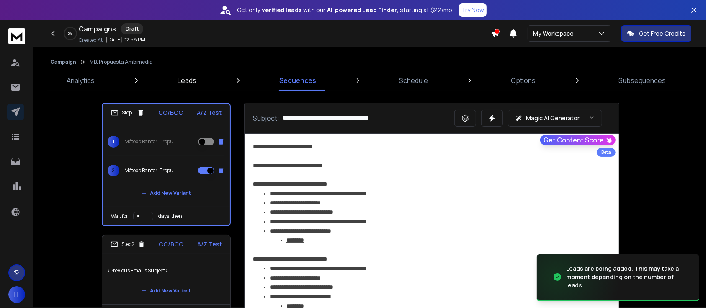
click at [188, 89] on link "Leads" at bounding box center [187, 80] width 29 height 20
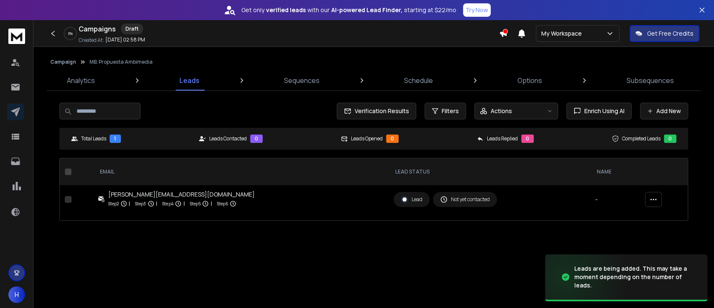
click at [244, 207] on div "rafael@ambimedia.net Step 2 | Step 3 | Step 4 | Step 5 | Step 6" at bounding box center [240, 199] width 285 height 18
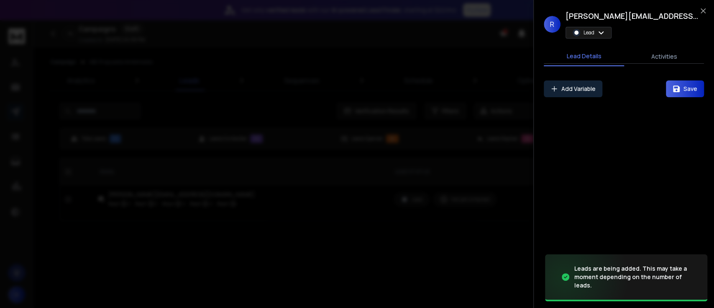
click at [584, 90] on button "Add Variable" at bounding box center [573, 88] width 59 height 17
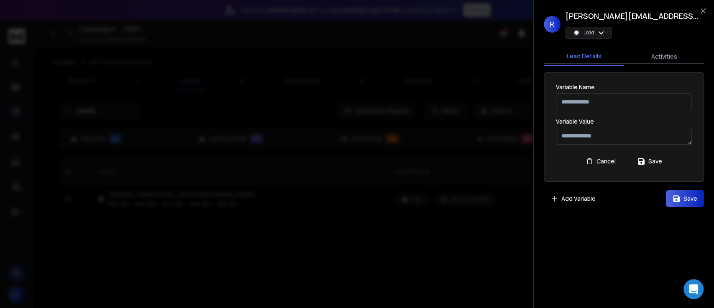
click at [591, 99] on input at bounding box center [624, 101] width 136 height 17
type input "*********"
click at [578, 139] on textarea at bounding box center [624, 136] width 136 height 17
type textarea "******"
click at [652, 164] on button "Save" at bounding box center [650, 161] width 38 height 17
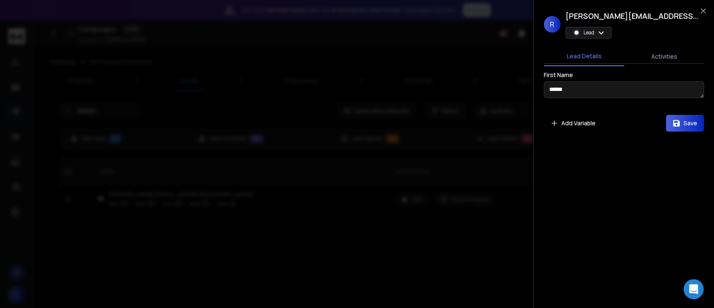
click at [686, 125] on button "Save" at bounding box center [685, 123] width 38 height 17
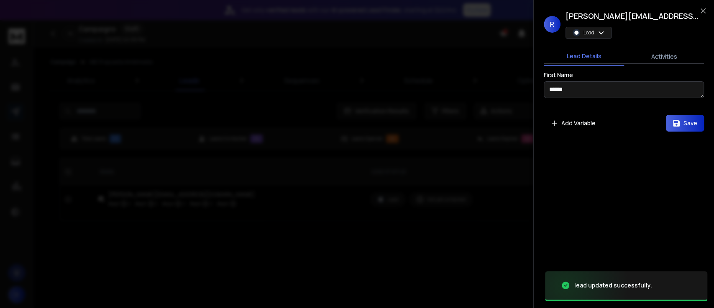
click at [427, 239] on div at bounding box center [357, 154] width 714 height 308
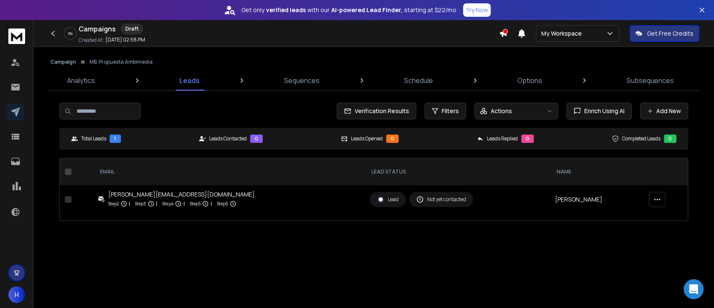
click at [221, 205] on div "Step 2 | Step 3 | Step 4 | Step 5 | Step 6" at bounding box center [181, 203] width 146 height 8
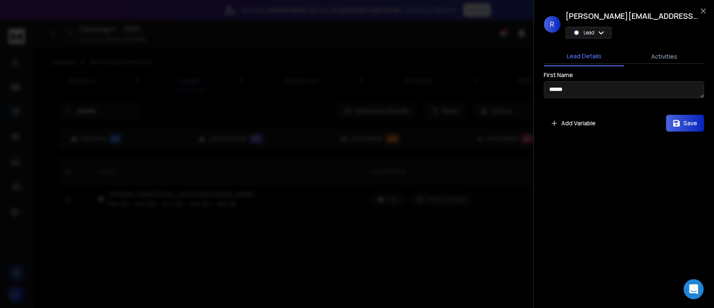
click at [430, 65] on div at bounding box center [357, 154] width 714 height 308
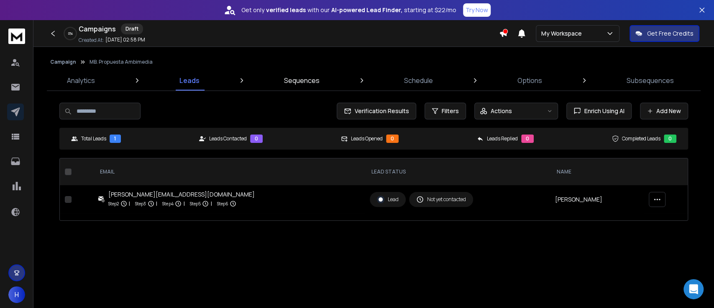
click at [303, 82] on p "Sequences" at bounding box center [302, 80] width 36 height 10
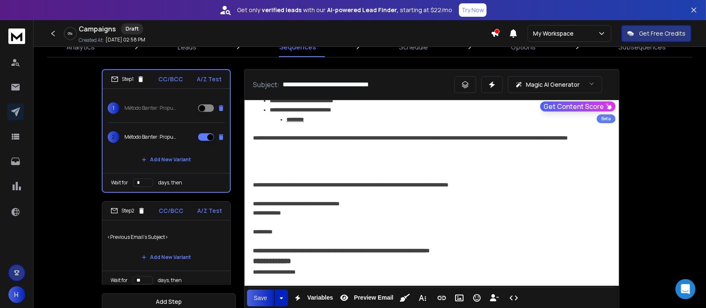
scroll to position [47, 0]
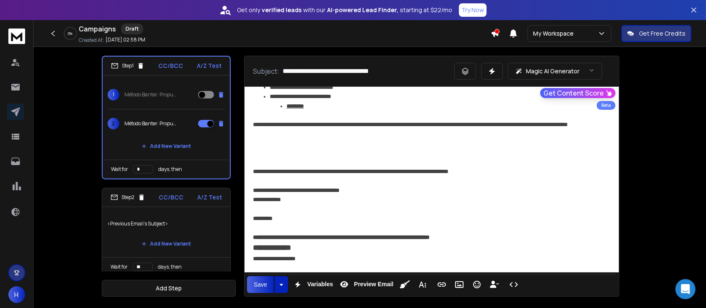
click at [174, 117] on div "2 Método Banter: Propuesta Ambimedia" at bounding box center [166, 123] width 117 height 28
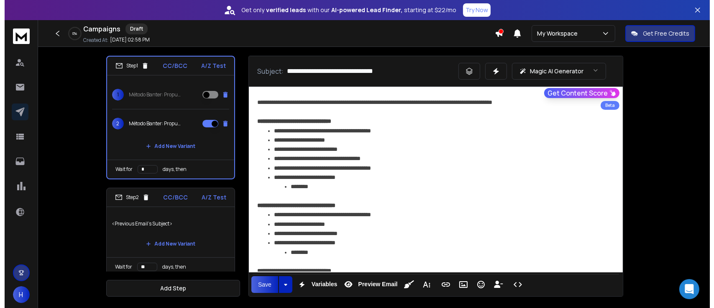
scroll to position [223, 0]
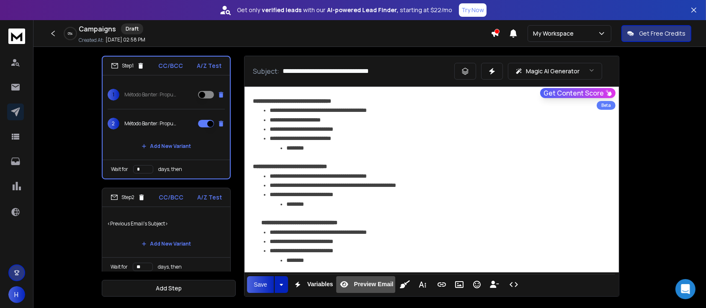
click at [359, 282] on span "Preview Email" at bounding box center [373, 283] width 43 height 7
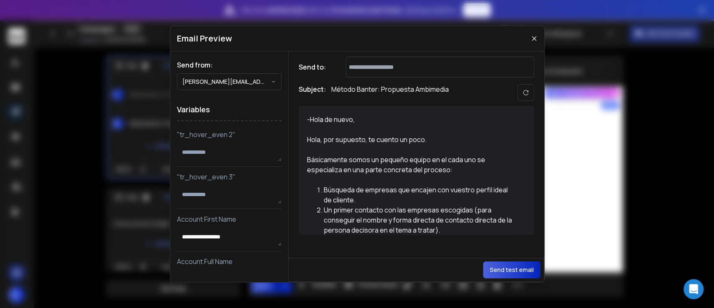
type textarea "******"
type textarea "**********"
type textarea "****"
type textarea "******"
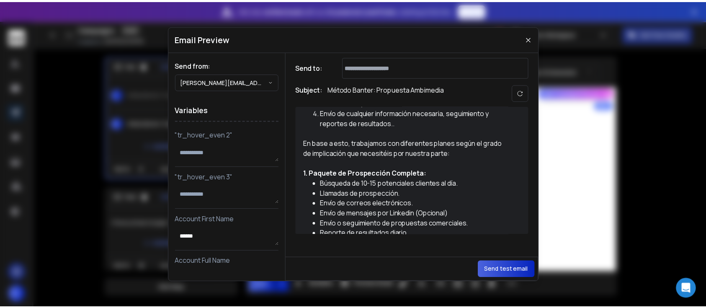
scroll to position [0, 0]
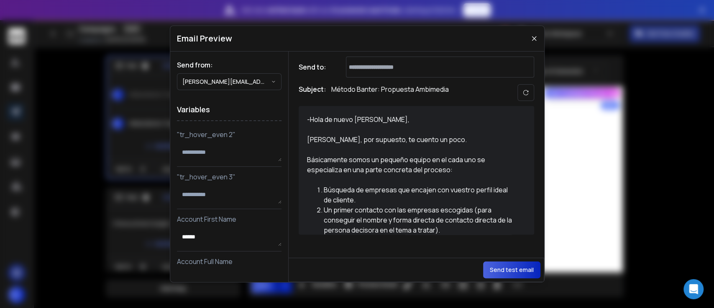
click at [534, 40] on icon at bounding box center [534, 38] width 7 height 7
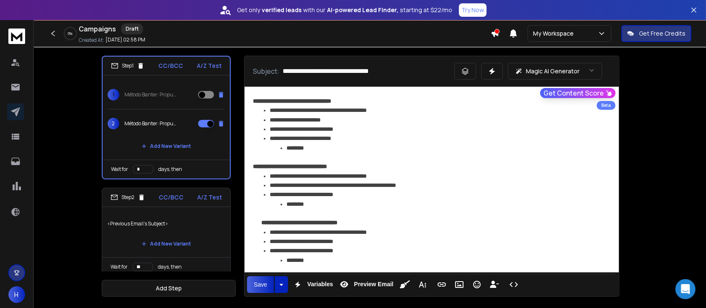
click at [156, 95] on p "Método Banter: Propuesta Ambimedia" at bounding box center [151, 94] width 54 height 7
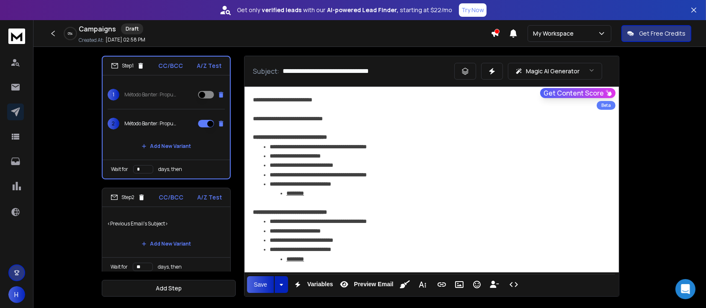
click at [148, 125] on p "Método Banter: Propuesta Ambimedia" at bounding box center [151, 123] width 54 height 7
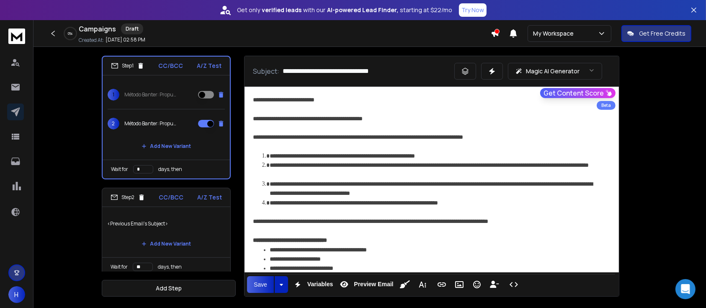
click at [144, 92] on p "Método Banter: Propuesta Ambimedia" at bounding box center [151, 94] width 54 height 7
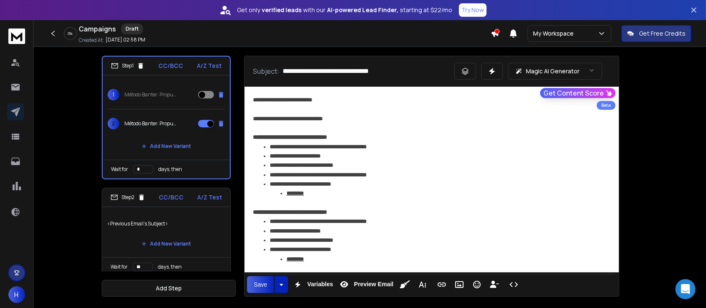
click at [154, 116] on div "2 Método Banter: Propuesta Ambimedia" at bounding box center [166, 123] width 117 height 28
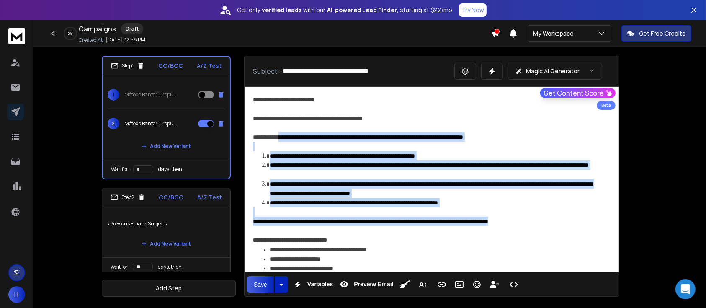
drag, startPoint x: 555, startPoint y: 222, endPoint x: 289, endPoint y: 136, distance: 279.1
click at [289, 136] on div "**********" at bounding box center [431, 179] width 374 height 185
click at [363, 185] on li "**********" at bounding box center [436, 188] width 332 height 19
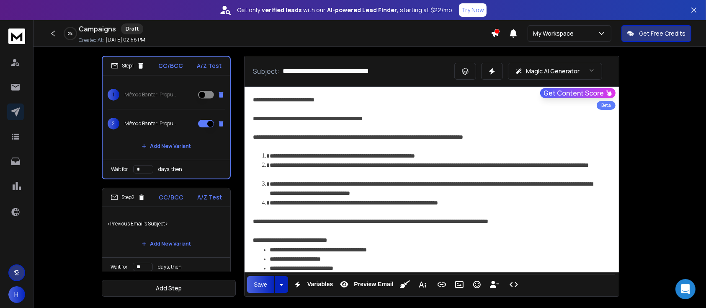
click at [555, 221] on div "**********" at bounding box center [427, 220] width 349 height 9
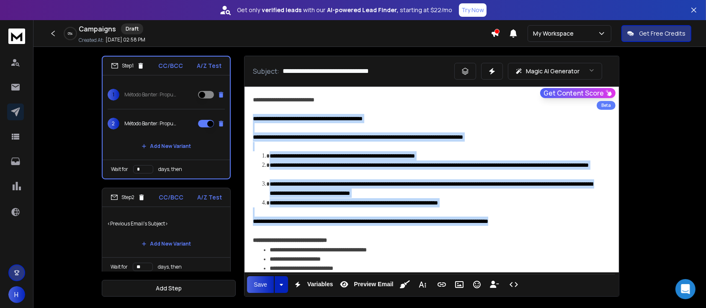
drag, startPoint x: 553, startPoint y: 220, endPoint x: 235, endPoint y: 116, distance: 334.6
click at [235, 116] on div "**********" at bounding box center [370, 176] width 536 height 241
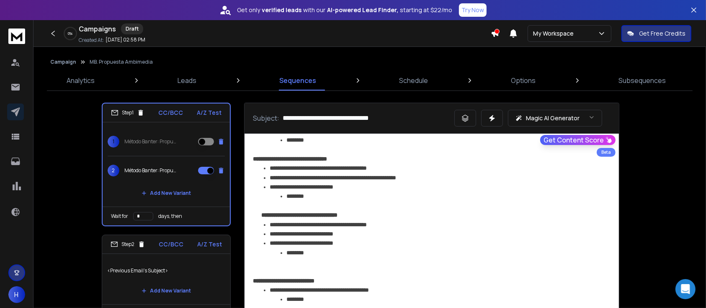
scroll to position [201, 0]
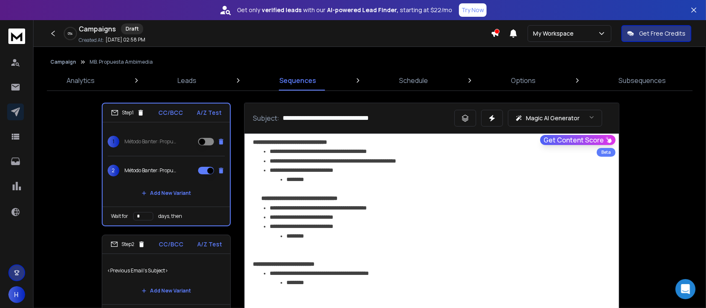
click at [338, 252] on div at bounding box center [431, 253] width 357 height 9
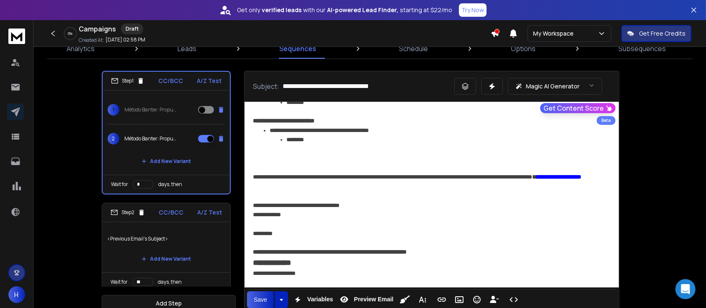
scroll to position [47, 0]
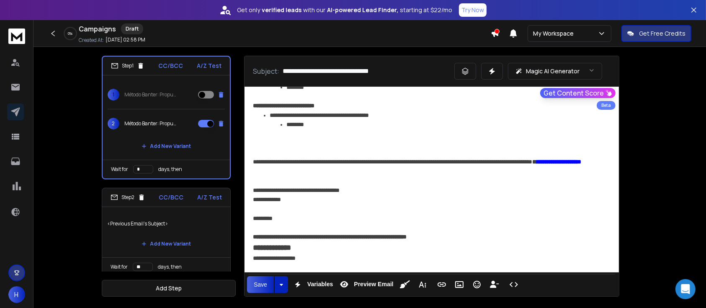
click at [277, 200] on div "**********" at bounding box center [427, 199] width 349 height 9
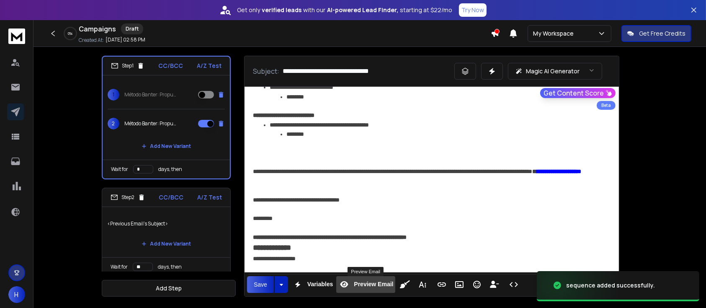
click at [364, 284] on span "Preview Email" at bounding box center [373, 283] width 43 height 7
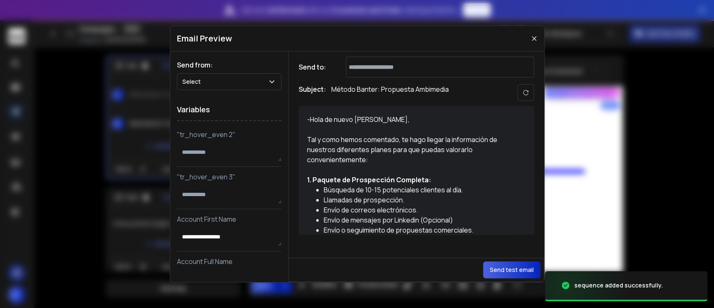
type textarea "******"
type textarea "**********"
type textarea "****"
type textarea "******"
click at [533, 39] on icon at bounding box center [534, 38] width 7 height 7
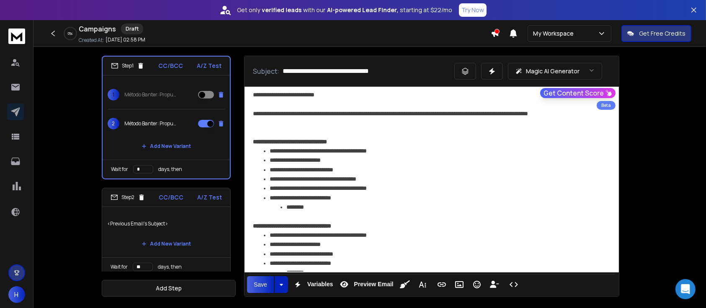
scroll to position [0, 0]
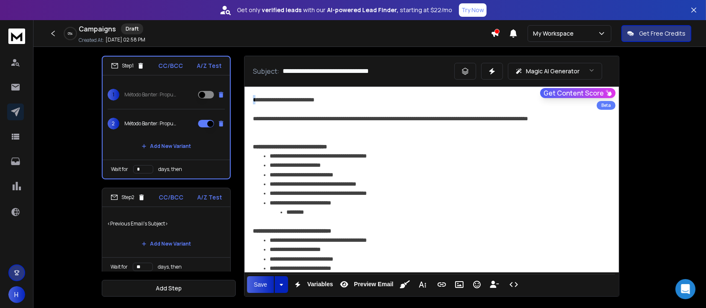
drag, startPoint x: 255, startPoint y: 98, endPoint x: 241, endPoint y: 99, distance: 13.8
click at [241, 99] on div "**********" at bounding box center [370, 176] width 536 height 241
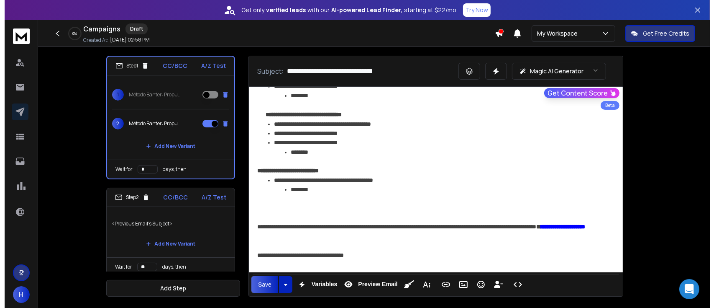
scroll to position [294, 0]
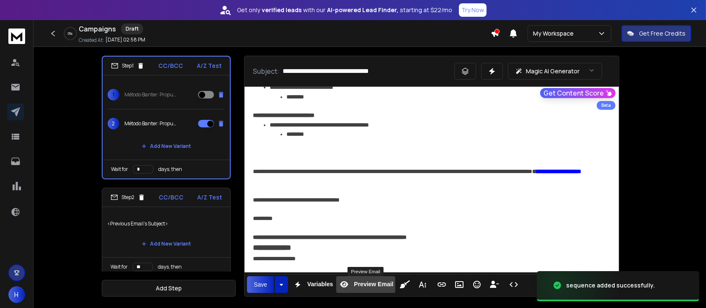
click at [370, 288] on div "Preview Email" at bounding box center [365, 284] width 59 height 14
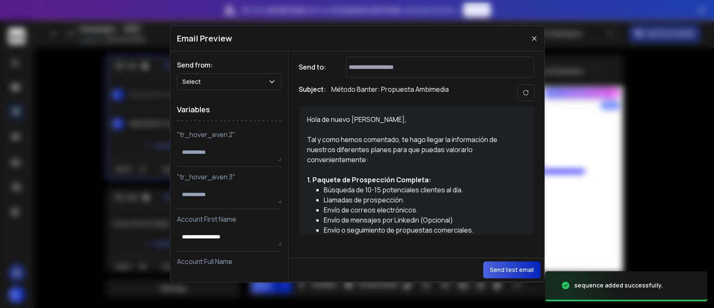
type textarea "******"
type textarea "**********"
type textarea "****"
type textarea "******"
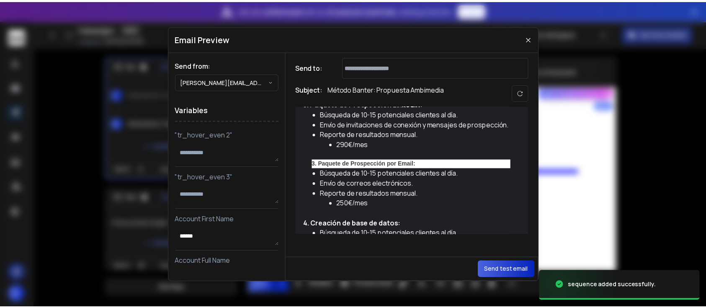
scroll to position [279, 0]
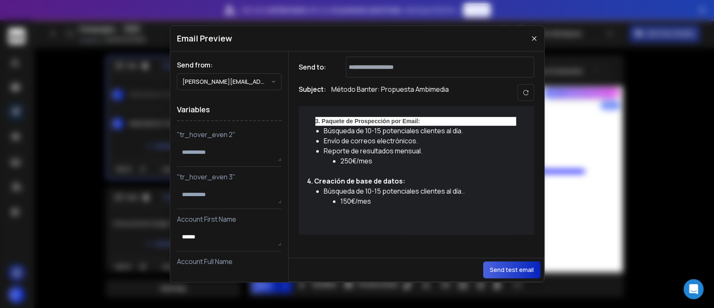
click at [536, 39] on icon at bounding box center [534, 38] width 7 height 7
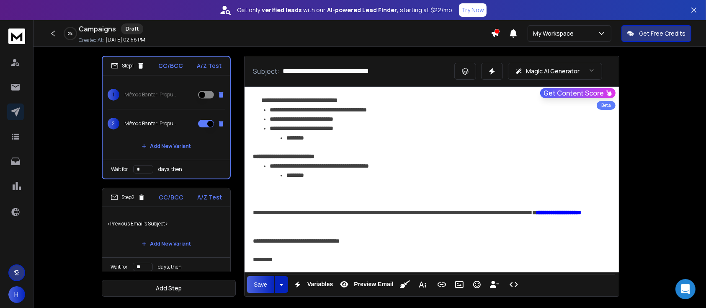
scroll to position [182, 0]
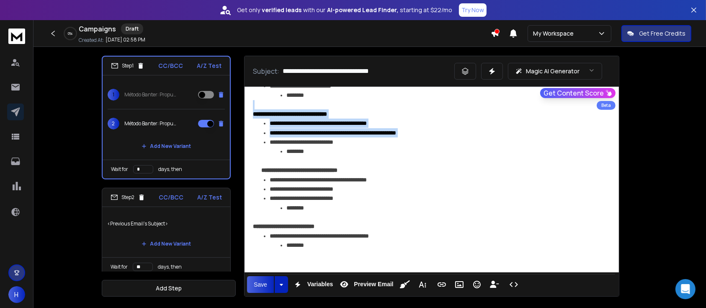
drag, startPoint x: 370, startPoint y: 140, endPoint x: 259, endPoint y: 108, distance: 115.4
click at [259, 108] on div "**********" at bounding box center [431, 179] width 374 height 185
click at [423, 287] on icon "button" at bounding box center [422, 284] width 10 height 10
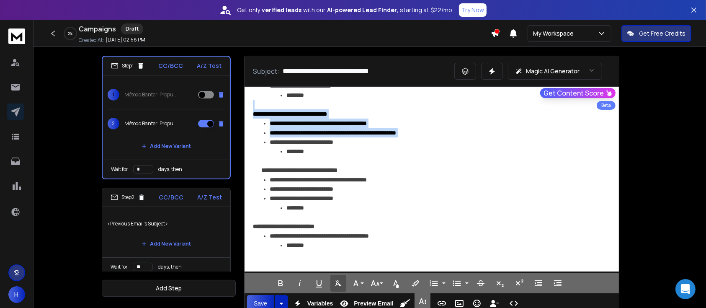
click at [335, 285] on icon "button" at bounding box center [338, 283] width 6 height 6
click at [315, 112] on div "**********" at bounding box center [427, 113] width 349 height 9
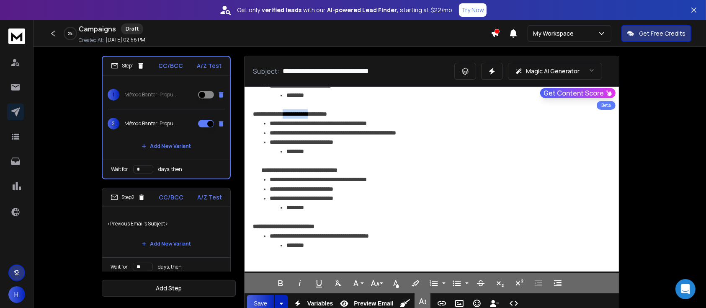
click at [315, 112] on div "**********" at bounding box center [427, 113] width 349 height 9
click at [280, 282] on icon "button" at bounding box center [280, 283] width 5 height 6
click at [262, 165] on div "**********" at bounding box center [435, 169] width 349 height 9
click at [261, 170] on strong "**********" at bounding box center [299, 170] width 76 height 6
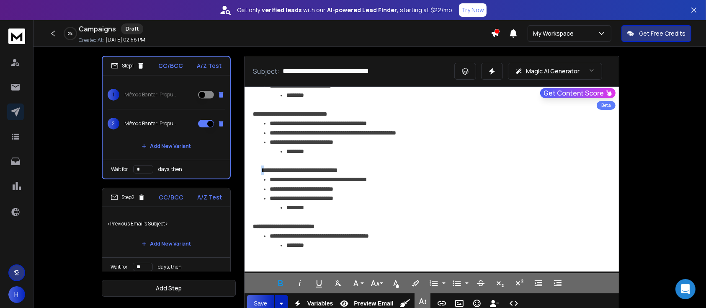
click at [262, 171] on strong "**********" at bounding box center [299, 170] width 76 height 6
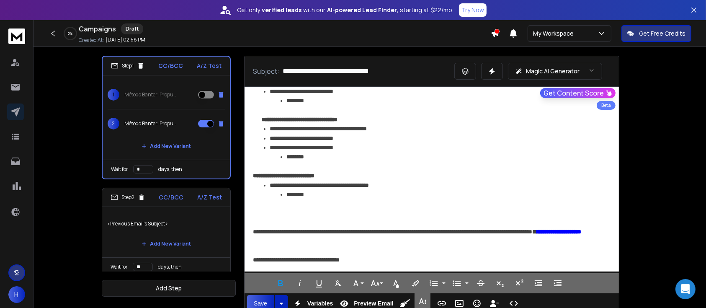
scroll to position [238, 0]
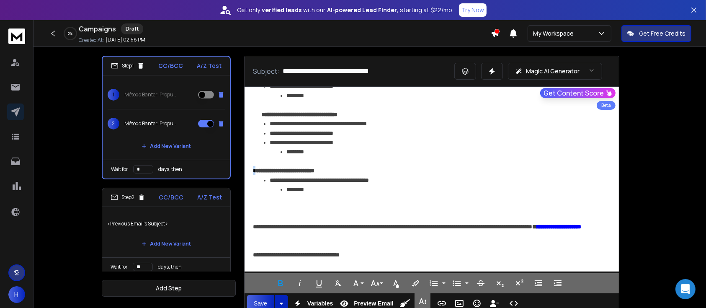
click at [262, 168] on strong "**********" at bounding box center [284, 170] width 62 height 6
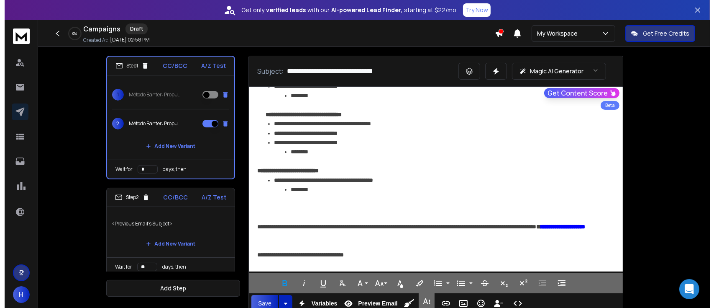
scroll to position [294, 0]
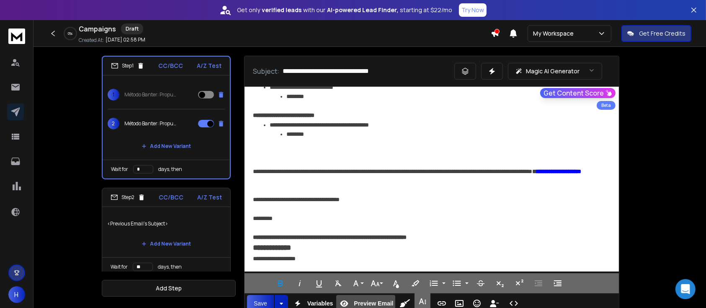
click at [369, 301] on span "Preview Email" at bounding box center [373, 303] width 43 height 7
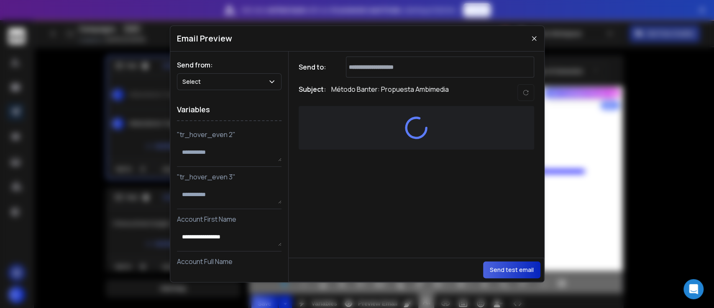
type textarea "******"
type textarea "**********"
type textarea "****"
type textarea "******"
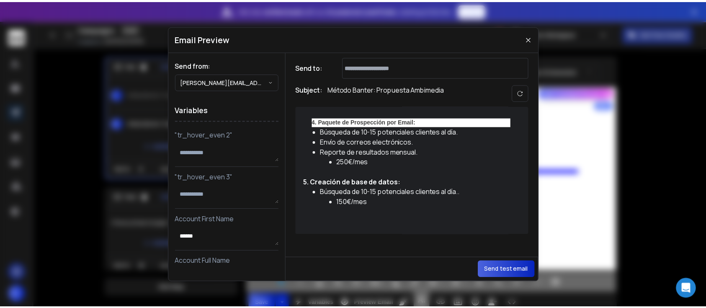
scroll to position [279, 0]
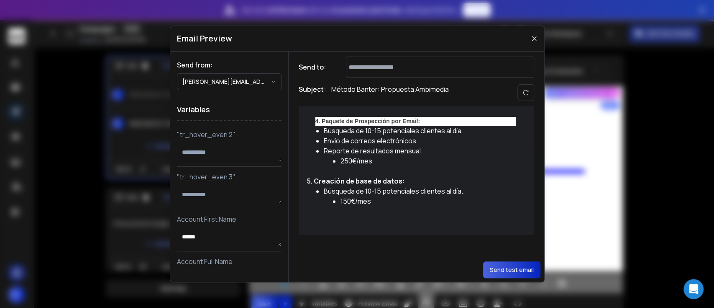
click at [533, 36] on icon at bounding box center [534, 38] width 7 height 7
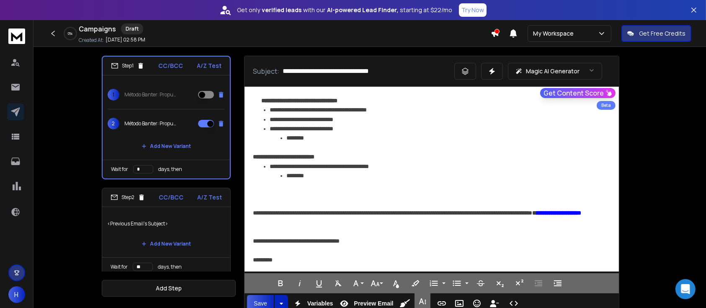
scroll to position [238, 0]
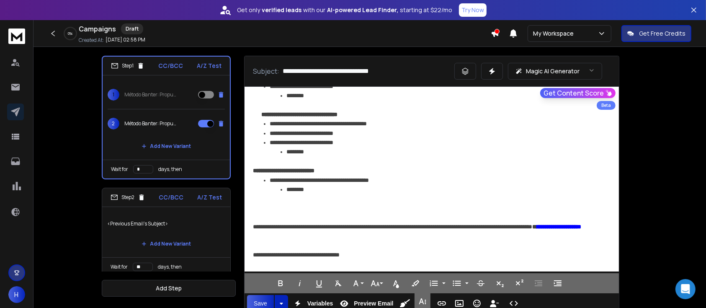
click at [323, 119] on li "**********" at bounding box center [436, 123] width 332 height 9
click at [406, 121] on li "**********" at bounding box center [436, 123] width 332 height 9
click at [337, 116] on strong "**********" at bounding box center [299, 114] width 76 height 6
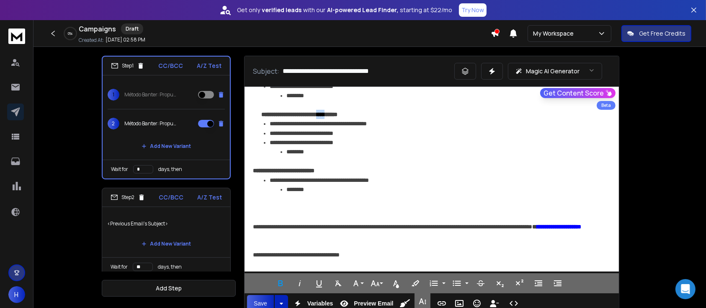
click at [337, 116] on strong "**********" at bounding box center [299, 114] width 76 height 6
click at [338, 285] on icon "button" at bounding box center [338, 283] width 10 height 10
click at [283, 286] on icon "button" at bounding box center [280, 283] width 10 height 10
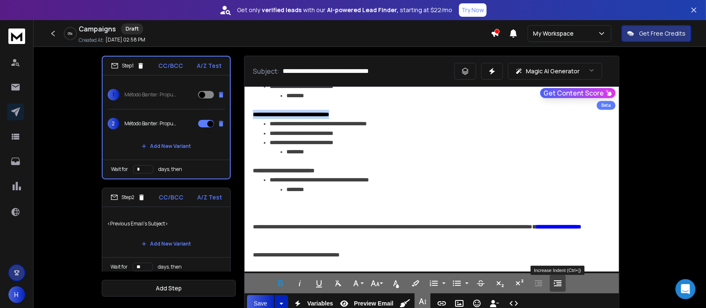
click at [554, 285] on icon "button" at bounding box center [558, 283] width 8 height 6
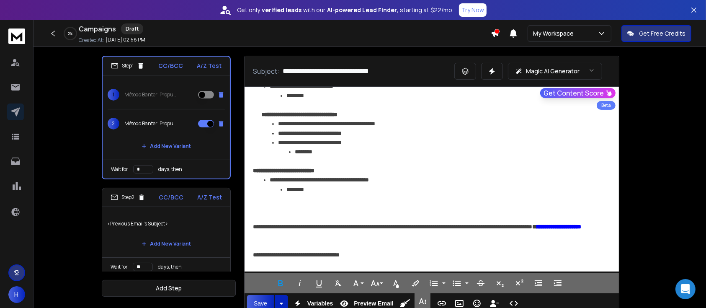
click at [385, 141] on li "**********" at bounding box center [440, 147] width 324 height 19
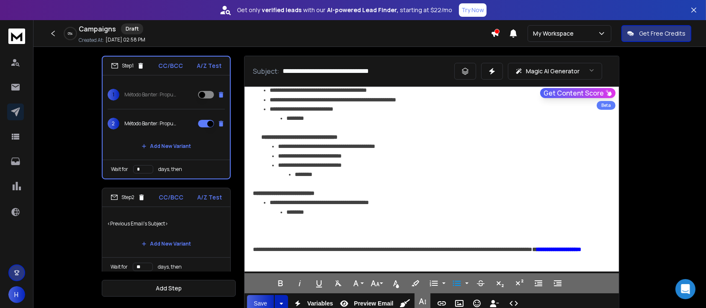
scroll to position [182, 0]
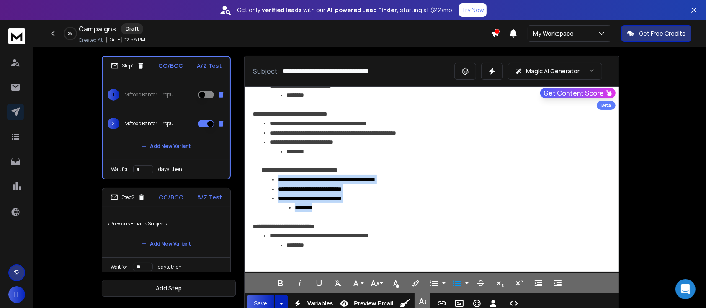
drag, startPoint x: 338, startPoint y: 209, endPoint x: 271, endPoint y: 176, distance: 74.9
click at [271, 176] on ul "**********" at bounding box center [435, 193] width 349 height 37
click at [535, 286] on icon "button" at bounding box center [538, 283] width 10 height 10
click at [536, 287] on icon "button" at bounding box center [538, 283] width 10 height 10
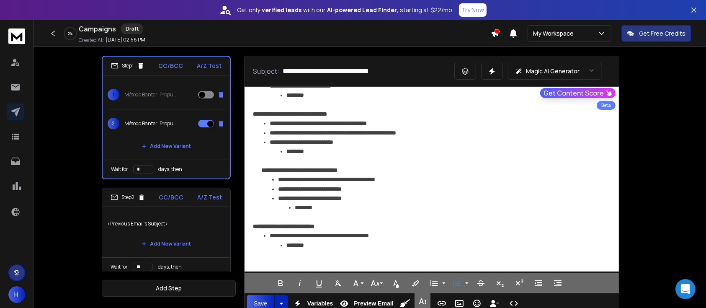
click at [449, 215] on div at bounding box center [431, 216] width 357 height 9
click at [348, 202] on li "**********" at bounding box center [440, 202] width 324 height 19
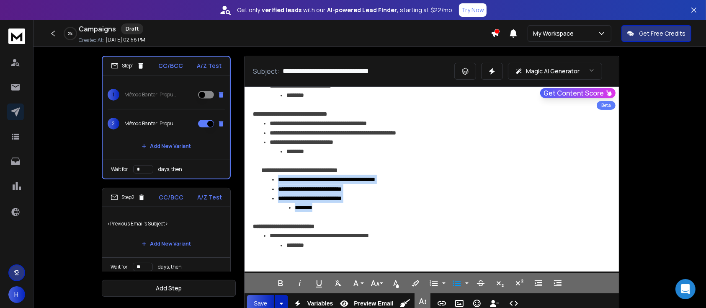
drag, startPoint x: 330, startPoint y: 208, endPoint x: 275, endPoint y: 181, distance: 60.8
click at [275, 181] on ul "**********" at bounding box center [435, 193] width 349 height 37
click at [541, 281] on icon "button" at bounding box center [538, 283] width 10 height 10
click at [378, 182] on li "**********" at bounding box center [440, 179] width 324 height 9
drag, startPoint x: 340, startPoint y: 206, endPoint x: 251, endPoint y: 172, distance: 95.4
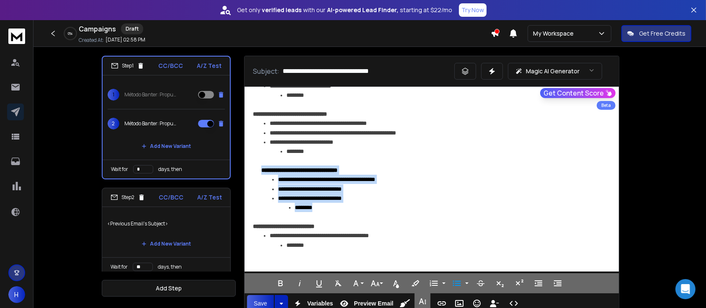
click at [251, 172] on div "**********" at bounding box center [431, 179] width 374 height 185
click at [539, 284] on icon "button" at bounding box center [538, 283] width 8 height 6
click at [552, 285] on icon "button" at bounding box center [557, 283] width 10 height 10
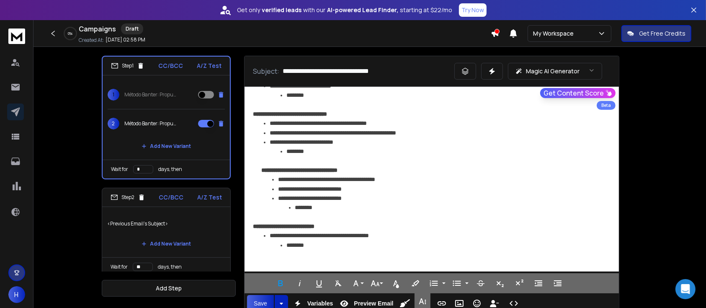
click at [502, 232] on li "**********" at bounding box center [436, 240] width 332 height 19
click at [266, 183] on ul "**********" at bounding box center [435, 193] width 349 height 37
click at [537, 286] on icon "button" at bounding box center [538, 283] width 10 height 10
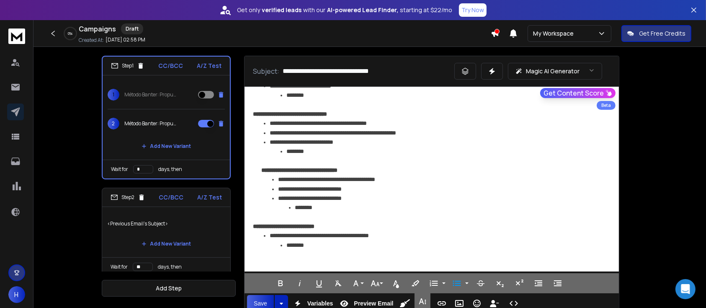
click at [245, 181] on div "**********" at bounding box center [431, 179] width 374 height 185
click at [252, 182] on div "**********" at bounding box center [431, 179] width 374 height 185
click at [254, 182] on div "**********" at bounding box center [431, 179] width 374 height 185
click at [373, 203] on li "********" at bounding box center [448, 207] width 307 height 9
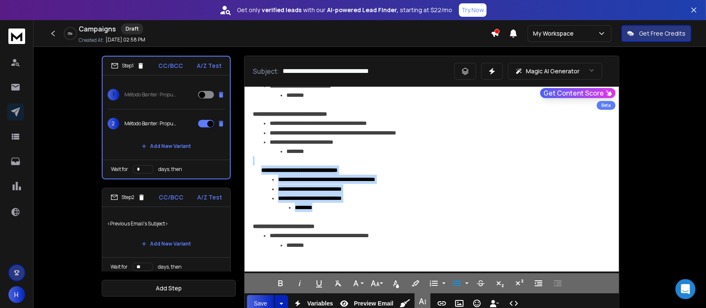
drag, startPoint x: 259, startPoint y: 160, endPoint x: 381, endPoint y: 206, distance: 130.1
click at [381, 206] on div "**********" at bounding box center [431, 179] width 374 height 185
click at [541, 283] on icon "button" at bounding box center [538, 283] width 10 height 10
click at [559, 285] on icon "button" at bounding box center [558, 283] width 8 height 6
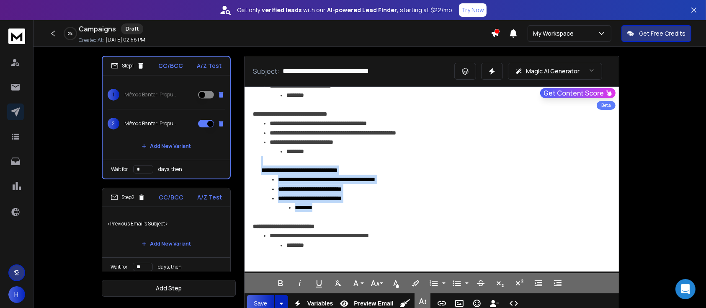
click at [400, 210] on li "********" at bounding box center [448, 207] width 307 height 9
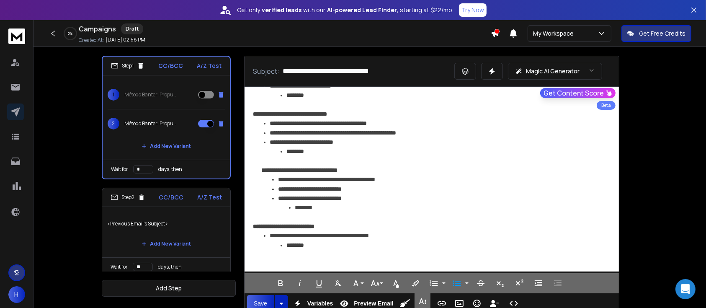
click at [262, 182] on ul "**********" at bounding box center [435, 193] width 349 height 37
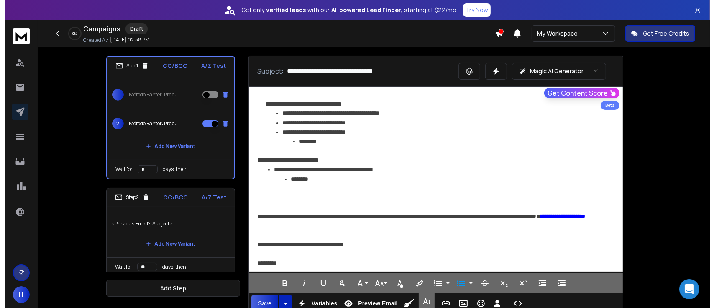
scroll to position [294, 0]
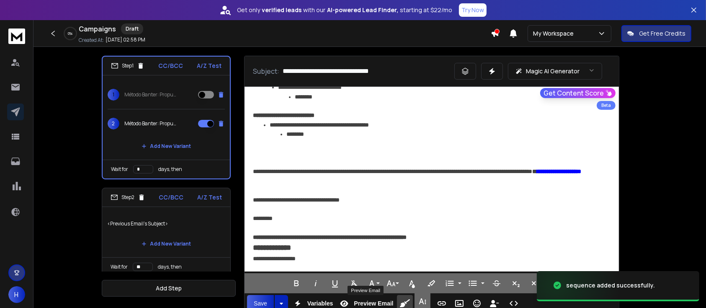
click at [378, 300] on span "Preview Email" at bounding box center [373, 303] width 43 height 7
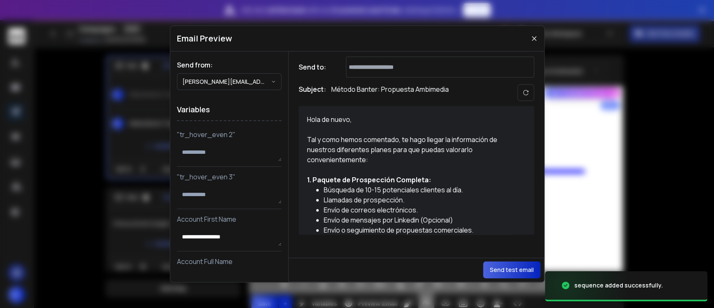
type textarea "******"
type textarea "**********"
type textarea "****"
type textarea "******"
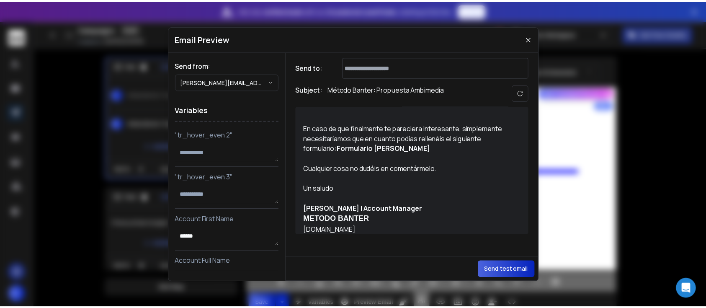
scroll to position [226, 0]
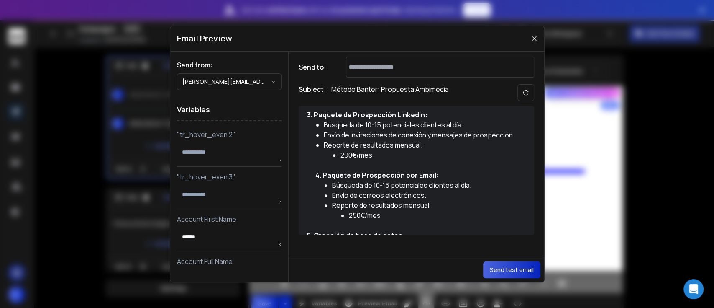
click at [535, 41] on icon at bounding box center [534, 38] width 7 height 7
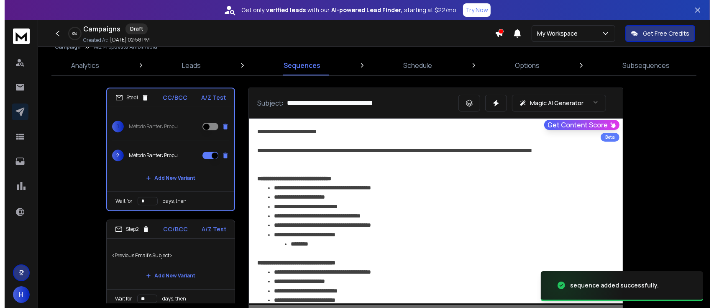
scroll to position [0, 0]
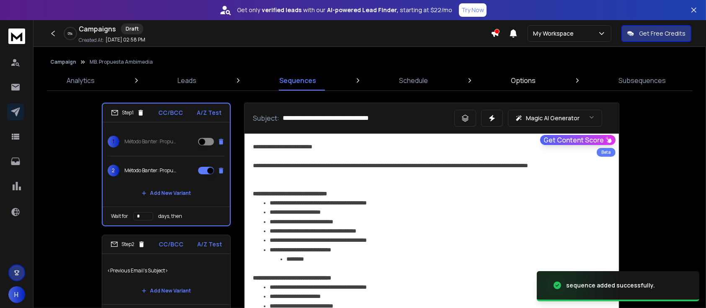
click at [529, 86] on link "Options" at bounding box center [523, 80] width 35 height 20
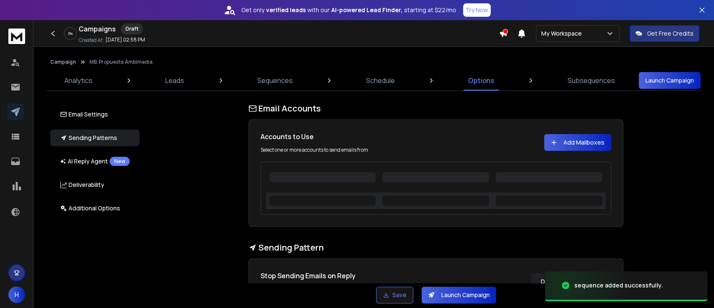
scroll to position [223, 0]
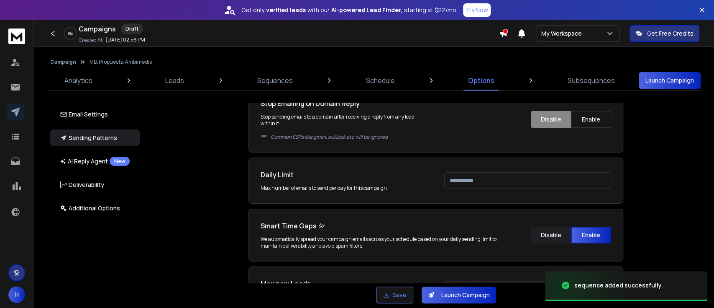
click at [643, 85] on button "Launch Campaign" at bounding box center [670, 80] width 62 height 17
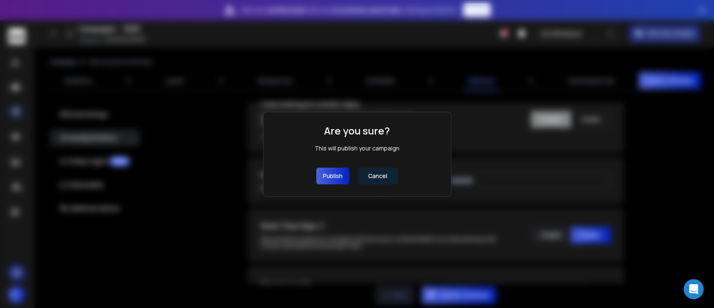
click at [318, 177] on button "Publish" at bounding box center [332, 175] width 33 height 17
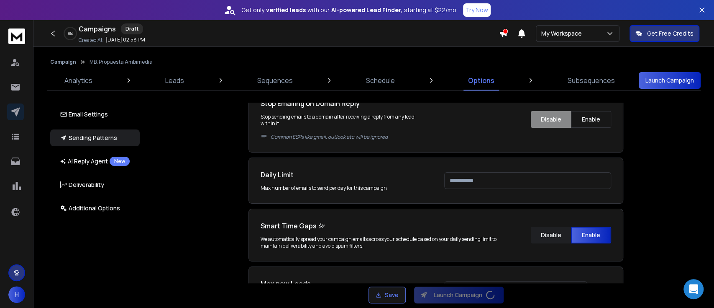
scroll to position [502, 0]
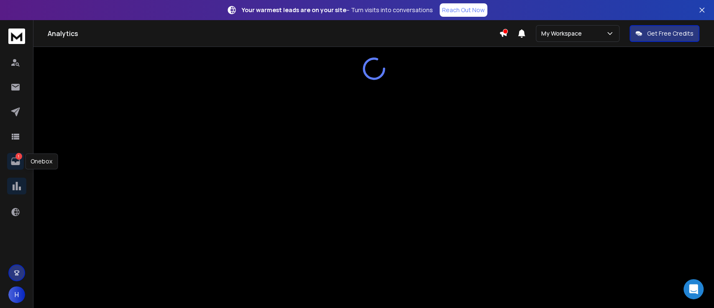
click at [17, 162] on icon at bounding box center [15, 161] width 9 height 8
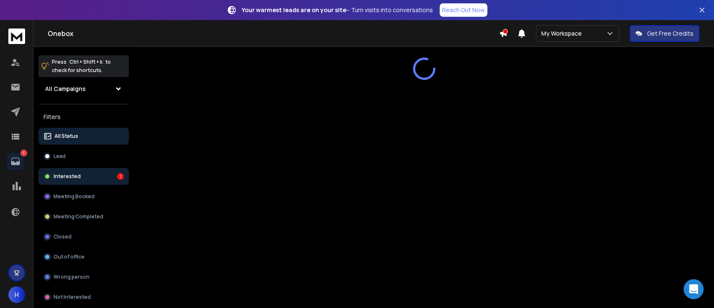
click at [86, 178] on button "Interested 1" at bounding box center [84, 176] width 90 height 17
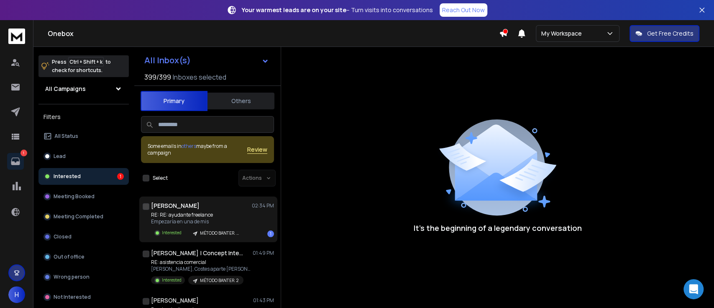
click at [244, 203] on div "[PERSON_NAME] 02:34 PM" at bounding box center [212, 205] width 123 height 8
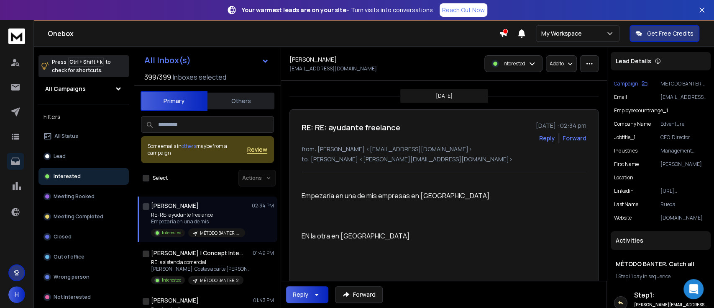
click at [508, 65] on p "Interested" at bounding box center [514, 63] width 23 height 7
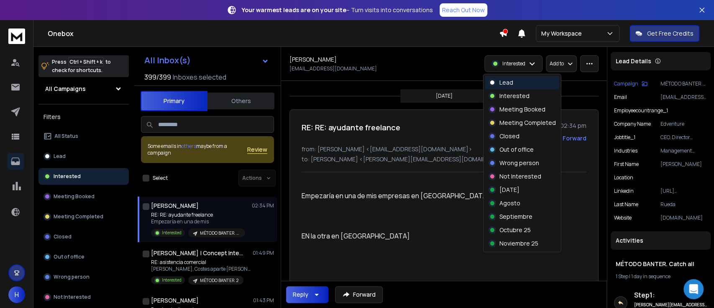
click at [516, 80] on div "Lead" at bounding box center [522, 82] width 74 height 13
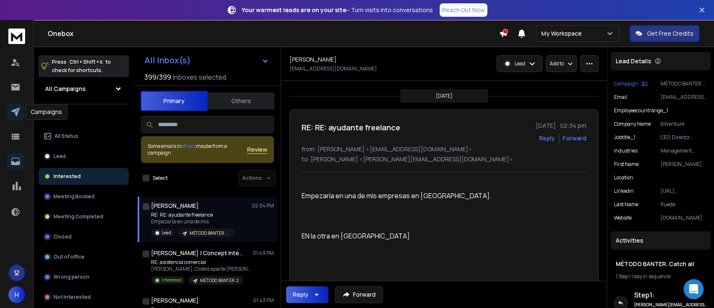
click at [14, 114] on icon at bounding box center [15, 112] width 10 height 10
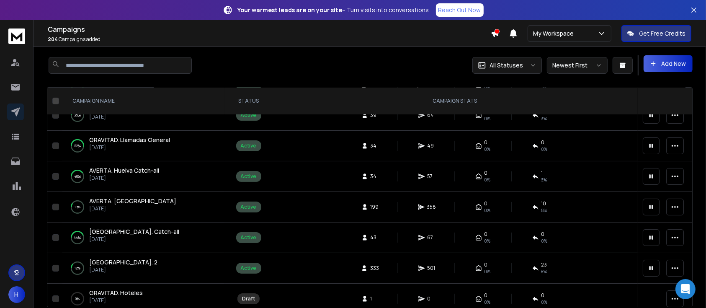
scroll to position [390, 0]
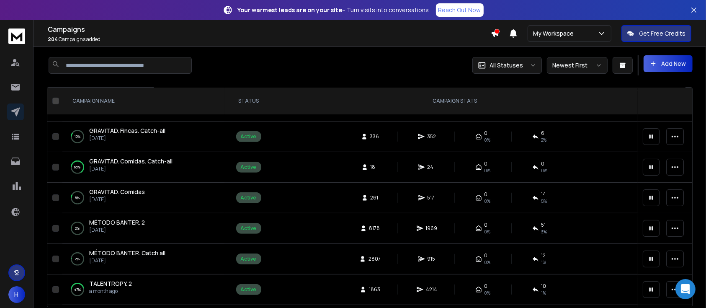
click at [147, 223] on div "2 % MÉTODO BANTER. 2 [DATE]" at bounding box center [144, 228] width 146 height 20
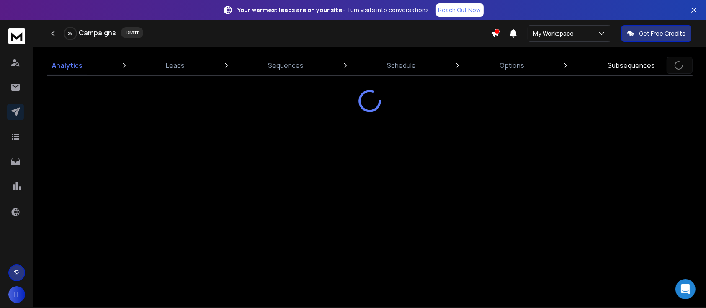
click at [612, 70] on p "Subsequences" at bounding box center [630, 65] width 47 height 10
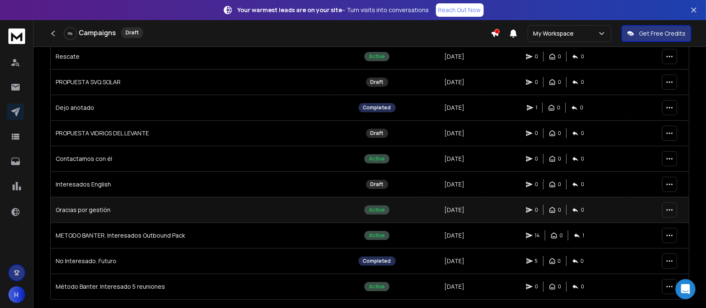
scroll to position [167, 0]
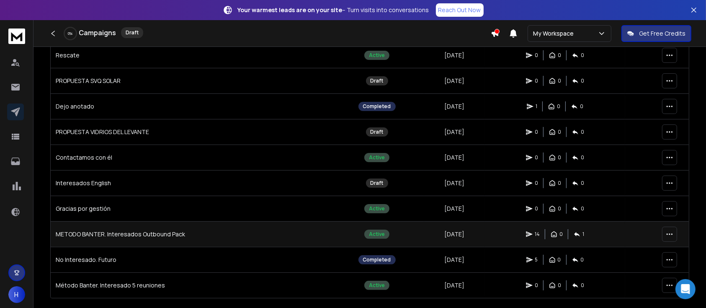
click at [173, 235] on td "METODO BANTER. Interesados Outbound Pack" at bounding box center [190, 234] width 279 height 26
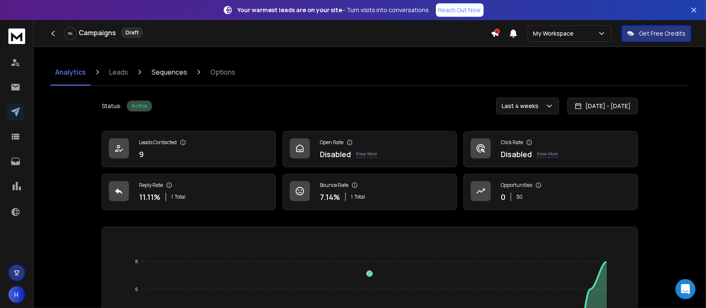
click at [163, 78] on link "Sequences" at bounding box center [169, 72] width 46 height 27
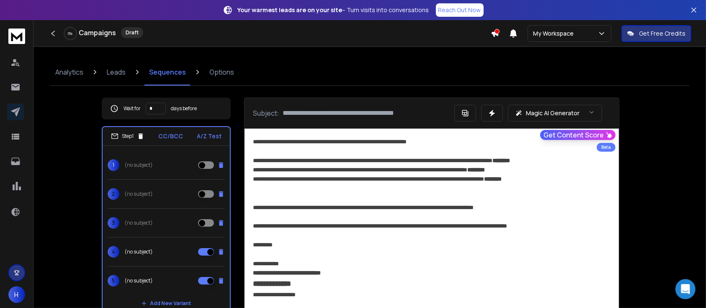
click at [146, 253] on p "(no subject)" at bounding box center [138, 251] width 28 height 7
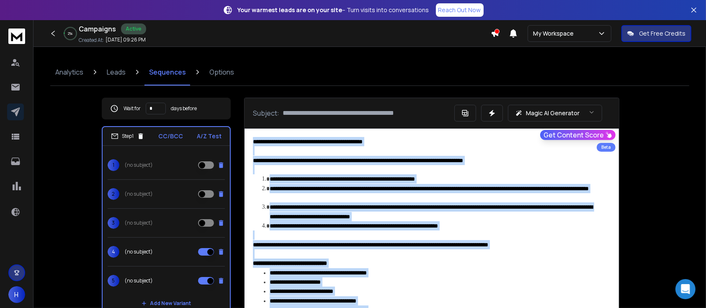
drag, startPoint x: 339, startPoint y: 222, endPoint x: 227, endPoint y: 114, distance: 155.4
click at [227, 114] on div "Wait for * days before Step 1 CC/BCC A/Z Test 1 (no subject) 2 (no subject) 3 (…" at bounding box center [370, 218] width 536 height 241
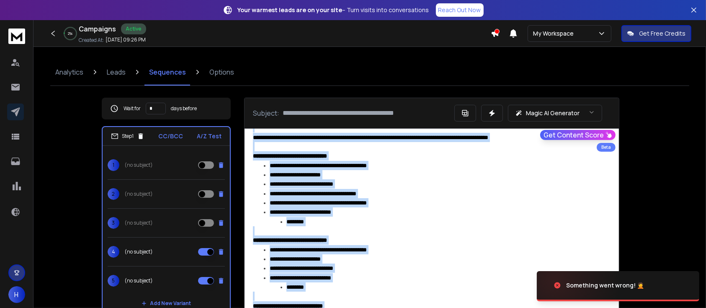
scroll to position [223, 0]
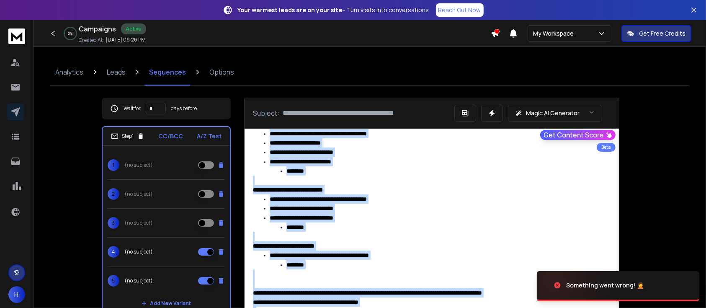
click at [413, 187] on div "**********" at bounding box center [431, 189] width 357 height 9
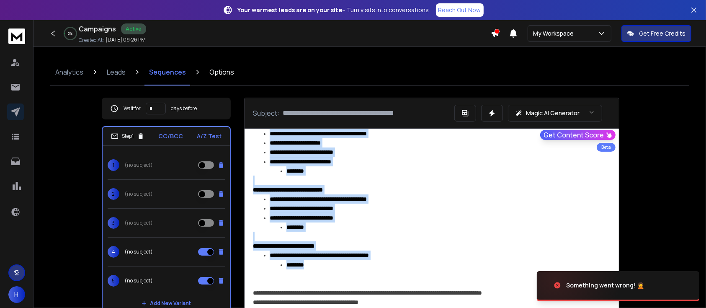
scroll to position [0, 0]
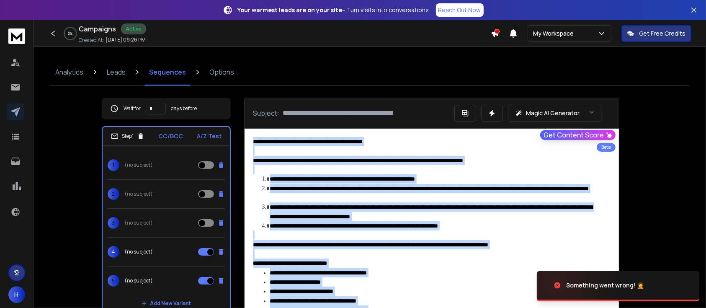
drag, startPoint x: 350, startPoint y: 267, endPoint x: 301, endPoint y: 172, distance: 107.3
click at [223, 70] on div "Analytics Leads Sequences Options Wait for * days before Step 1 CC/BCC A/Z Test…" at bounding box center [369, 200] width 639 height 283
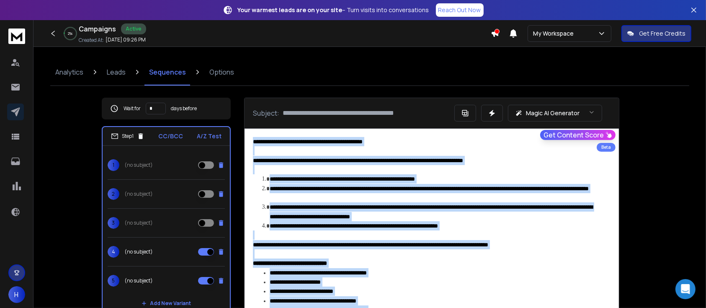
copy div "**********"
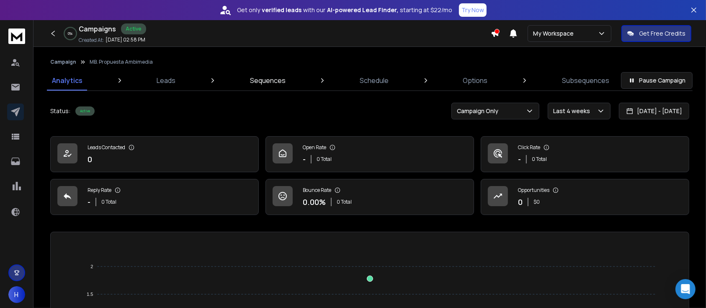
click at [272, 76] on p "Sequences" at bounding box center [268, 80] width 36 height 10
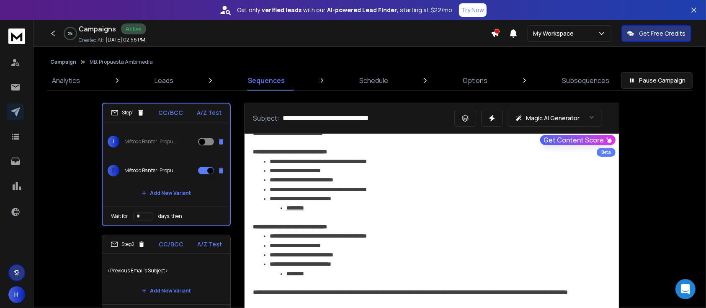
scroll to position [56, 0]
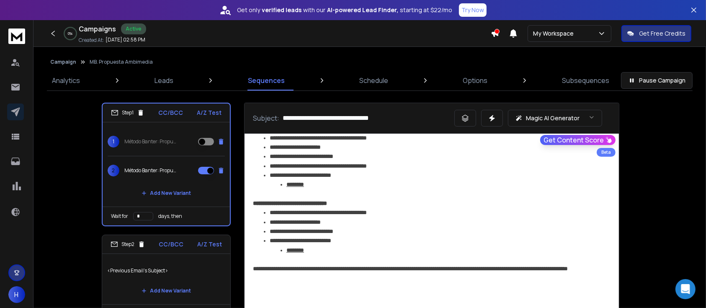
click at [144, 172] on p "Método Banter: Propuesta Ambimedia" at bounding box center [151, 170] width 54 height 7
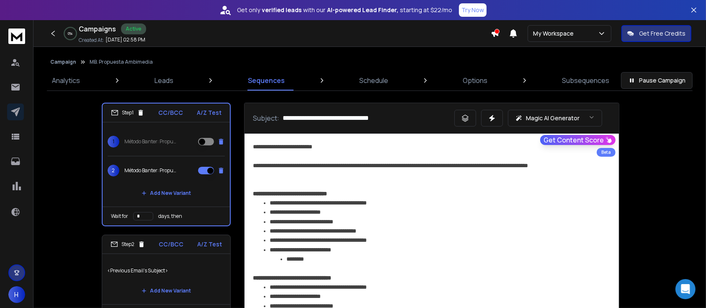
click at [144, 172] on p "Método Banter: Propuesta Ambimedia" at bounding box center [151, 170] width 54 height 7
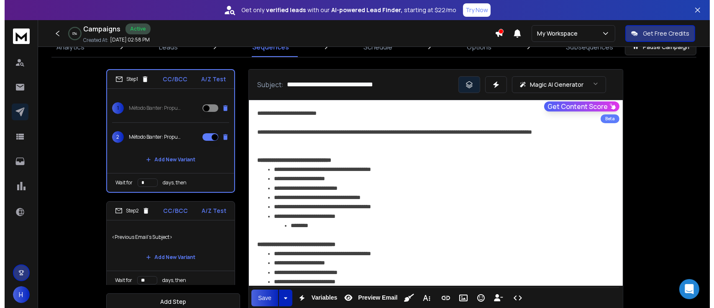
scroll to position [47, 0]
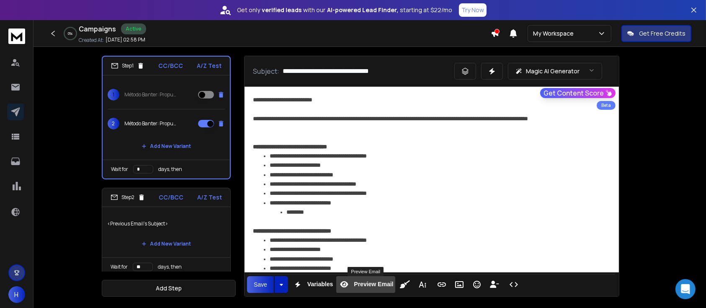
click at [360, 283] on span "Preview Email" at bounding box center [373, 283] width 43 height 7
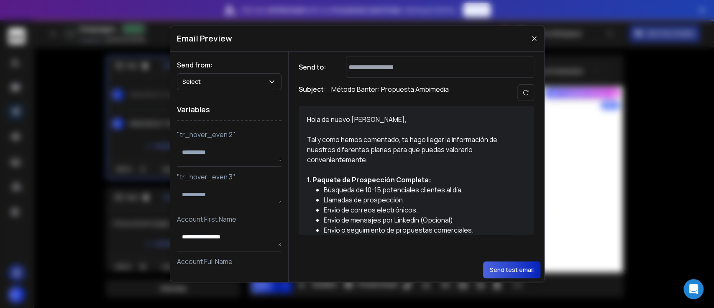
type textarea "******"
type textarea "**********"
type textarea "****"
type textarea "******"
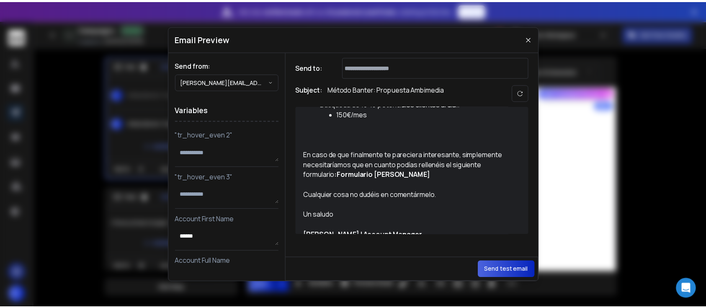
scroll to position [393, 0]
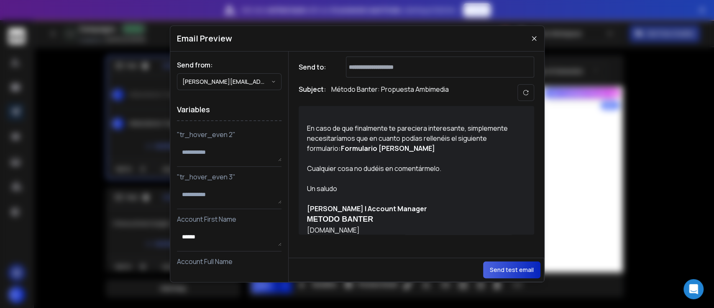
click at [533, 40] on icon at bounding box center [534, 38] width 7 height 7
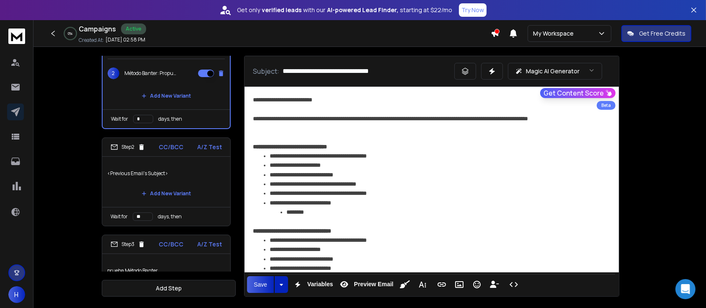
scroll to position [0, 0]
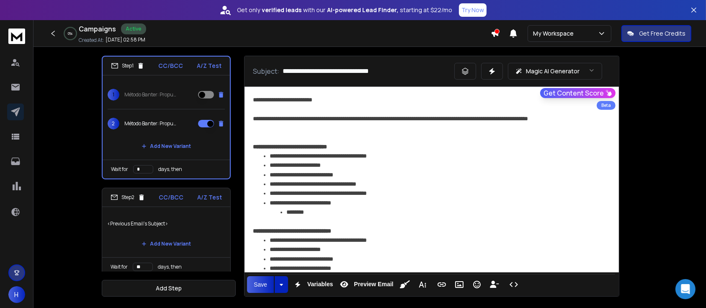
drag, startPoint x: 191, startPoint y: 226, endPoint x: 202, endPoint y: 223, distance: 11.8
click at [191, 227] on p "<Previous Email's Subject>" at bounding box center [166, 223] width 118 height 23
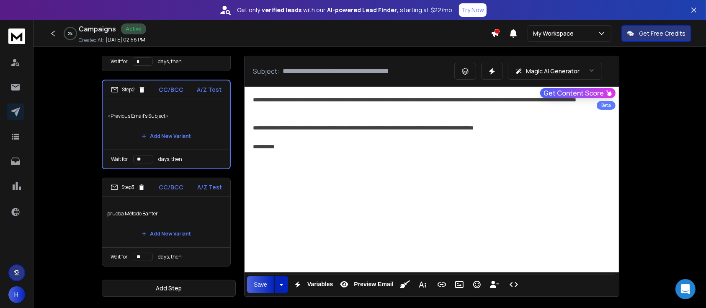
scroll to position [111, 0]
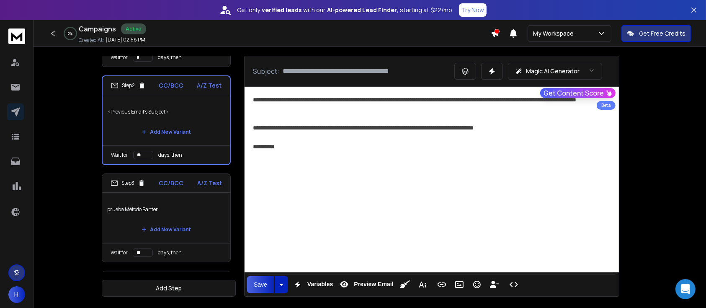
click at [178, 208] on p "prueba Método Banter" at bounding box center [166, 209] width 118 height 23
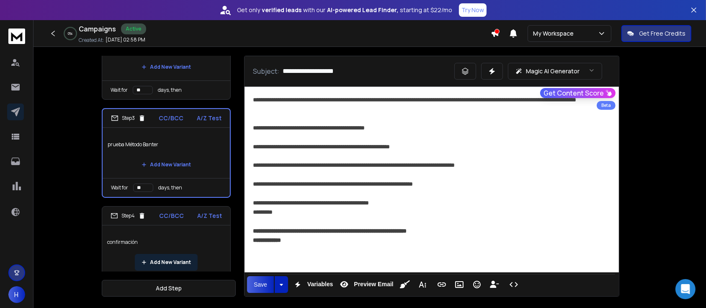
scroll to position [223, 0]
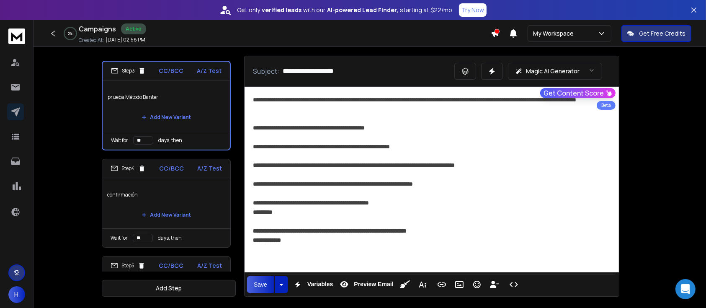
click at [184, 190] on p "confirmación" at bounding box center [166, 194] width 118 height 23
type input "**********"
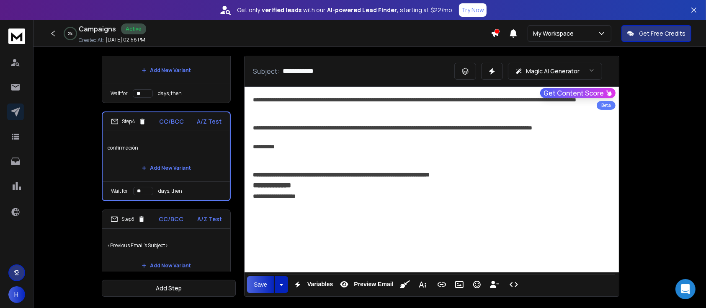
scroll to position [335, 0]
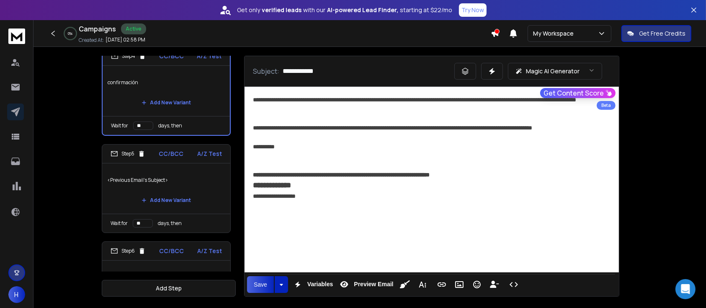
click at [170, 181] on p "<Previous Email's Subject>" at bounding box center [166, 179] width 118 height 23
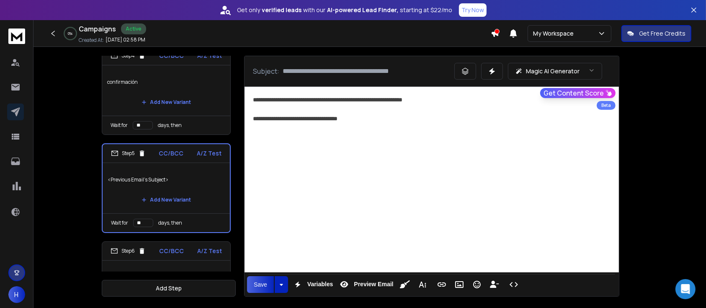
scroll to position [373, 0]
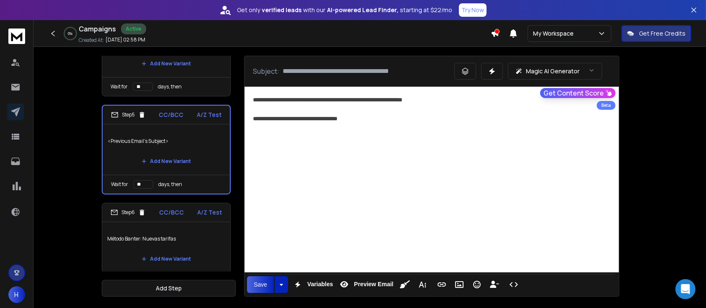
click at [167, 232] on p "Método Banter: Nuevas tarifas" at bounding box center [166, 238] width 118 height 23
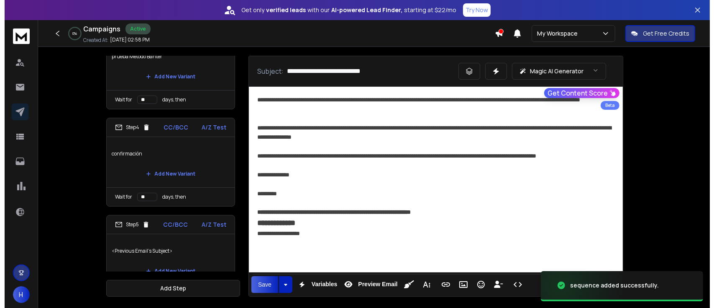
scroll to position [206, 0]
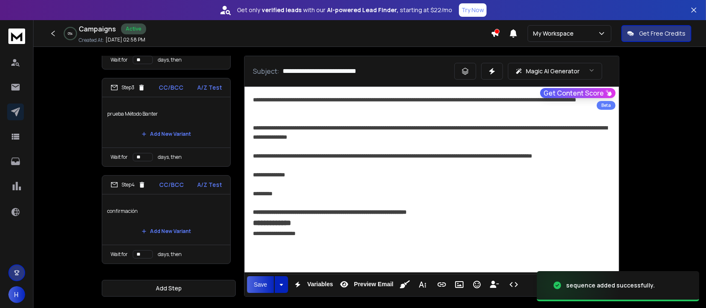
click at [168, 115] on p "prueba Método Banter" at bounding box center [166, 113] width 118 height 23
type input "**********"
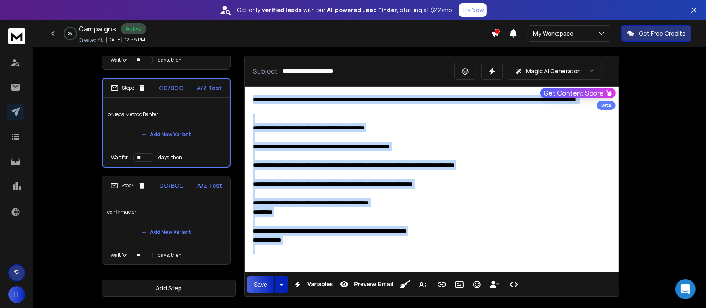
drag, startPoint x: 295, startPoint y: 263, endPoint x: 225, endPoint y: 87, distance: 189.6
click at [225, 87] on div "**********" at bounding box center [370, 176] width 536 height 241
click at [362, 286] on span "Preview Email" at bounding box center [373, 283] width 43 height 7
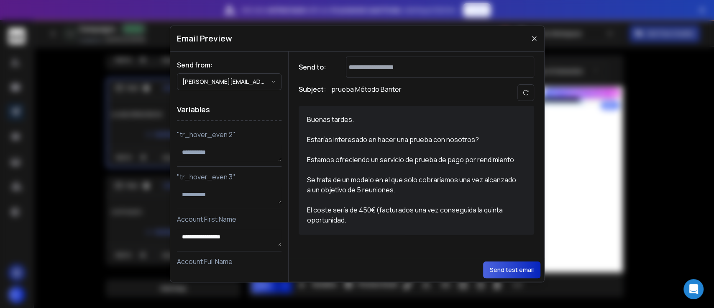
type textarea "******"
type textarea "**********"
type textarea "****"
type textarea "******"
click at [530, 39] on div "Email Preview" at bounding box center [357, 38] width 374 height 25
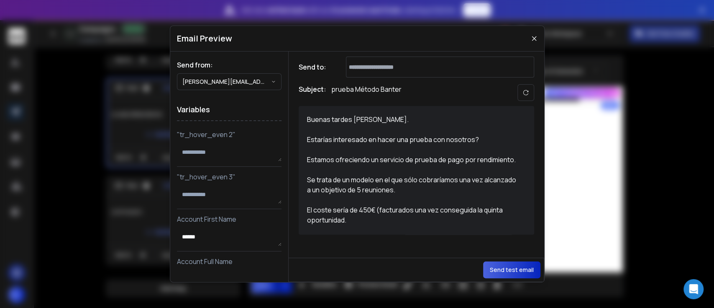
click at [535, 35] on icon at bounding box center [534, 38] width 7 height 7
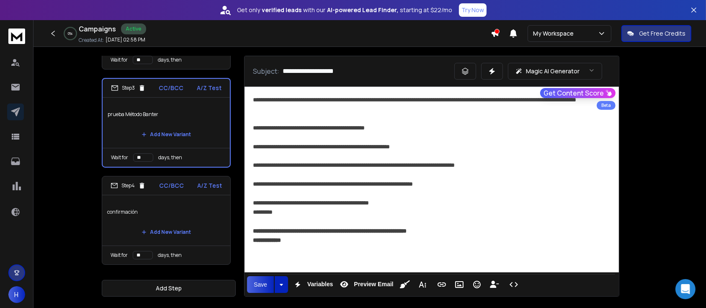
click at [426, 148] on div "**********" at bounding box center [431, 146] width 357 height 9
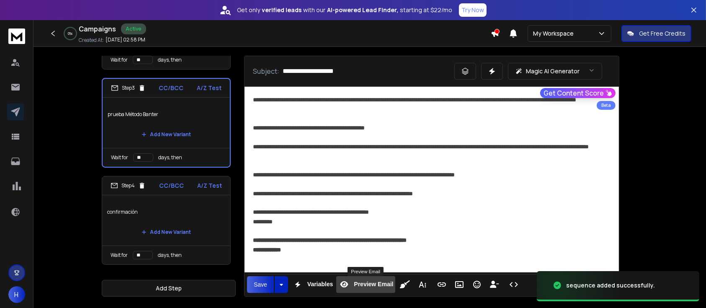
click at [360, 280] on span "Preview Email" at bounding box center [373, 283] width 43 height 7
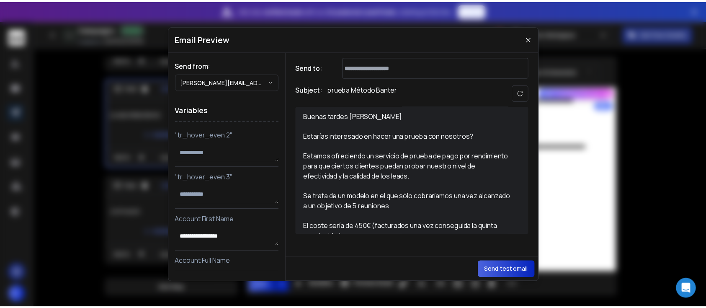
scroll to position [0, 0]
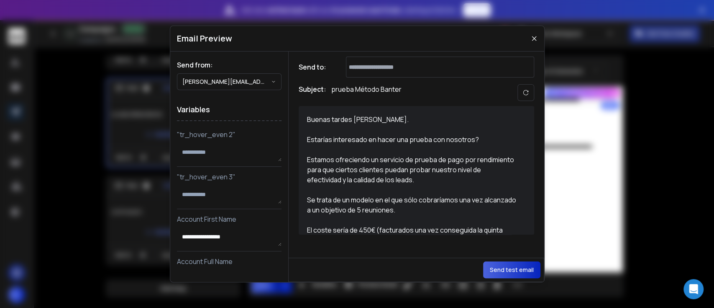
click at [534, 40] on icon at bounding box center [534, 38] width 7 height 7
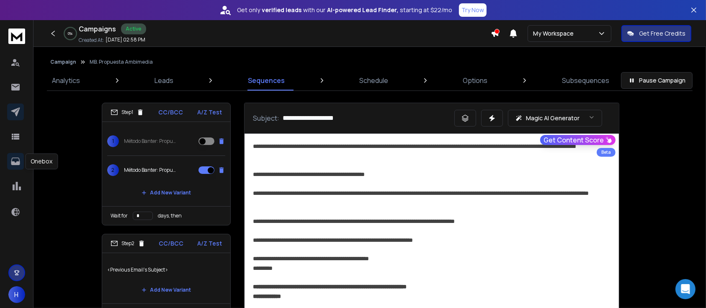
click at [17, 162] on icon at bounding box center [15, 161] width 9 height 8
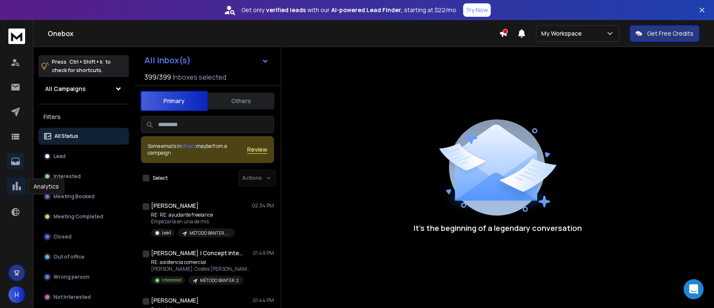
click at [16, 183] on icon at bounding box center [17, 186] width 8 height 8
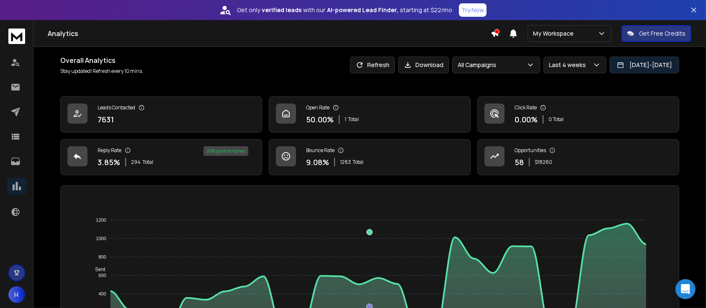
click at [638, 65] on button "[DATE] - [DATE]" at bounding box center [643, 64] width 69 height 17
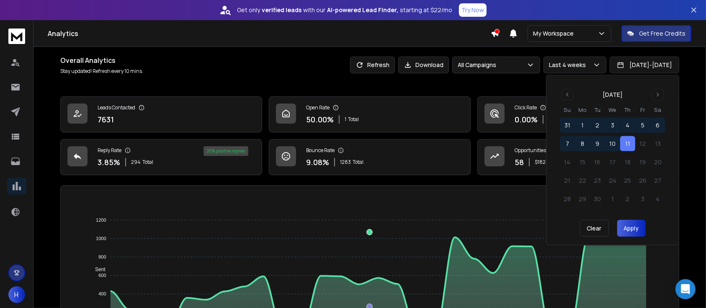
click at [628, 140] on button "11" at bounding box center [627, 143] width 15 height 15
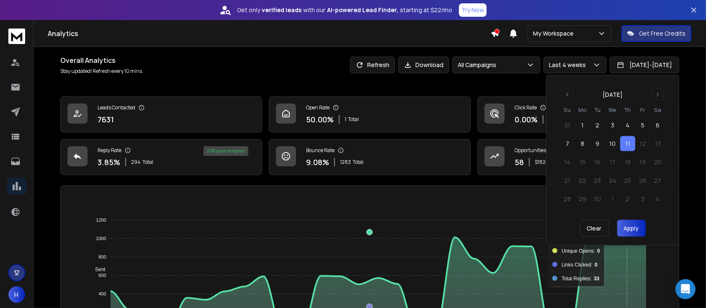
click at [629, 227] on button "Apply" at bounding box center [631, 228] width 28 height 17
